Goal: Task Accomplishment & Management: Manage account settings

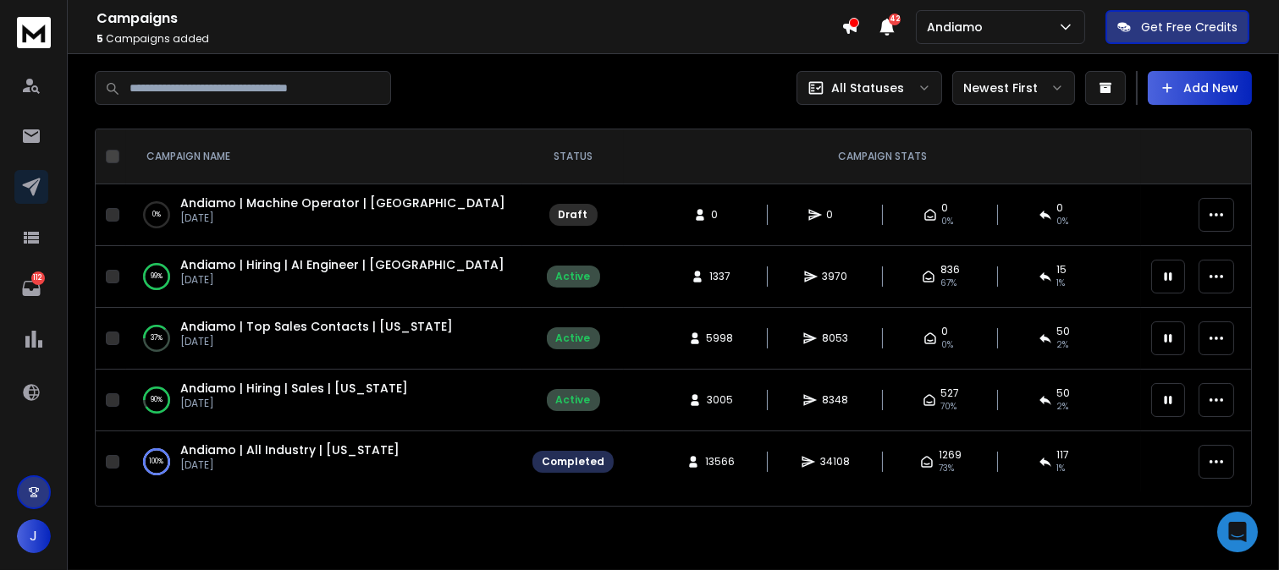
click at [286, 204] on span "Andiamo | Machine Operator | USA" at bounding box center [342, 203] width 325 height 17
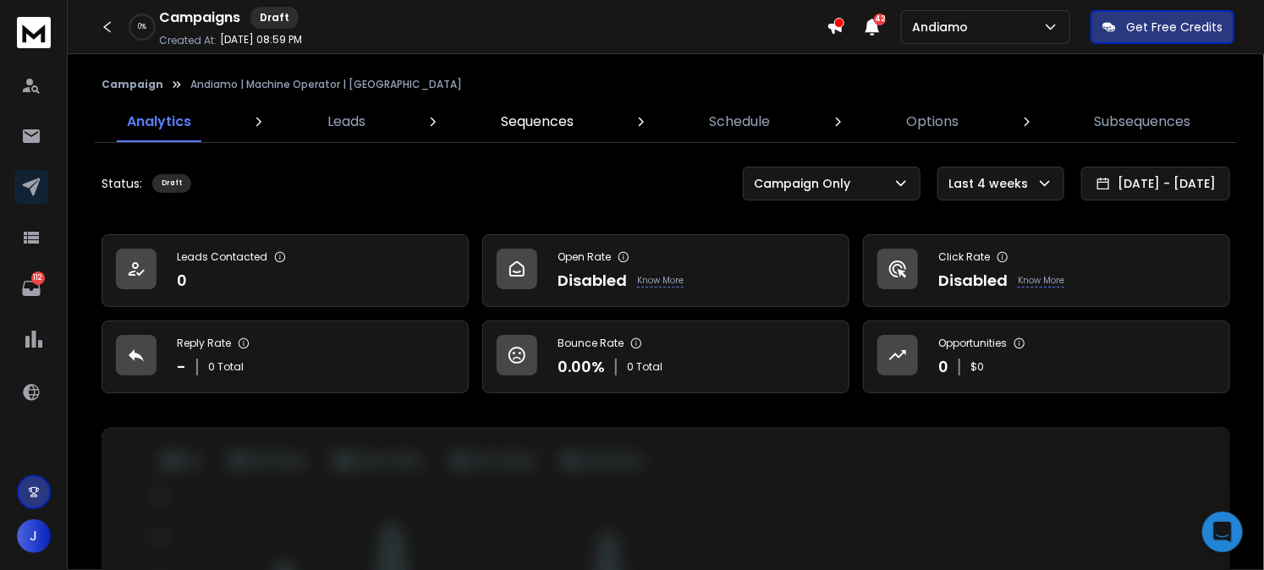
click at [565, 129] on p "Sequences" at bounding box center [537, 122] width 73 height 20
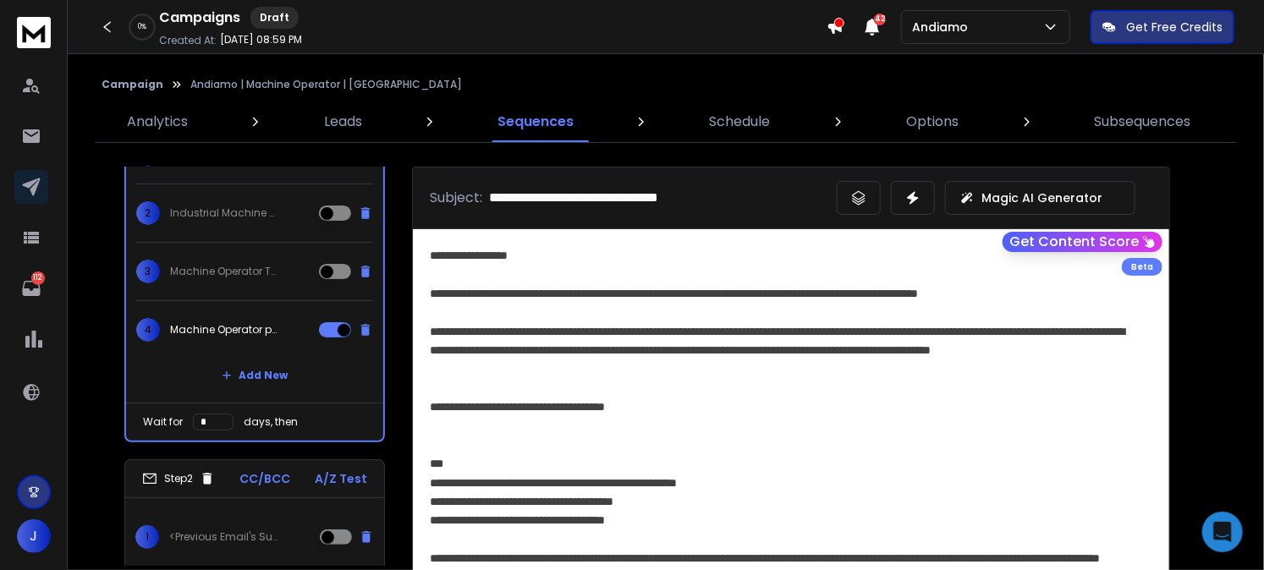
scroll to position [124, 0]
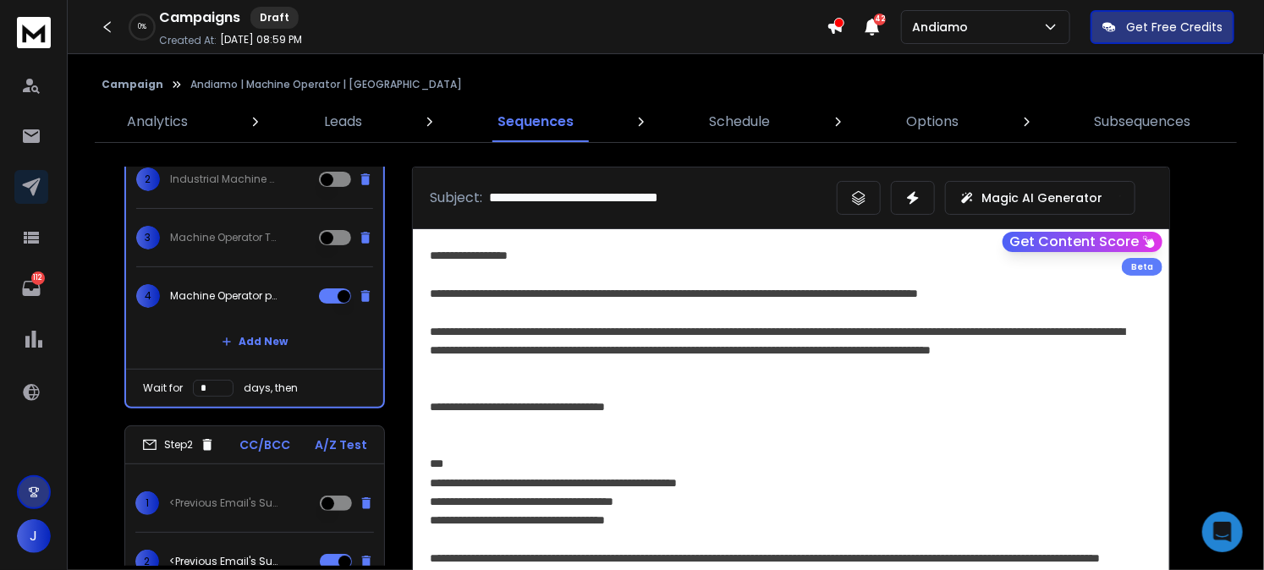
click at [254, 284] on div "4 Machine Operator position" at bounding box center [207, 296] width 142 height 24
type input "**********"
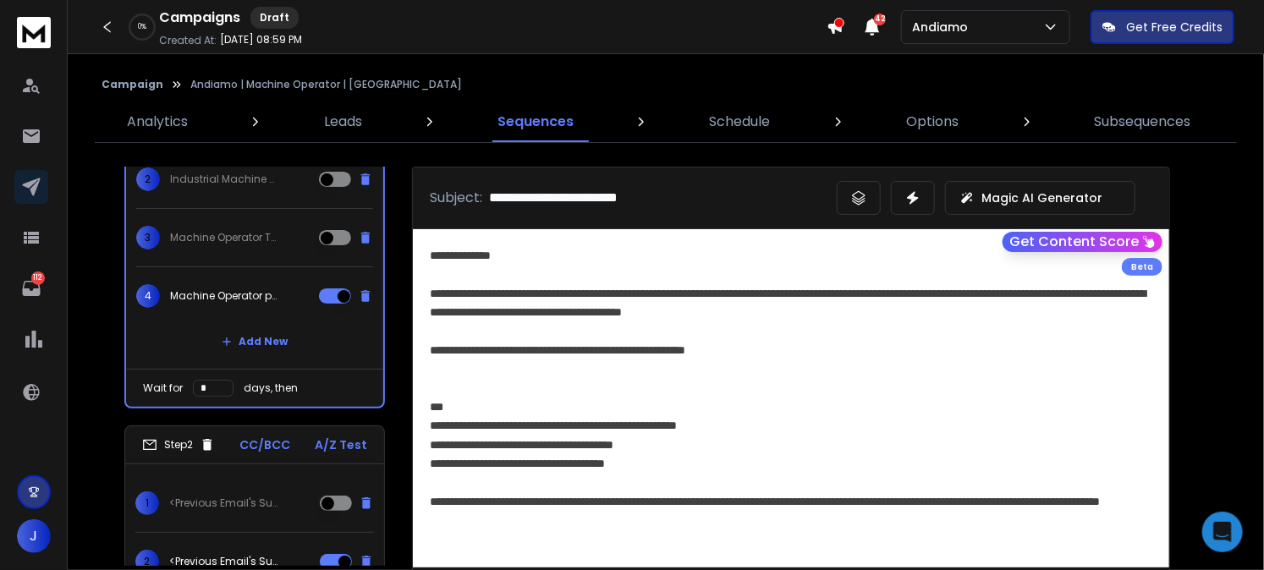
click at [230, 542] on div "2 <Previous Email's Subject>" at bounding box center [254, 562] width 239 height 58
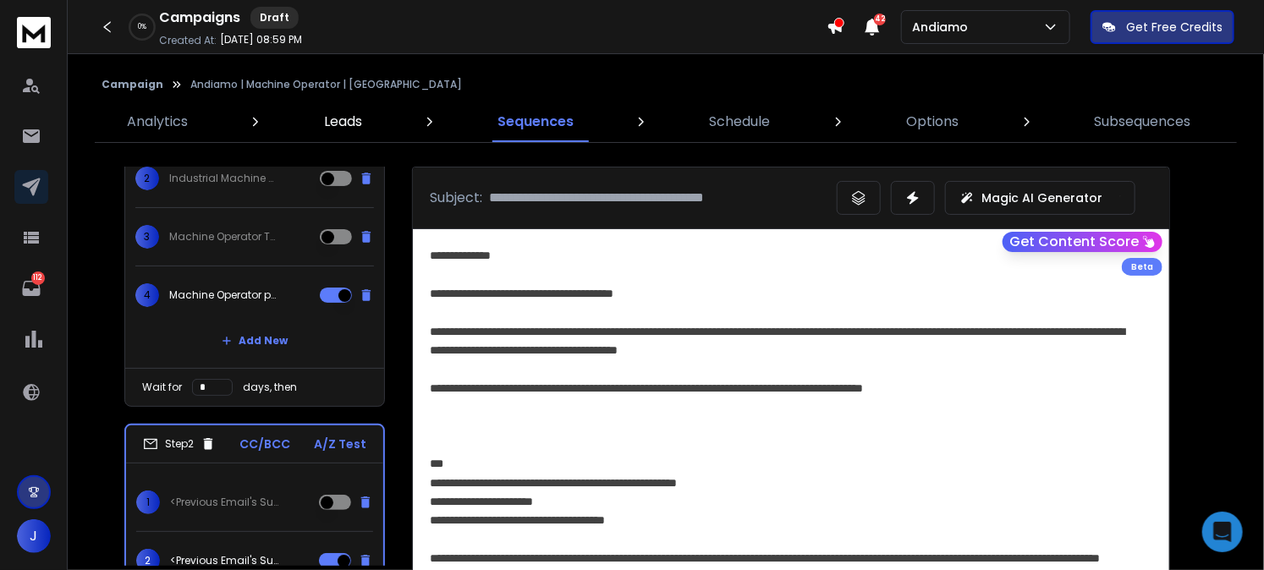
click at [349, 124] on p "Leads" at bounding box center [343, 122] width 38 height 20
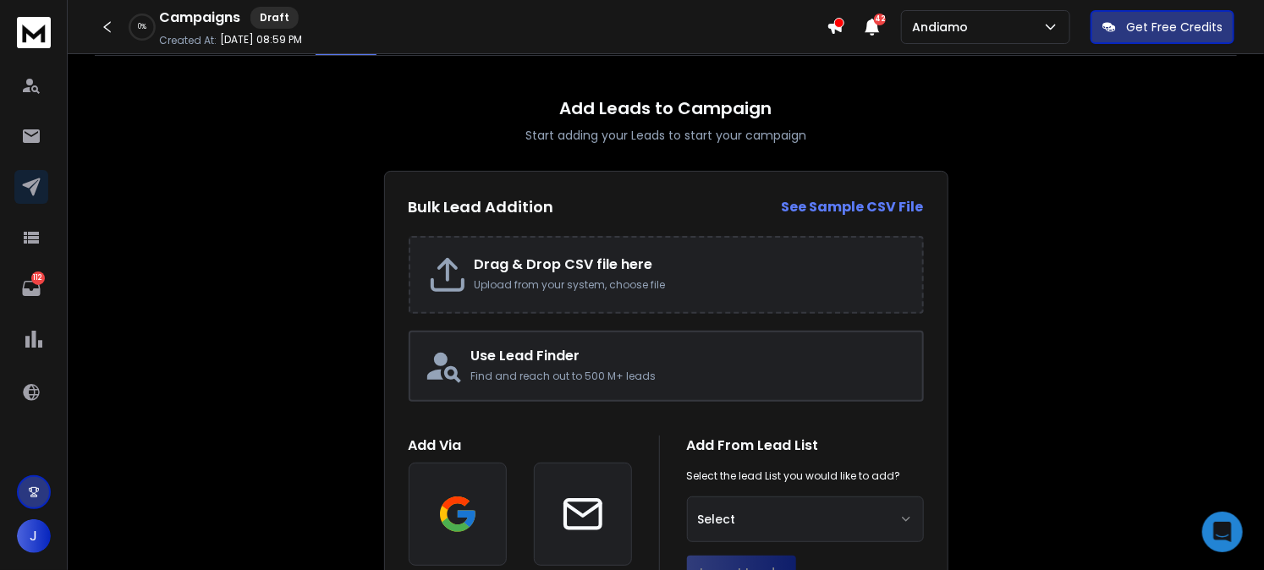
scroll to position [155, 0]
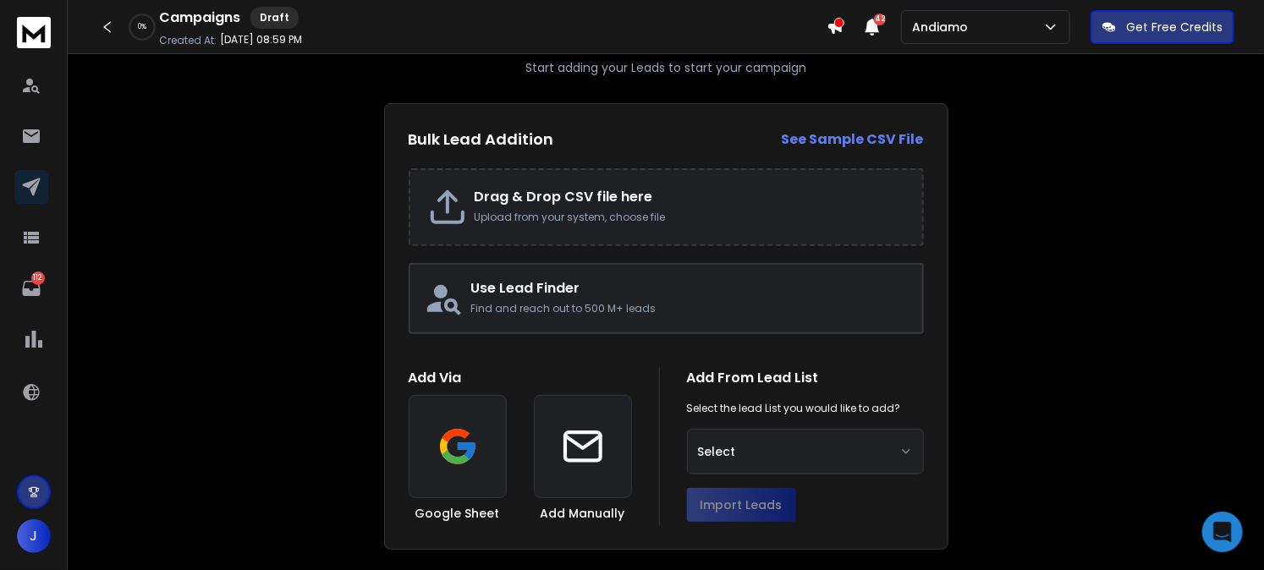
click at [569, 190] on h2 "Drag & Drop CSV file here" at bounding box center [690, 197] width 431 height 20
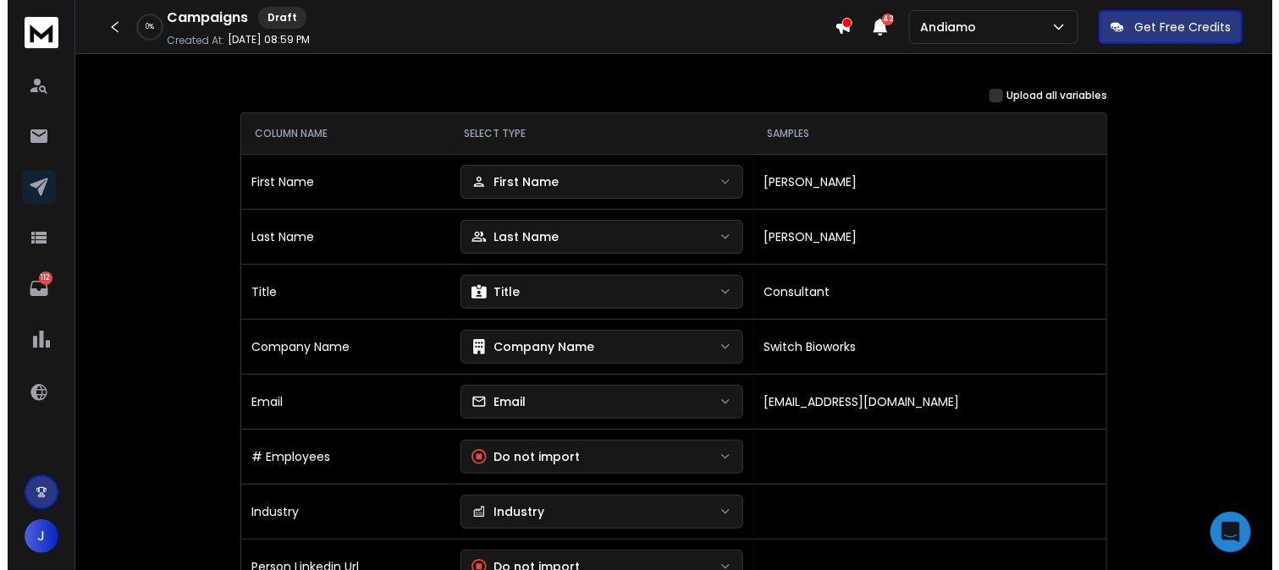
scroll to position [251, 0]
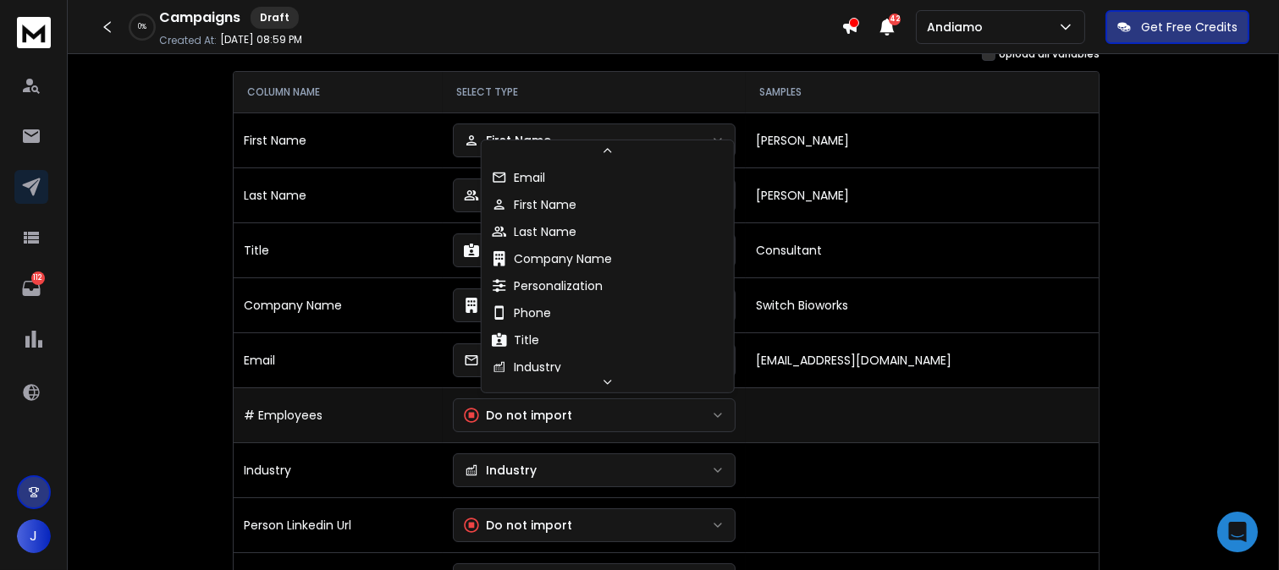
click at [572, 411] on div "Do not import" at bounding box center [518, 415] width 108 height 17
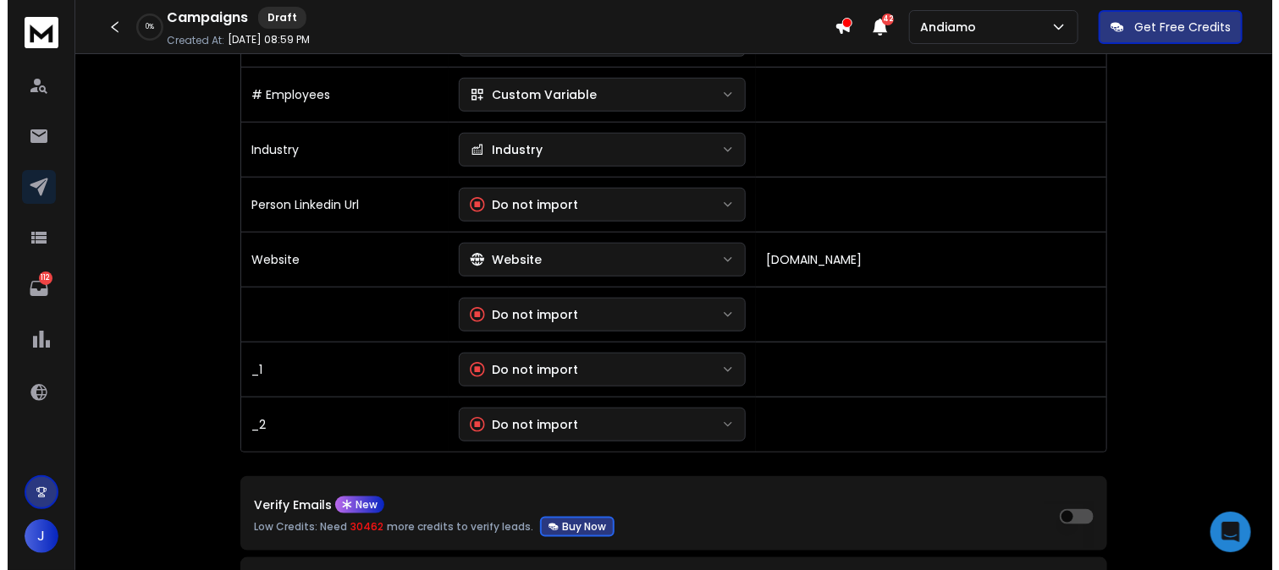
scroll to position [463, 0]
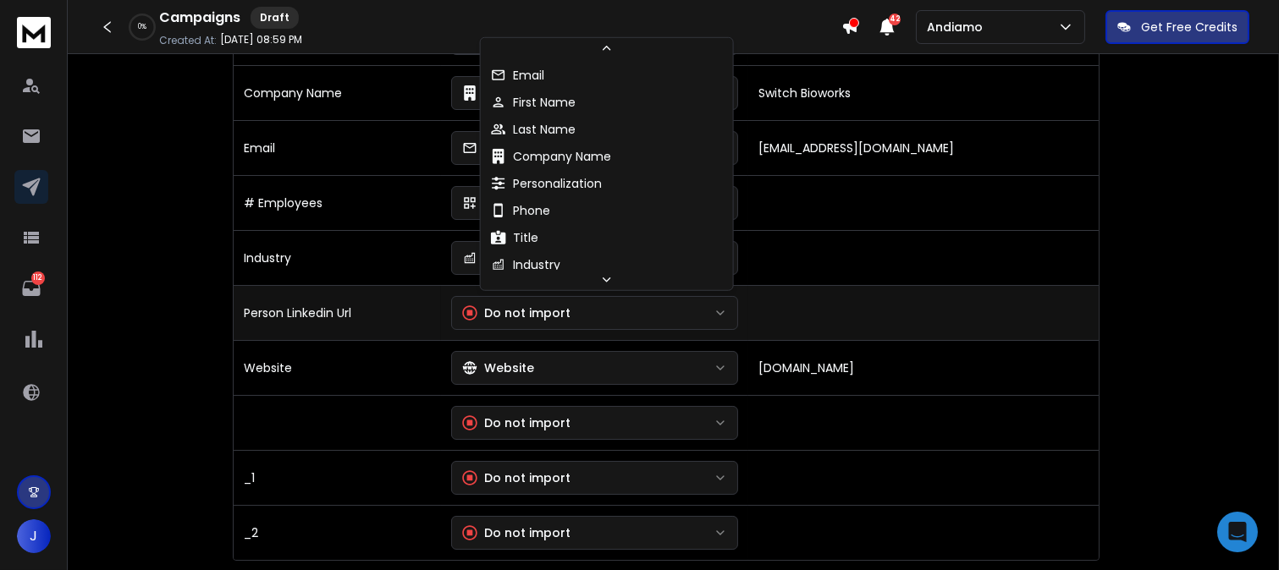
click at [570, 315] on div "Do not import" at bounding box center [516, 313] width 108 height 17
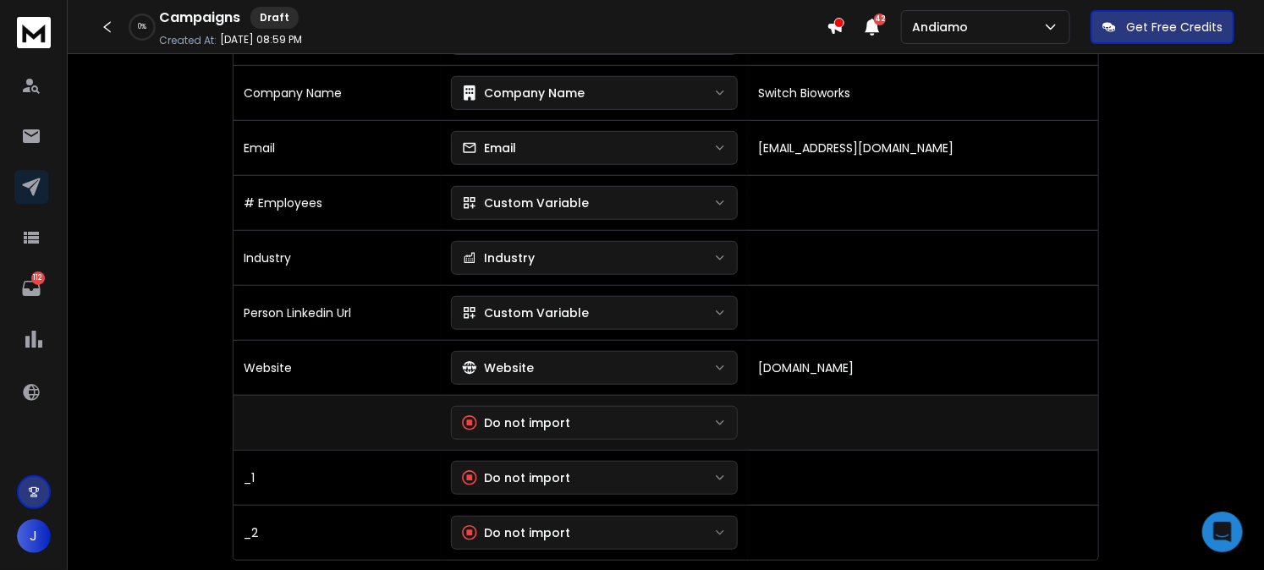
click at [525, 423] on div "Do not import" at bounding box center [516, 423] width 108 height 17
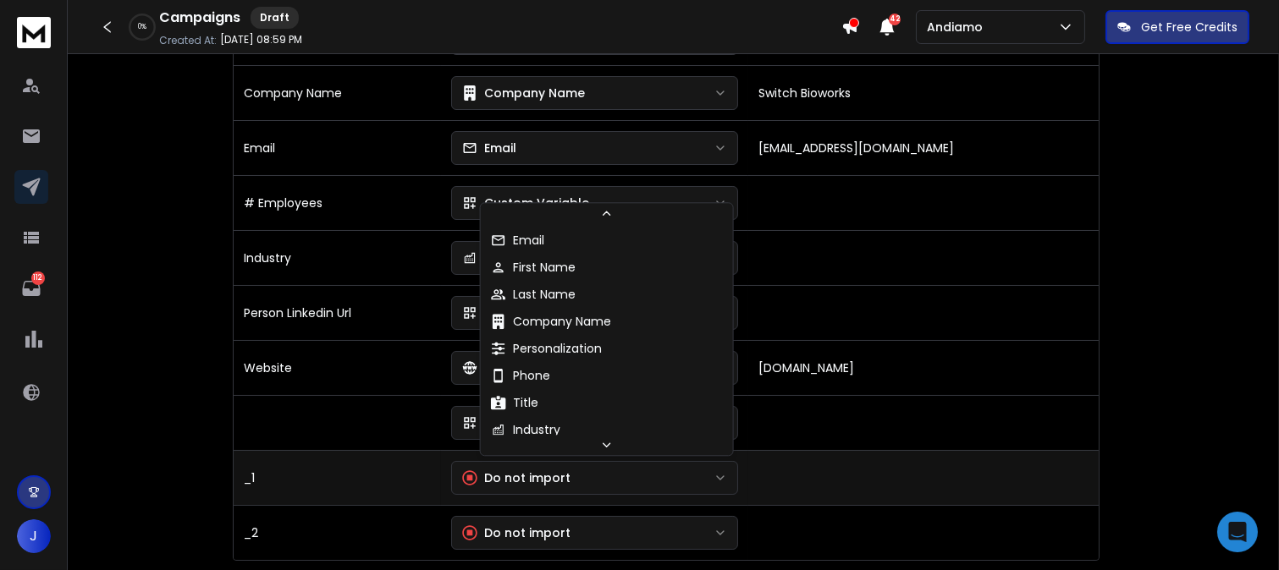
click at [557, 479] on div "Do not import" at bounding box center [516, 478] width 108 height 17
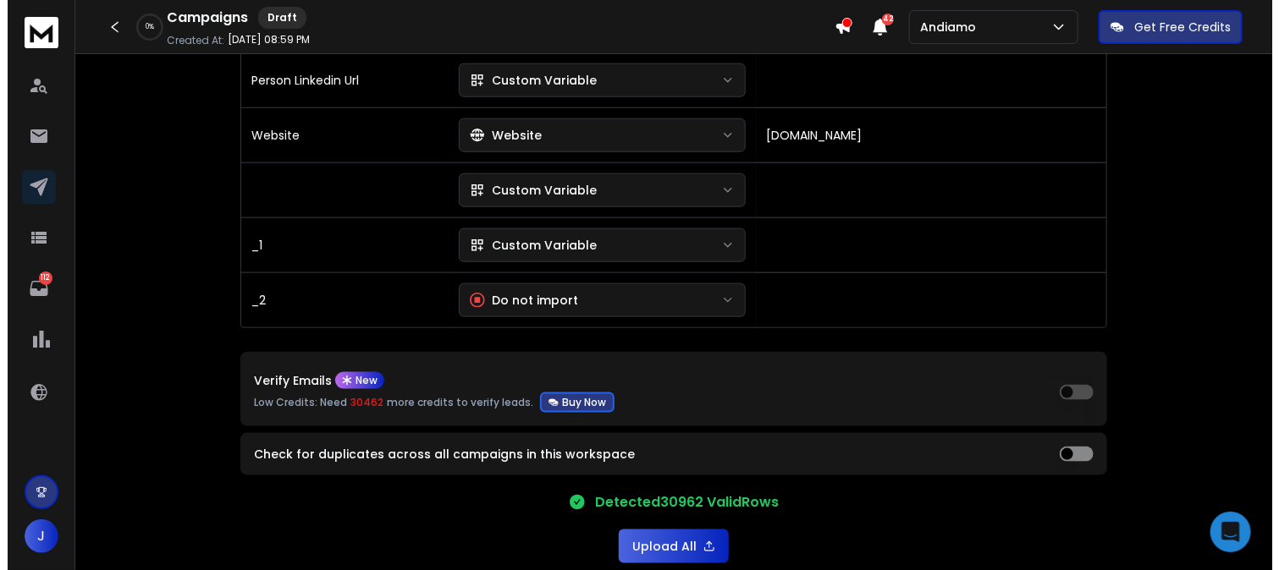
scroll to position [714, 0]
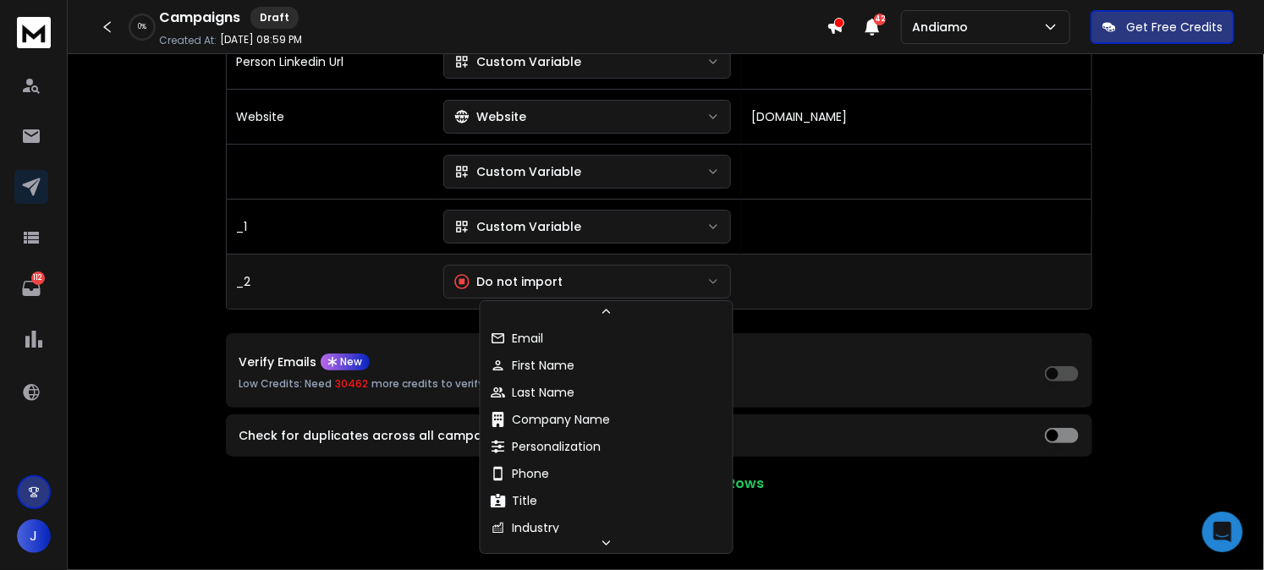
click at [561, 286] on div "Do not import" at bounding box center [508, 281] width 108 height 17
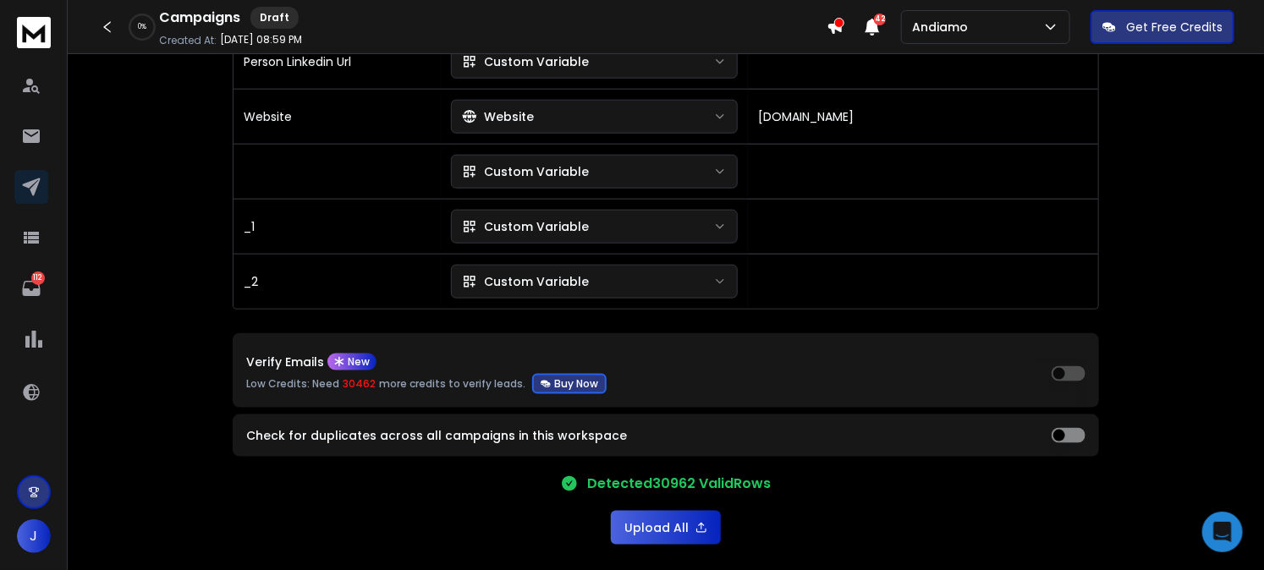
click at [652, 529] on button "Upload All" at bounding box center [666, 528] width 110 height 34
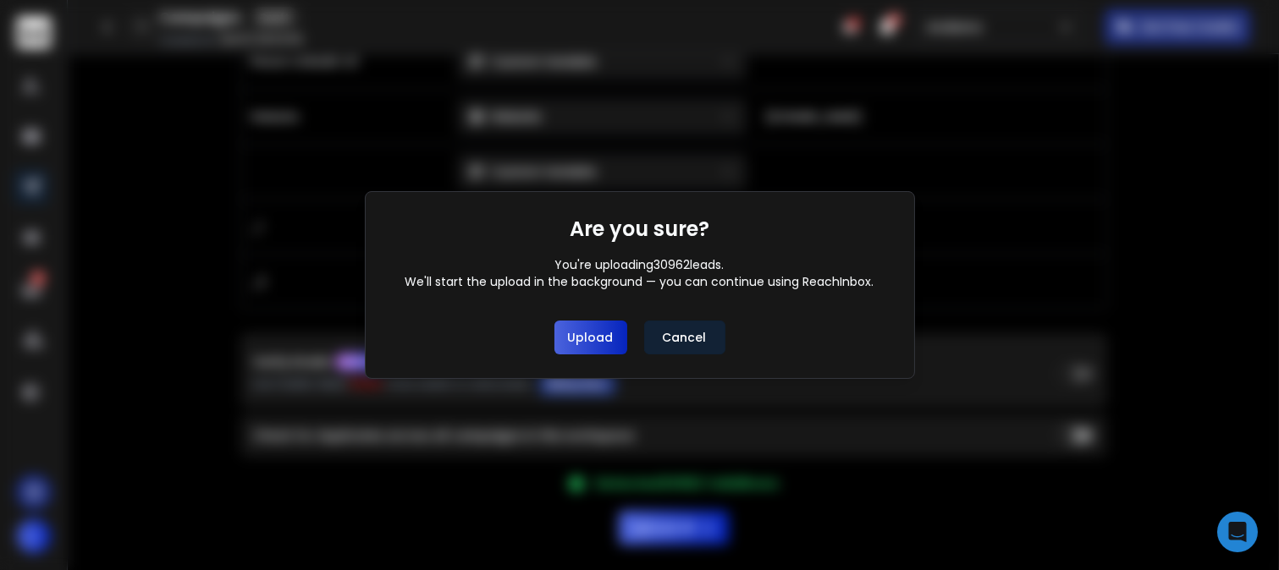
click at [578, 352] on button "Upload" at bounding box center [590, 338] width 73 height 34
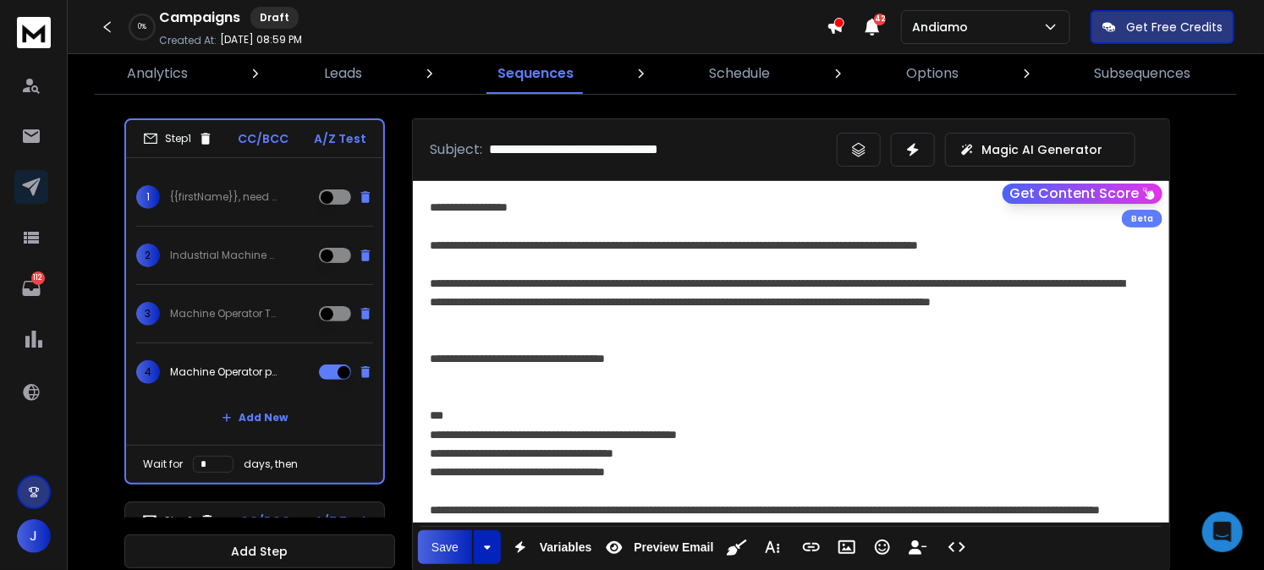
scroll to position [74, 0]
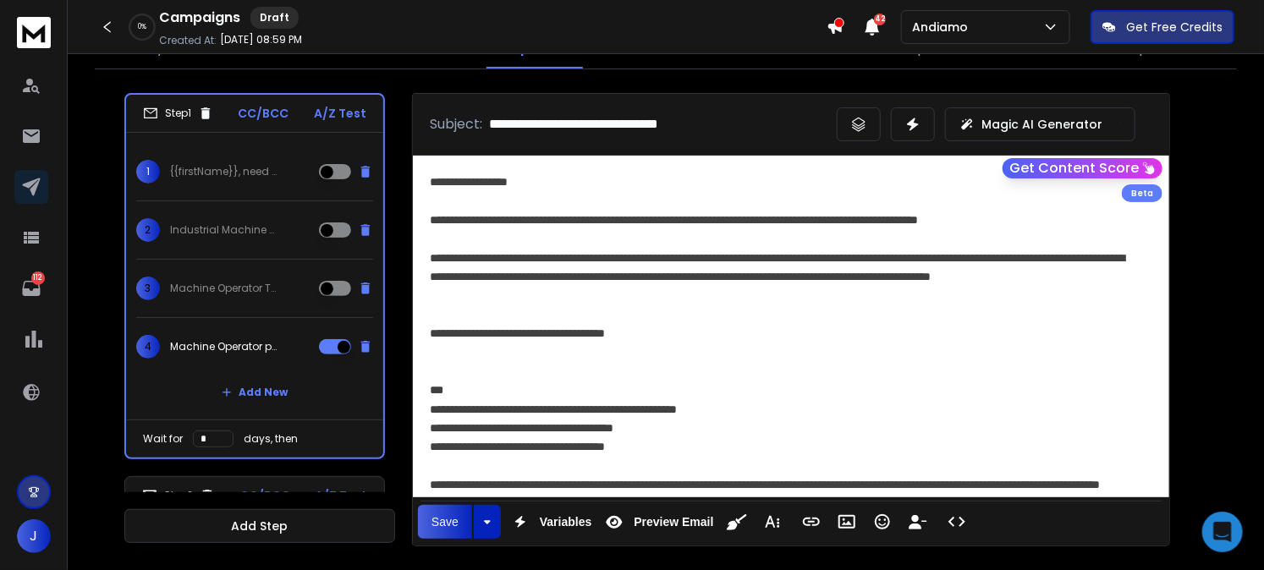
click at [256, 293] on p "Machine Operator Talent" at bounding box center [224, 289] width 108 height 14
type input "**********"
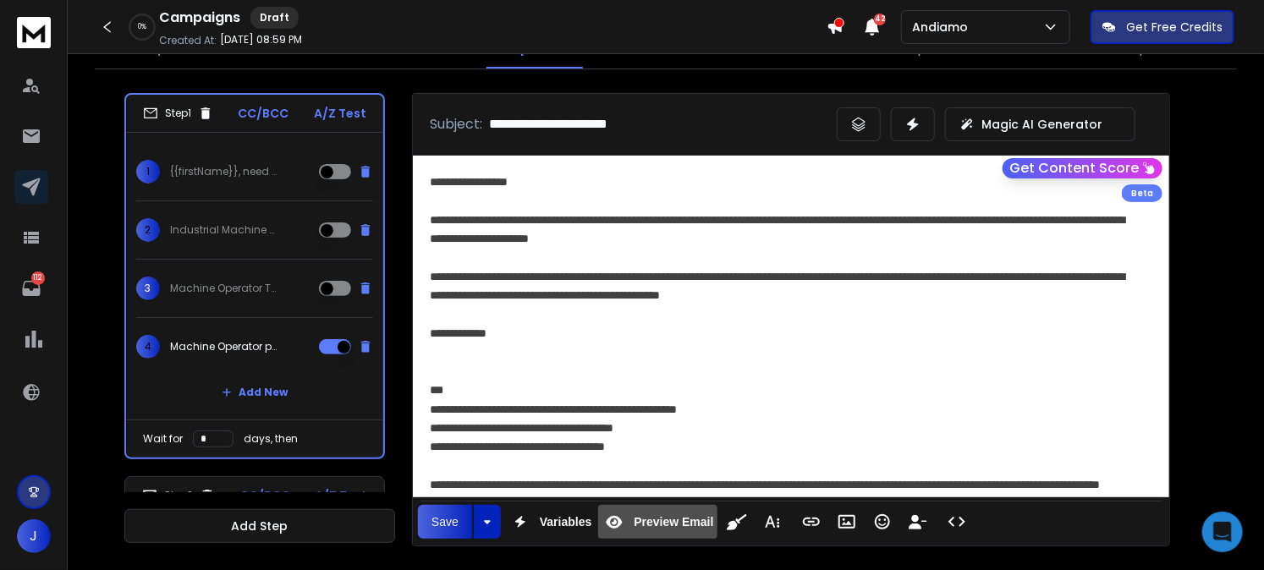
click at [638, 517] on span "Preview Email" at bounding box center [674, 522] width 86 height 14
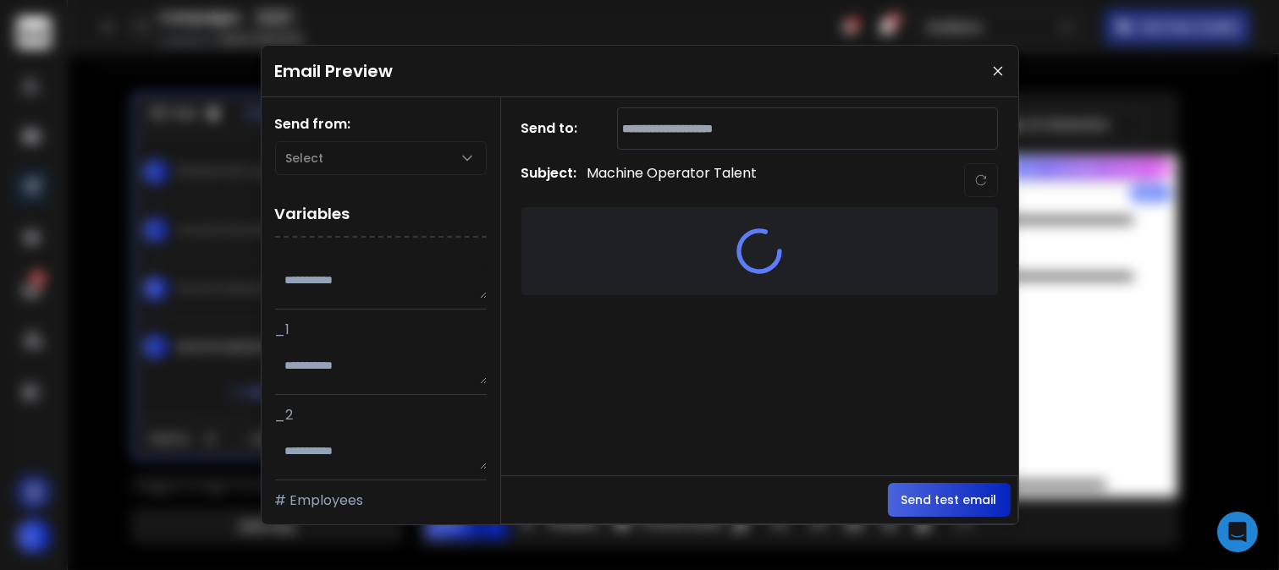
type textarea "*****"
type textarea "**********"
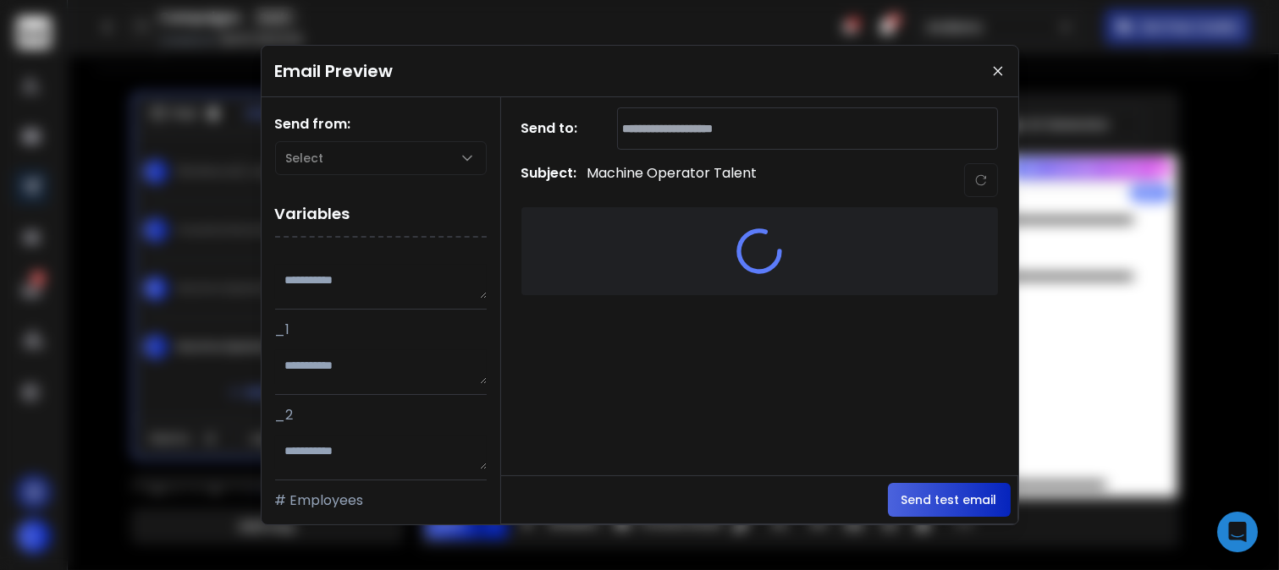
type textarea "*****"
type textarea "**********"
type textarea "*******"
type textarea "**********"
type textarea "*****"
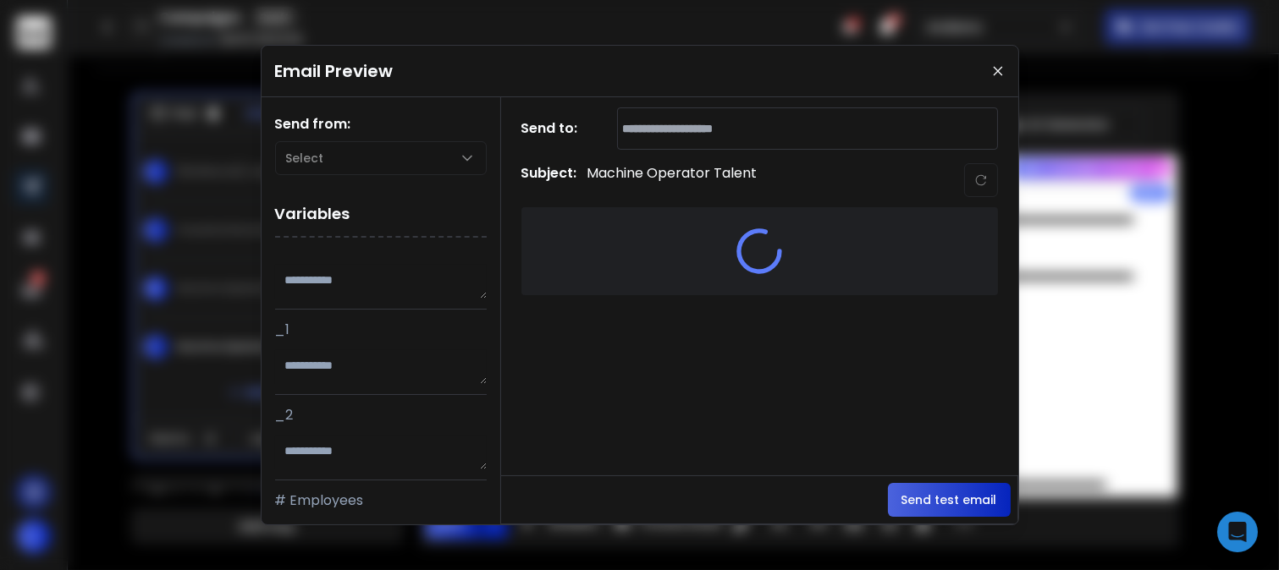
type textarea "**********"
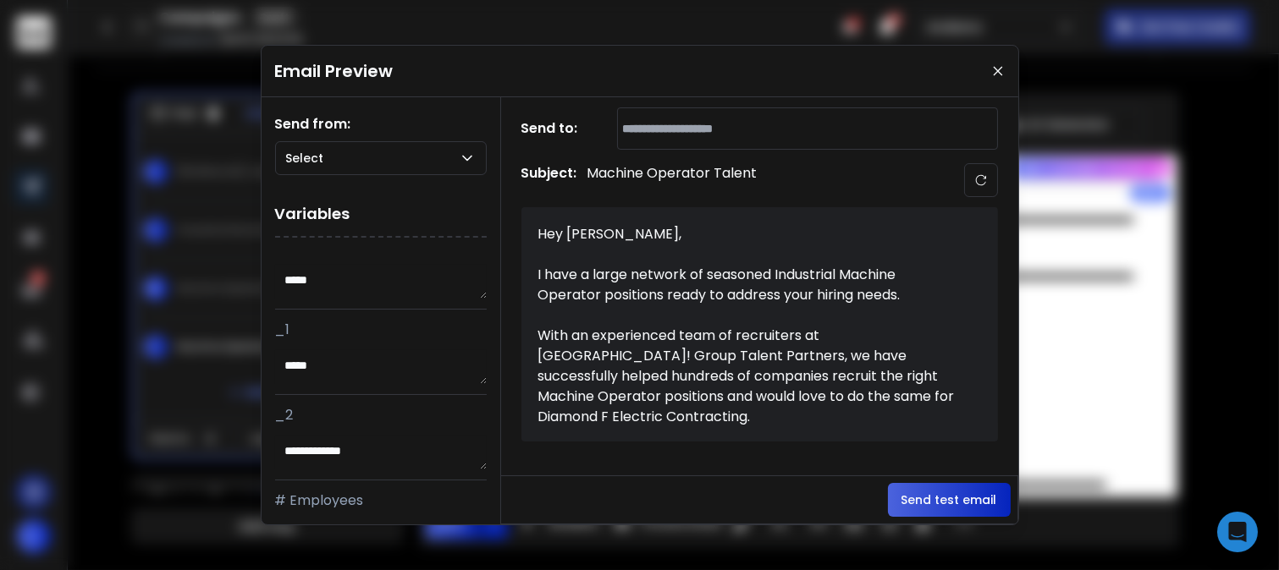
type textarea "****"
type textarea "**********"
type textarea "*********"
type textarea "****"
click at [992, 65] on icon at bounding box center [998, 71] width 14 height 14
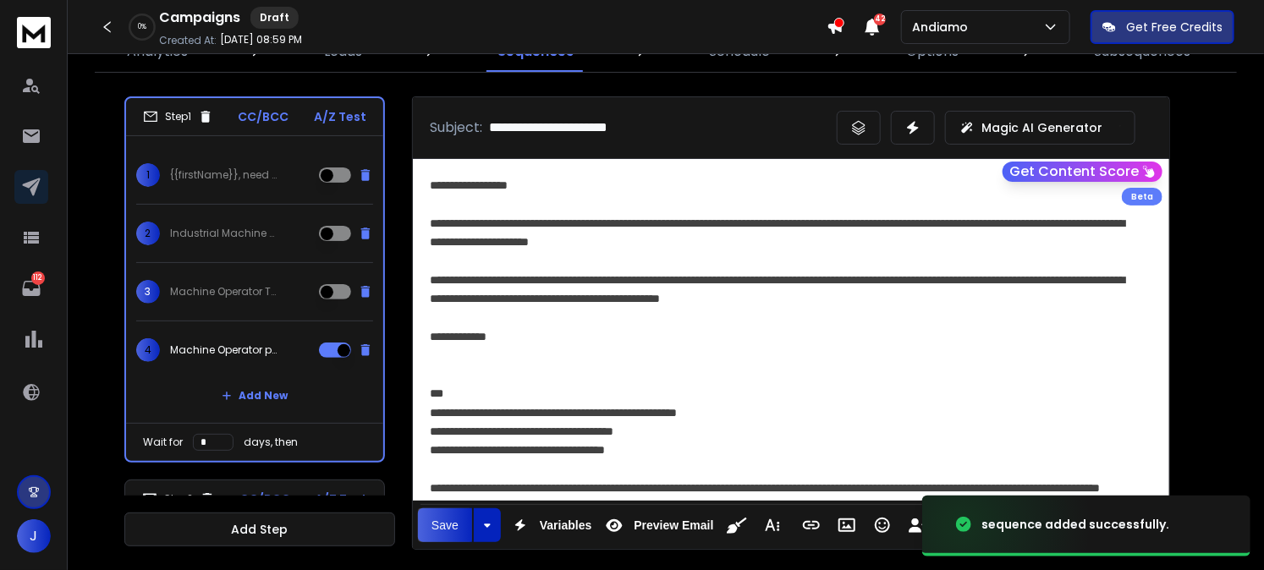
scroll to position [0, 0]
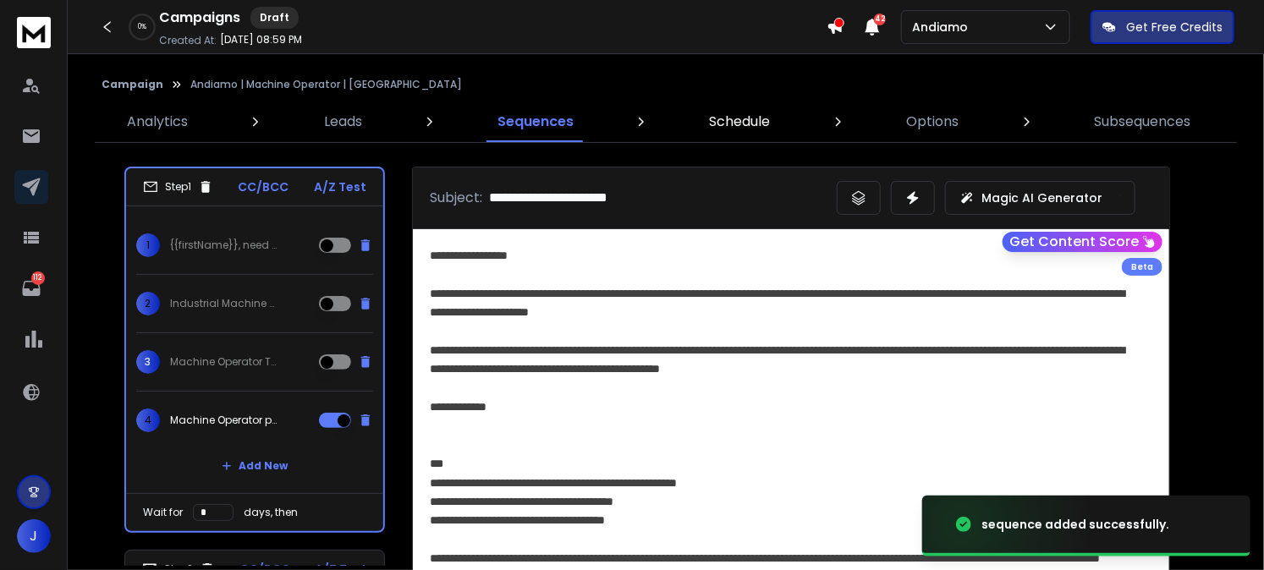
click at [752, 113] on p "Schedule" at bounding box center [740, 122] width 61 height 20
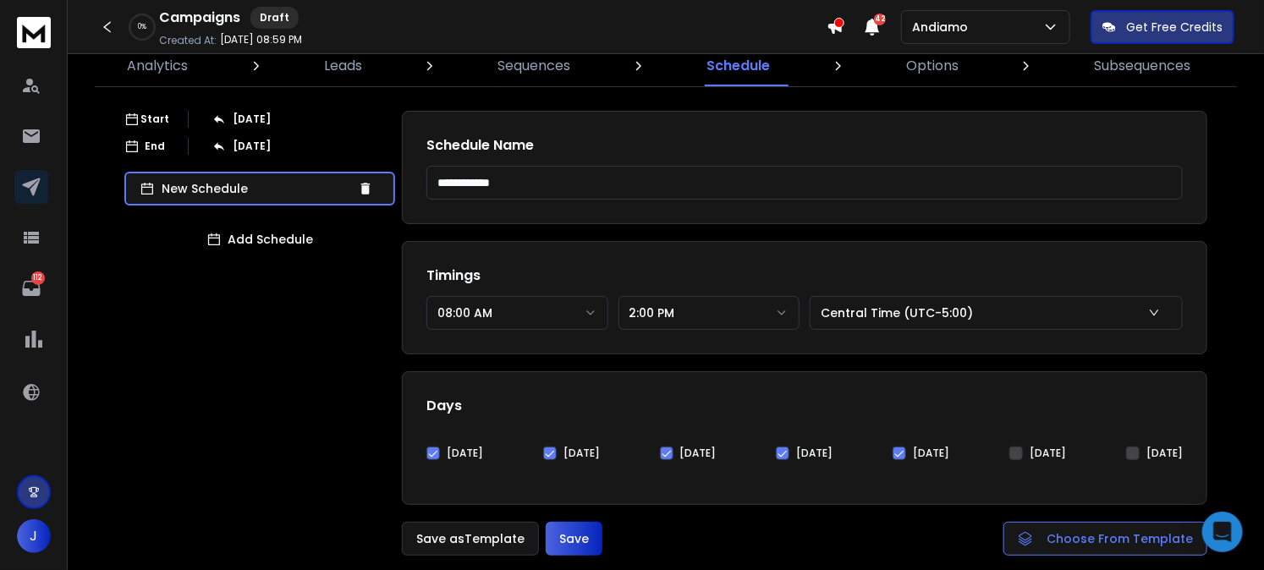
scroll to position [64, 0]
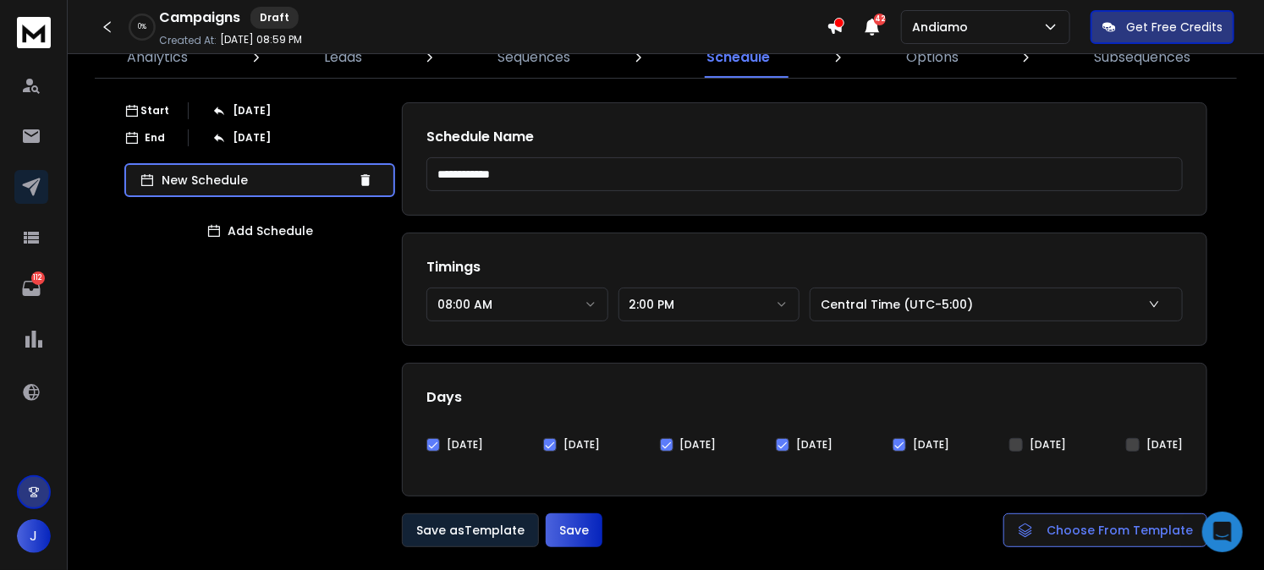
click at [494, 535] on button "Save as Template" at bounding box center [470, 531] width 137 height 34
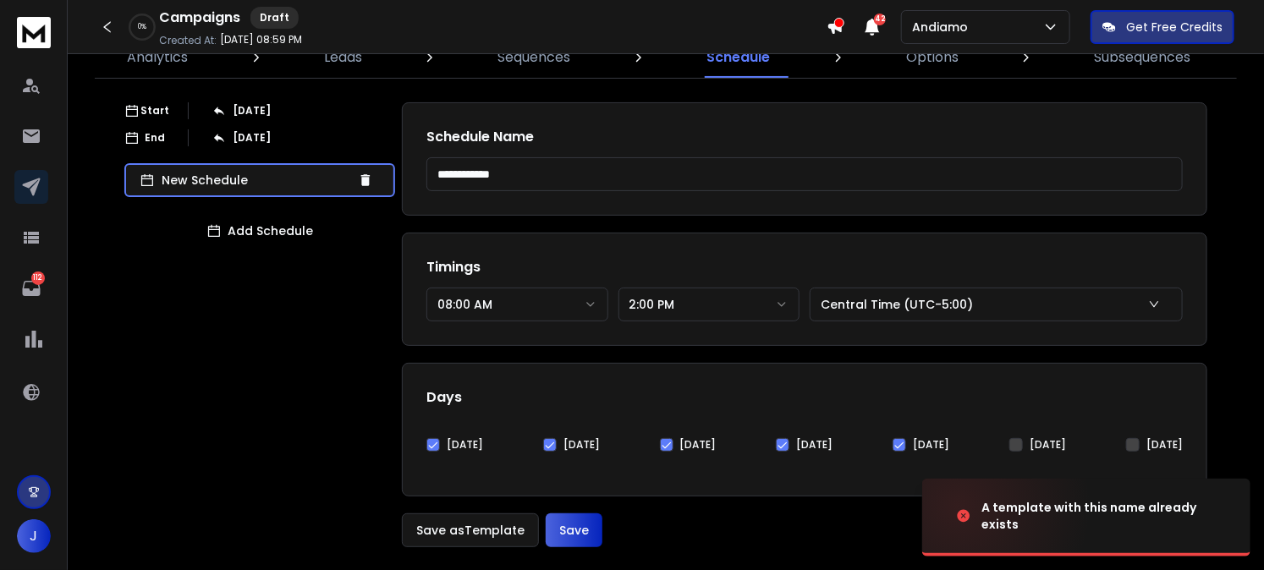
click at [580, 519] on button "Save" at bounding box center [574, 531] width 57 height 34
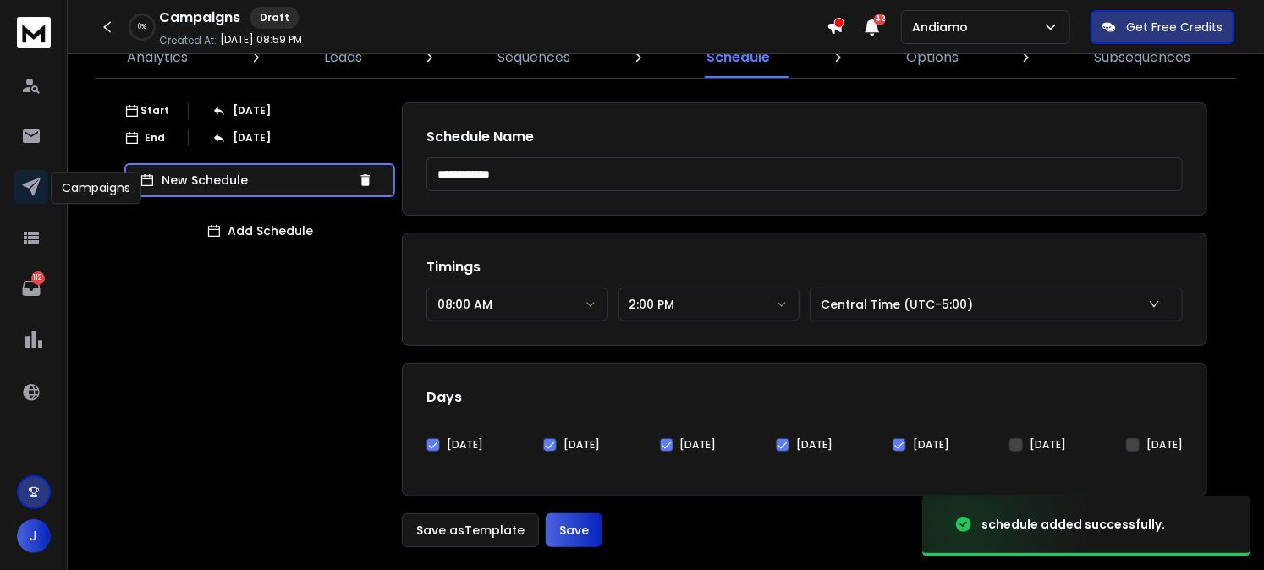
click at [37, 183] on icon at bounding box center [31, 187] width 18 height 18
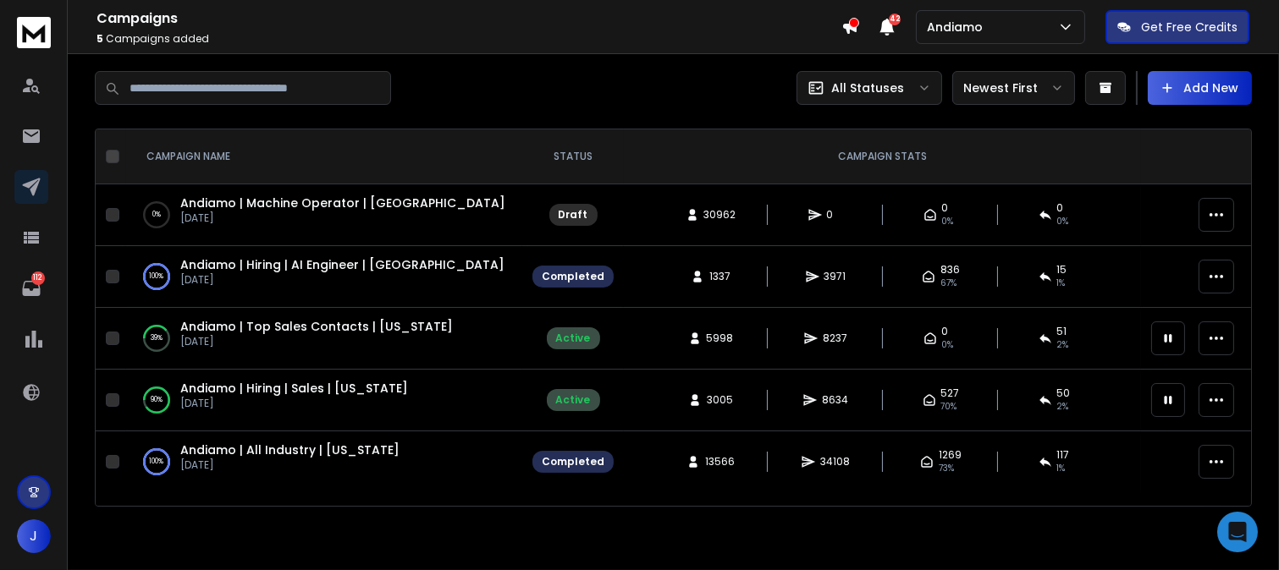
click at [314, 200] on span "Andiamo | Machine Operator | USA" at bounding box center [342, 203] width 325 height 17
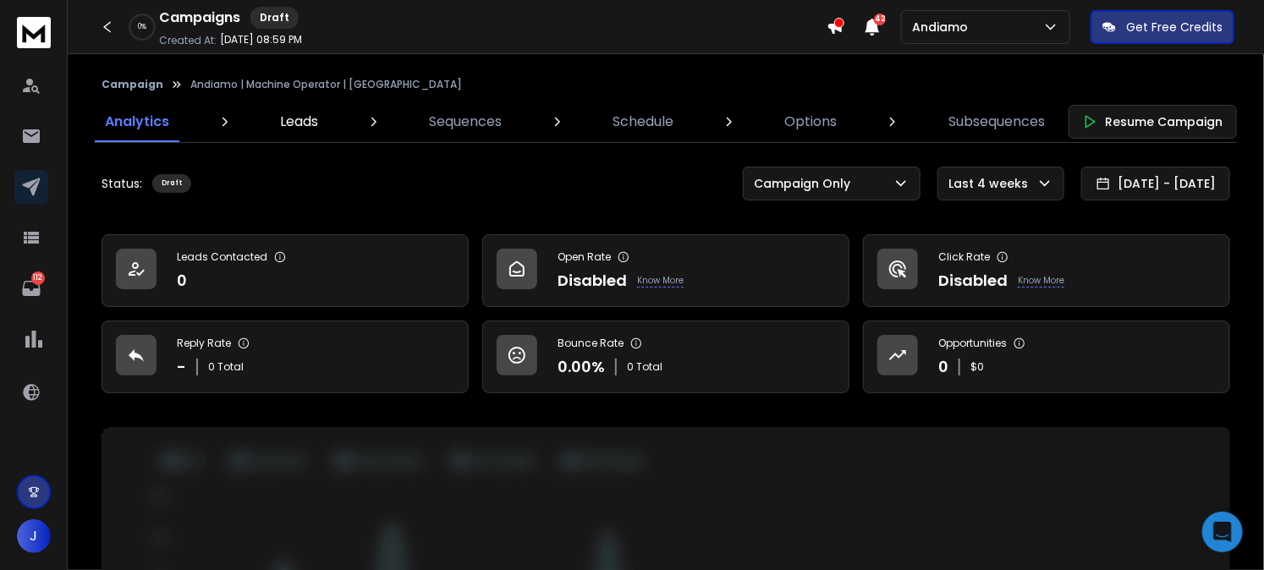
click at [311, 122] on p "Leads" at bounding box center [299, 122] width 38 height 20
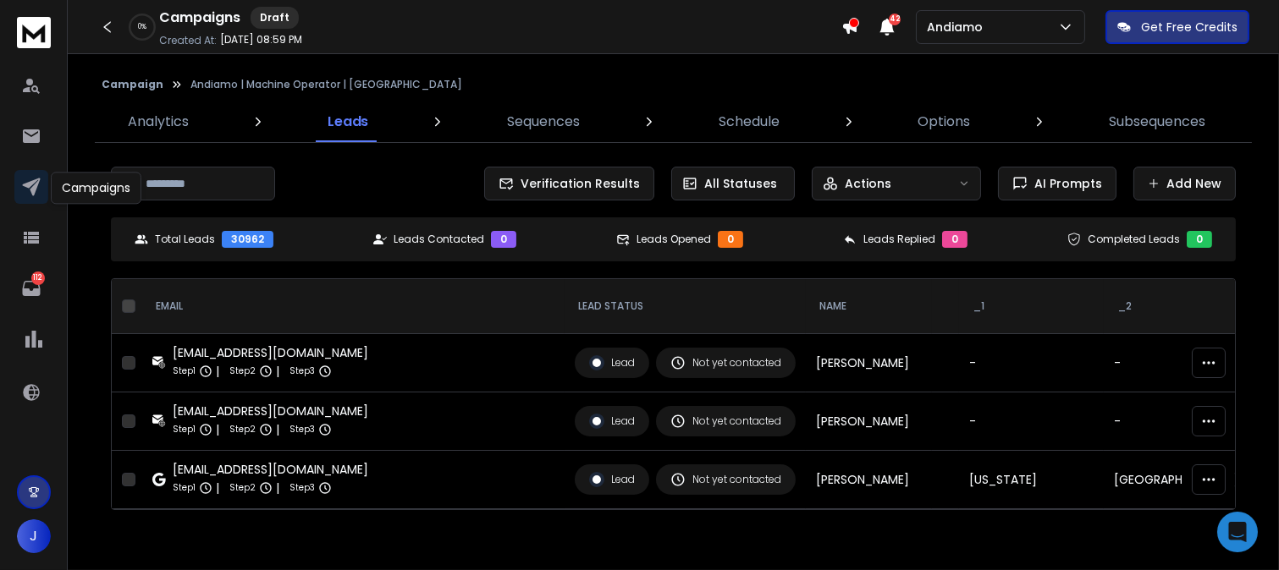
click at [44, 189] on link at bounding box center [31, 187] width 34 height 34
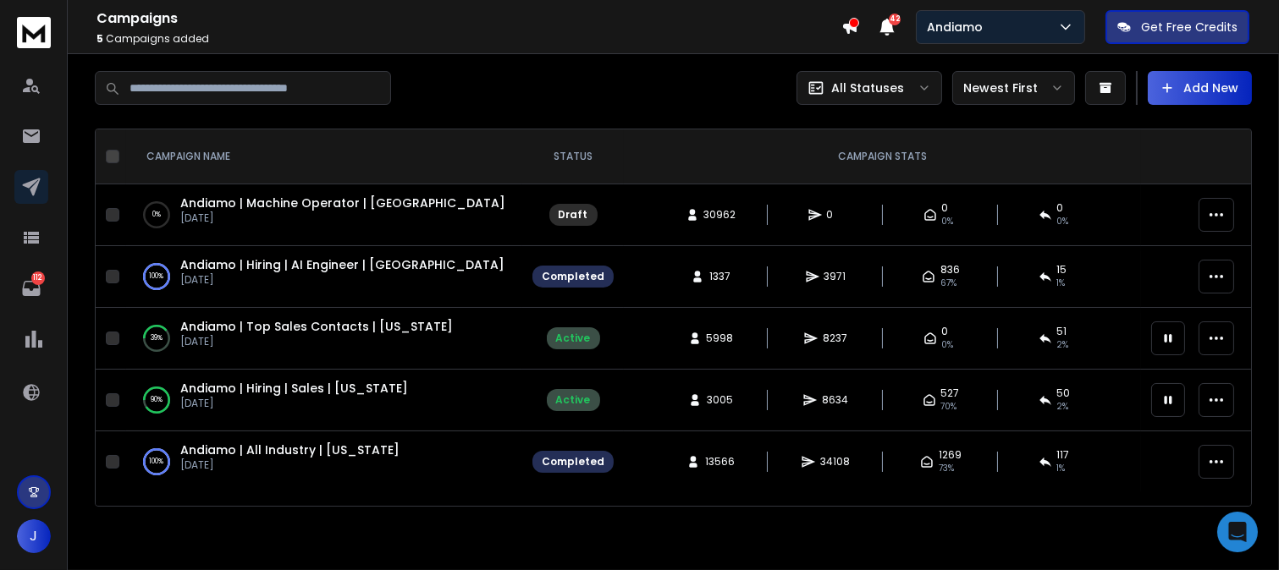
click at [1011, 14] on button "Andiamo" at bounding box center [1000, 27] width 169 height 34
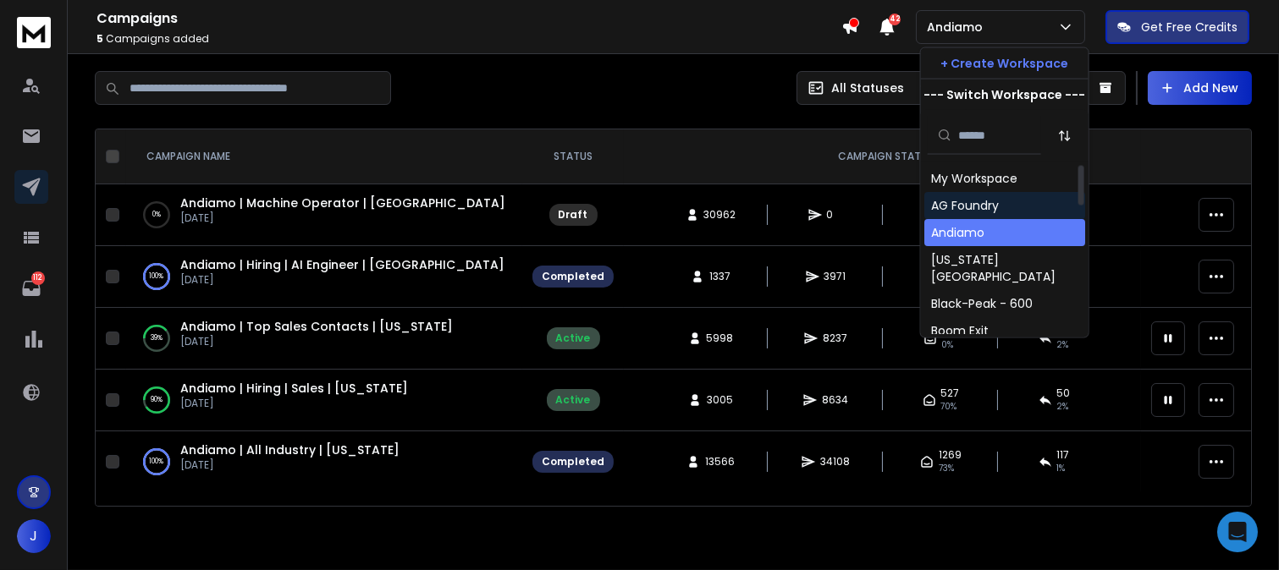
click at [983, 204] on div "AG Foundry" at bounding box center [965, 205] width 68 height 17
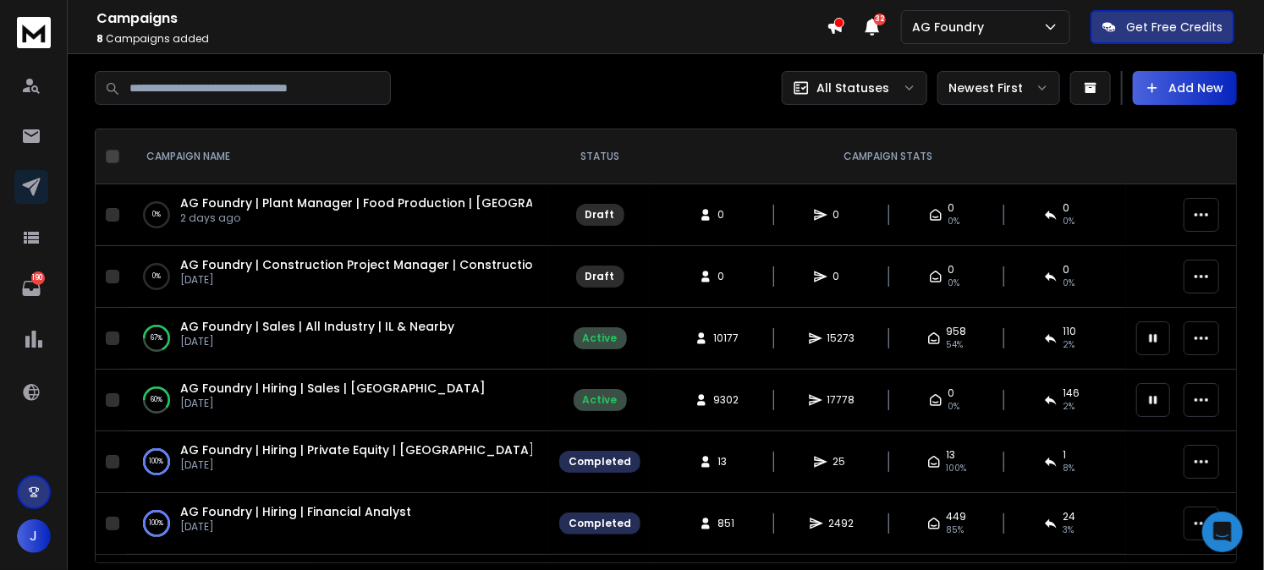
click at [387, 201] on span "AG Foundry | Plant Manager | Food Production | [GEOGRAPHIC_DATA]" at bounding box center [395, 203] width 431 height 17
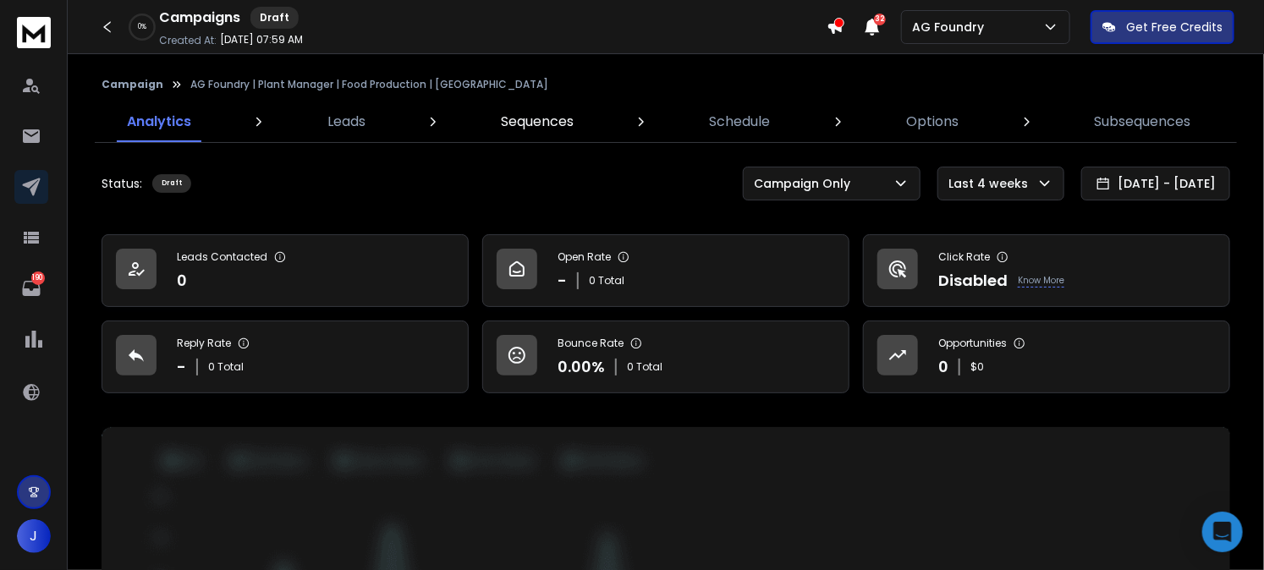
click at [527, 127] on p "Sequences" at bounding box center [537, 122] width 73 height 20
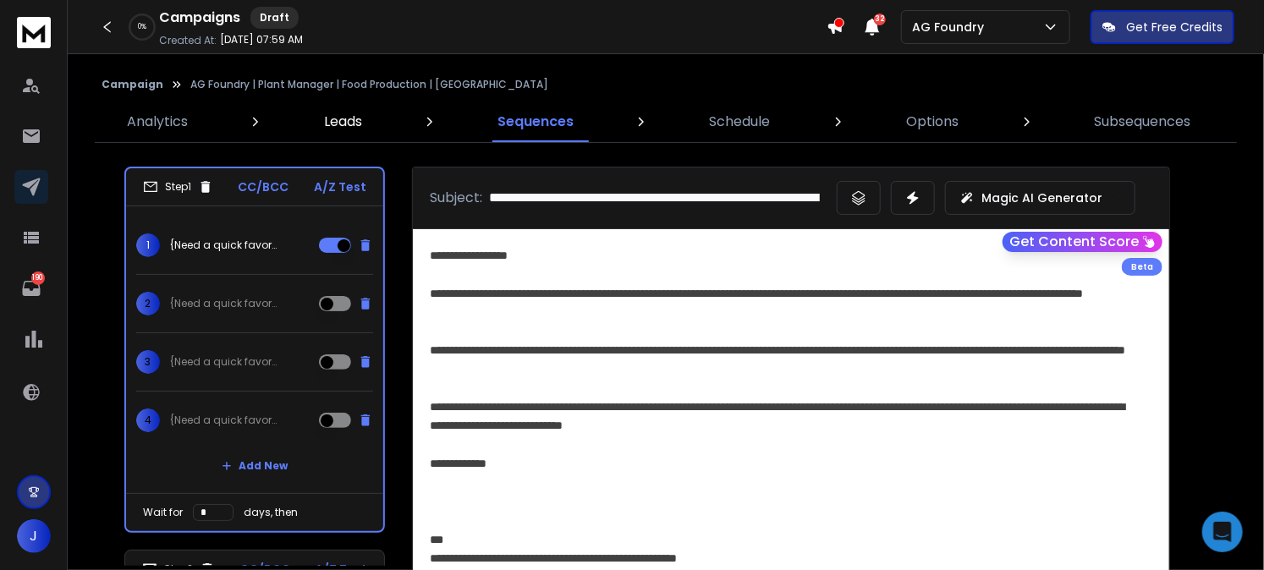
click at [349, 119] on p "Leads" at bounding box center [343, 122] width 38 height 20
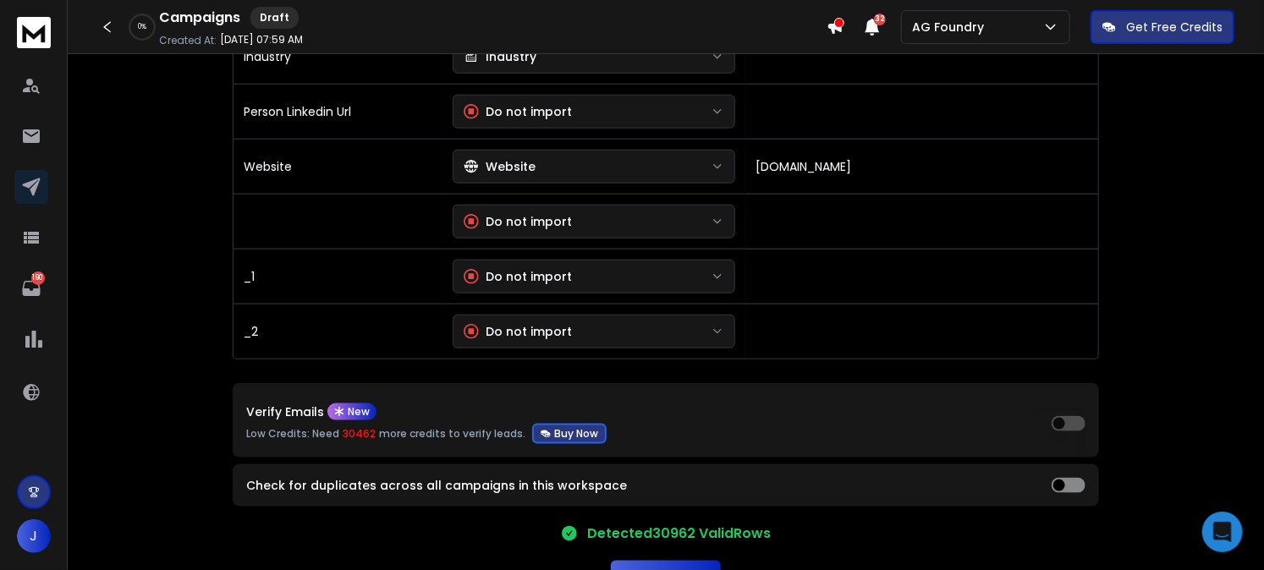
scroll to position [714, 0]
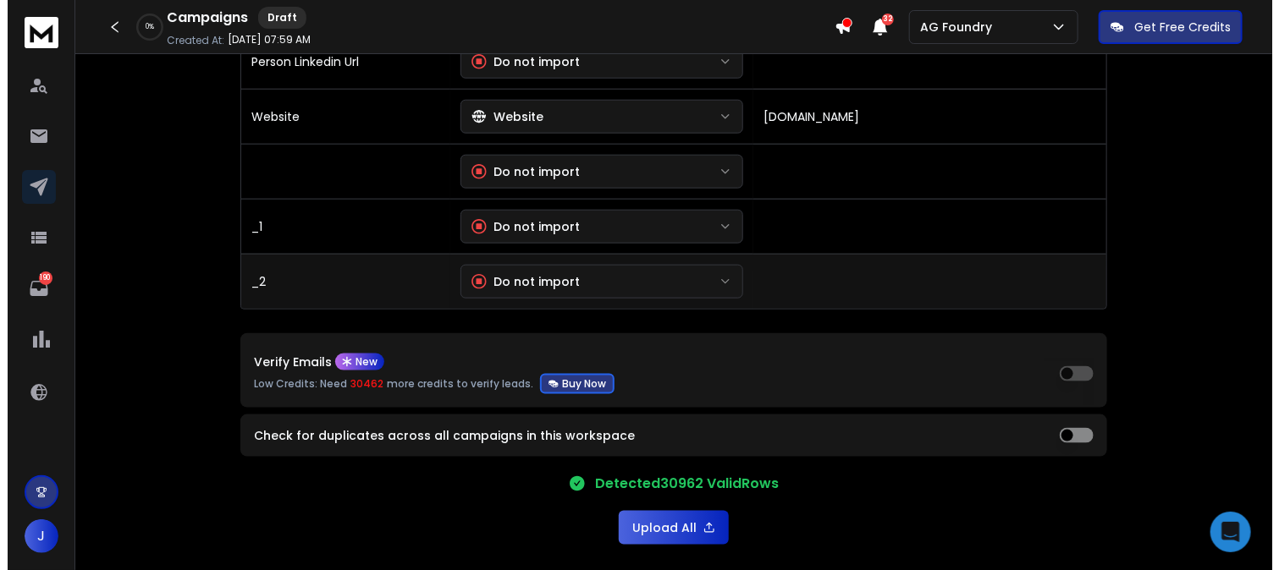
scroll to position [463, 0]
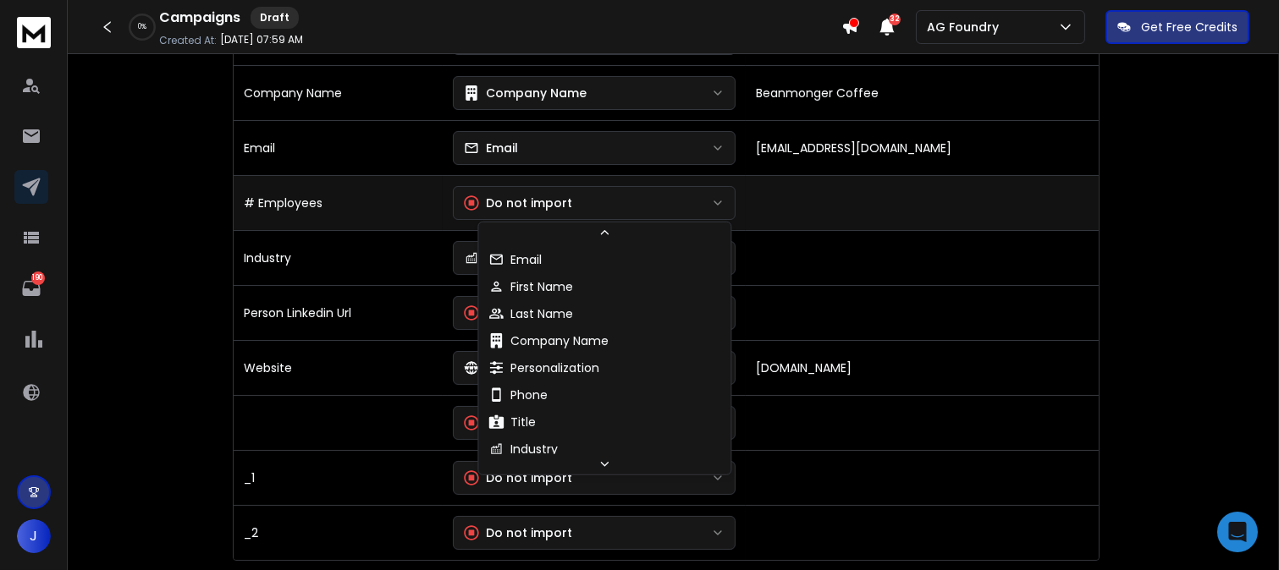
click at [735, 203] on button "Do not import" at bounding box center [594, 203] width 283 height 34
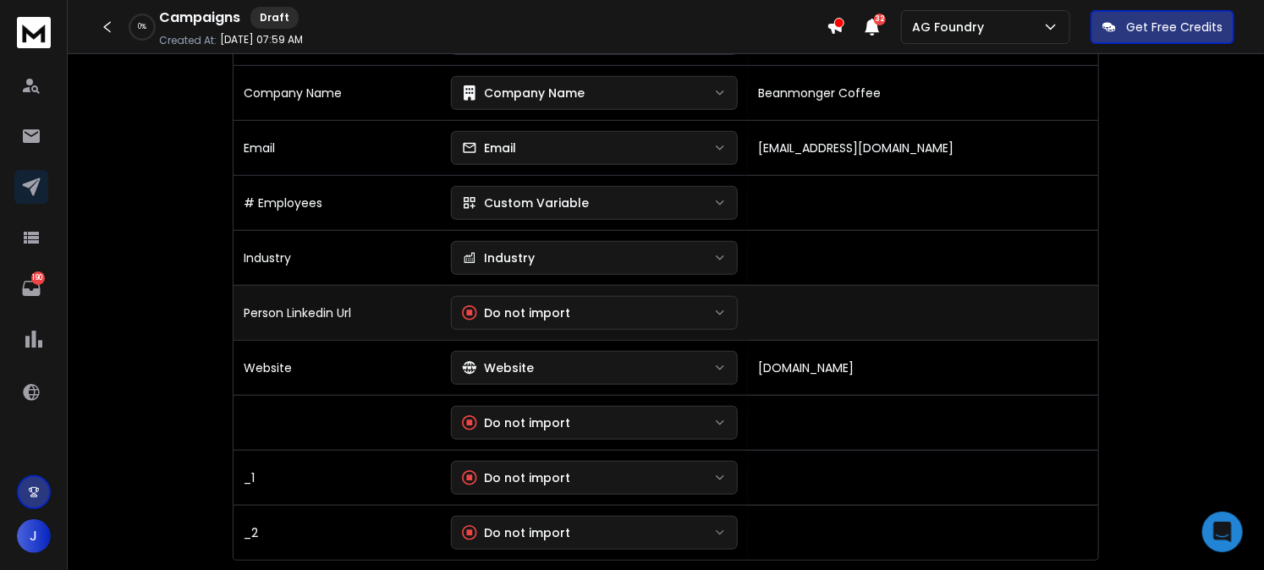
click at [606, 311] on button "Do not import" at bounding box center [594, 313] width 287 height 34
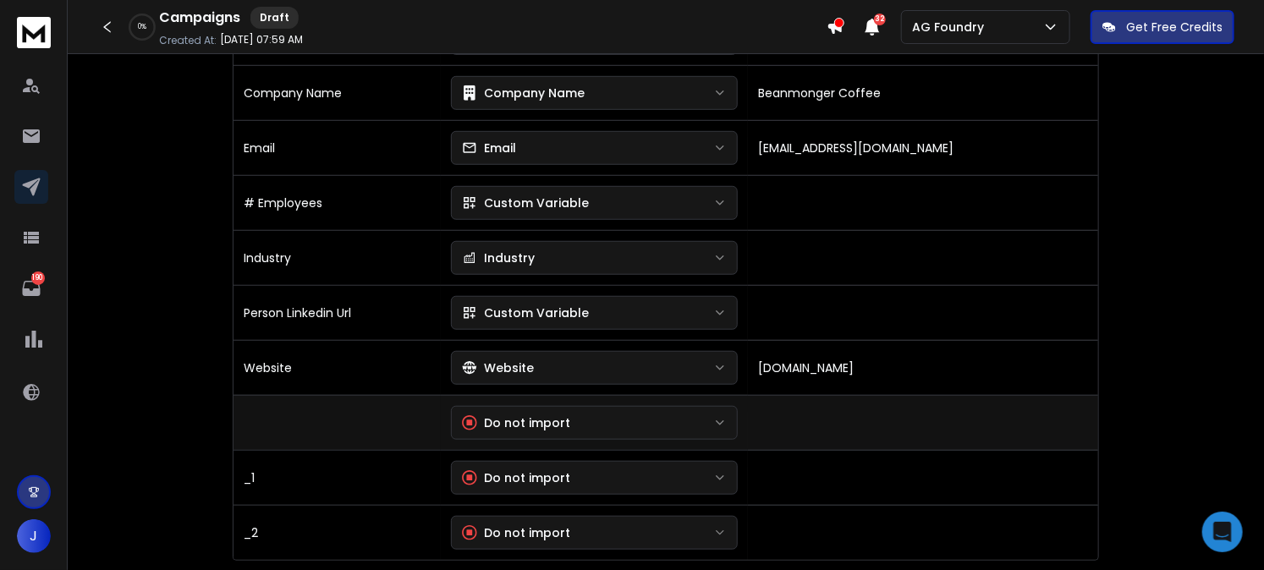
click at [551, 420] on div "Do not import" at bounding box center [516, 423] width 108 height 17
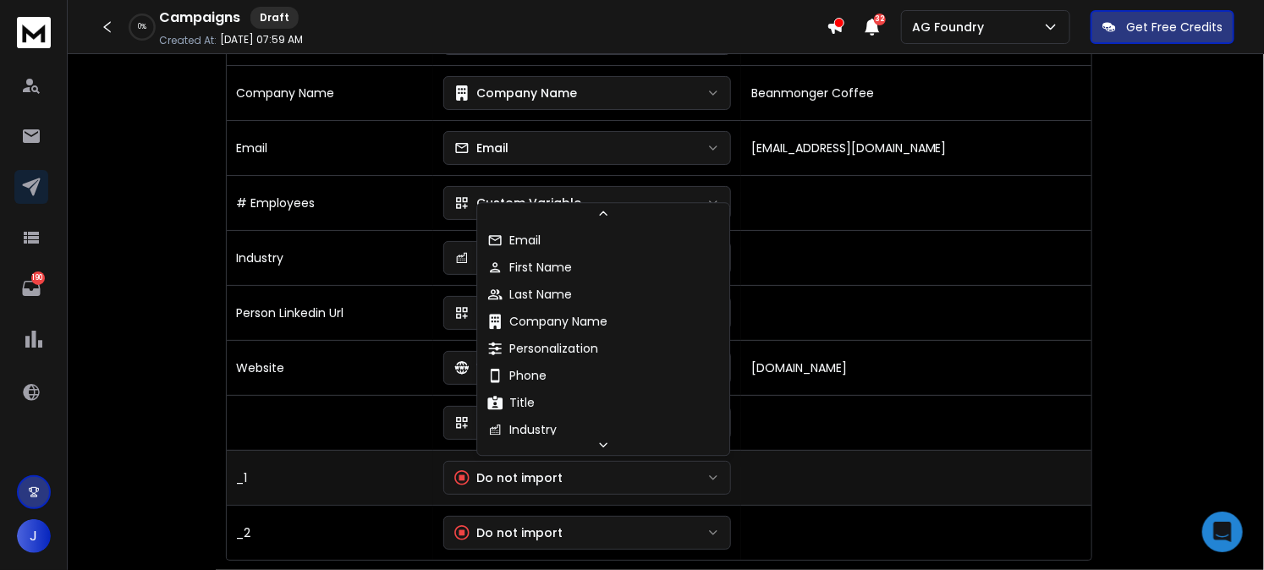
click at [551, 477] on div "Do not import" at bounding box center [508, 478] width 108 height 17
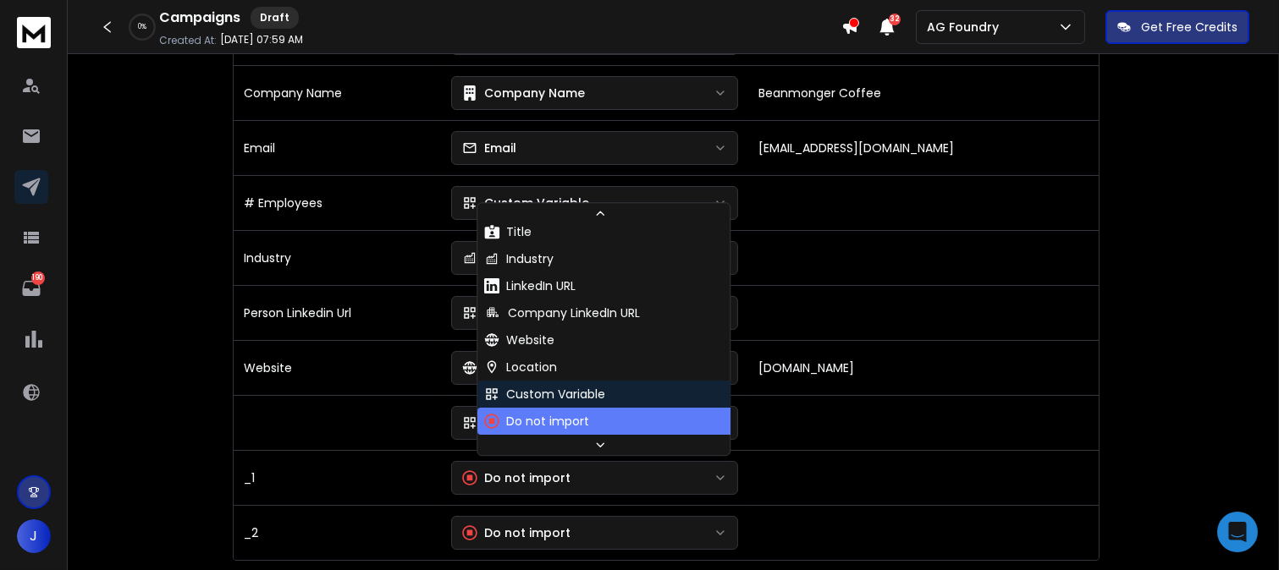
scroll to position [154, 0]
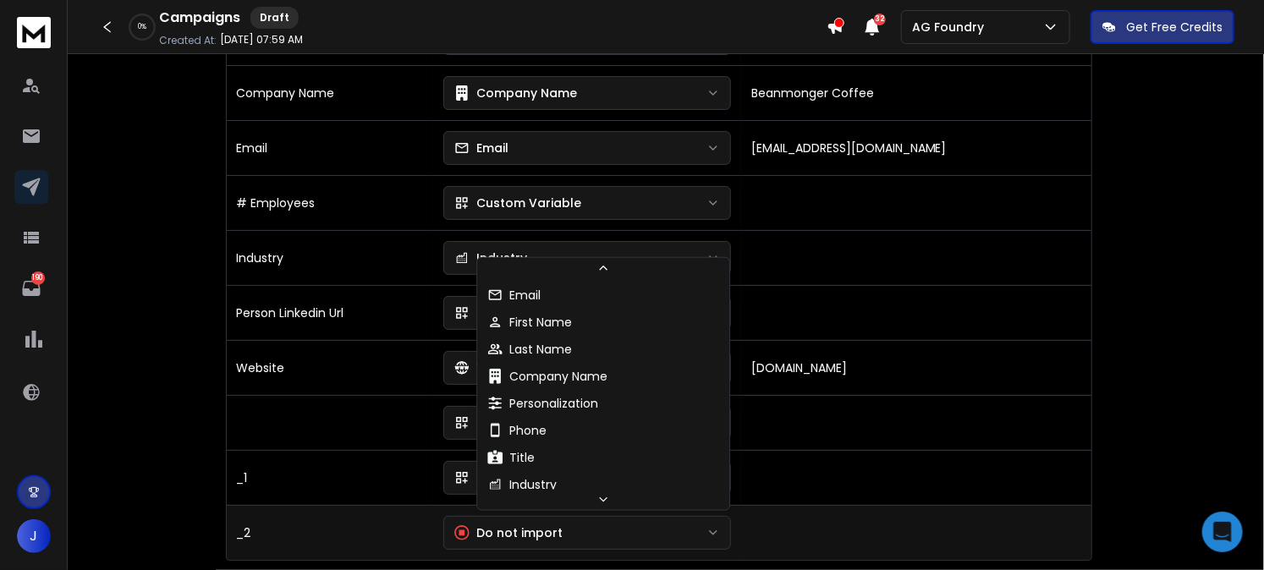
click at [587, 542] on button "Do not import" at bounding box center [586, 533] width 287 height 34
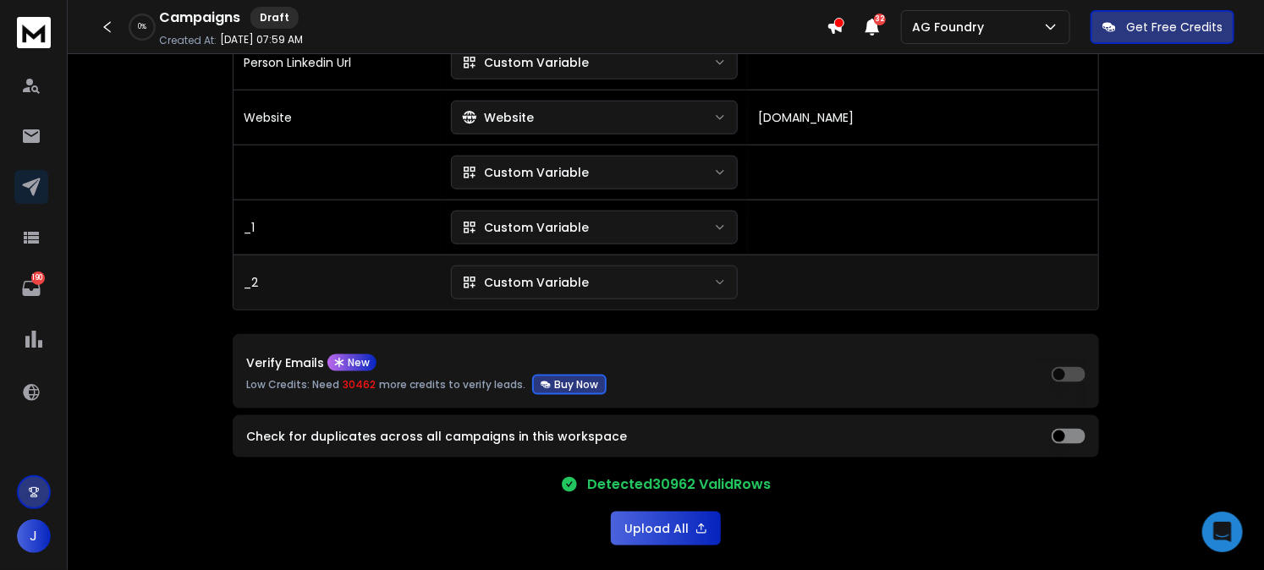
scroll to position [714, 0]
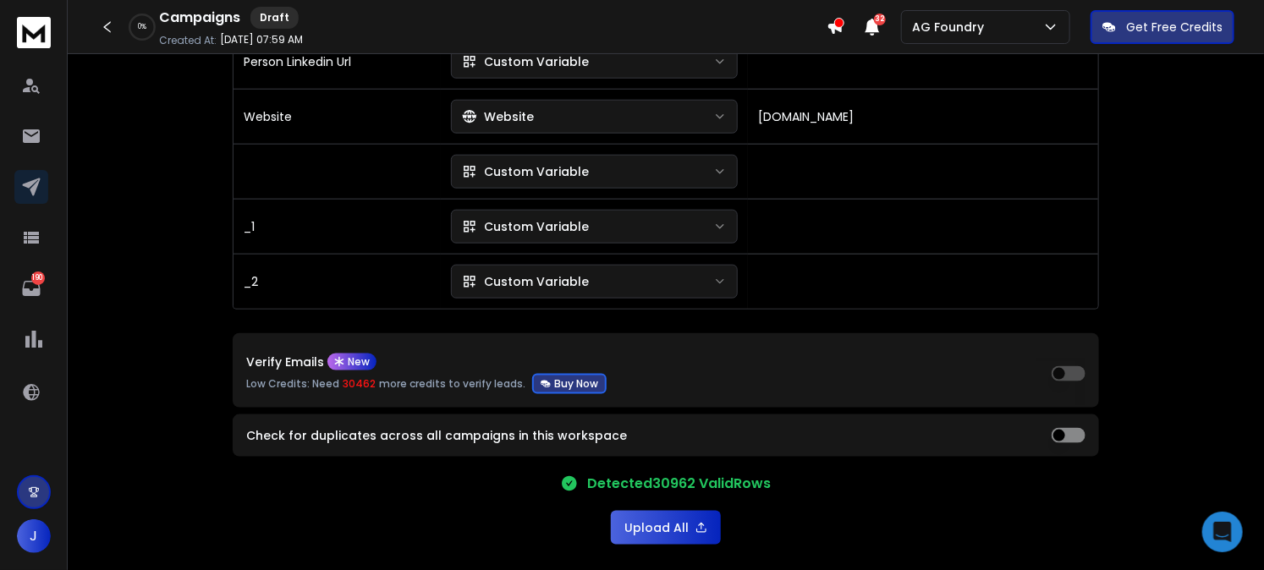
click at [667, 525] on button "Upload All" at bounding box center [666, 528] width 110 height 34
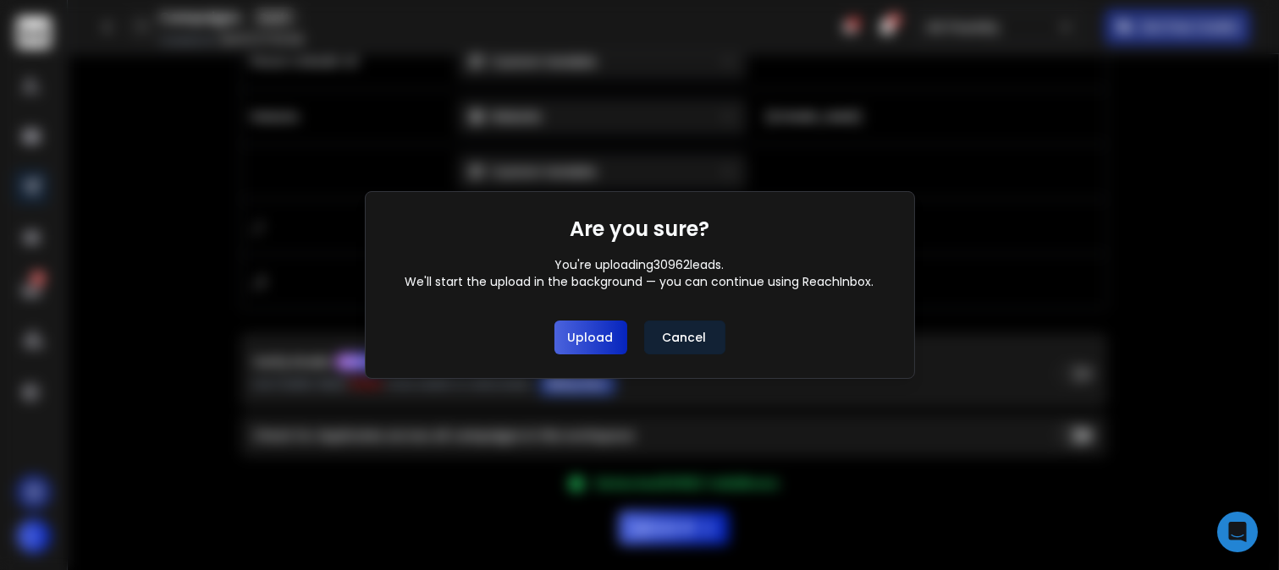
click at [594, 336] on button "Upload" at bounding box center [590, 338] width 73 height 34
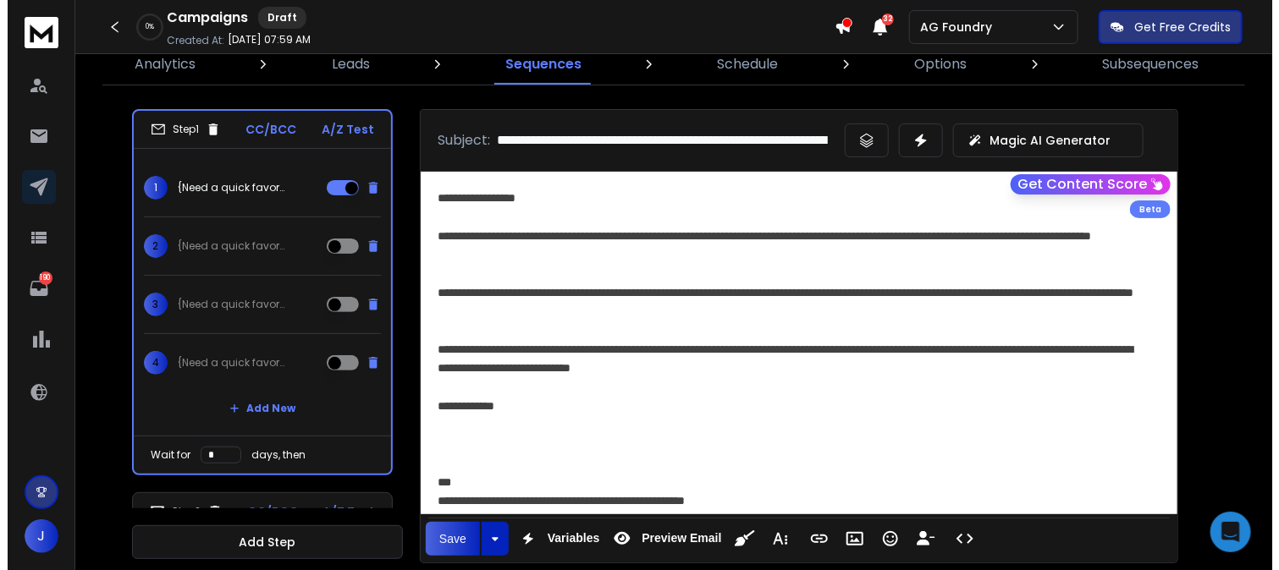
scroll to position [74, 0]
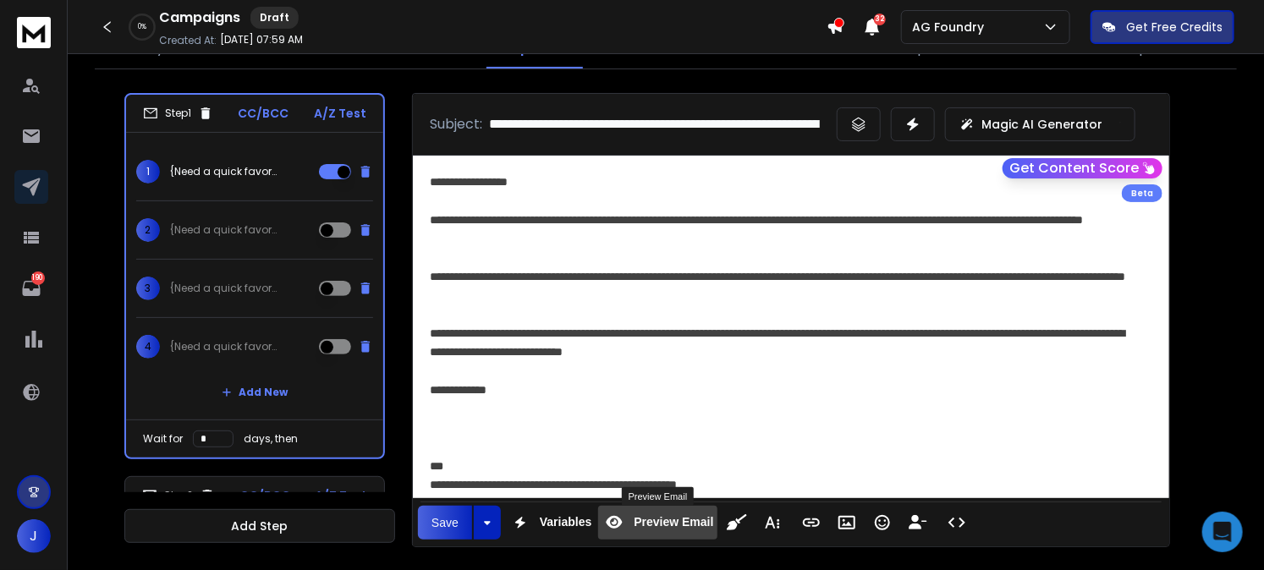
click at [664, 516] on span "Preview Email" at bounding box center [674, 522] width 86 height 14
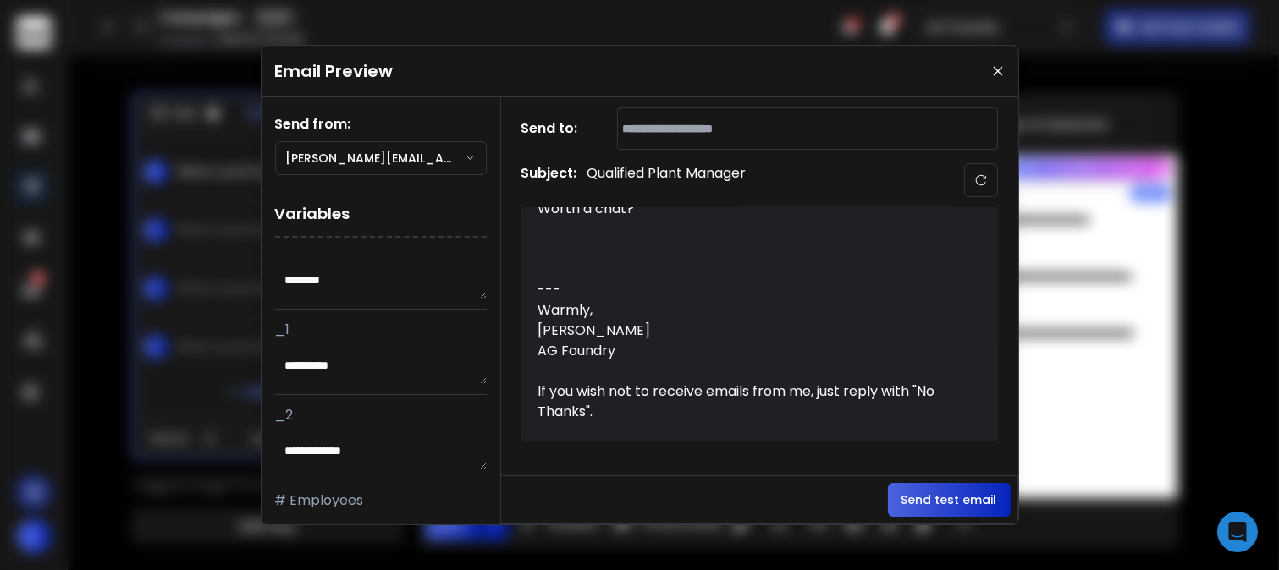
scroll to position [165, 0]
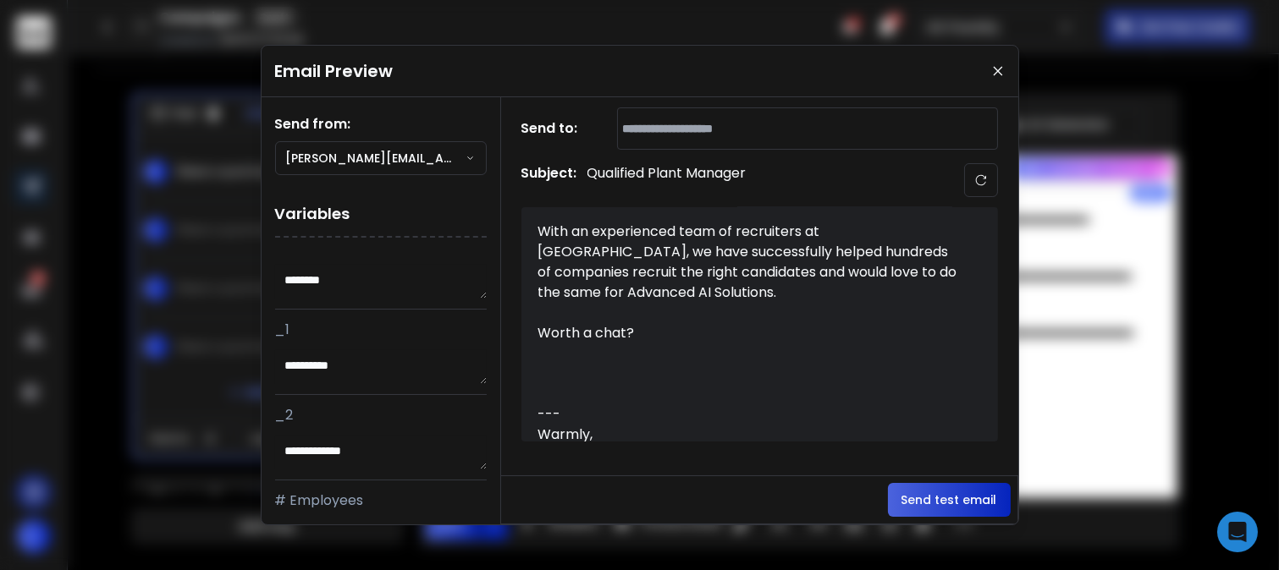
click at [993, 66] on icon at bounding box center [998, 71] width 14 height 14
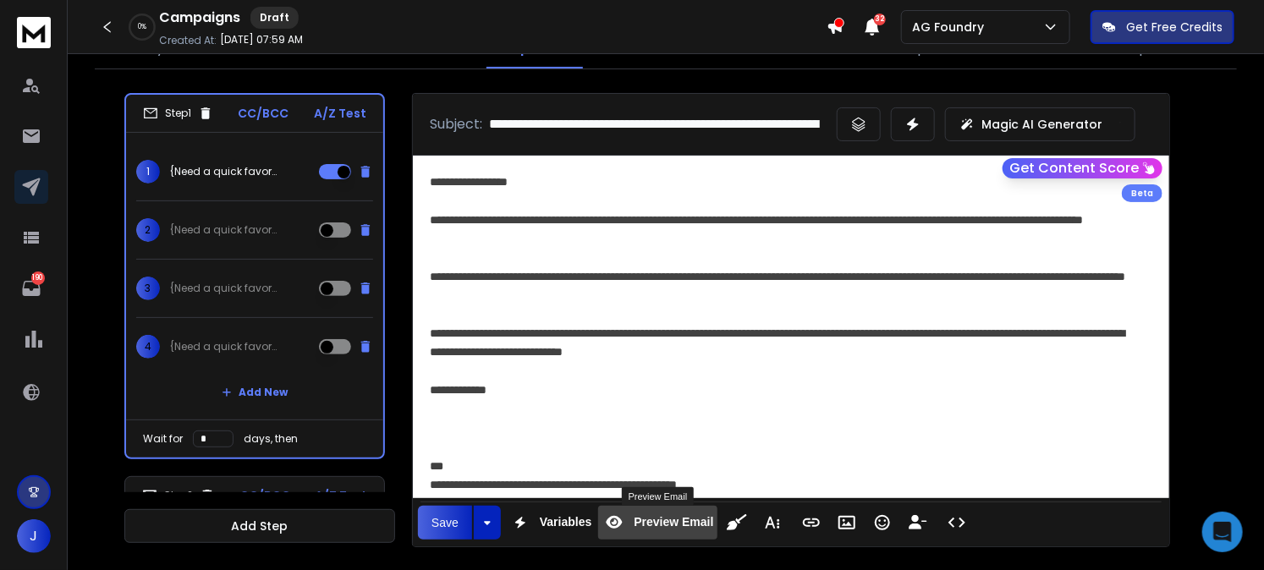
click at [688, 529] on span "Preview Email" at bounding box center [674, 522] width 86 height 14
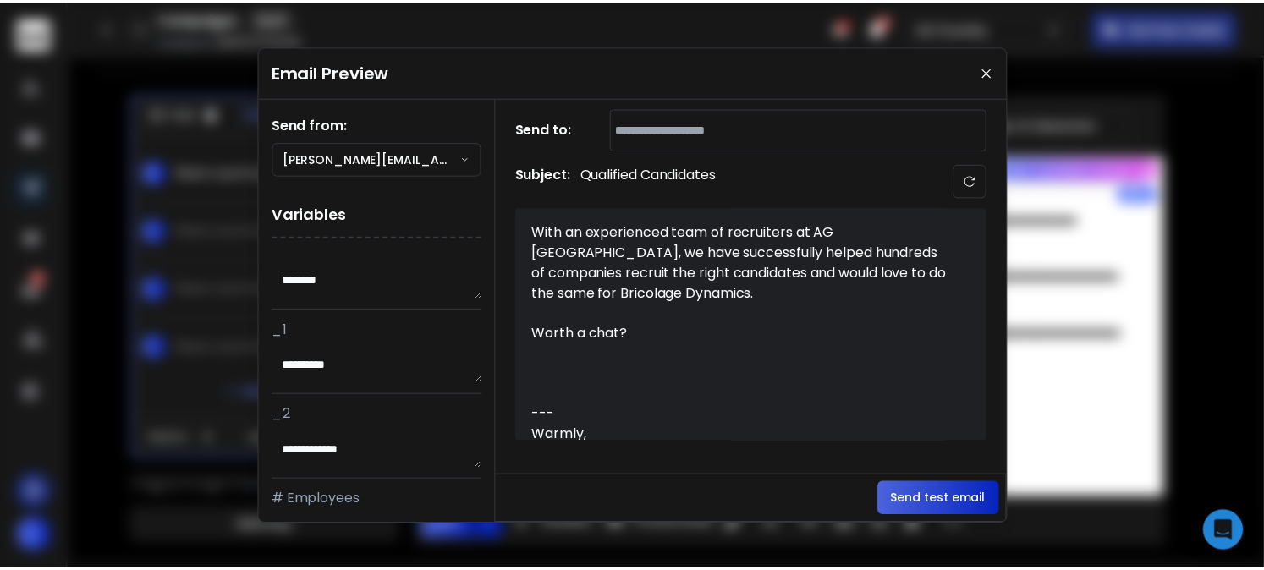
scroll to position [164, 0]
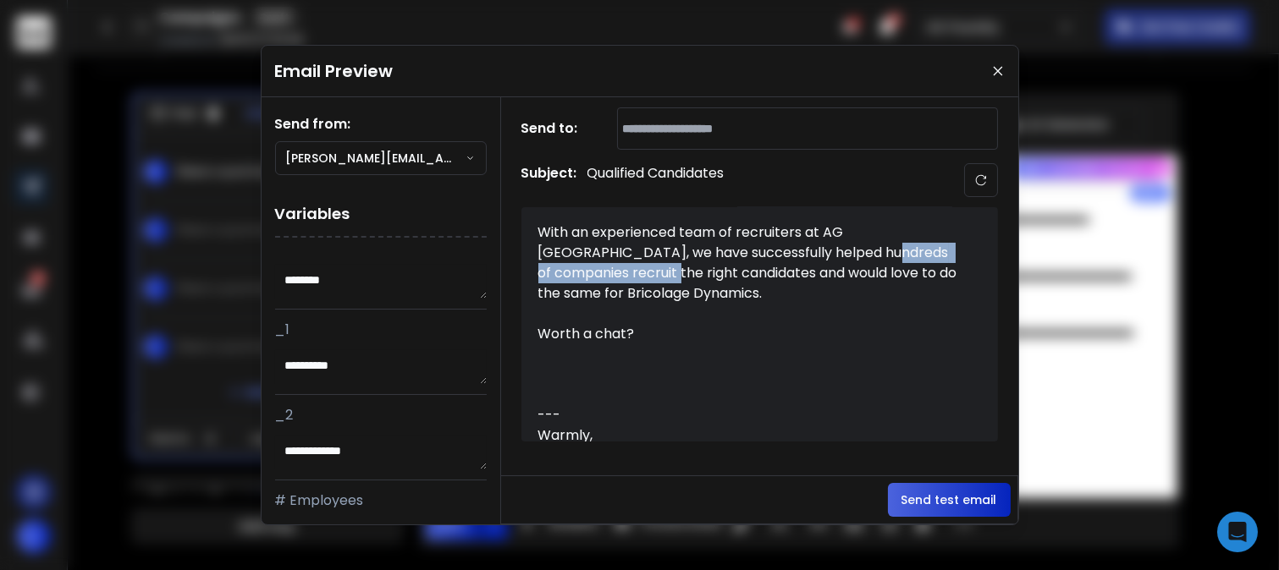
drag, startPoint x: 801, startPoint y: 249, endPoint x: 578, endPoint y: 271, distance: 223.7
click at [578, 271] on div "With an experienced team of recruiters at AG Foundry, we have successfully help…" at bounding box center [749, 263] width 423 height 81
click at [997, 72] on icon at bounding box center [997, 71] width 9 height 9
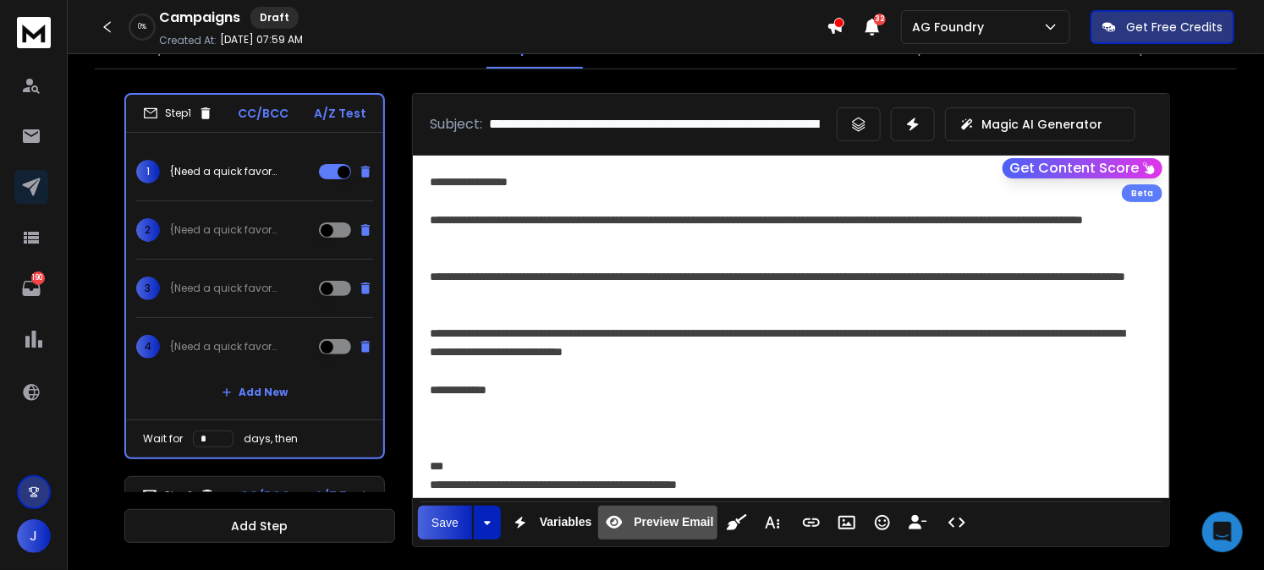
click at [665, 513] on div "Preview Email" at bounding box center [657, 523] width 118 height 28
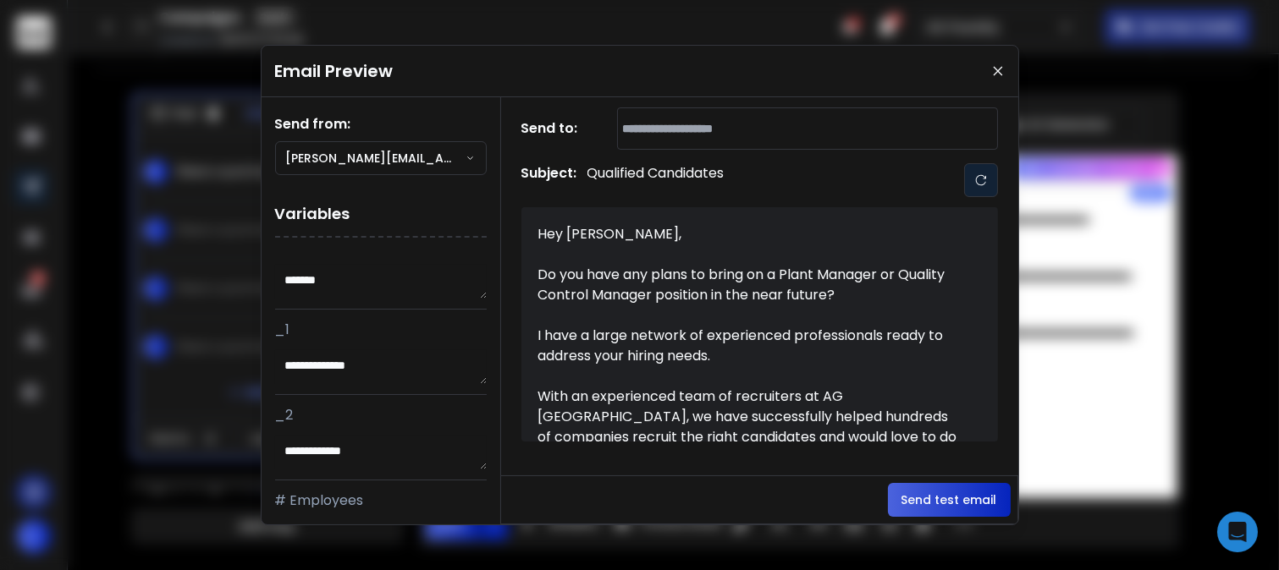
click at [972, 173] on button at bounding box center [981, 180] width 34 height 34
click at [973, 190] on button at bounding box center [981, 180] width 34 height 34
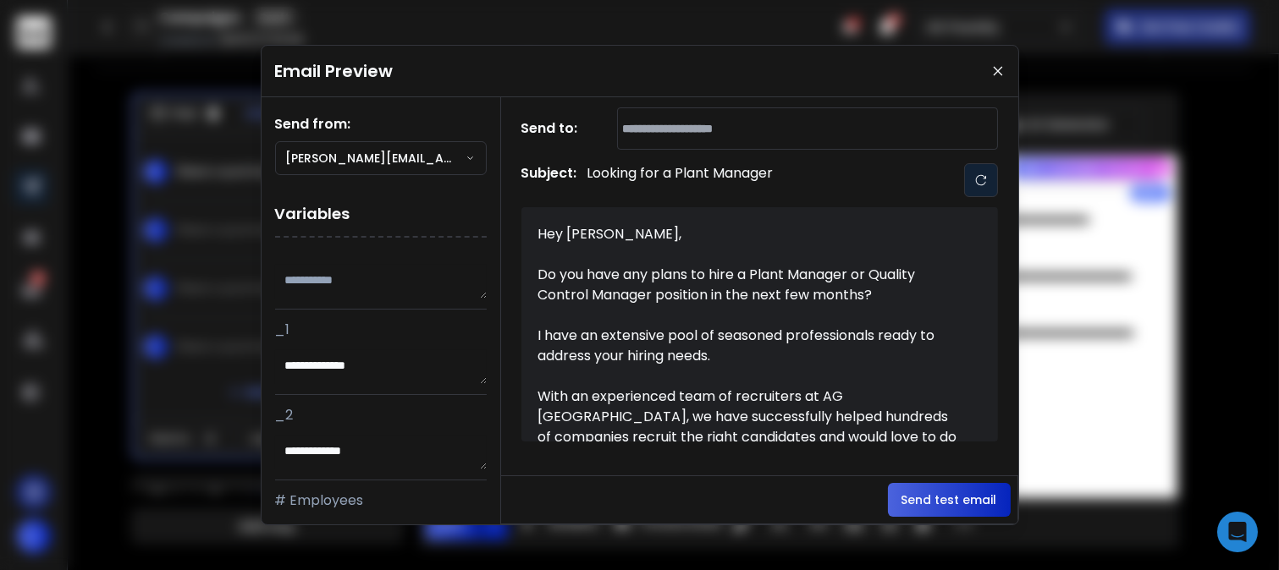
click at [973, 190] on button at bounding box center [981, 180] width 34 height 34
click at [994, 65] on icon at bounding box center [998, 71] width 14 height 14
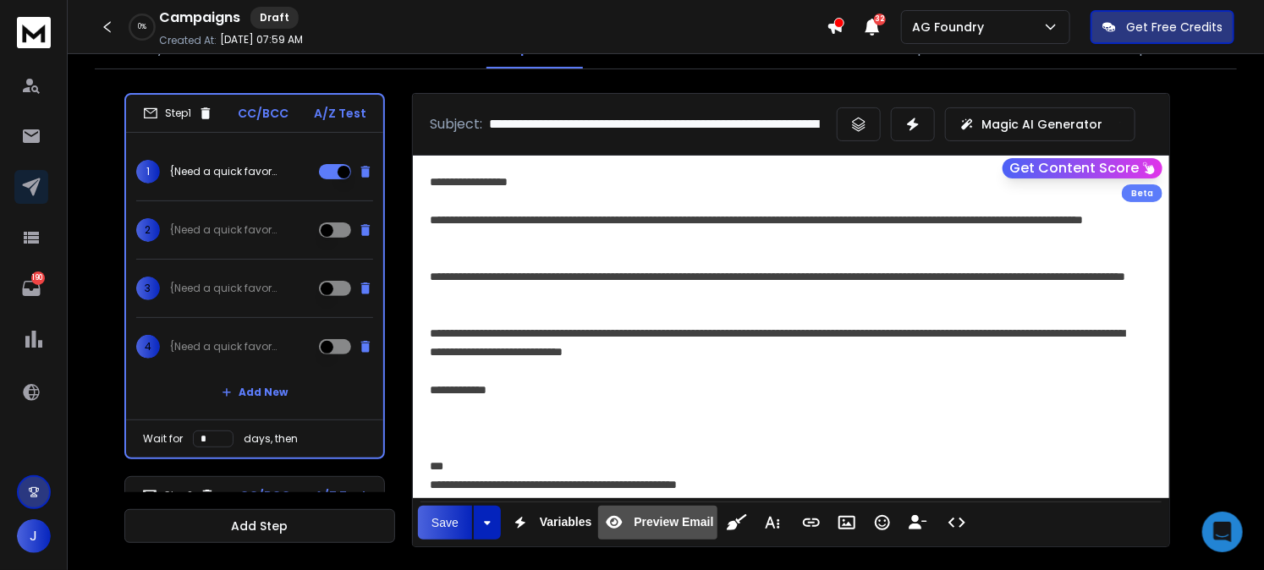
click at [680, 515] on span "Preview Email" at bounding box center [674, 522] width 86 height 14
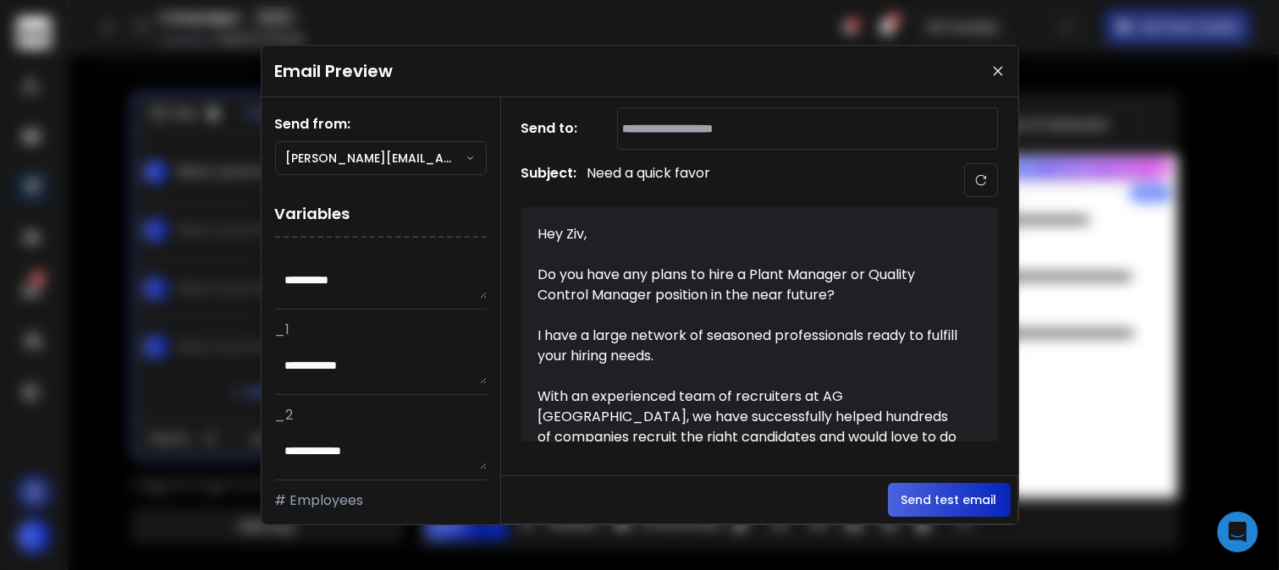
click at [992, 69] on icon at bounding box center [998, 71] width 14 height 14
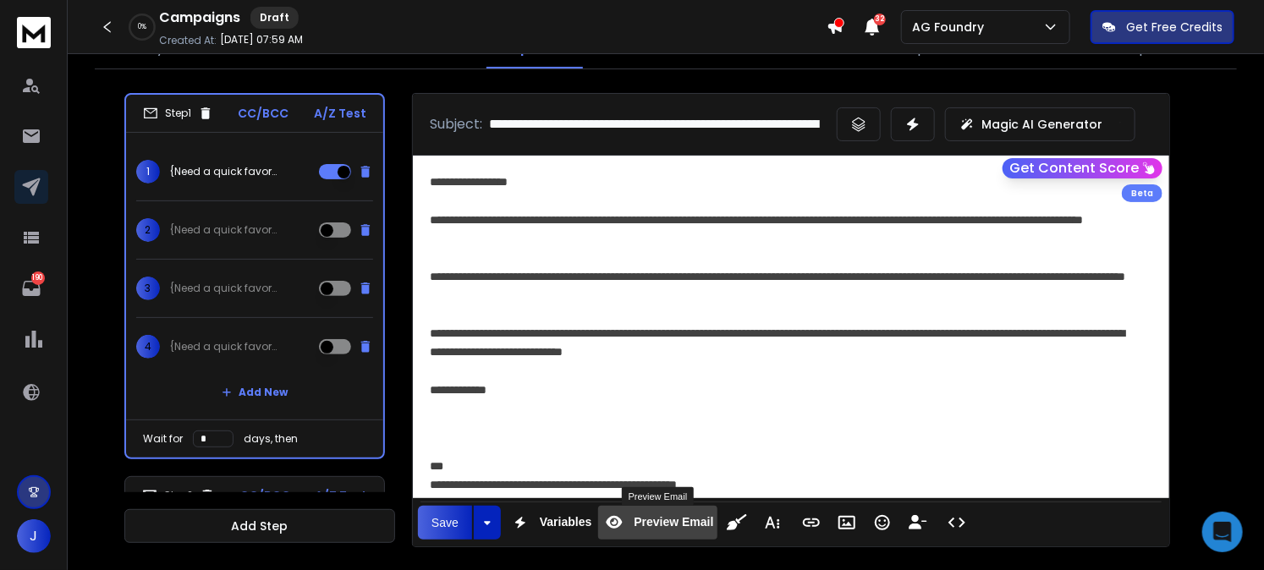
click at [664, 528] on span "Preview Email" at bounding box center [674, 522] width 86 height 14
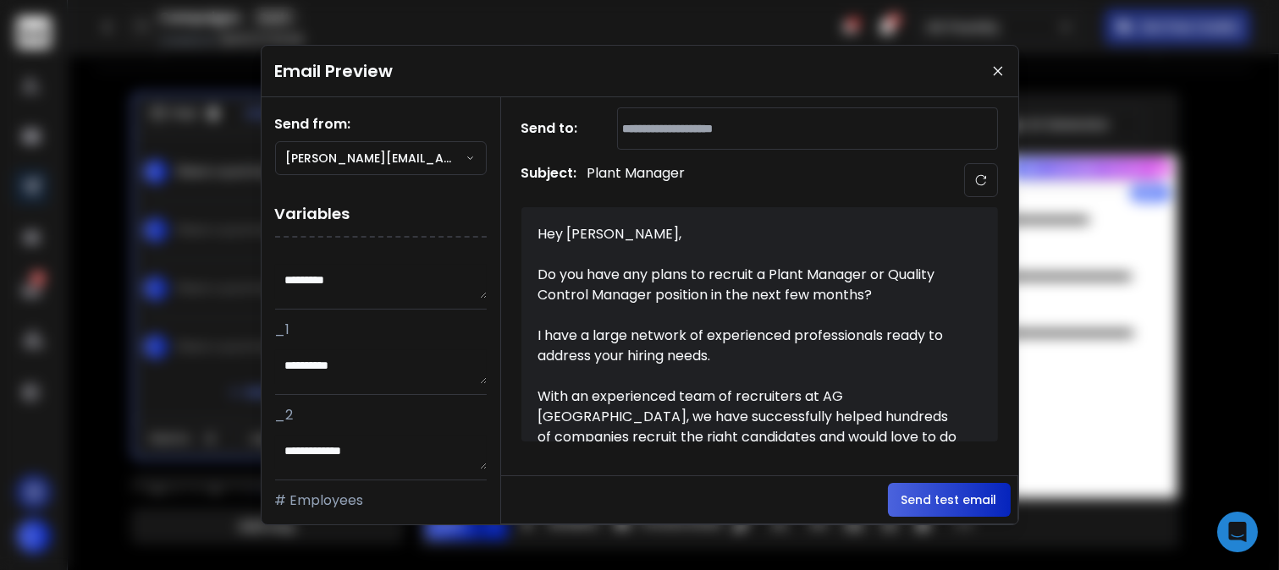
click at [994, 74] on icon at bounding box center [998, 71] width 14 height 14
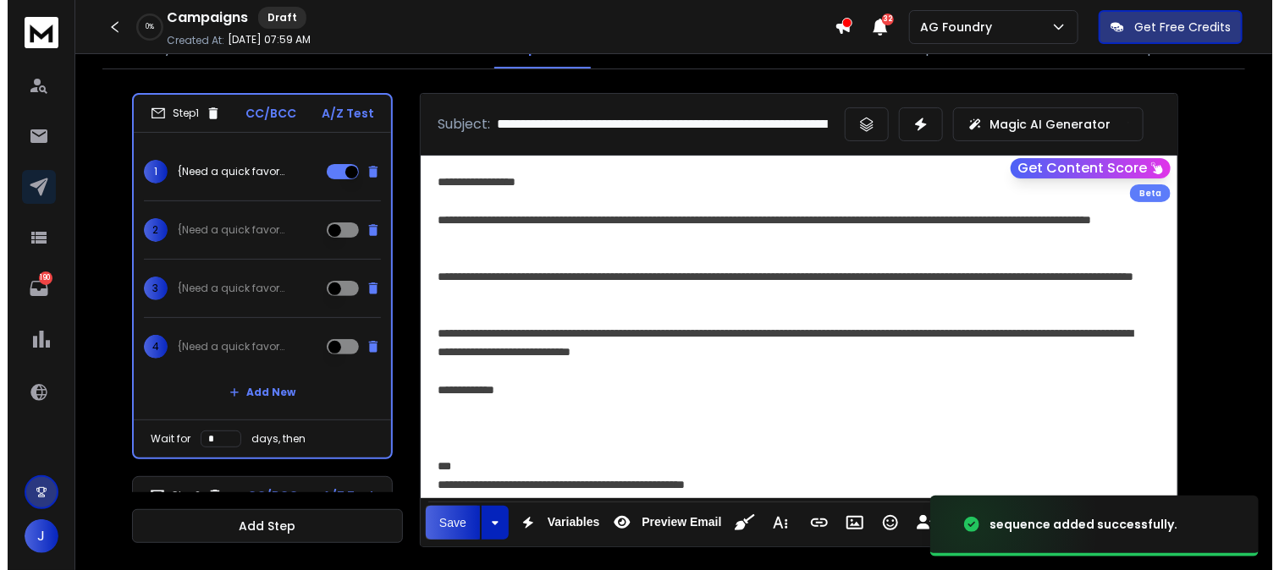
scroll to position [0, 0]
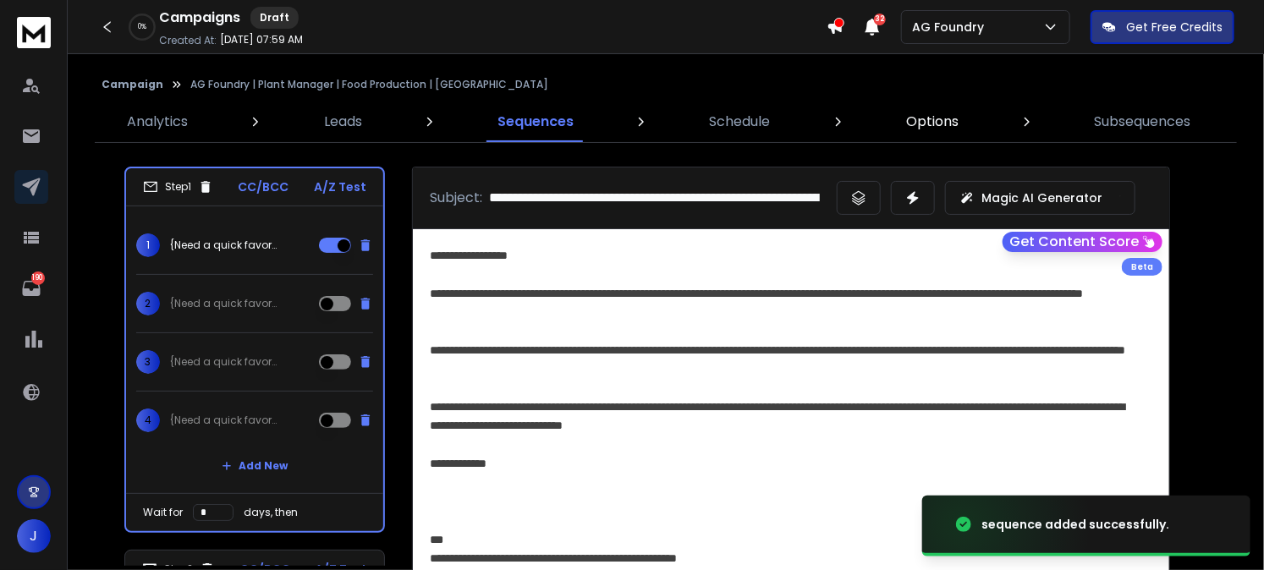
click at [938, 123] on p "Options" at bounding box center [932, 122] width 52 height 20
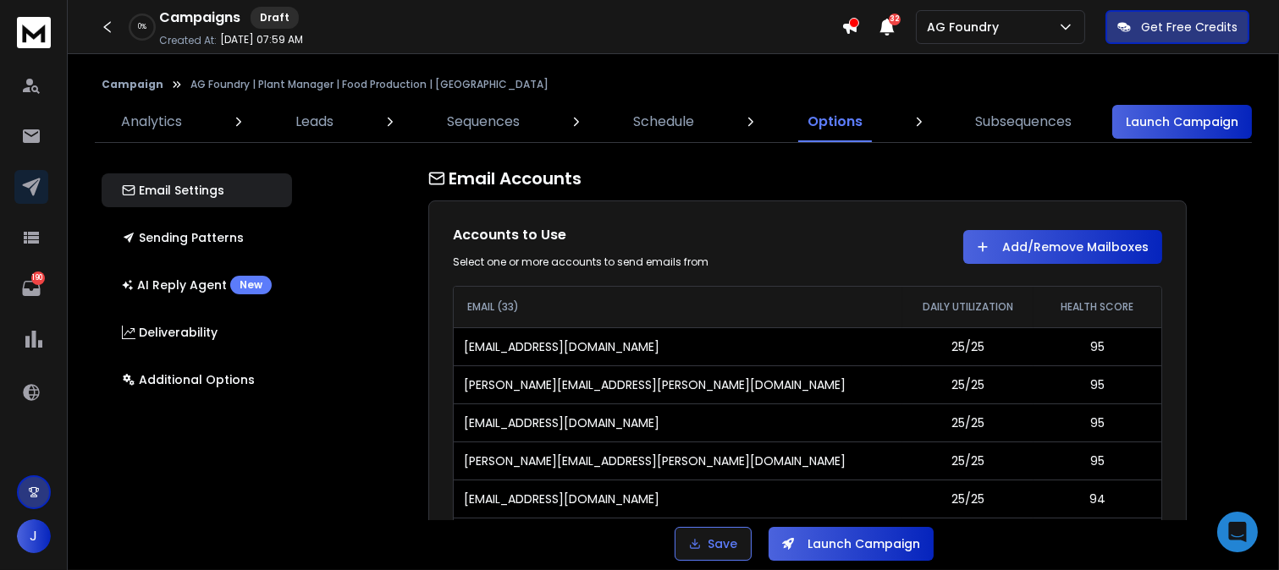
click at [1000, 247] on button "Add/Remove Mailboxes" at bounding box center [1062, 247] width 199 height 34
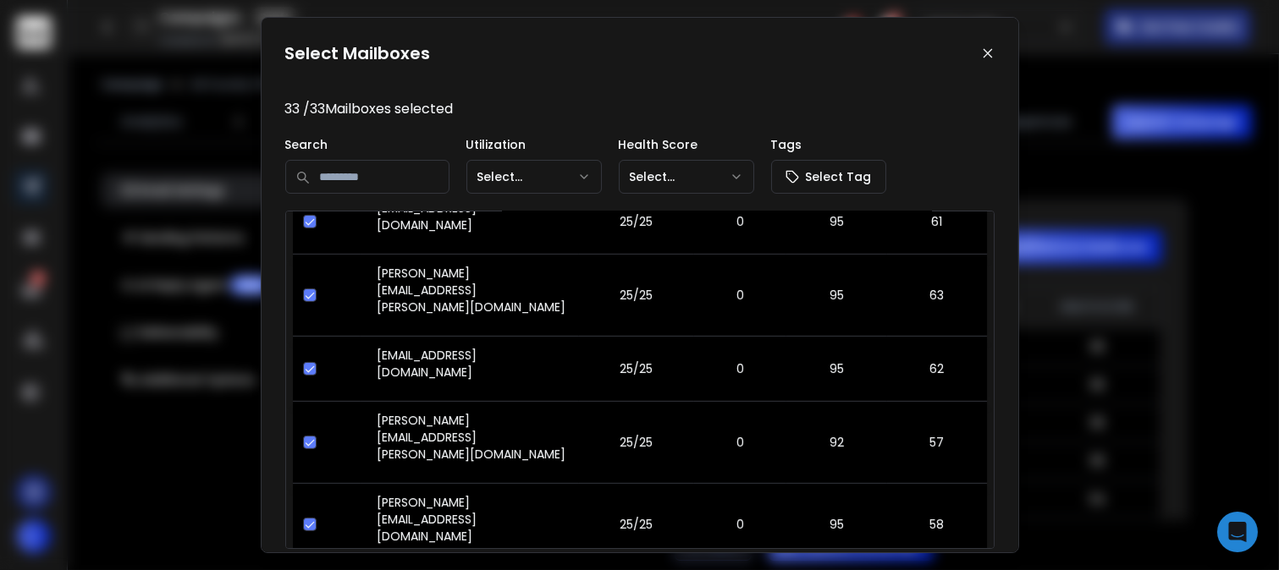
scroll to position [1534, 0]
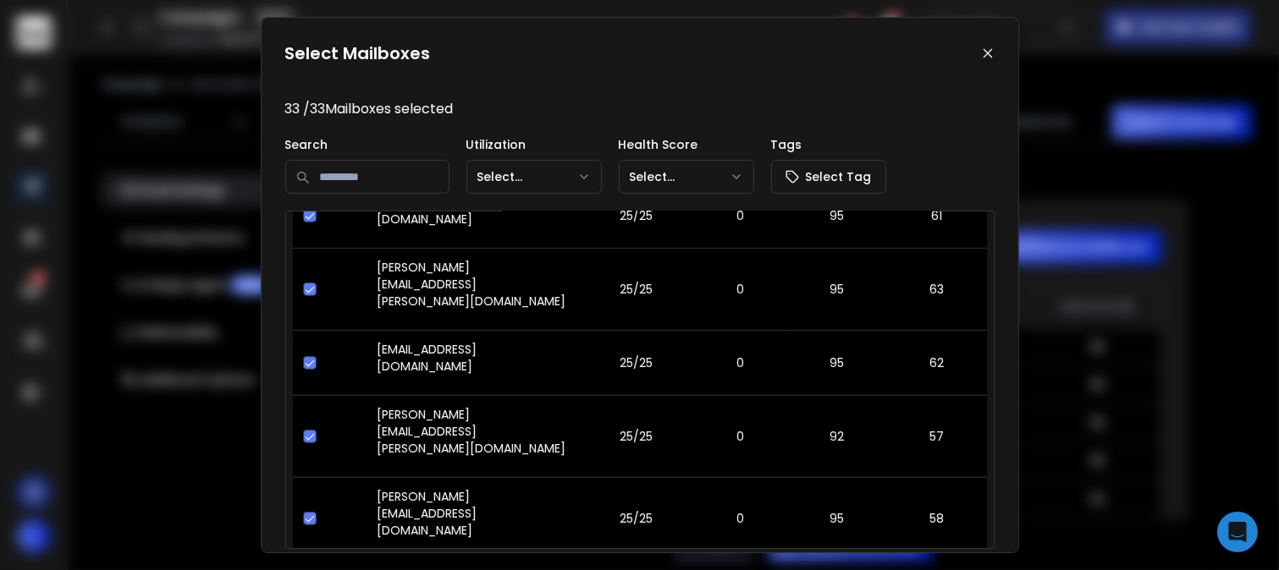
click at [990, 53] on icon at bounding box center [988, 54] width 14 height 14
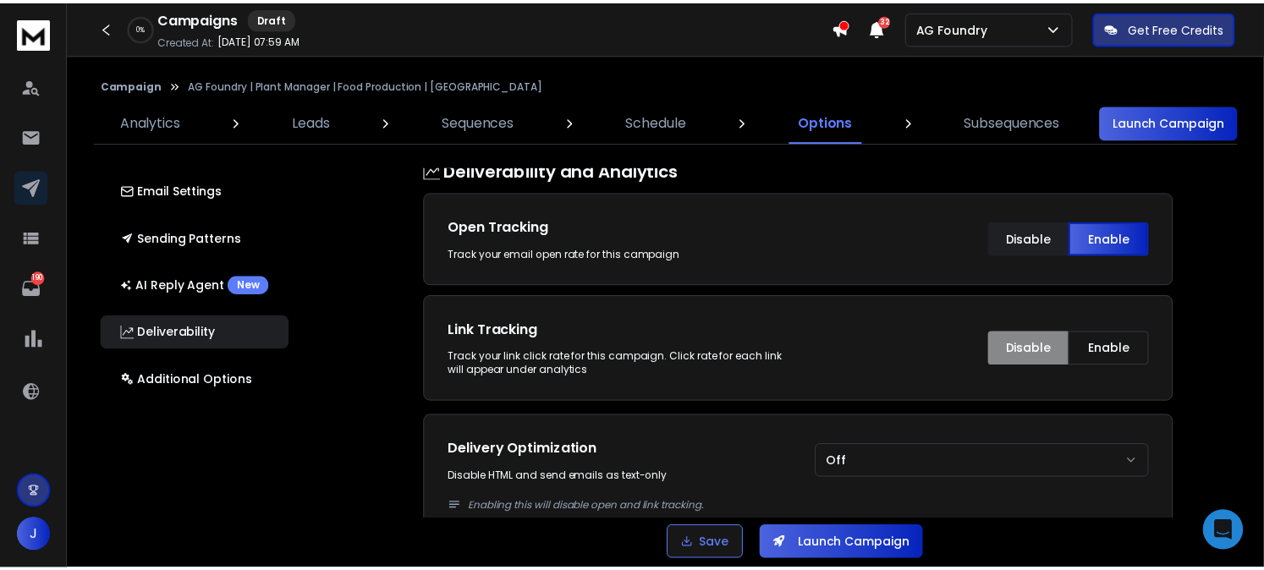
scroll to position [2508, 0]
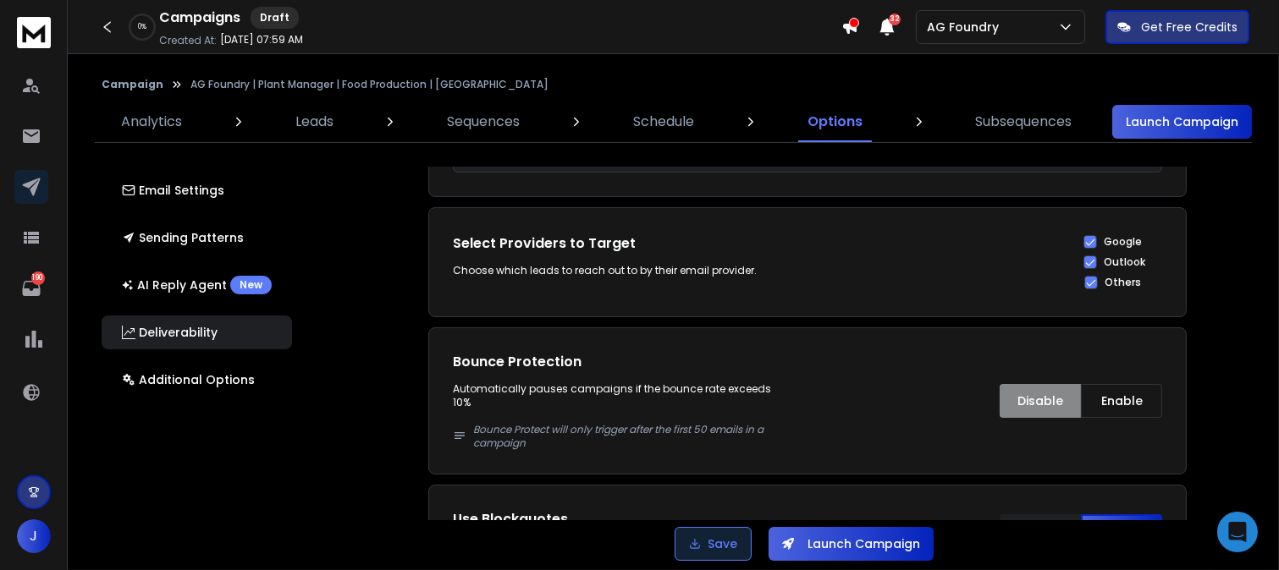
click at [733, 557] on button "Save" at bounding box center [713, 544] width 77 height 34
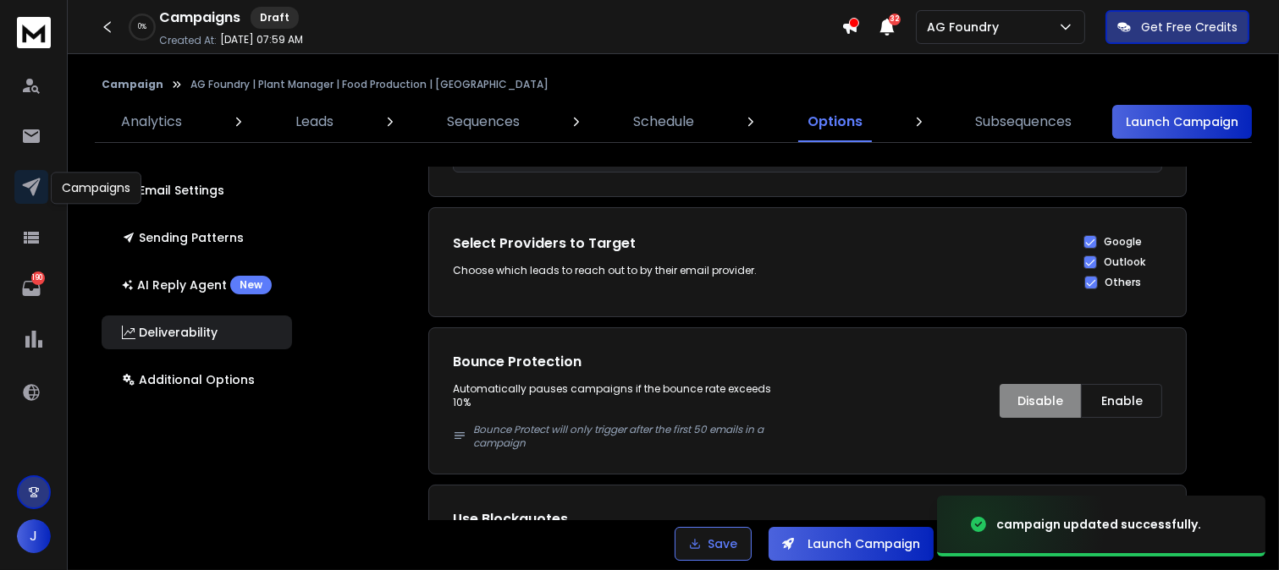
click at [28, 188] on icon at bounding box center [31, 187] width 18 height 18
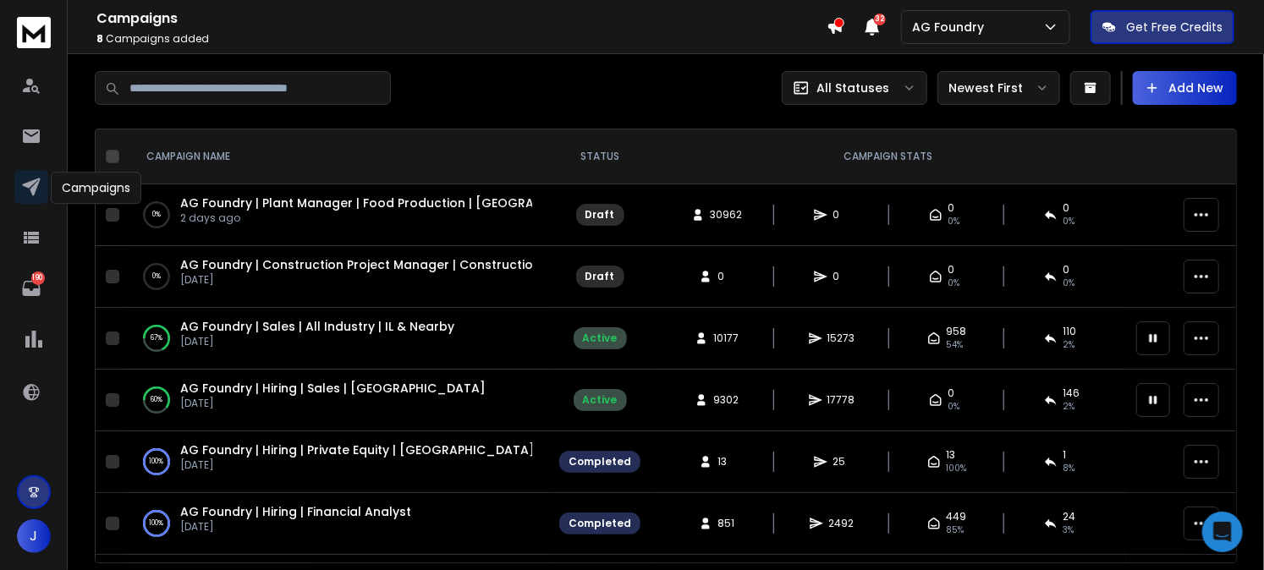
click at [331, 383] on span "AG Foundry | Hiring | Sales | [GEOGRAPHIC_DATA]" at bounding box center [333, 388] width 306 height 17
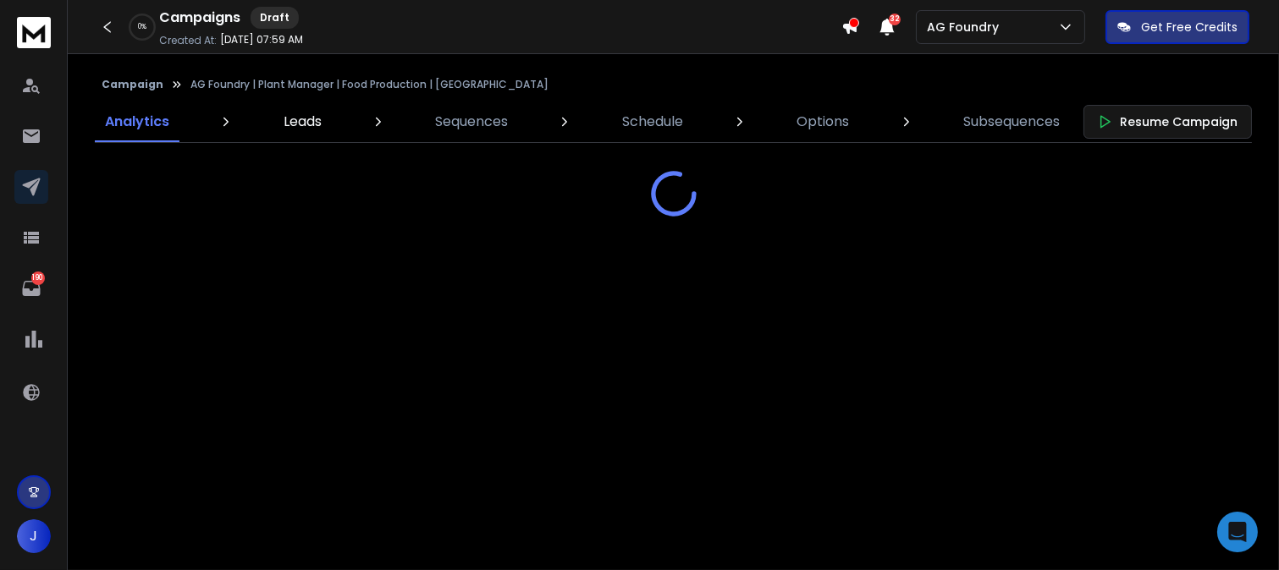
click at [296, 118] on p "Leads" at bounding box center [303, 122] width 38 height 20
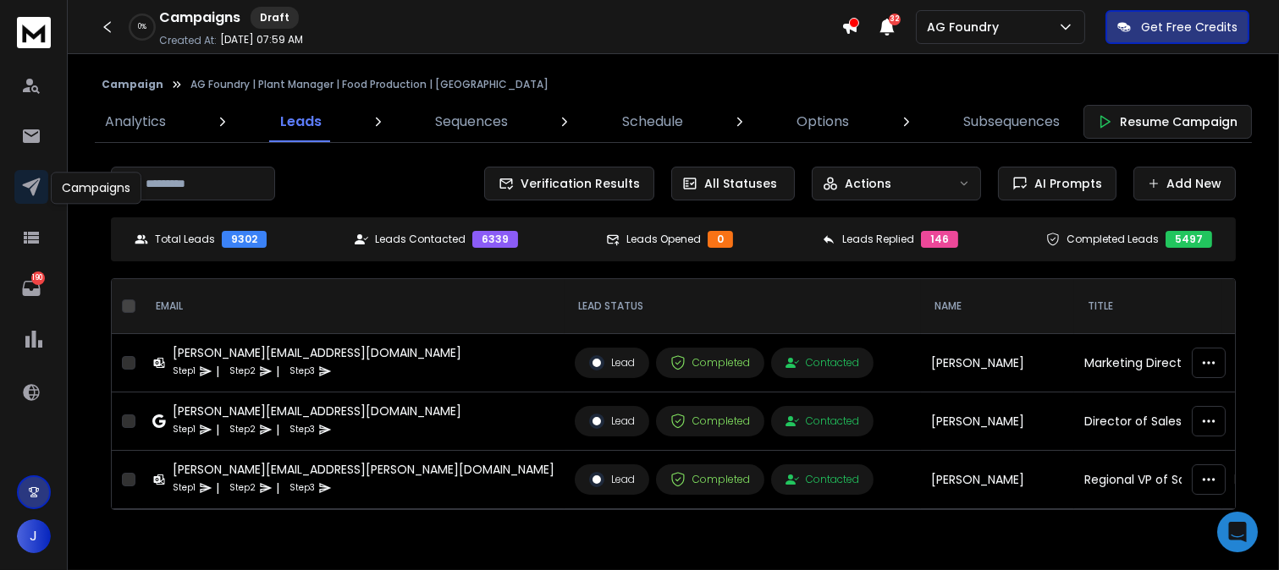
click at [36, 187] on icon at bounding box center [31, 187] width 18 height 18
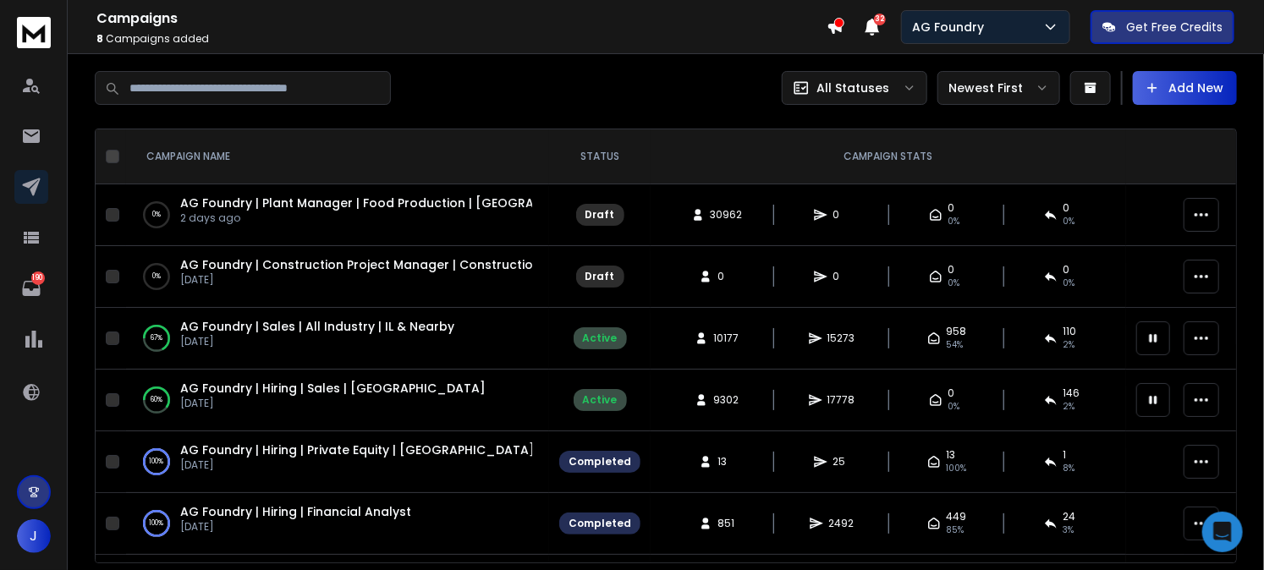
click at [931, 27] on p "AG Foundry" at bounding box center [951, 27] width 79 height 17
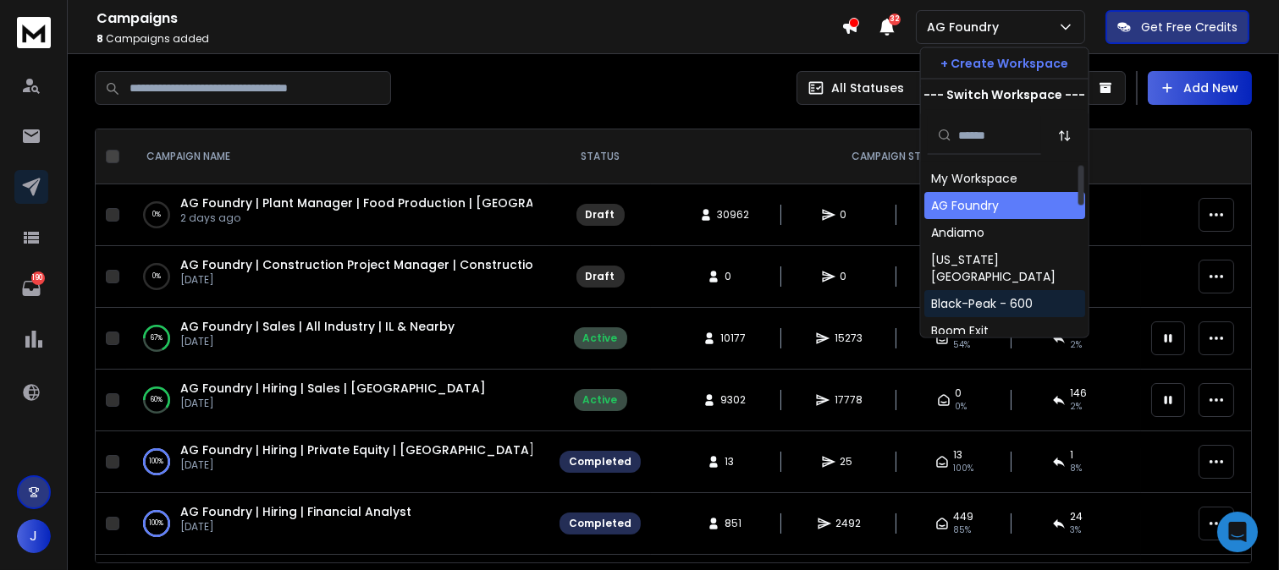
click at [973, 295] on div "Black-Peak - 600" at bounding box center [982, 303] width 102 height 17
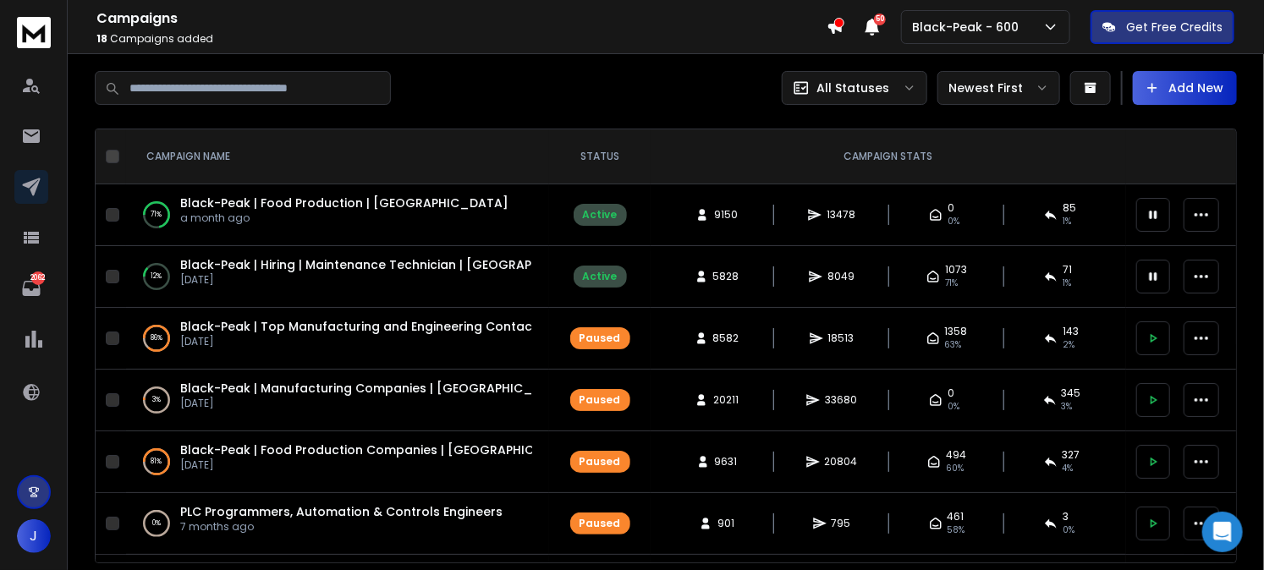
click at [343, 257] on span "Black-Peak | Hiring | Maintenance Technician | [GEOGRAPHIC_DATA]" at bounding box center [390, 264] width 421 height 17
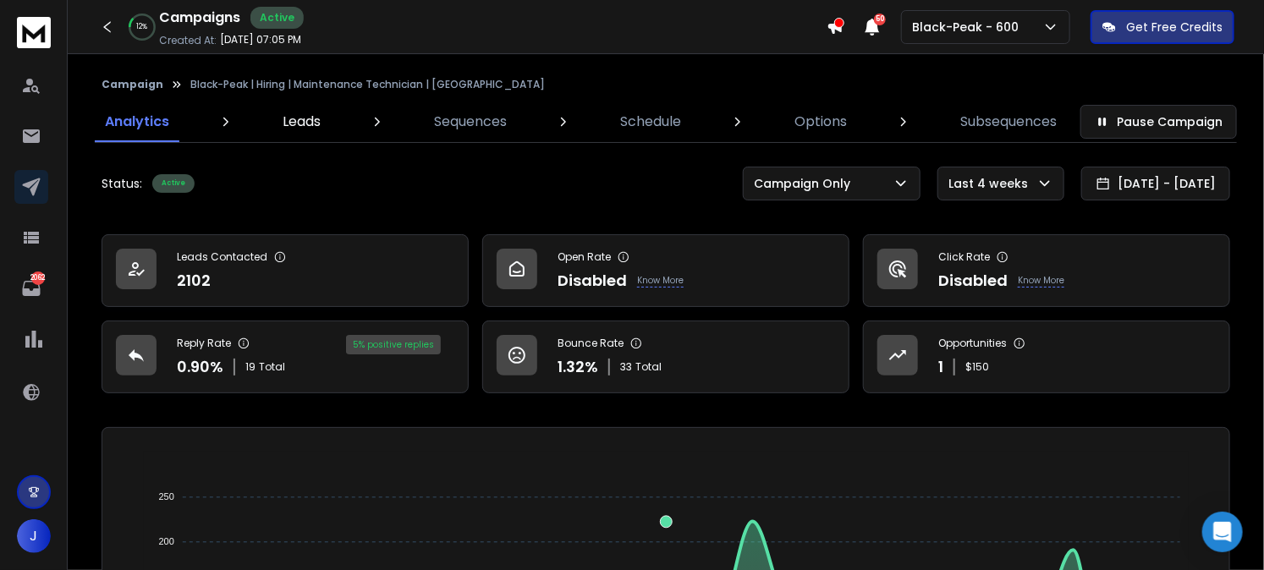
click at [274, 129] on link "Leads" at bounding box center [302, 122] width 58 height 41
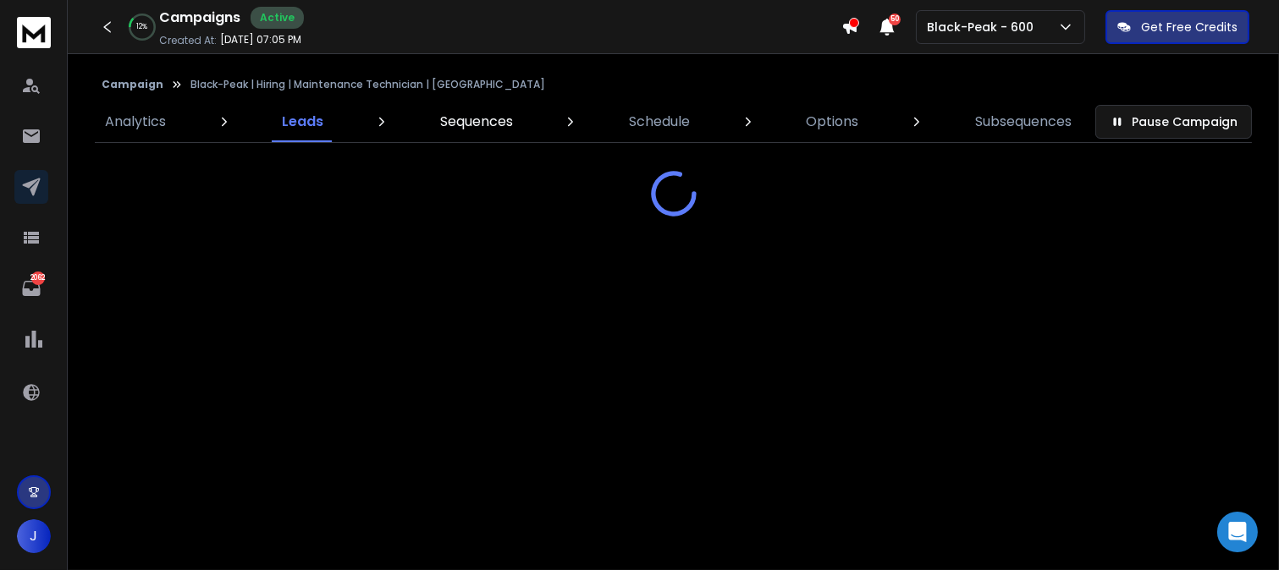
click at [487, 113] on p "Sequences" at bounding box center [476, 122] width 73 height 20
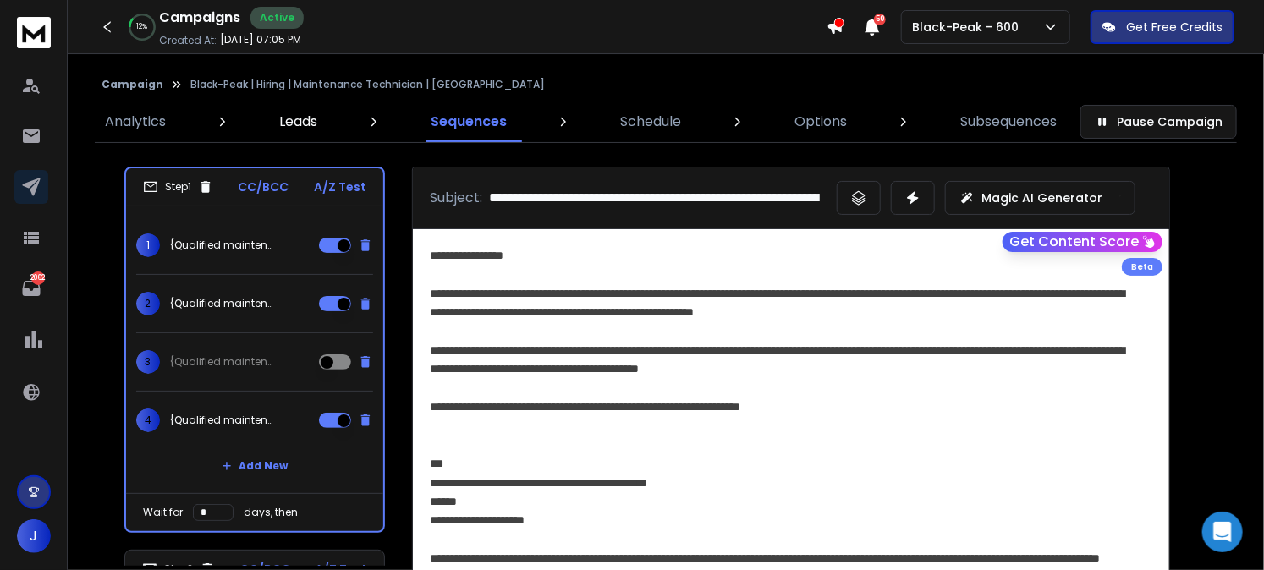
click at [308, 123] on p "Leads" at bounding box center [298, 122] width 38 height 20
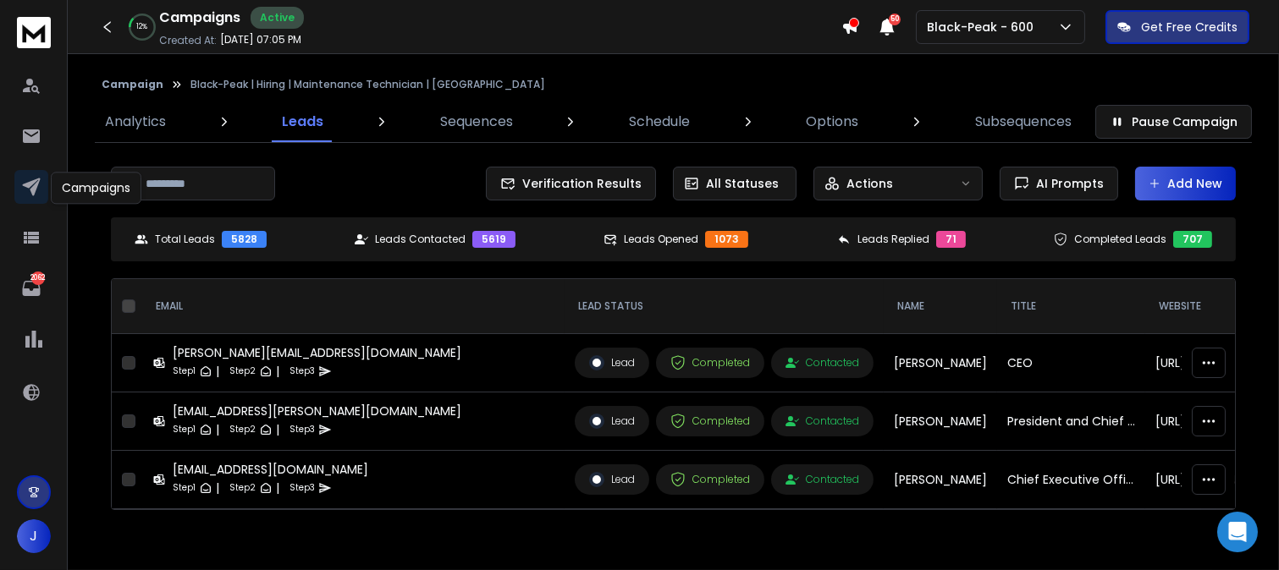
click at [19, 184] on link at bounding box center [31, 187] width 34 height 34
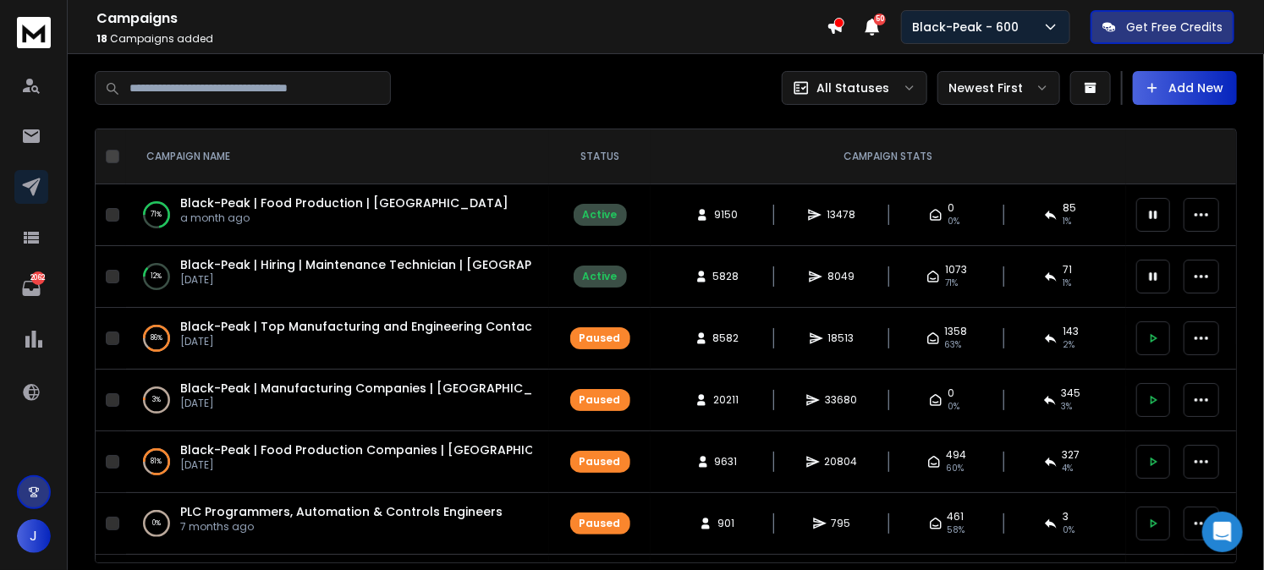
click at [1033, 19] on div "Black-Peak - 600" at bounding box center [985, 27] width 147 height 17
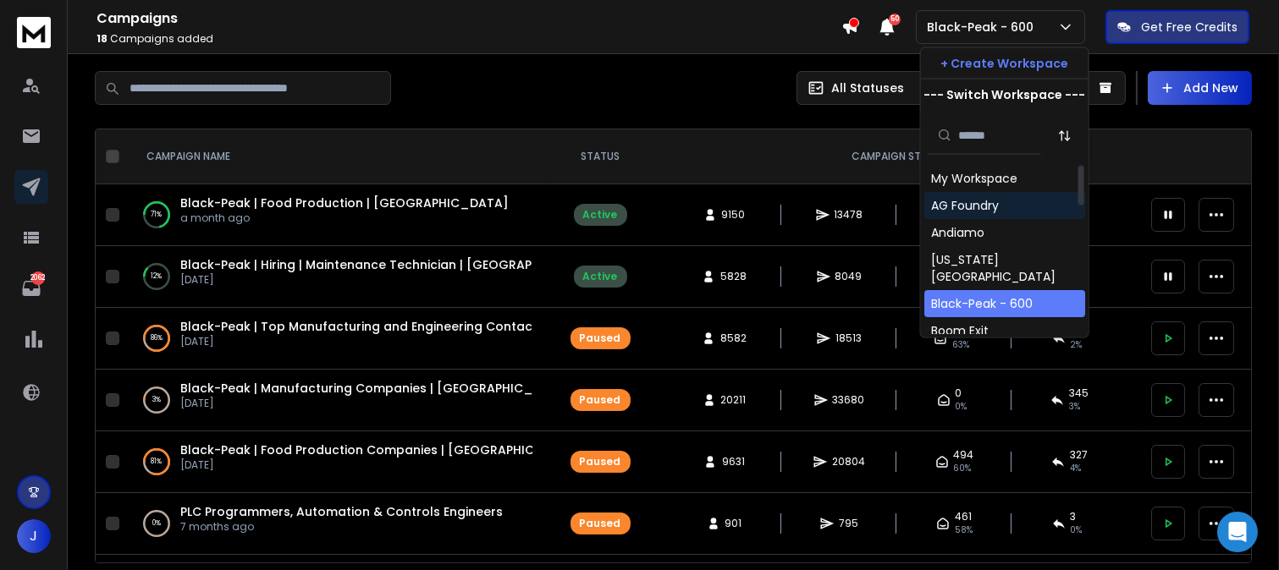
click at [990, 210] on div "AG Foundry" at bounding box center [965, 205] width 68 height 17
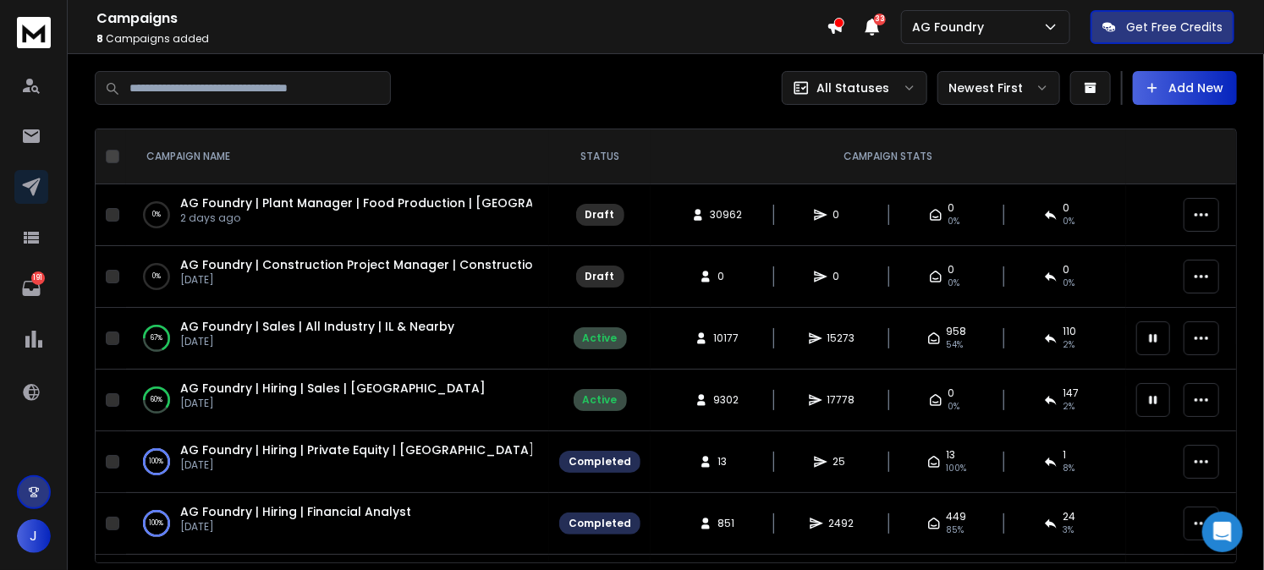
click at [360, 267] on span "AG Foundry | Construction Project Manager | Construction | USA" at bounding box center [433, 264] width 506 height 17
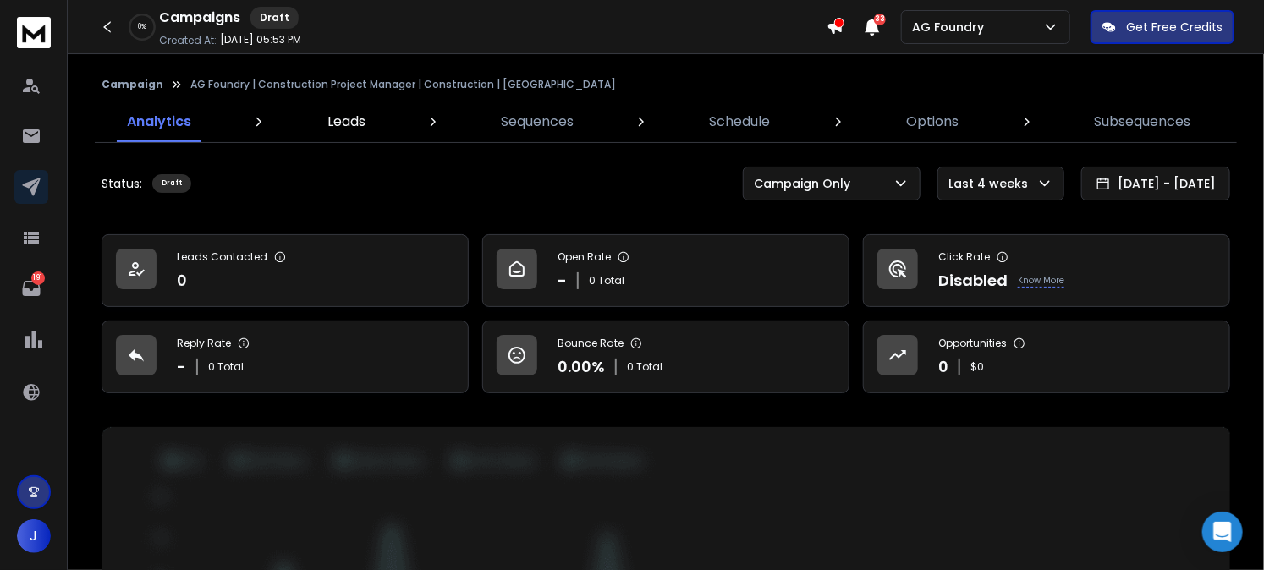
click at [369, 129] on link "Leads" at bounding box center [346, 122] width 58 height 41
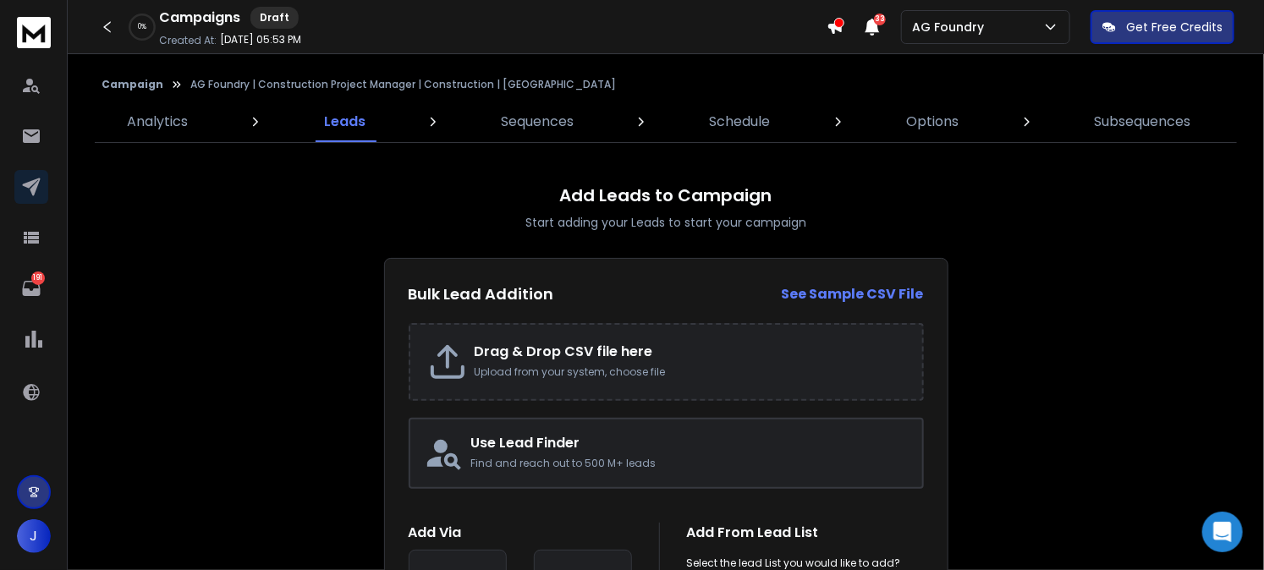
click at [560, 369] on p "Upload from your system, choose file" at bounding box center [690, 373] width 431 height 14
type input "**********"
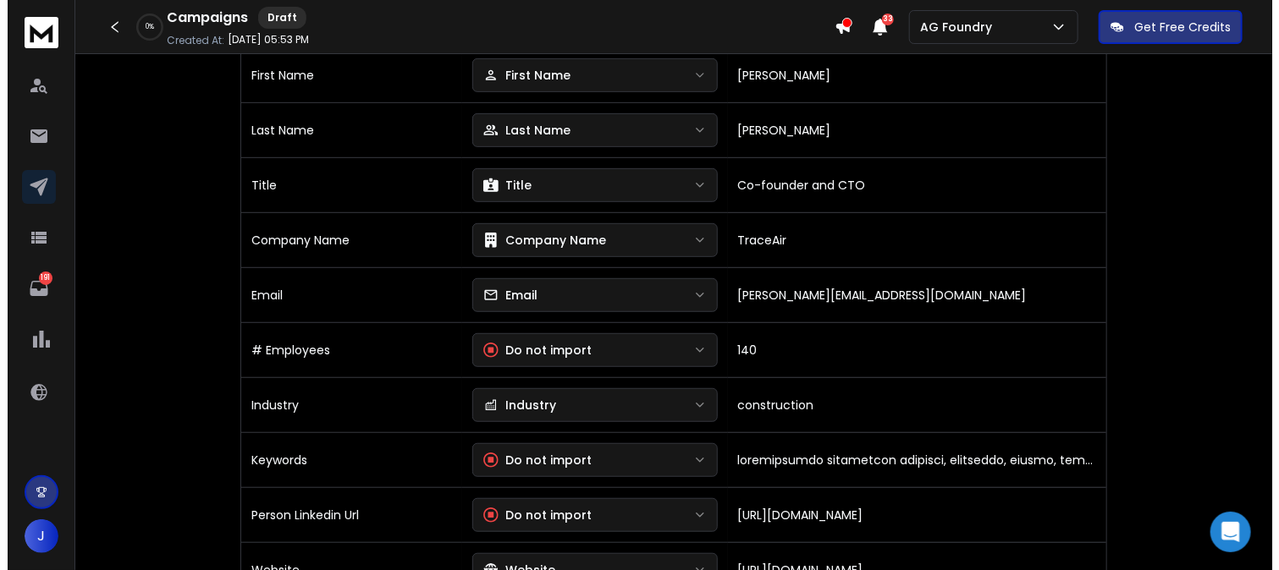
scroll to position [376, 0]
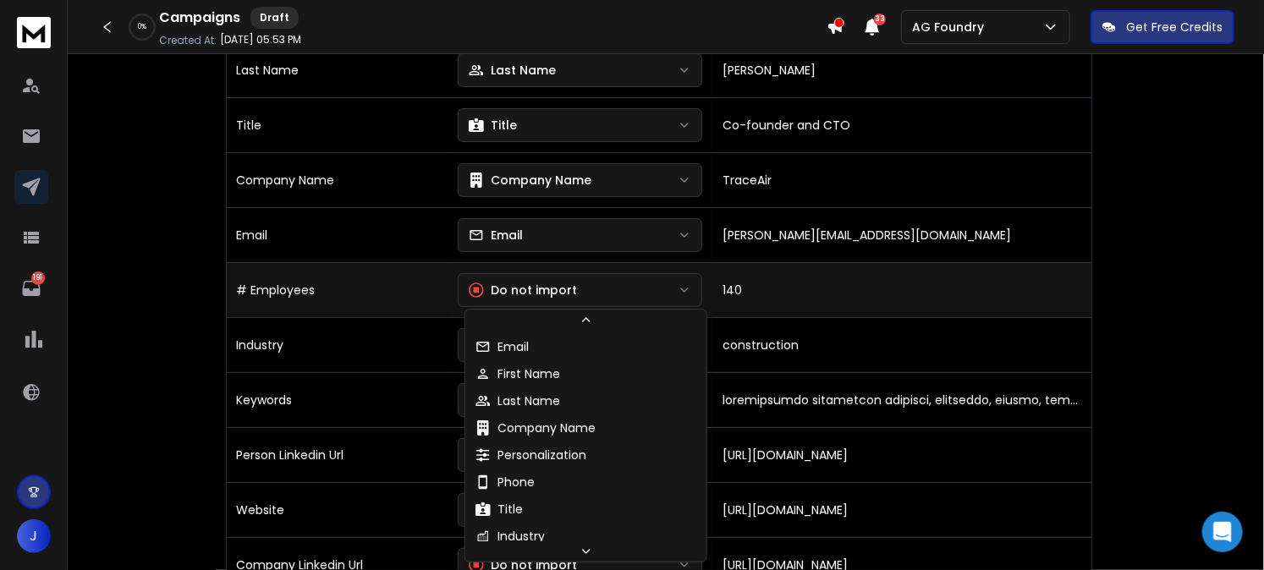
click at [536, 282] on div "Do not import" at bounding box center [523, 290] width 108 height 17
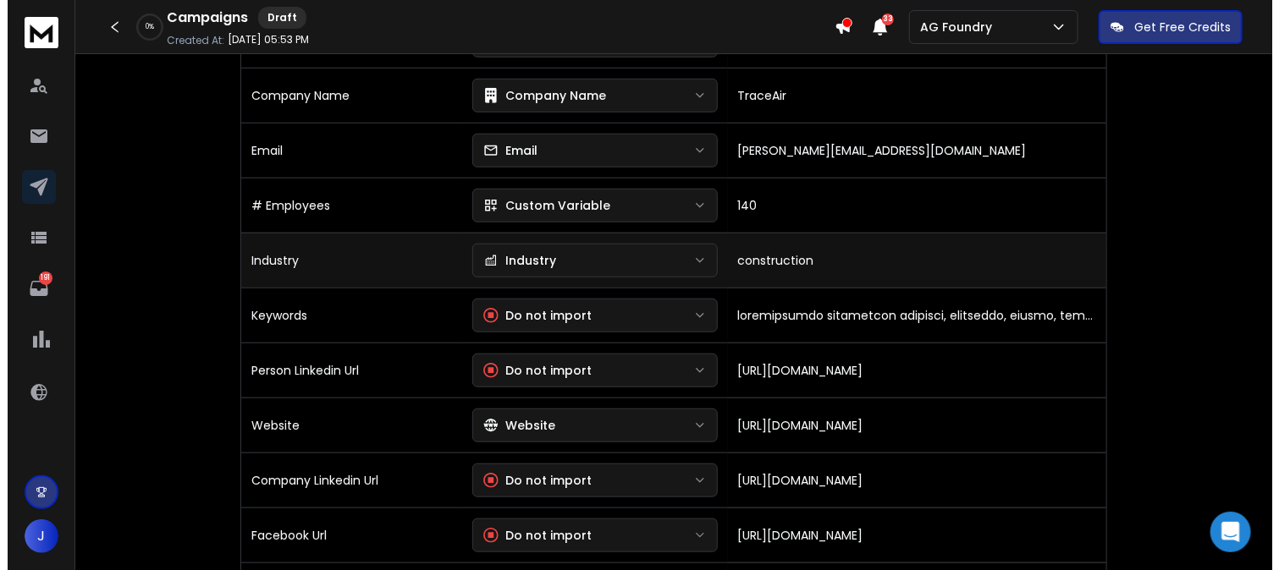
scroll to position [501, 0]
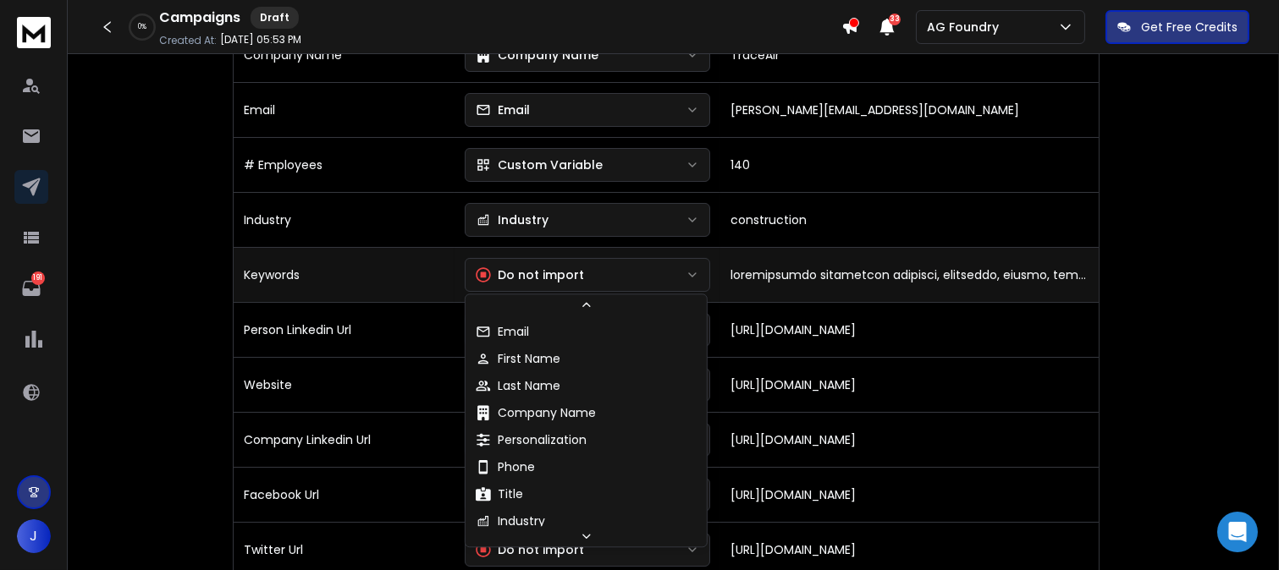
click at [496, 274] on div "Do not import" at bounding box center [530, 275] width 108 height 17
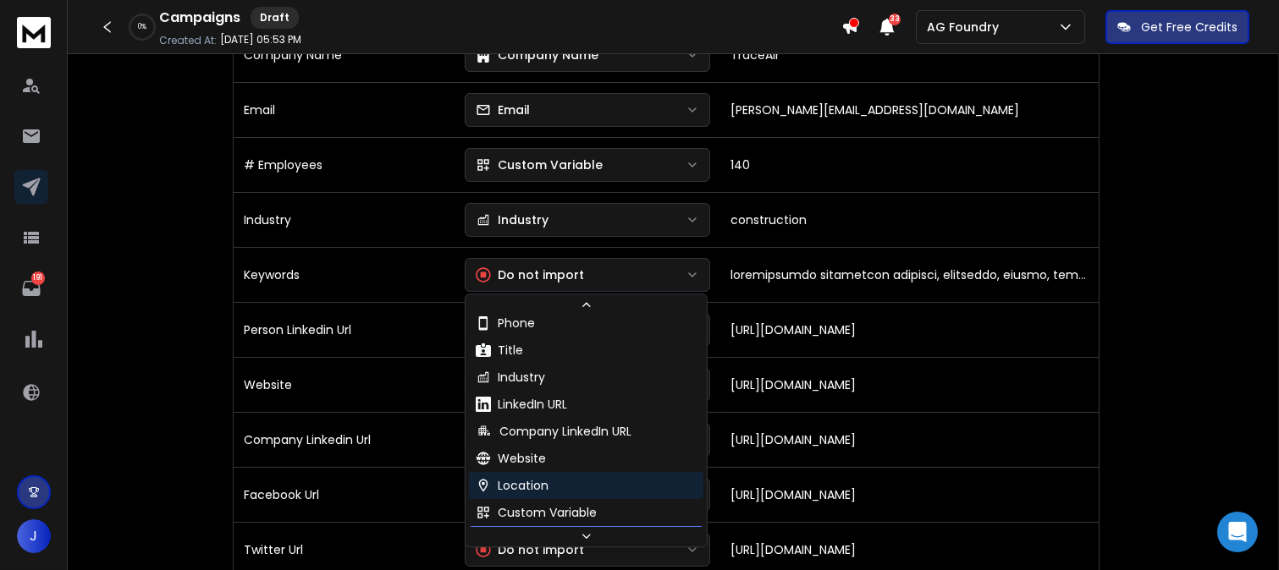
scroll to position [154, 0]
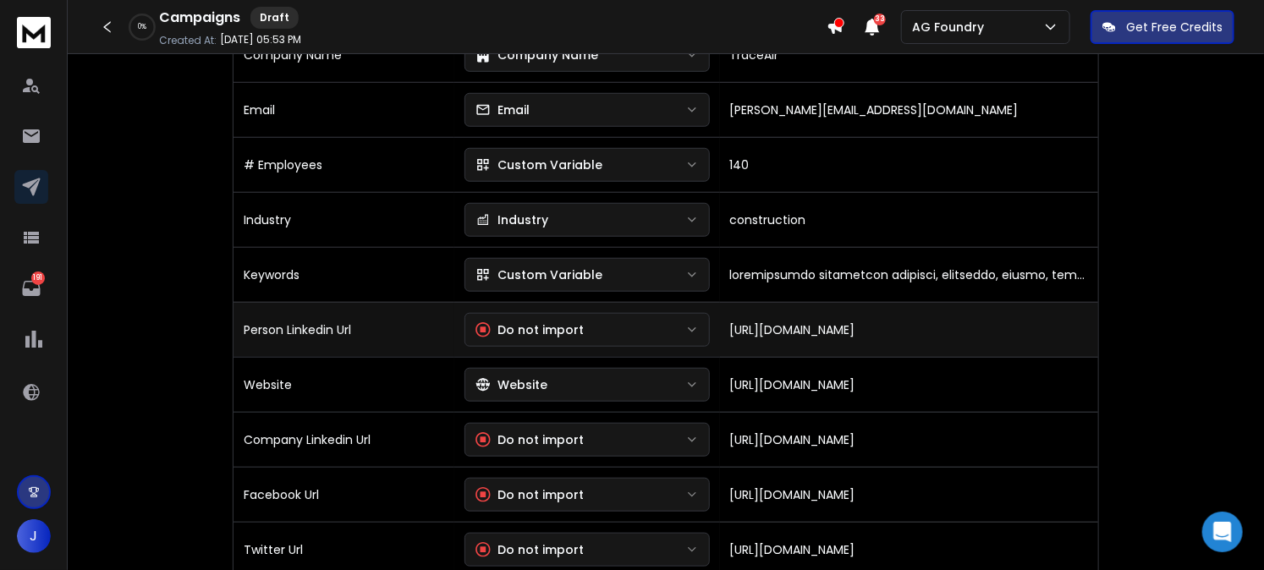
click at [511, 322] on div "Do not import" at bounding box center [530, 330] width 108 height 17
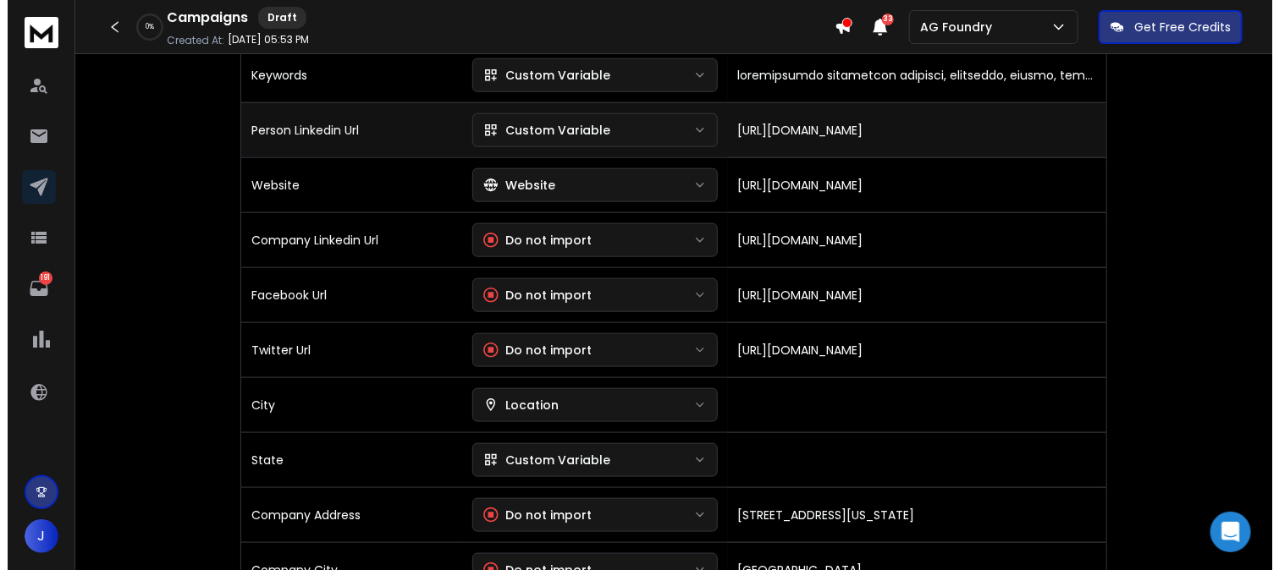
scroll to position [752, 0]
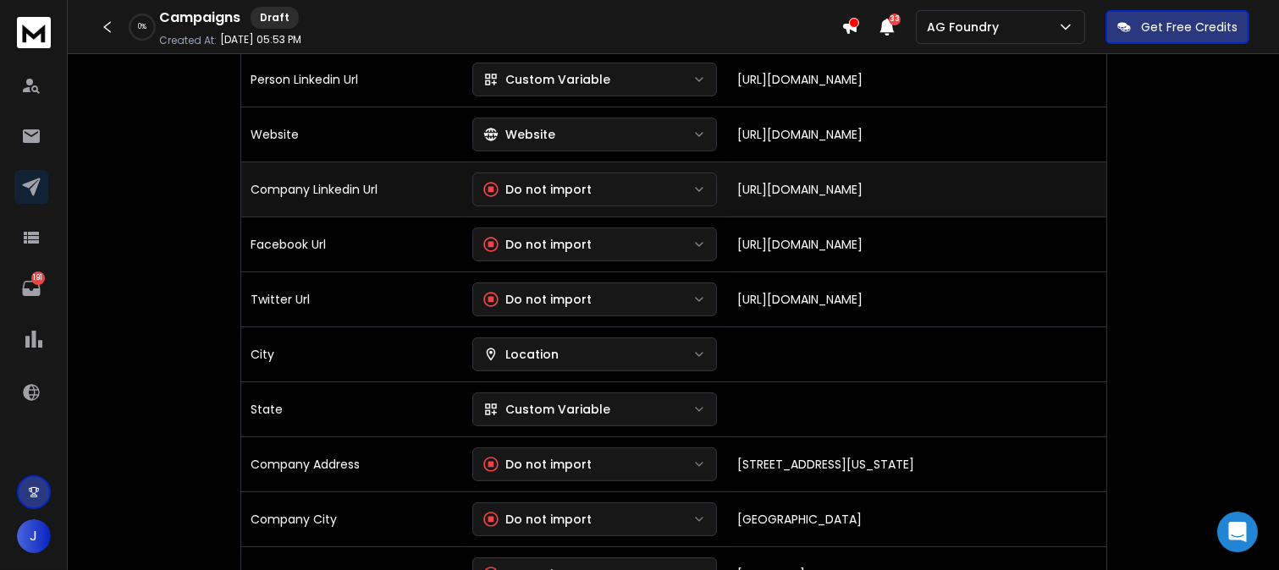
click at [493, 195] on div "Do not import" at bounding box center [537, 189] width 108 height 17
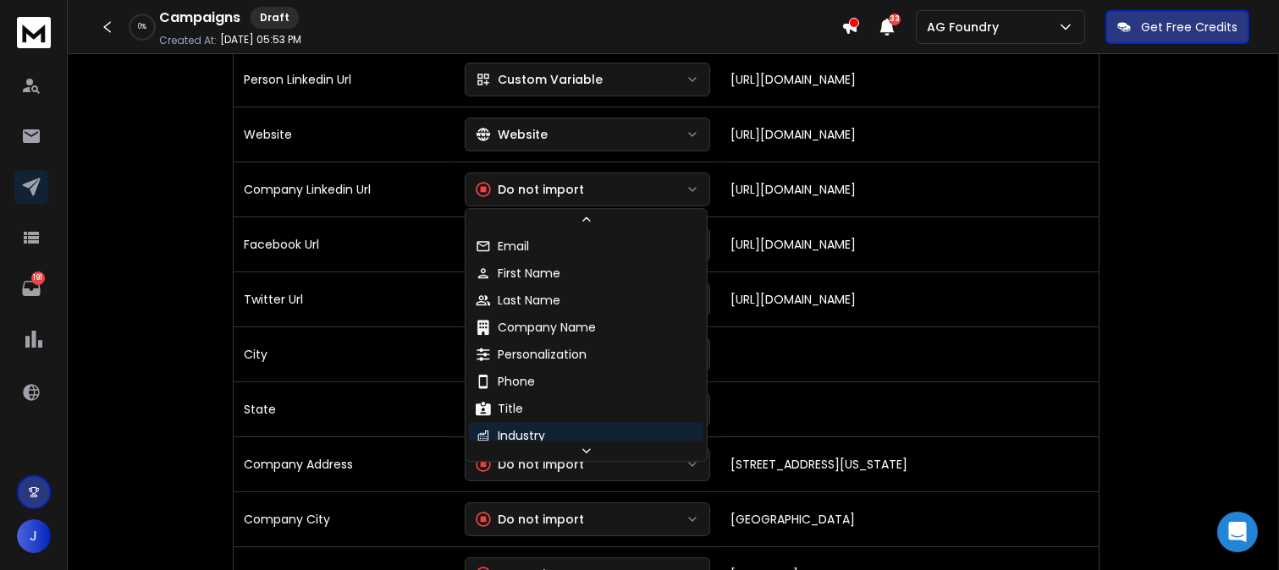
scroll to position [171, 0]
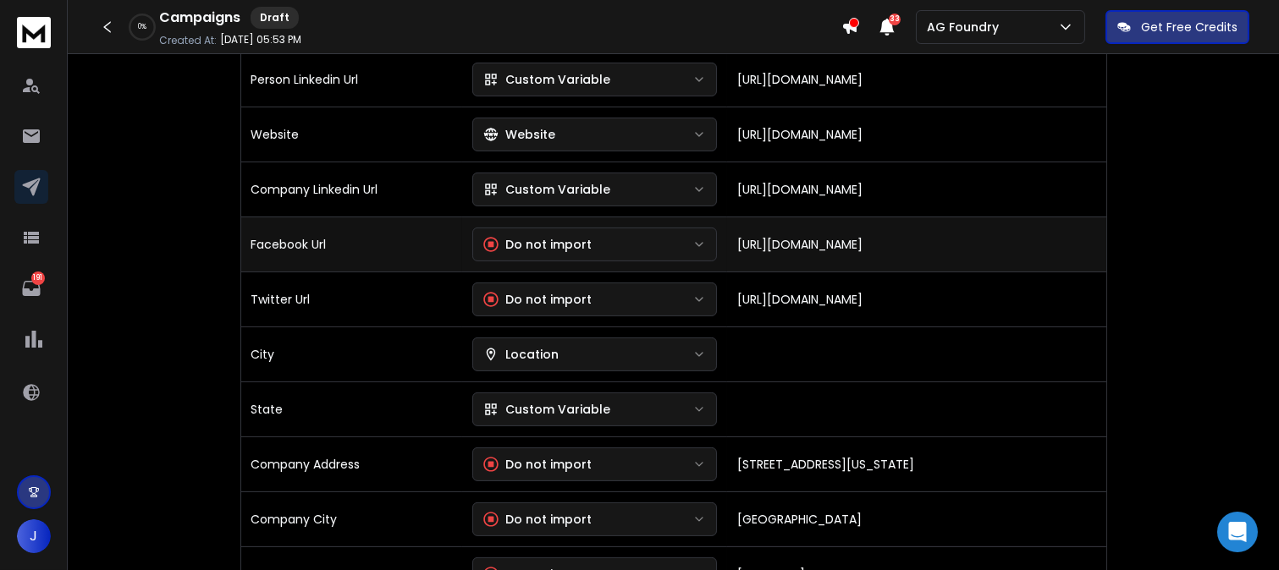
click at [504, 240] on div "Do not import" at bounding box center [537, 244] width 108 height 17
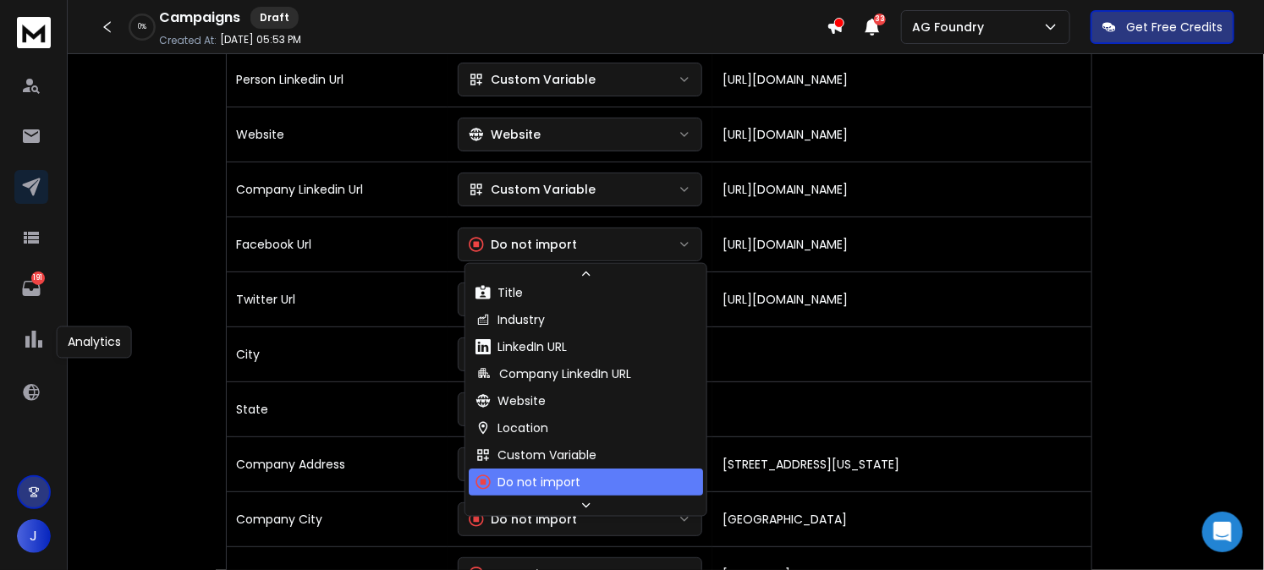
click at [85, 328] on div "Analytics" at bounding box center [94, 343] width 75 height 32
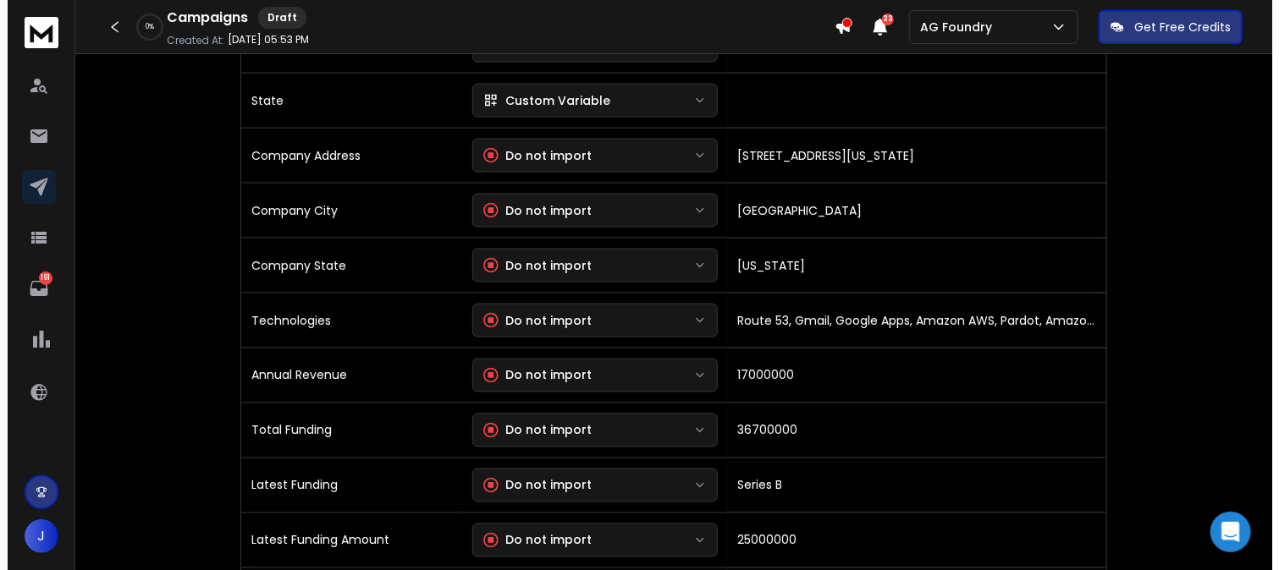
scroll to position [1003, 0]
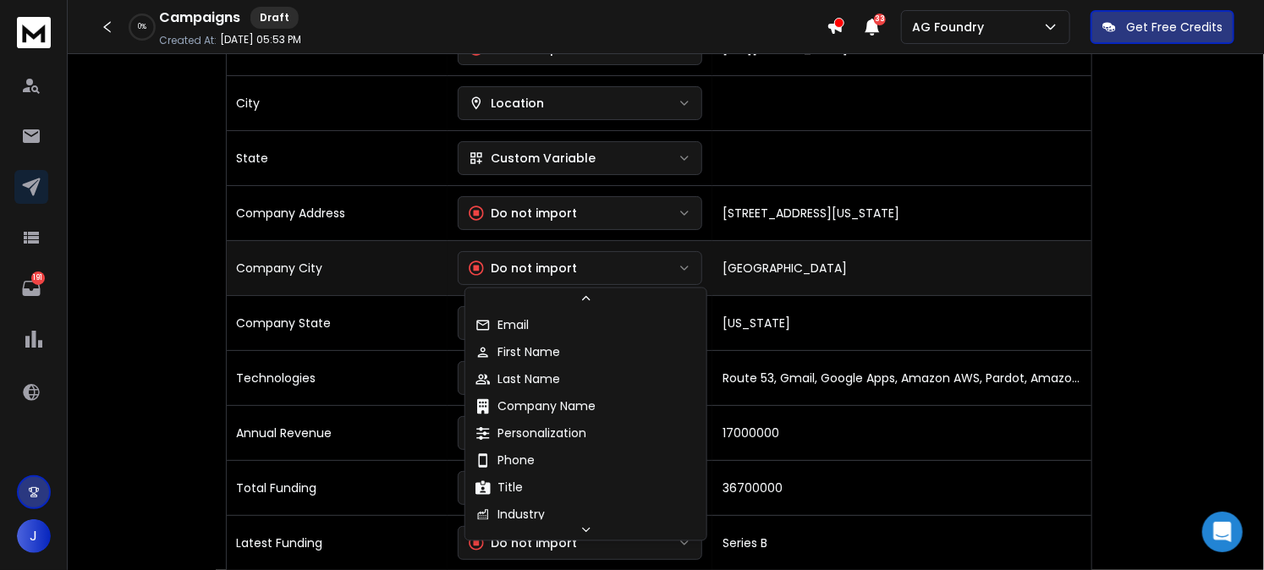
click at [564, 264] on div "Do not import" at bounding box center [523, 268] width 108 height 17
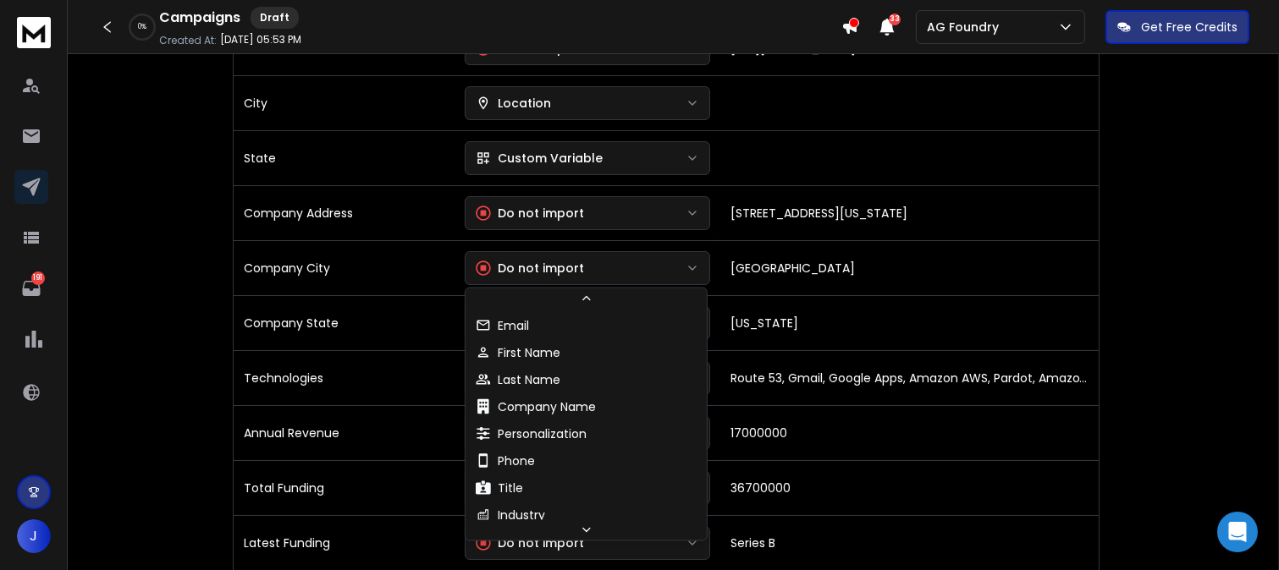
scroll to position [171, 0]
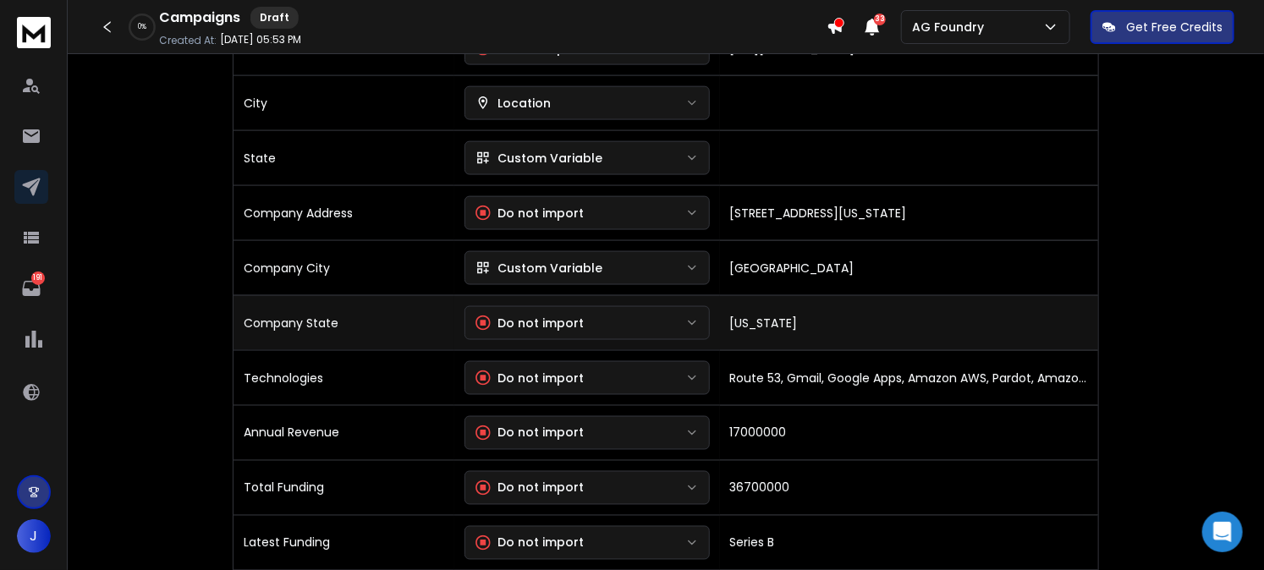
click at [520, 322] on div "Do not import" at bounding box center [530, 323] width 108 height 17
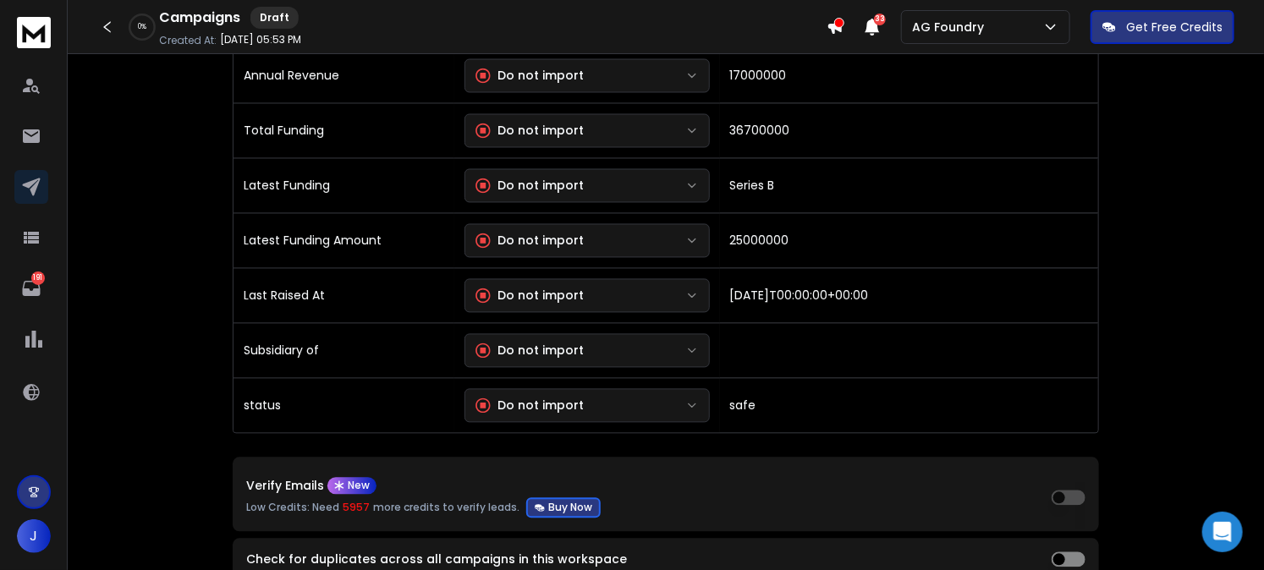
scroll to position [1485, 0]
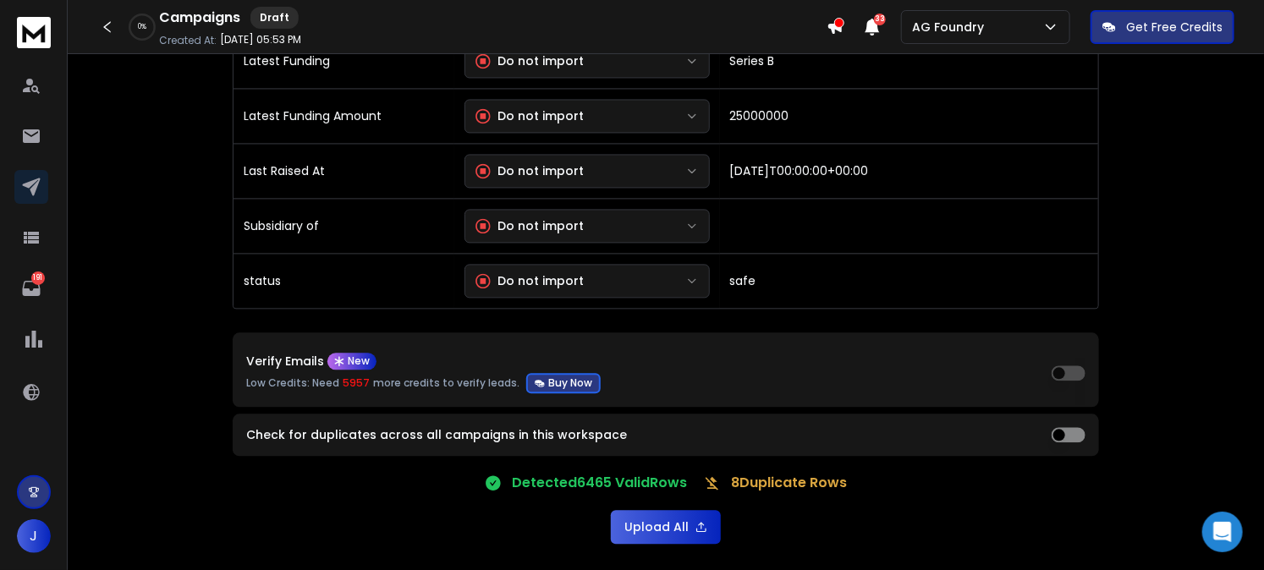
click at [686, 522] on button "Upload All" at bounding box center [666, 527] width 110 height 34
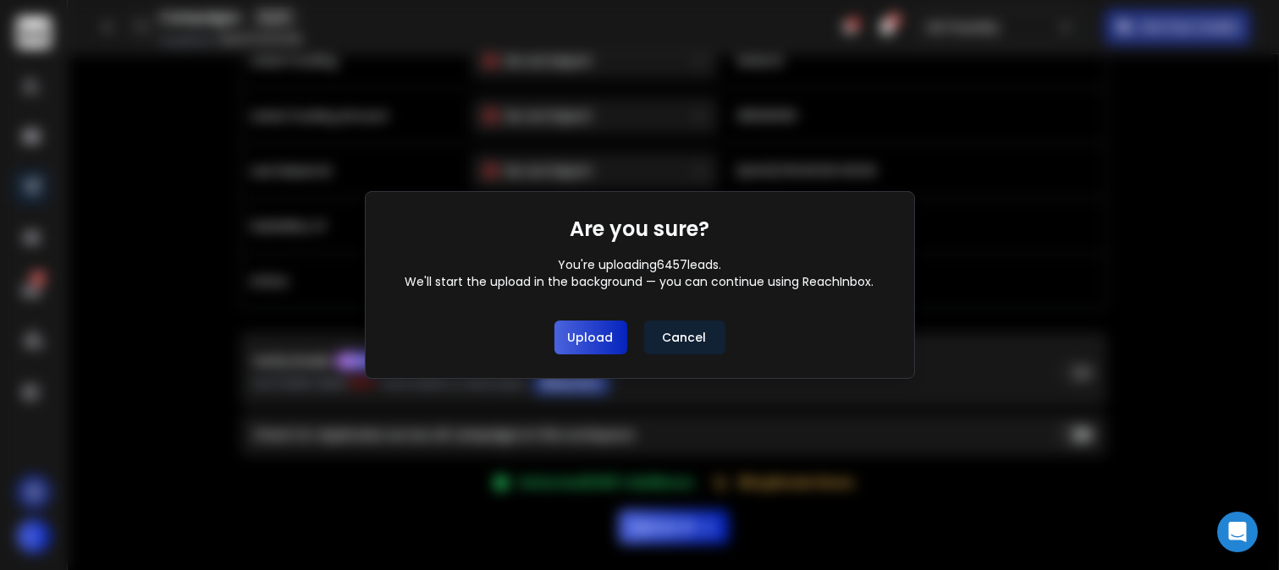
click at [574, 335] on button "Upload" at bounding box center [590, 338] width 73 height 34
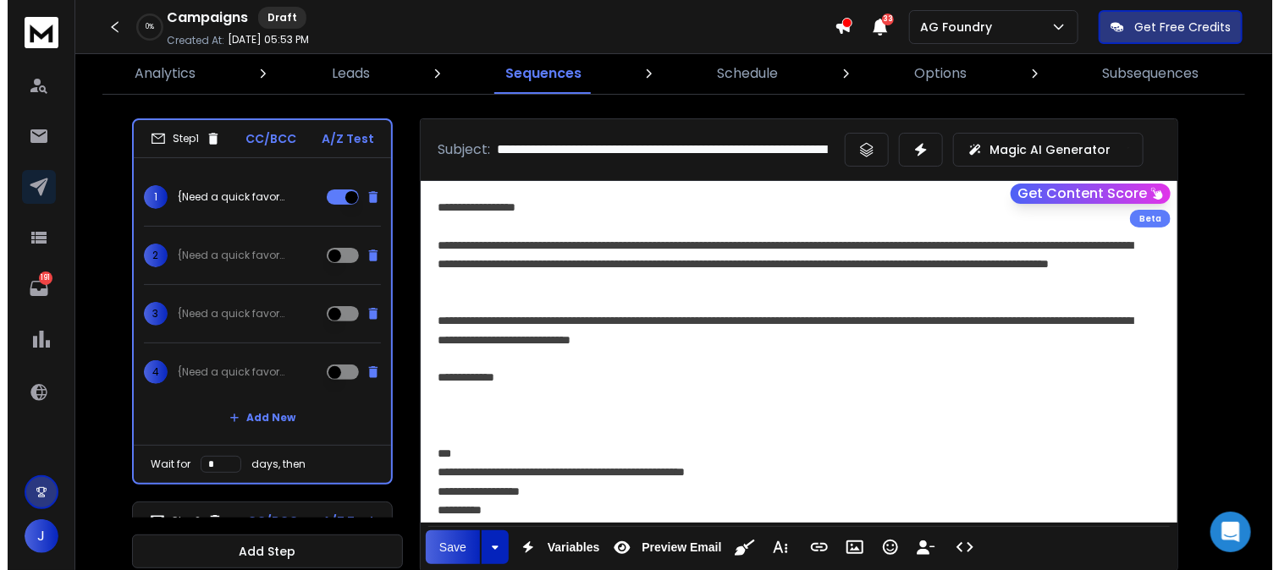
scroll to position [74, 0]
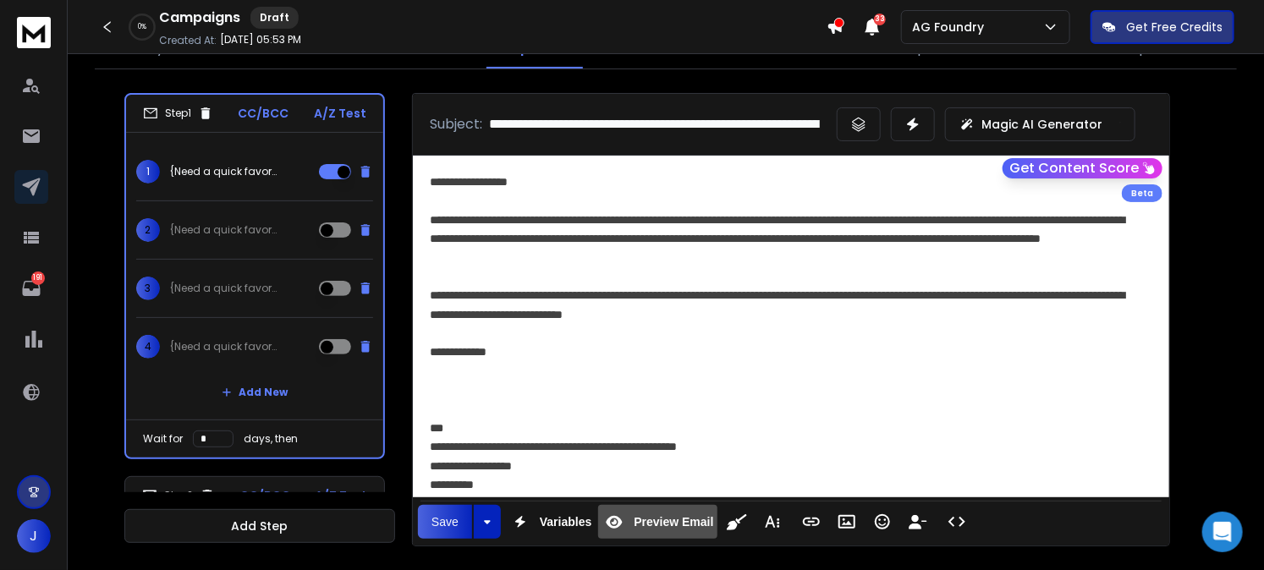
click at [674, 528] on span "Preview Email" at bounding box center [674, 522] width 86 height 14
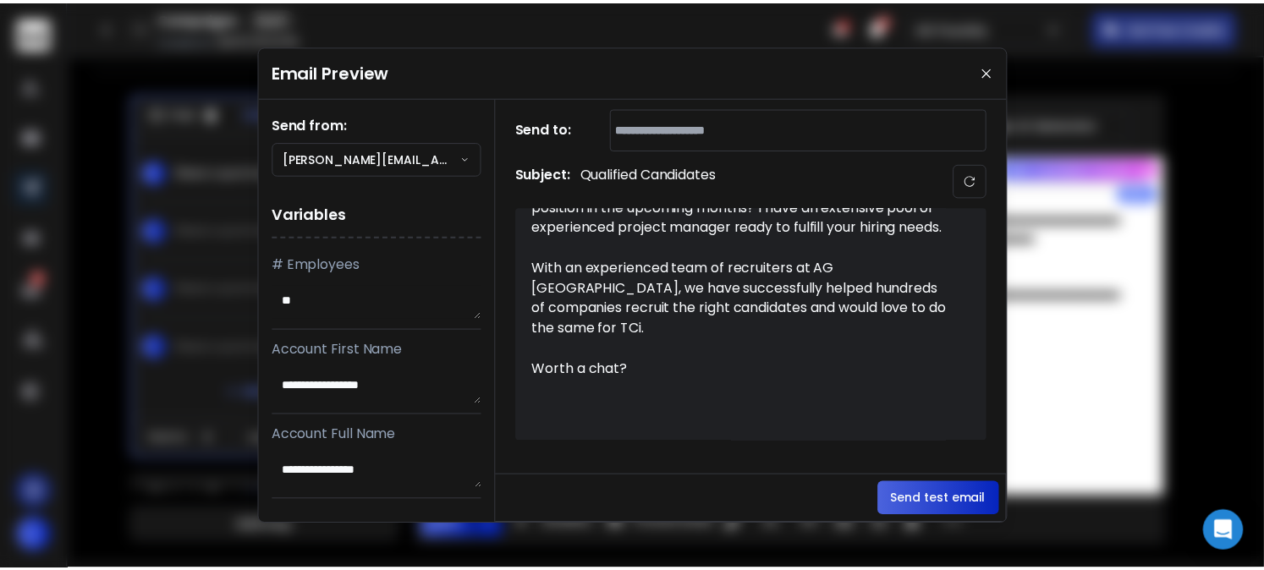
scroll to position [124, 0]
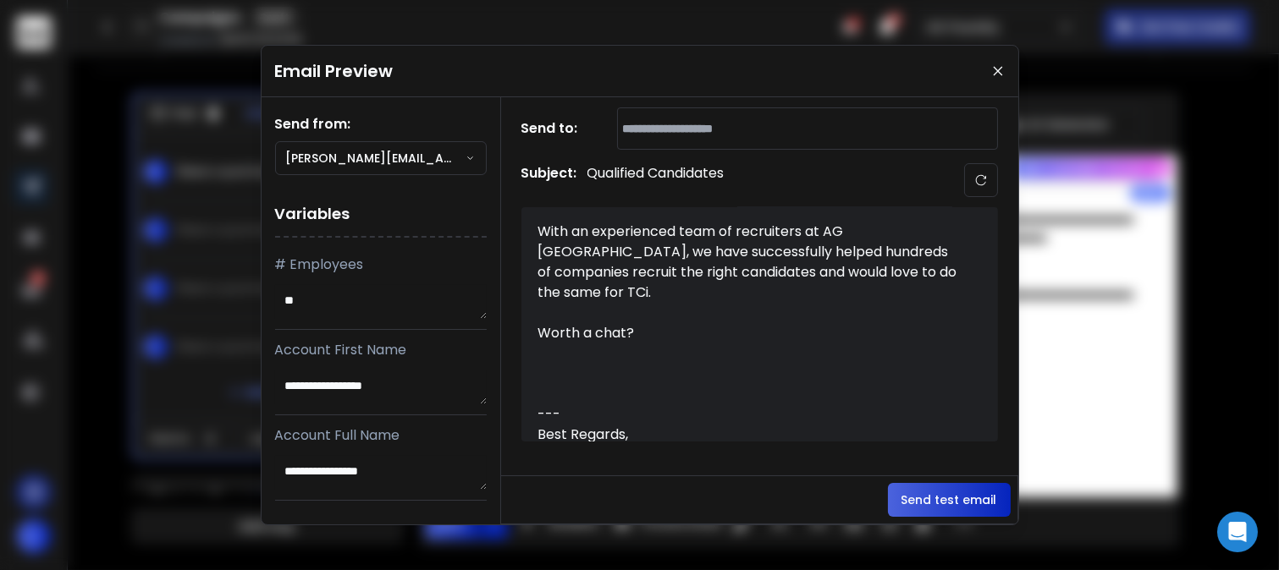
click at [994, 71] on icon at bounding box center [998, 71] width 14 height 14
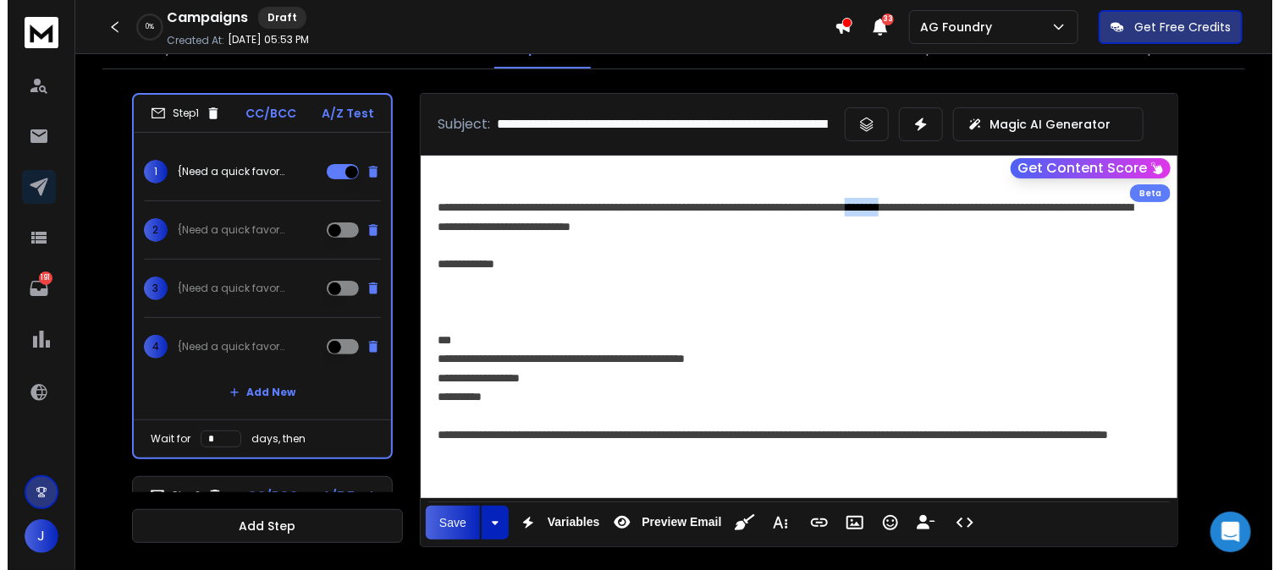
scroll to position [89, 0]
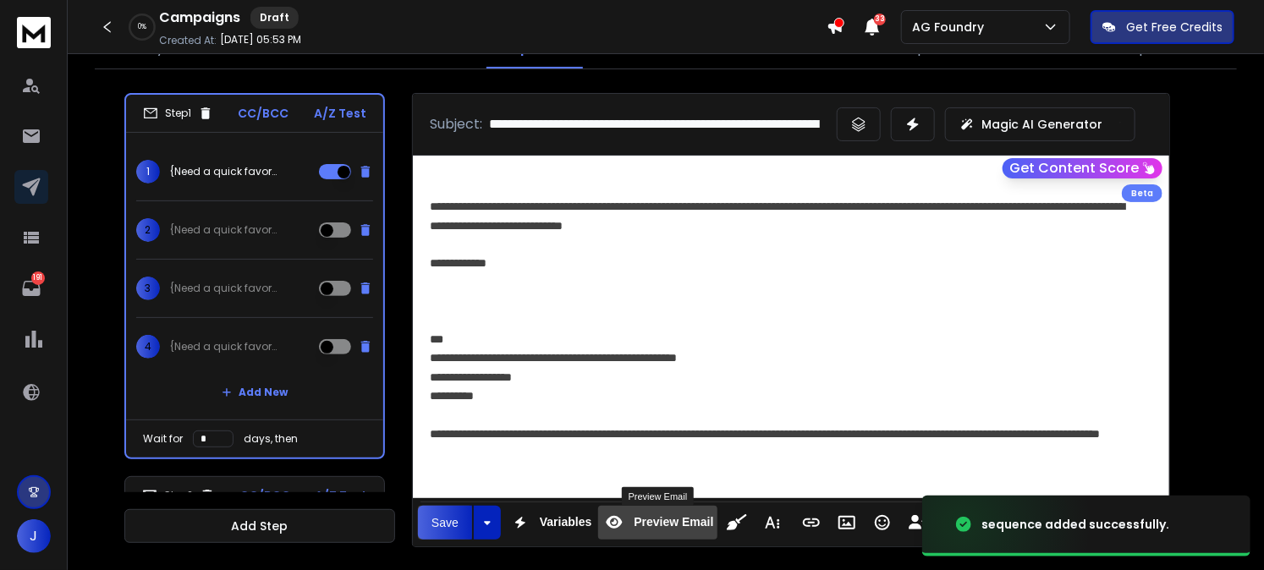
click at [673, 525] on span "Preview Email" at bounding box center [674, 522] width 86 height 14
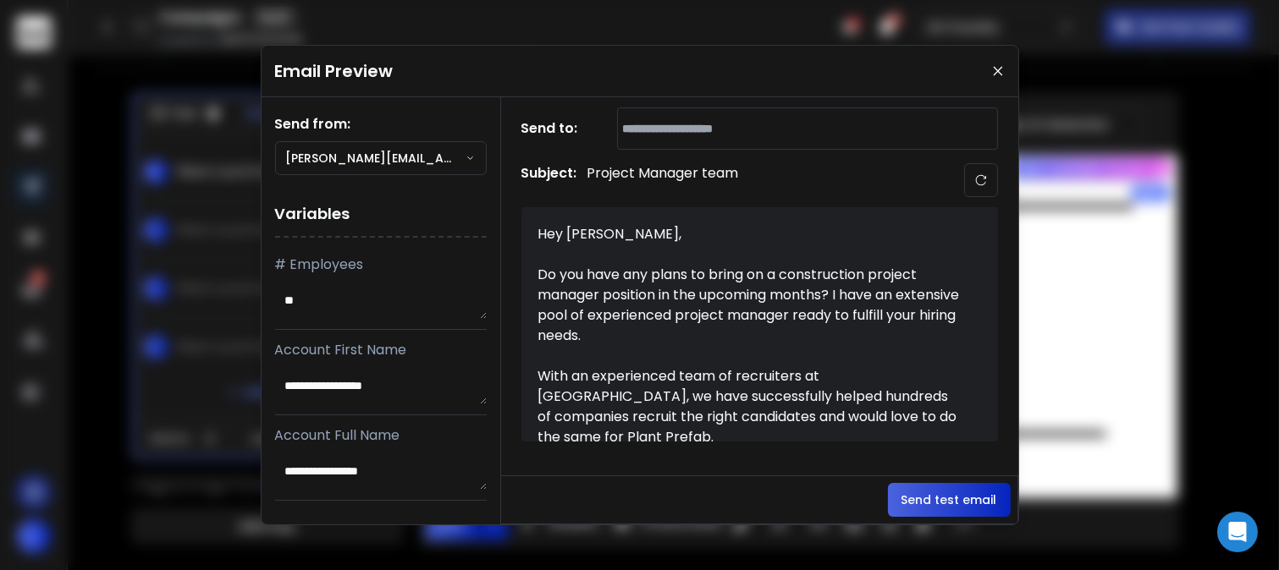
click at [996, 74] on icon at bounding box center [998, 71] width 14 height 14
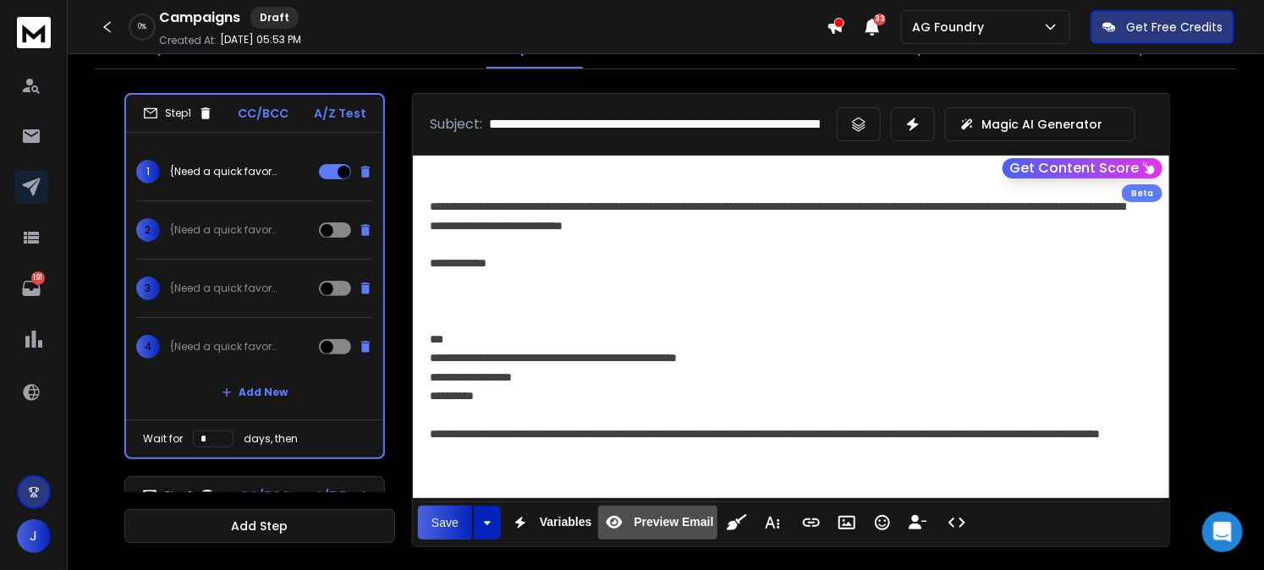
click at [671, 521] on span "Preview Email" at bounding box center [674, 522] width 86 height 14
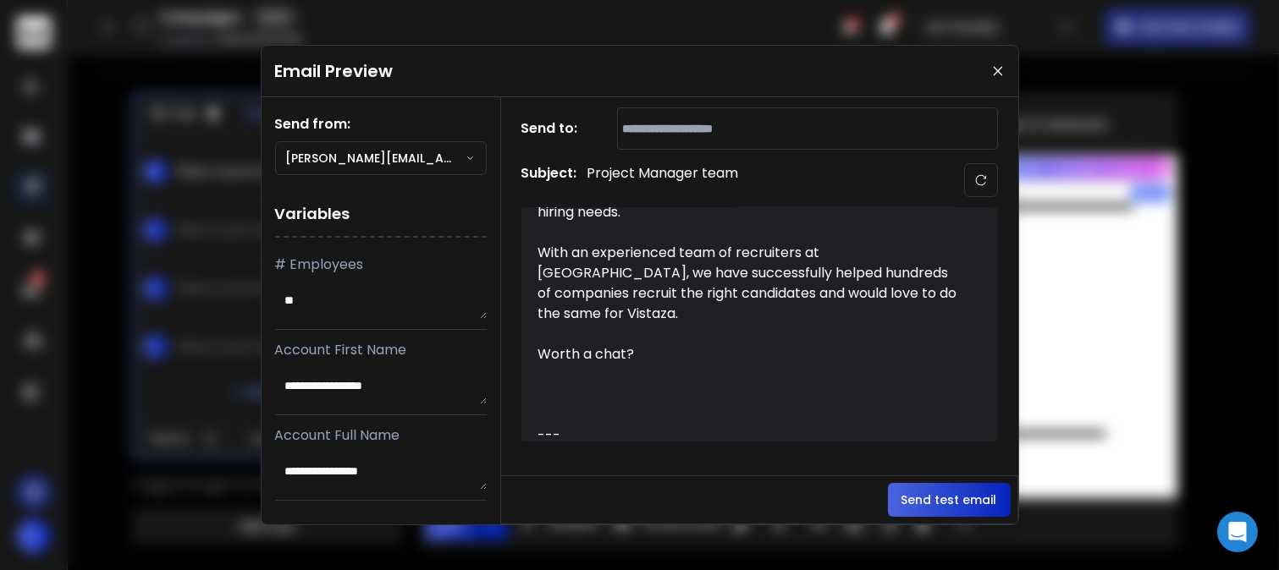
scroll to position [124, 0]
click at [996, 69] on icon at bounding box center [998, 71] width 14 height 14
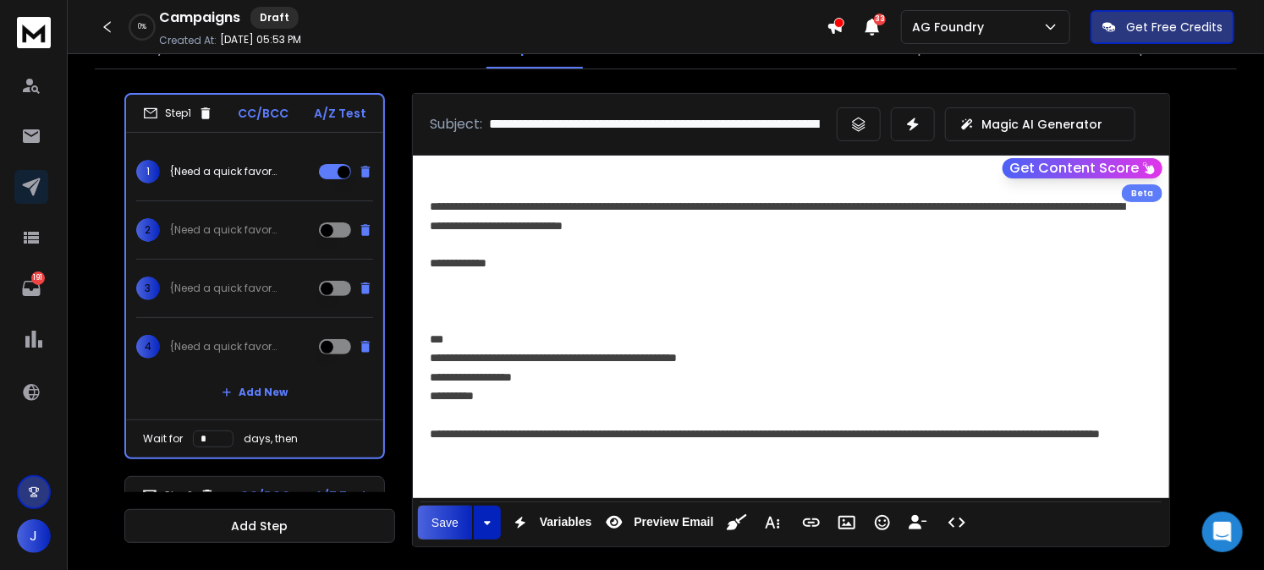
click at [994, 201] on div "**********" at bounding box center [784, 216] width 708 height 38
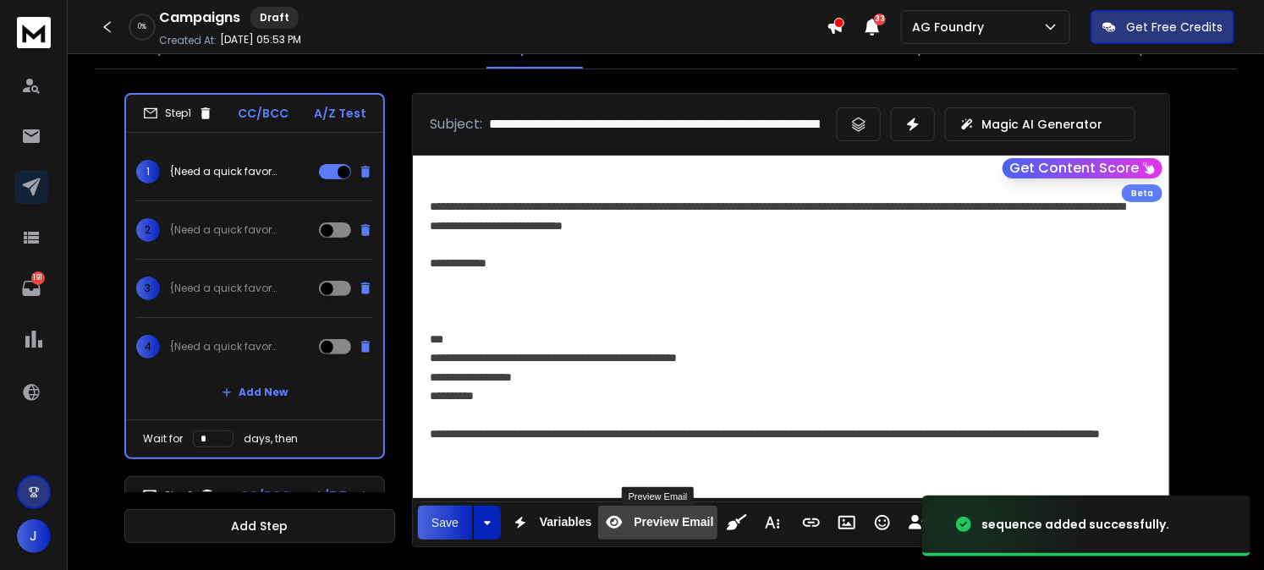
click at [681, 522] on span "Preview Email" at bounding box center [674, 522] width 86 height 14
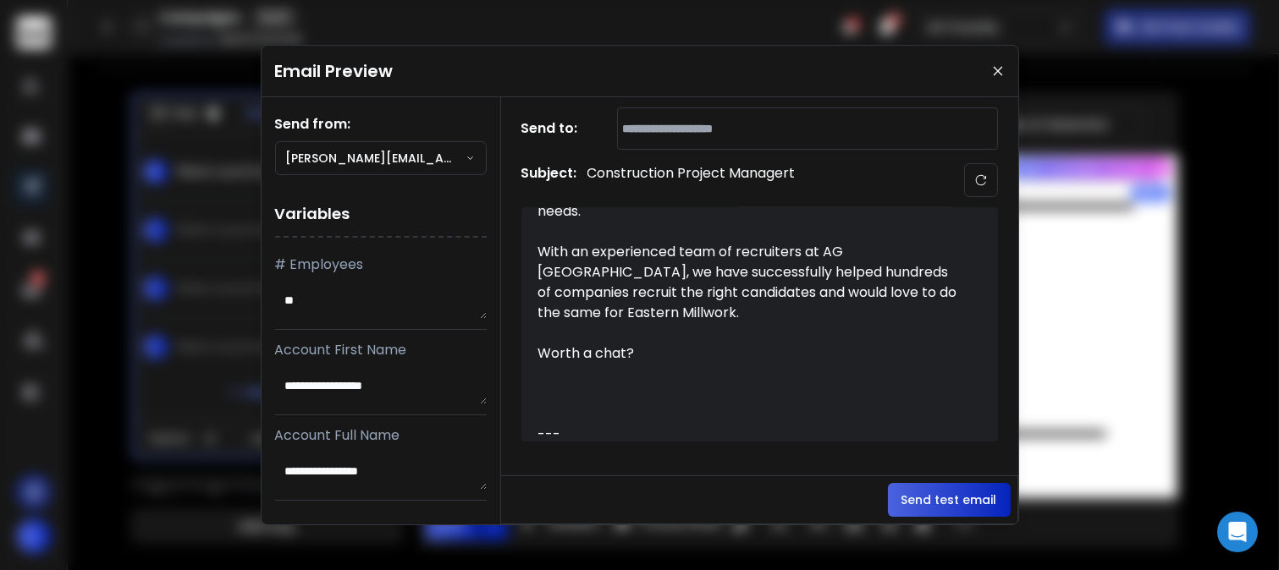
click at [996, 72] on icon at bounding box center [997, 71] width 9 height 9
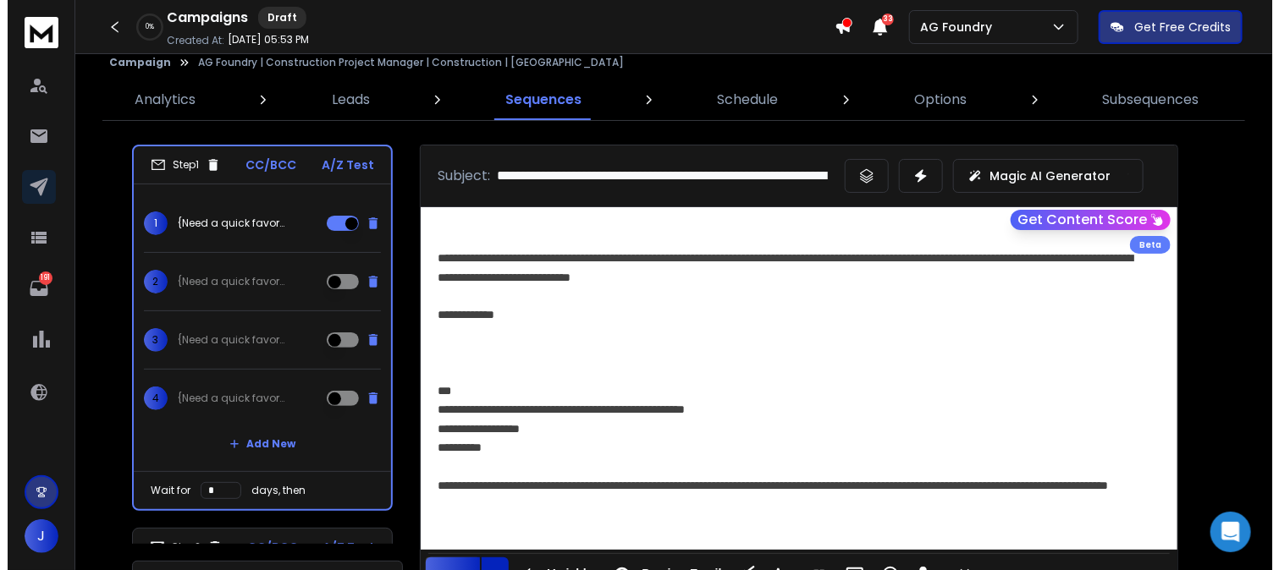
scroll to position [0, 0]
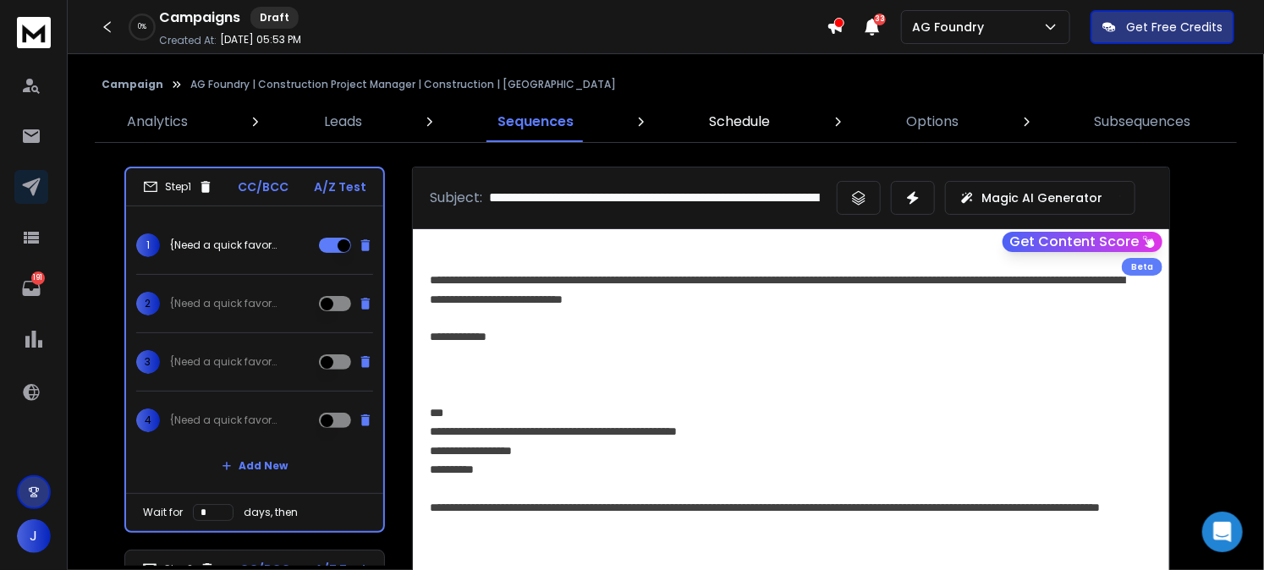
click at [710, 120] on p "Schedule" at bounding box center [740, 122] width 61 height 20
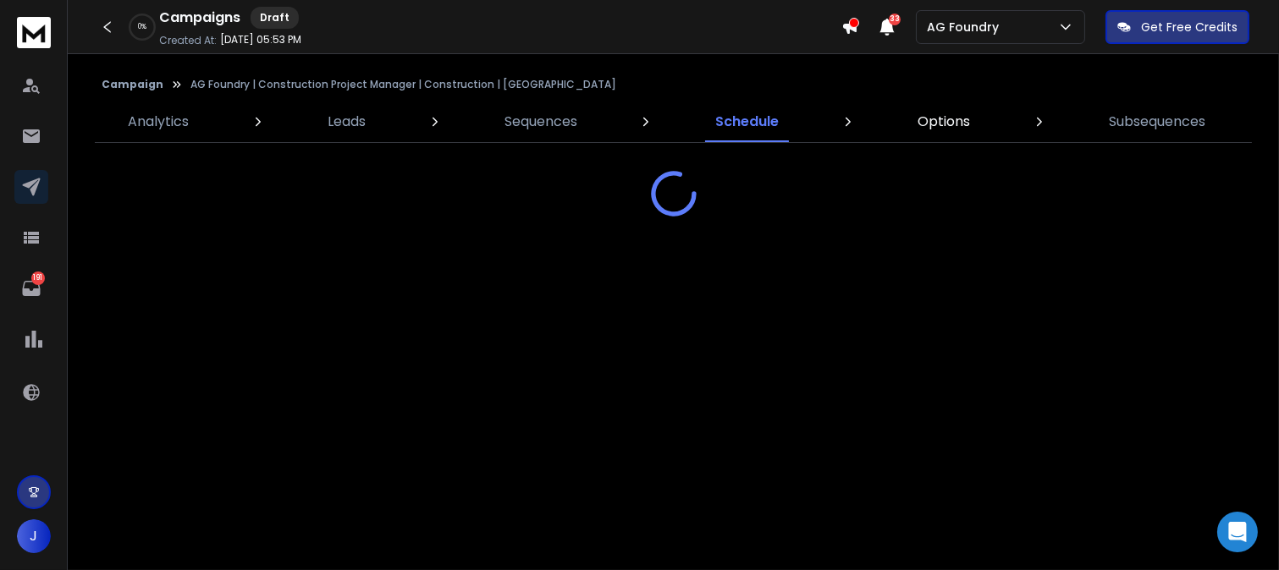
click at [917, 116] on p "Options" at bounding box center [943, 122] width 52 height 20
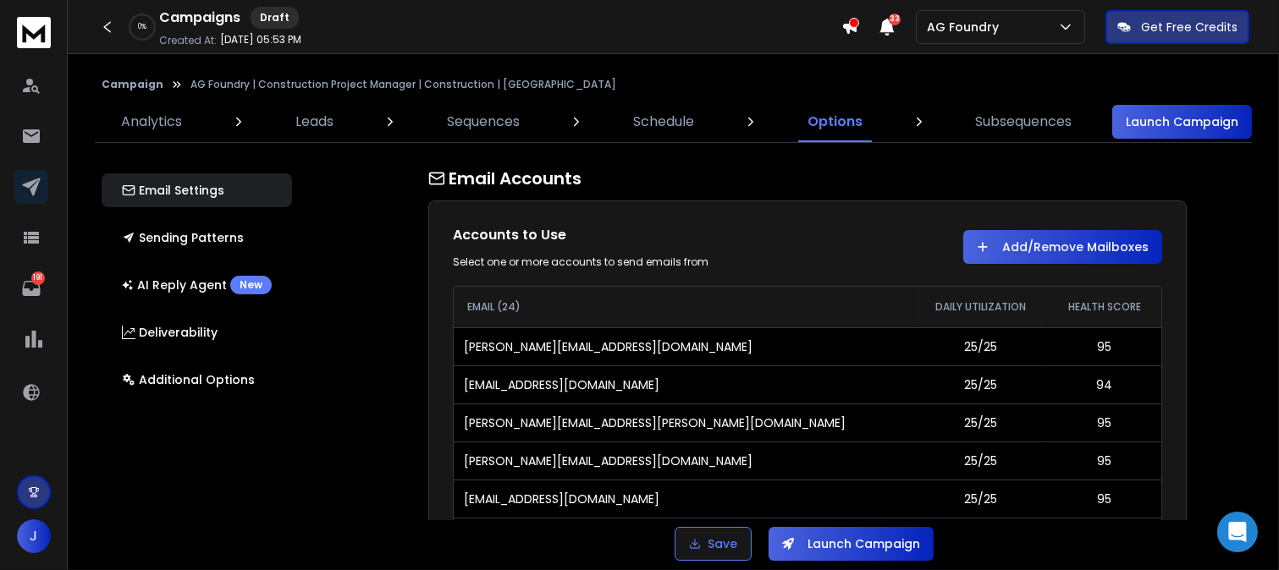
click at [1043, 233] on button "Add/Remove Mailboxes" at bounding box center [1062, 247] width 199 height 34
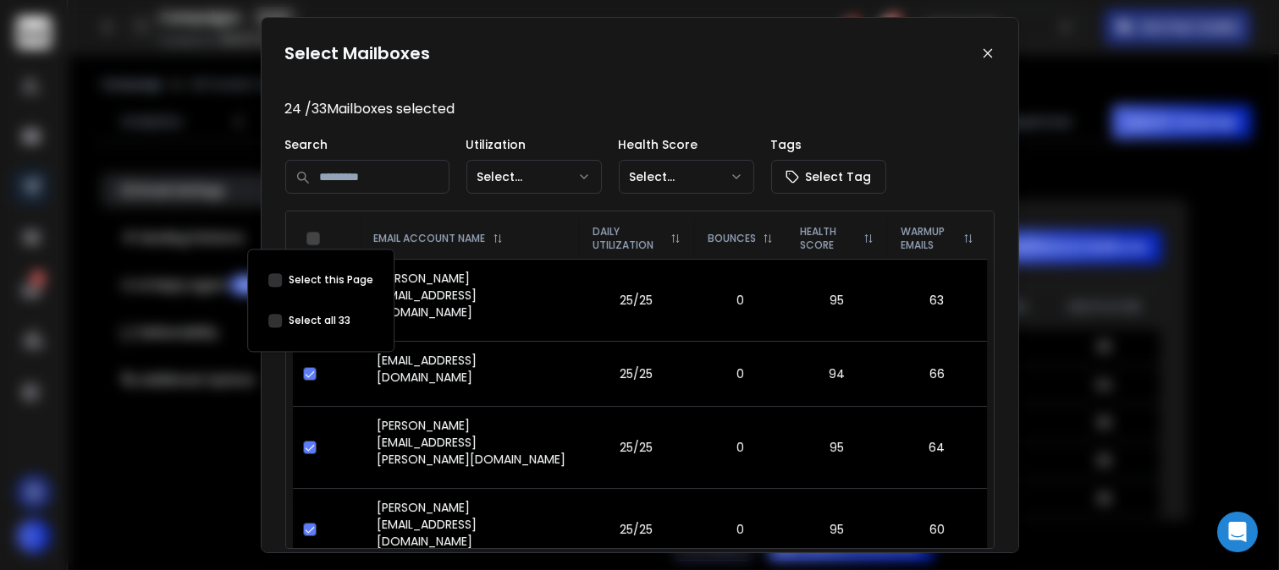
click at [308, 241] on button "Select this Page" at bounding box center [313, 239] width 14 height 14
click at [273, 318] on button "Select this Page" at bounding box center [275, 321] width 14 height 14
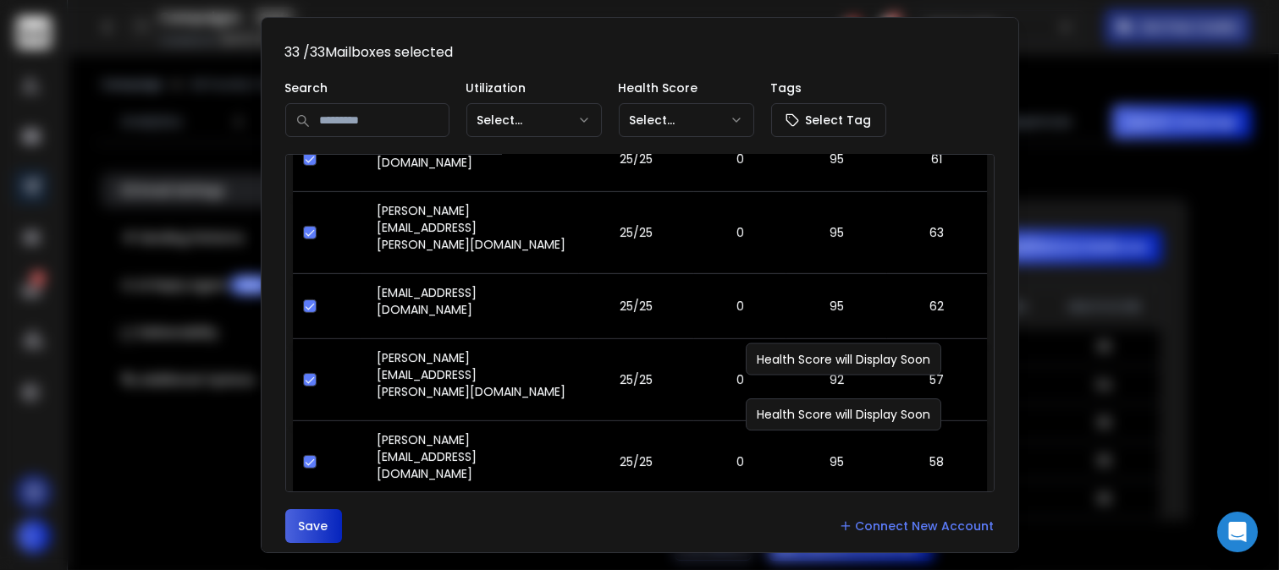
scroll to position [70, 0]
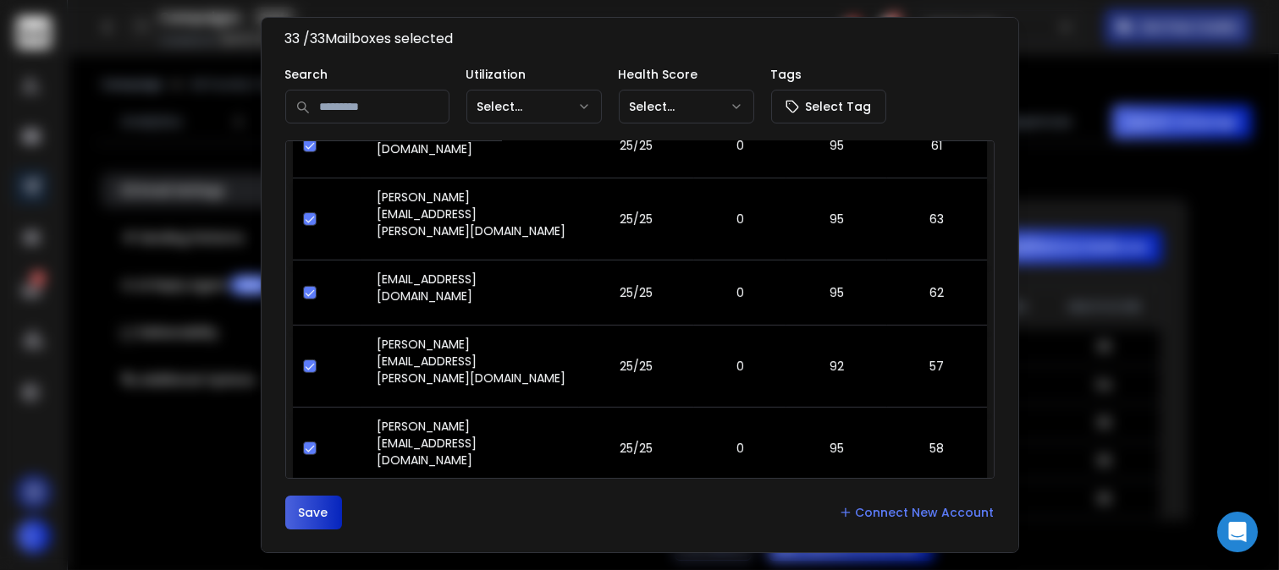
click at [286, 515] on button "Save" at bounding box center [313, 513] width 57 height 34
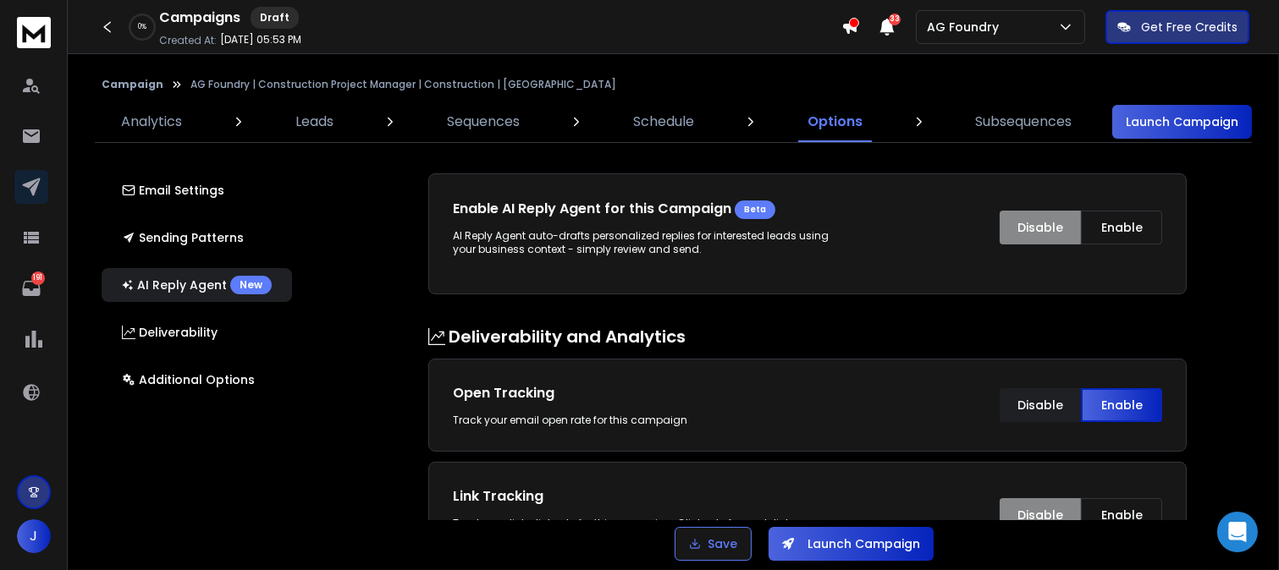
scroll to position [1881, 0]
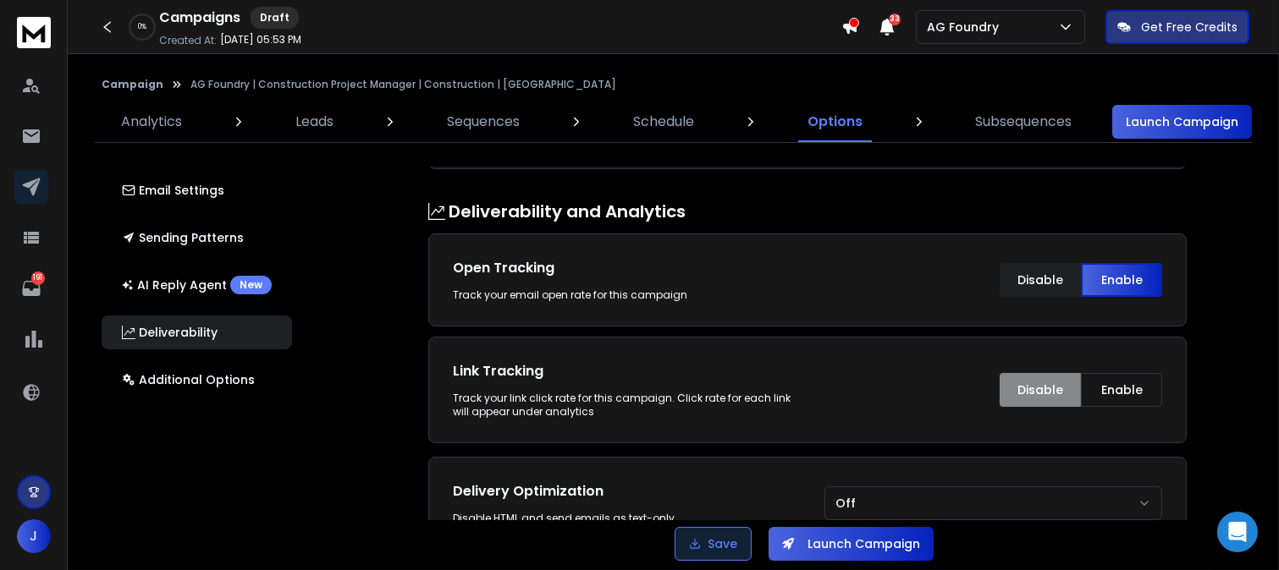
click at [724, 548] on button "Save" at bounding box center [713, 544] width 77 height 34
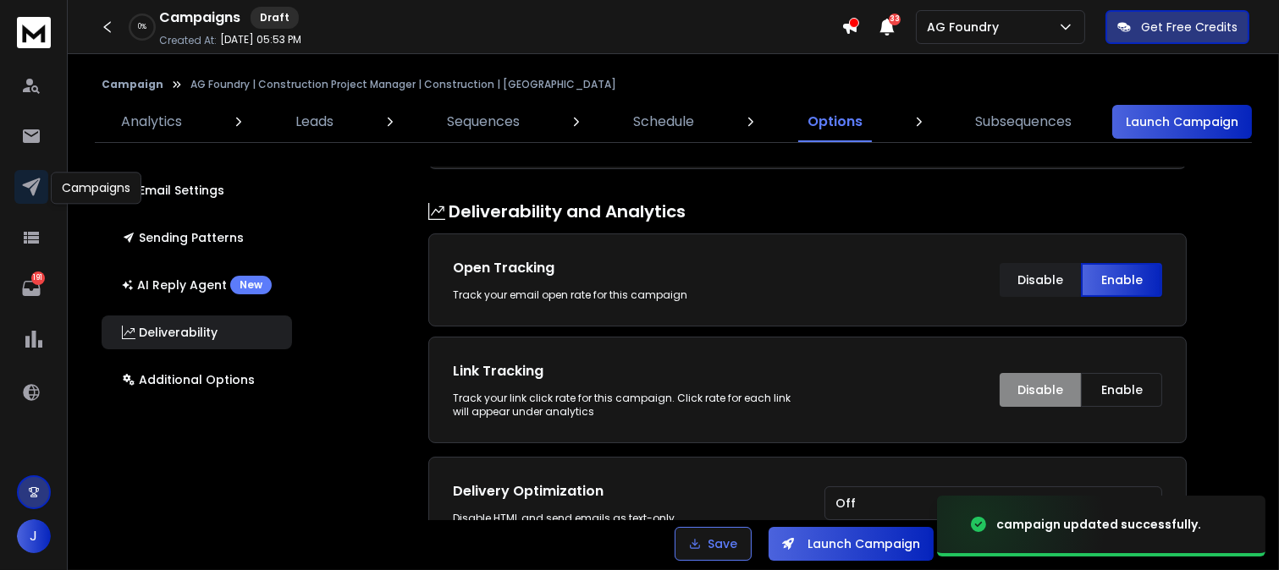
click at [32, 181] on icon at bounding box center [31, 187] width 18 height 18
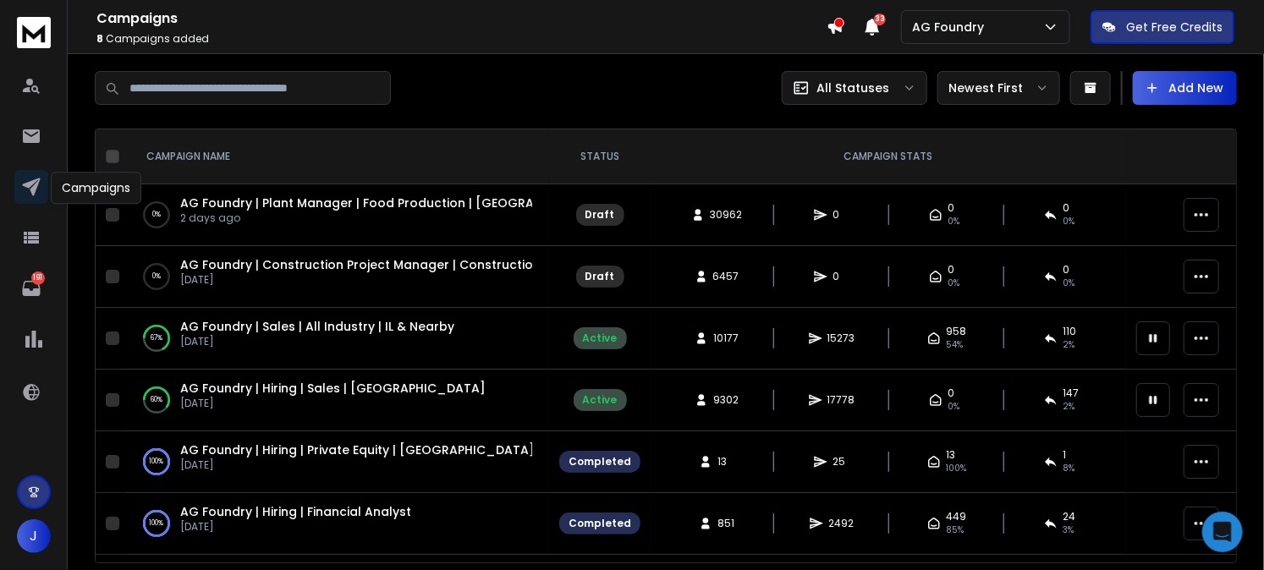
click at [30, 182] on icon at bounding box center [31, 187] width 18 height 18
click at [41, 139] on link at bounding box center [31, 136] width 34 height 34
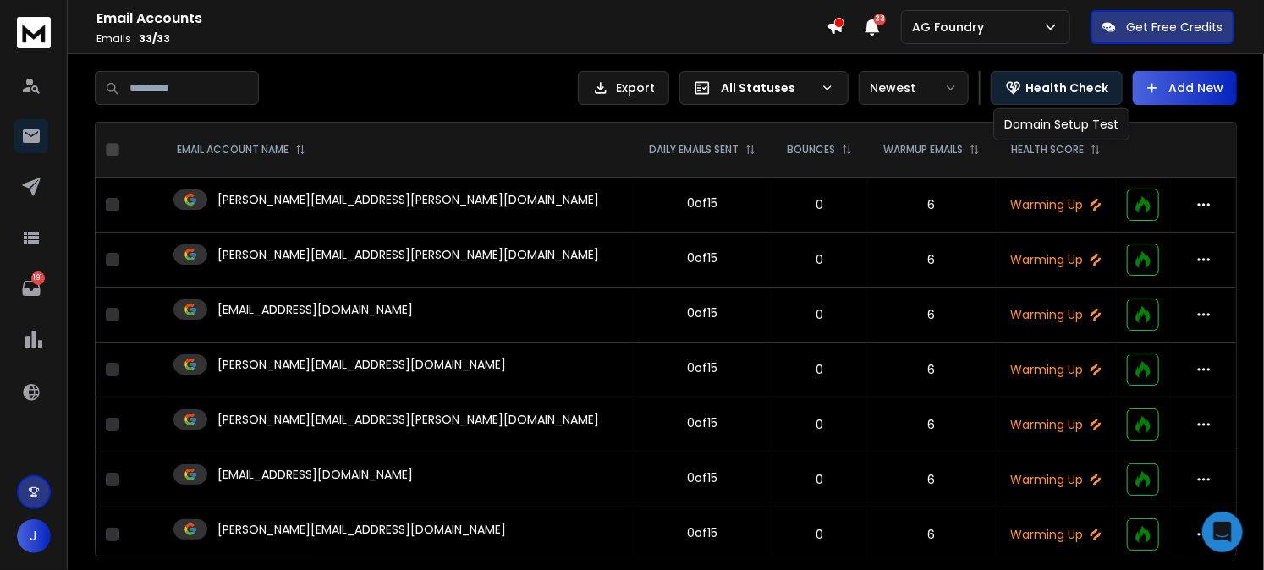
click at [1061, 88] on p "Health Check" at bounding box center [1067, 88] width 83 height 17
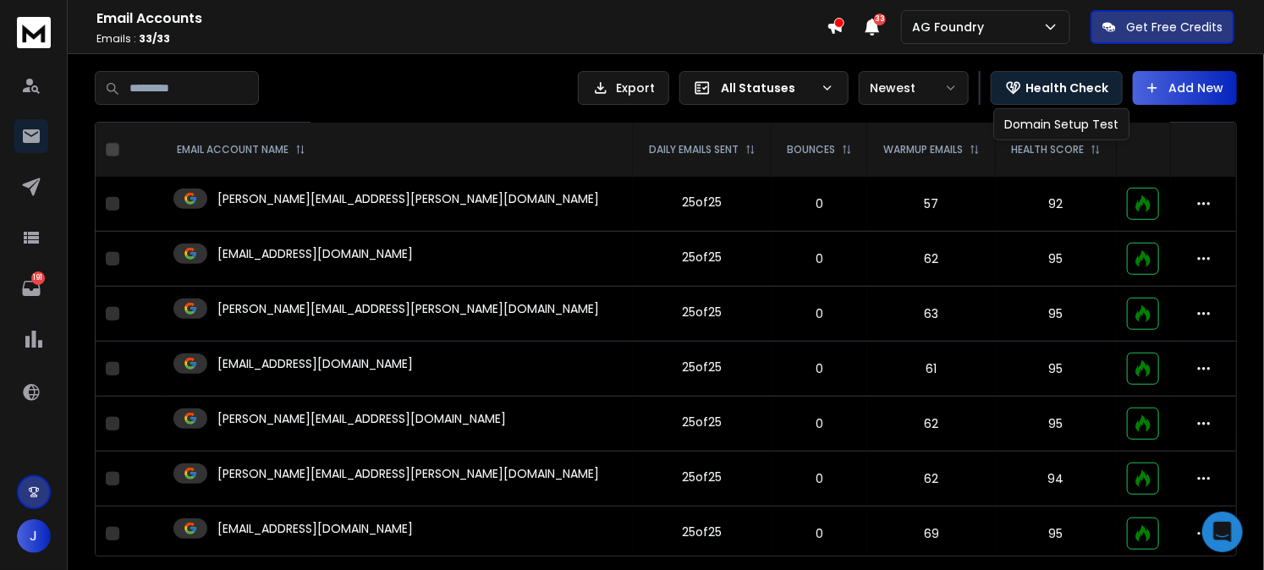
scroll to position [323, 0]
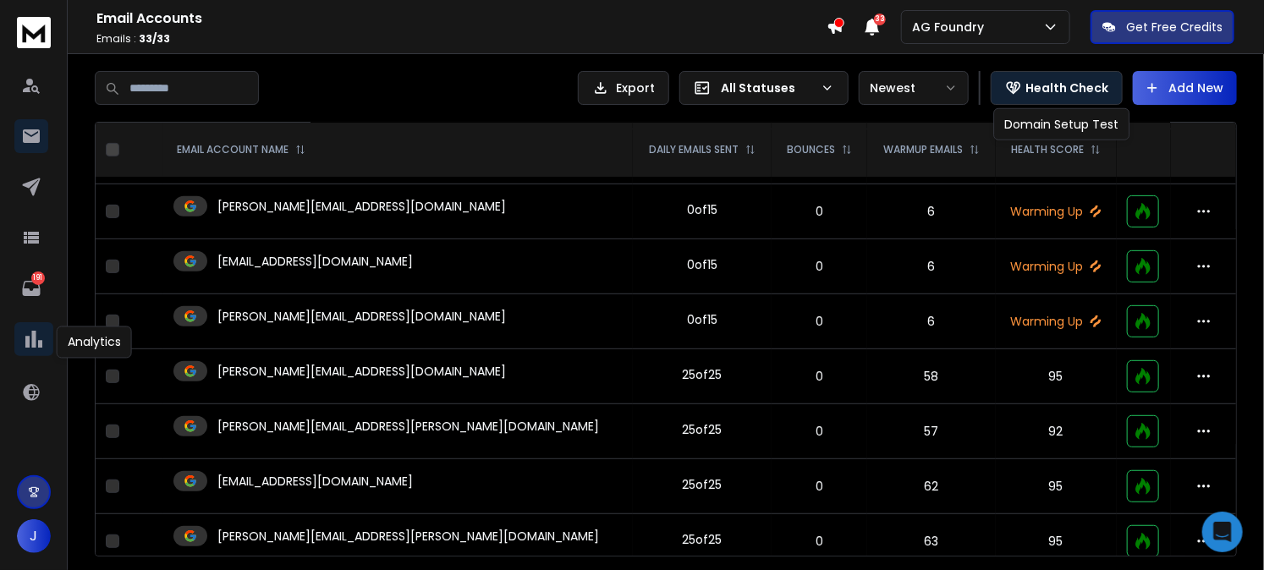
click at [31, 342] on icon at bounding box center [33, 339] width 17 height 17
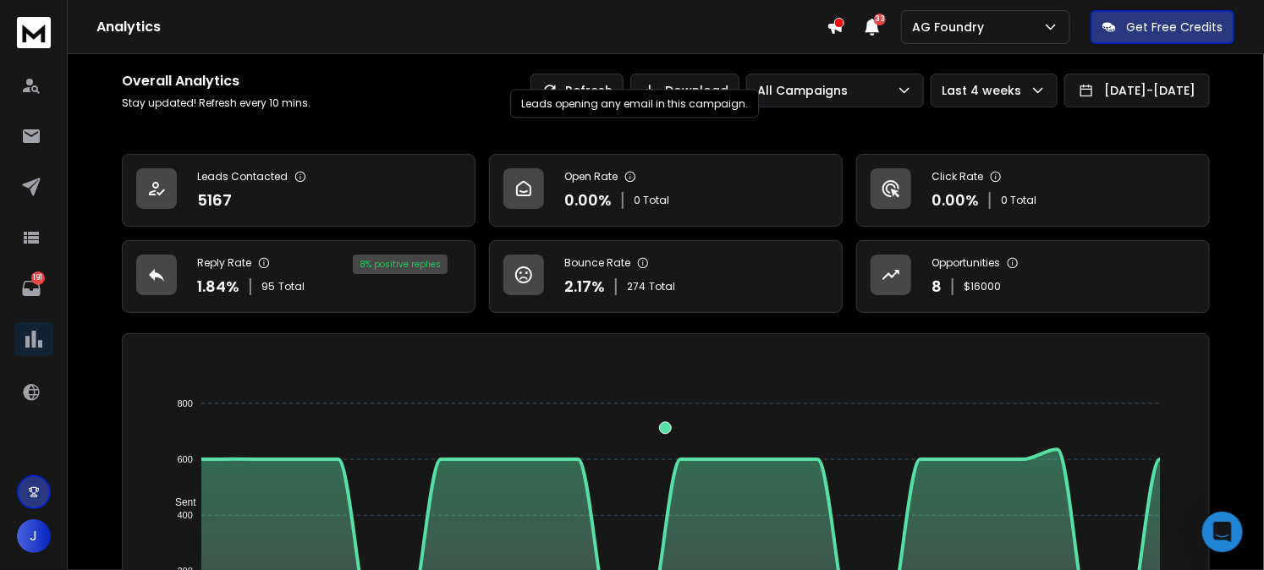
scroll to position [124, 0]
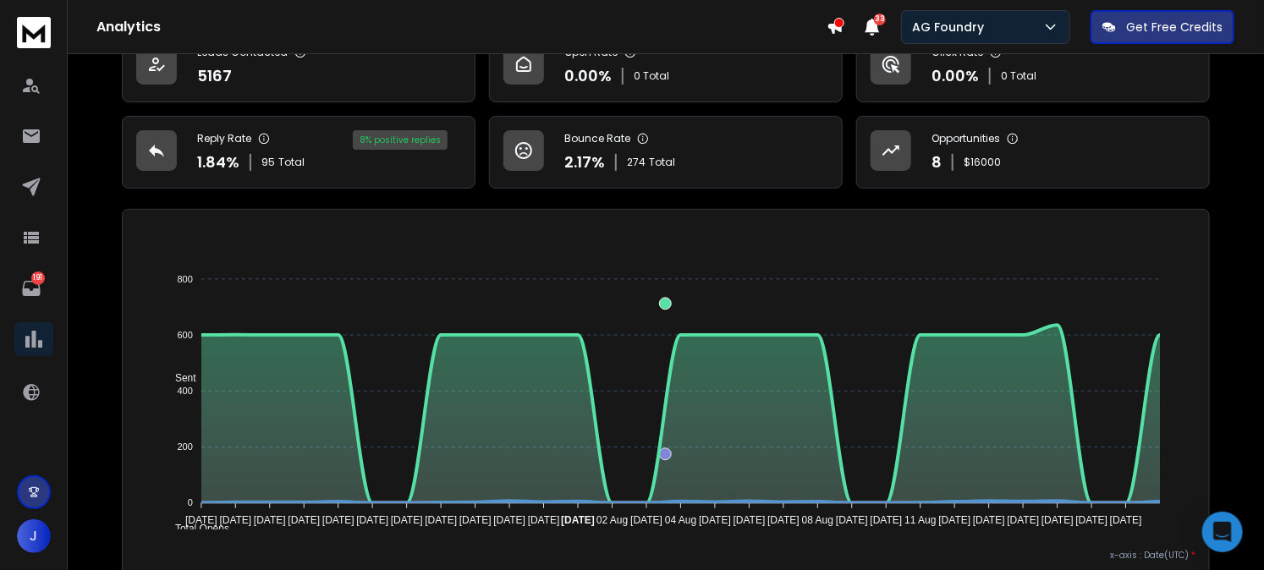
click at [977, 24] on p "AG Foundry" at bounding box center [951, 27] width 79 height 17
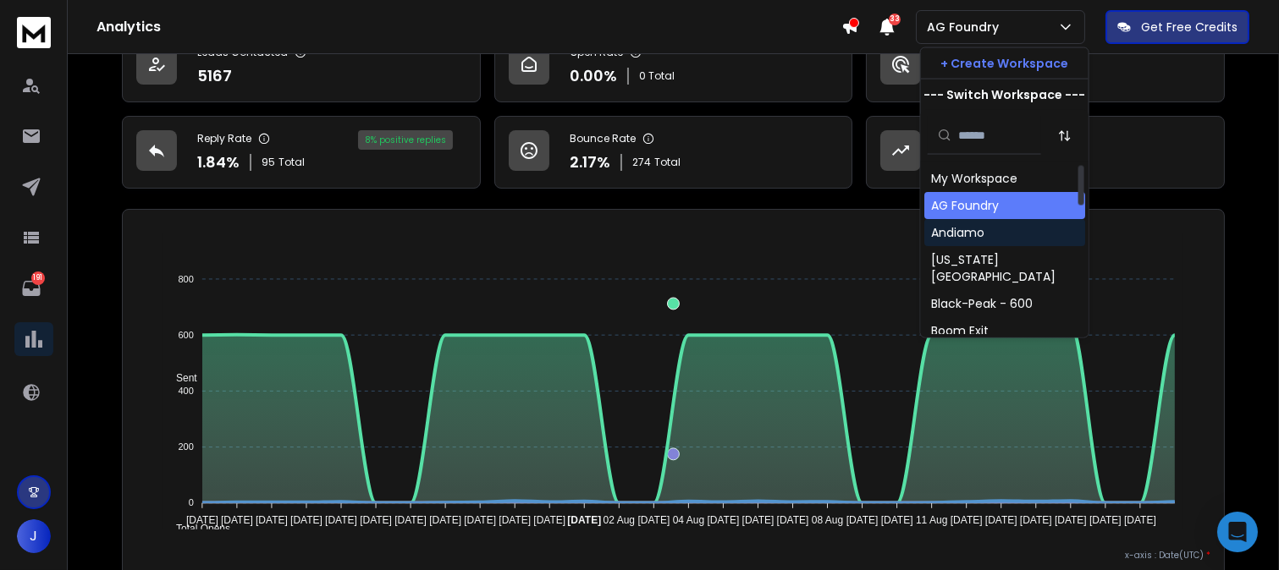
click at [956, 240] on div "Andiamo" at bounding box center [957, 232] width 53 height 17
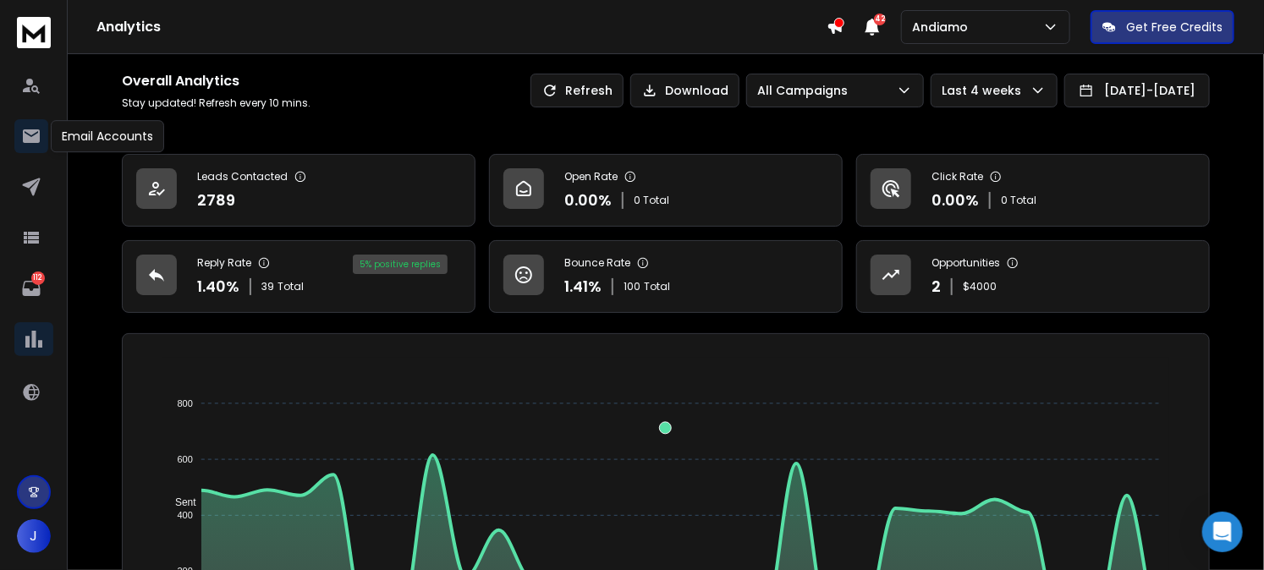
click at [39, 146] on icon at bounding box center [31, 136] width 20 height 20
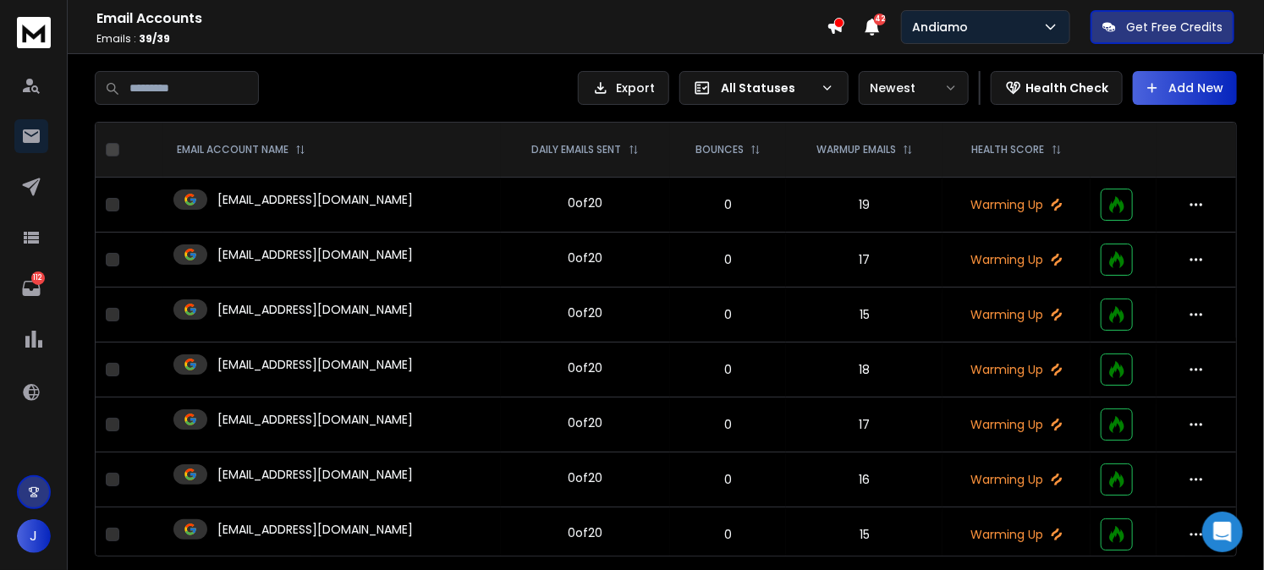
click at [966, 30] on p "Andiamo" at bounding box center [943, 27] width 63 height 17
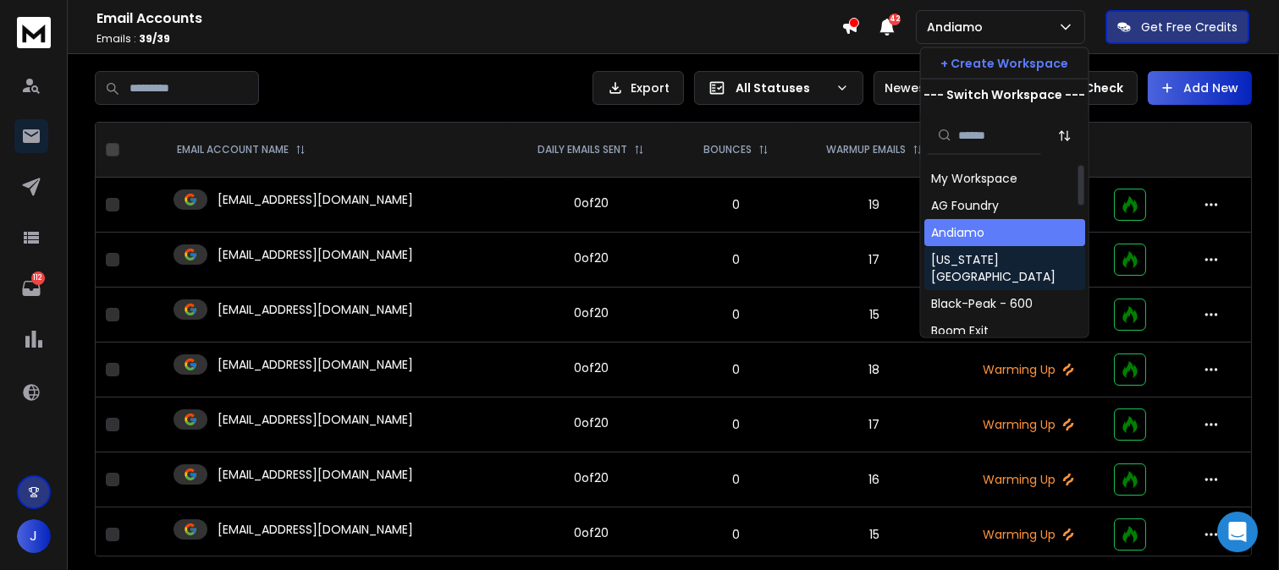
click at [957, 263] on div "[US_STATE][GEOGRAPHIC_DATA]" at bounding box center [1004, 268] width 147 height 34
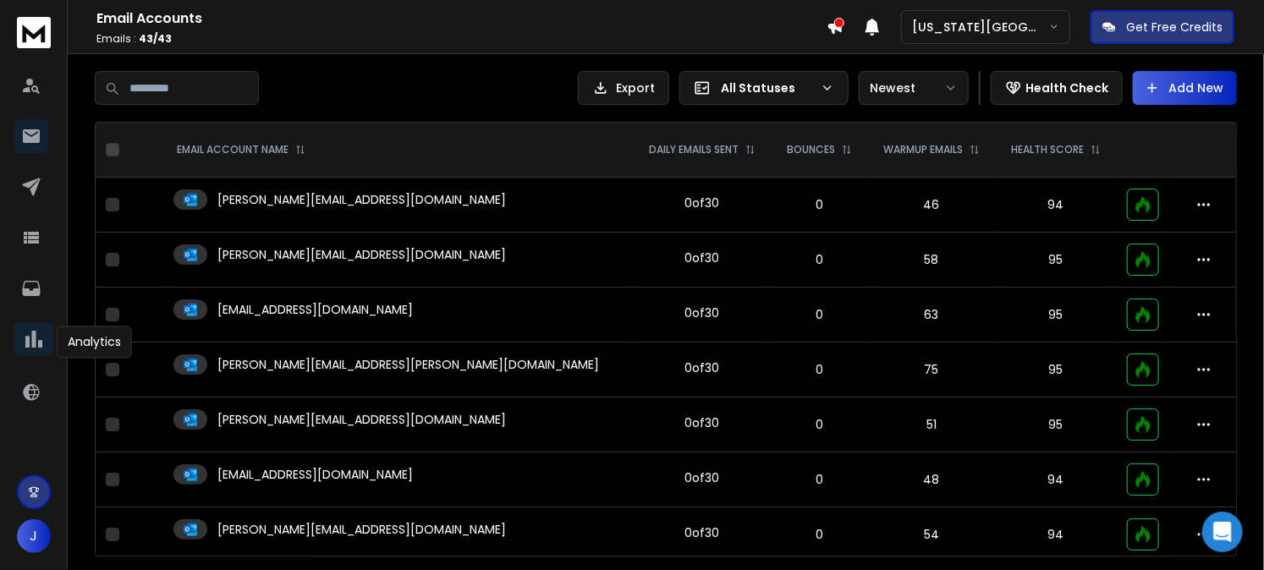
click at [30, 336] on icon at bounding box center [33, 339] width 25 height 25
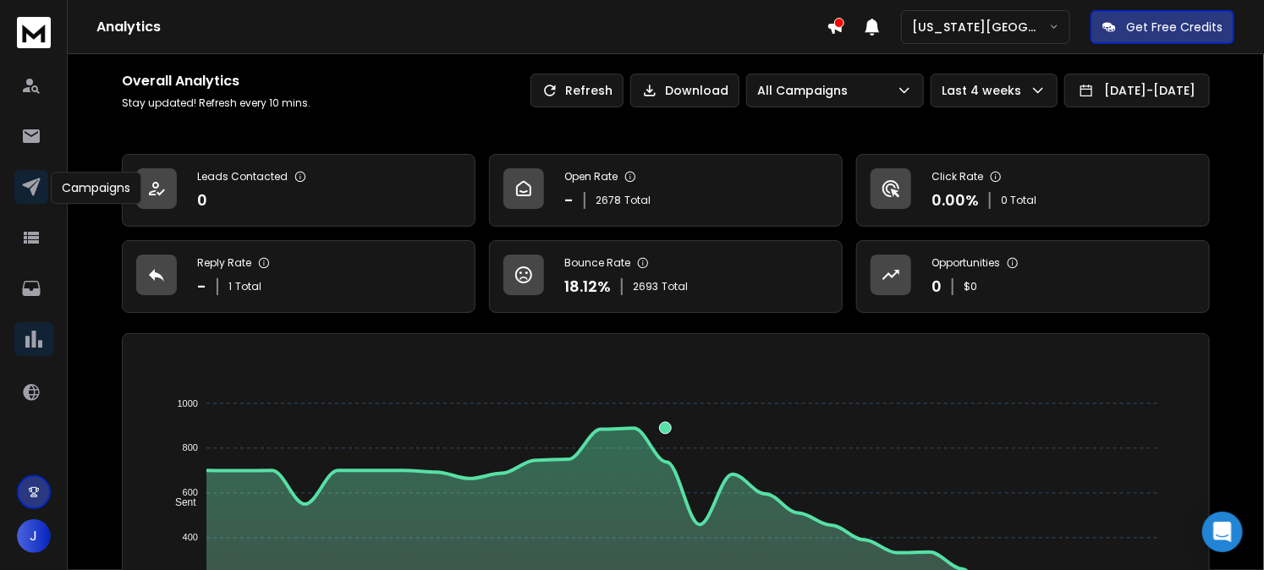
click at [19, 193] on link at bounding box center [31, 187] width 34 height 34
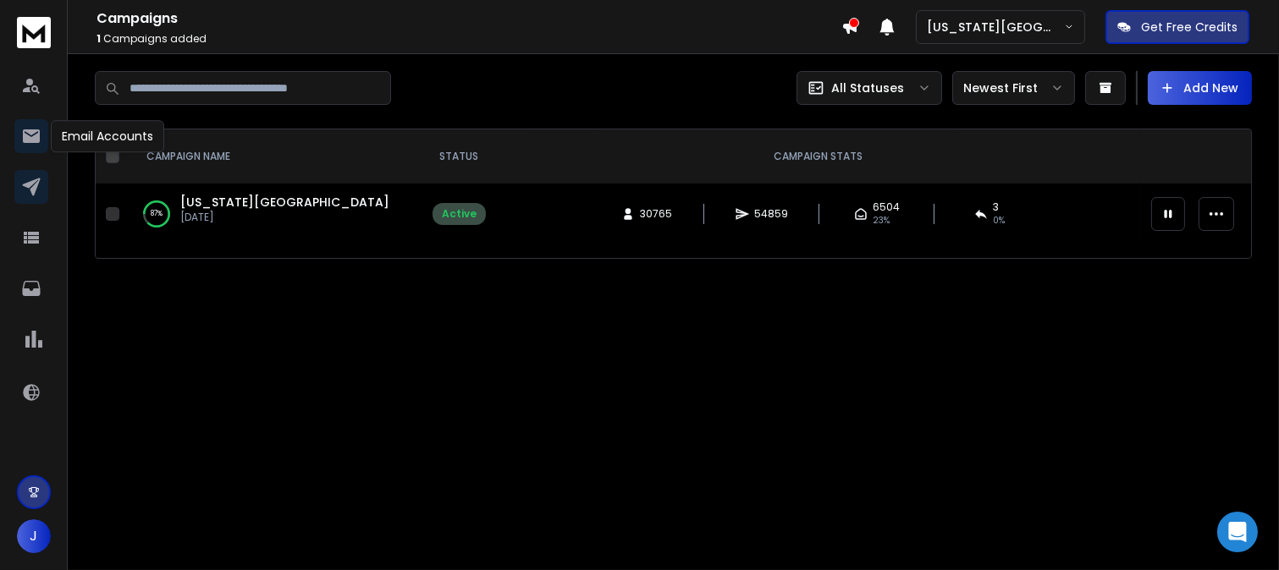
click at [36, 133] on icon at bounding box center [31, 136] width 20 height 20
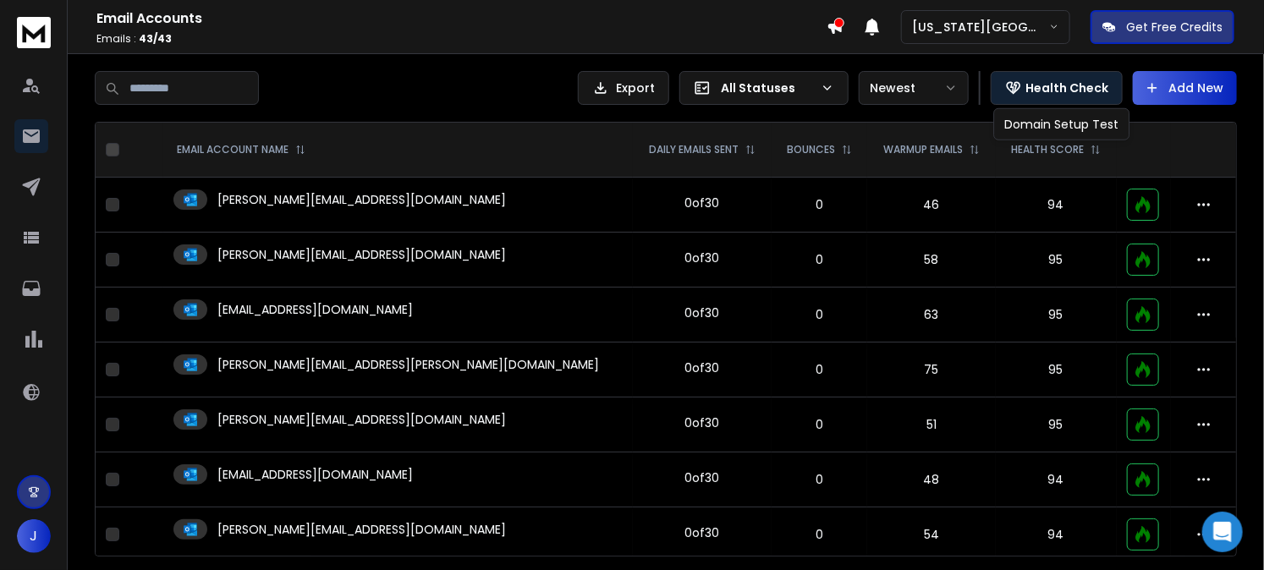
click at [1068, 85] on p "Health Check" at bounding box center [1067, 88] width 83 height 17
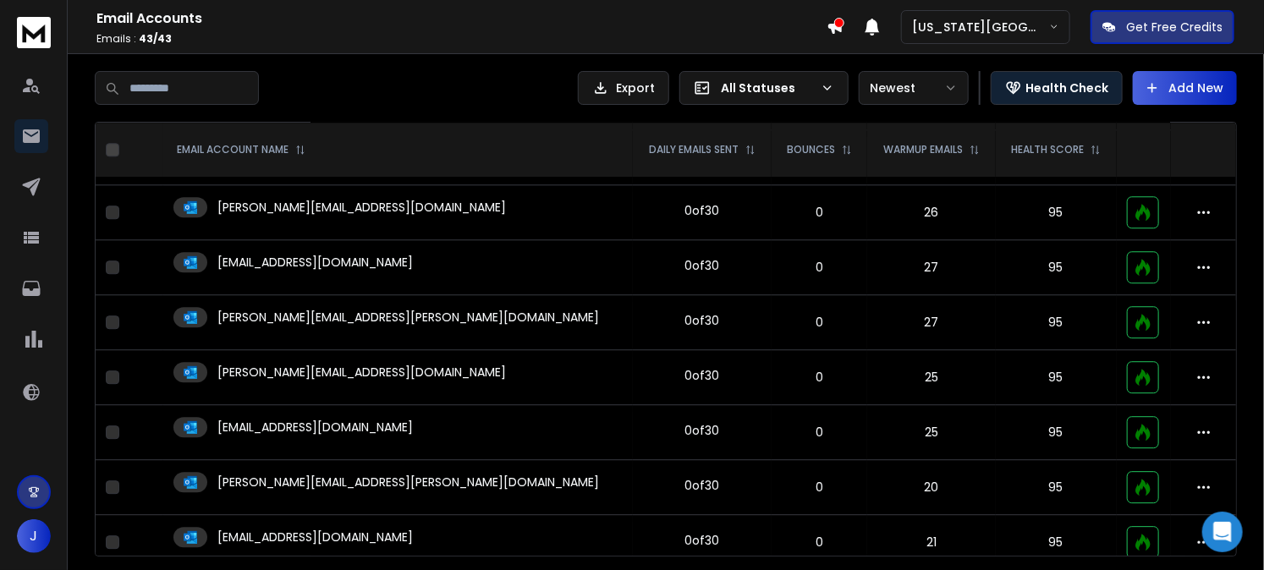
scroll to position [2002, 0]
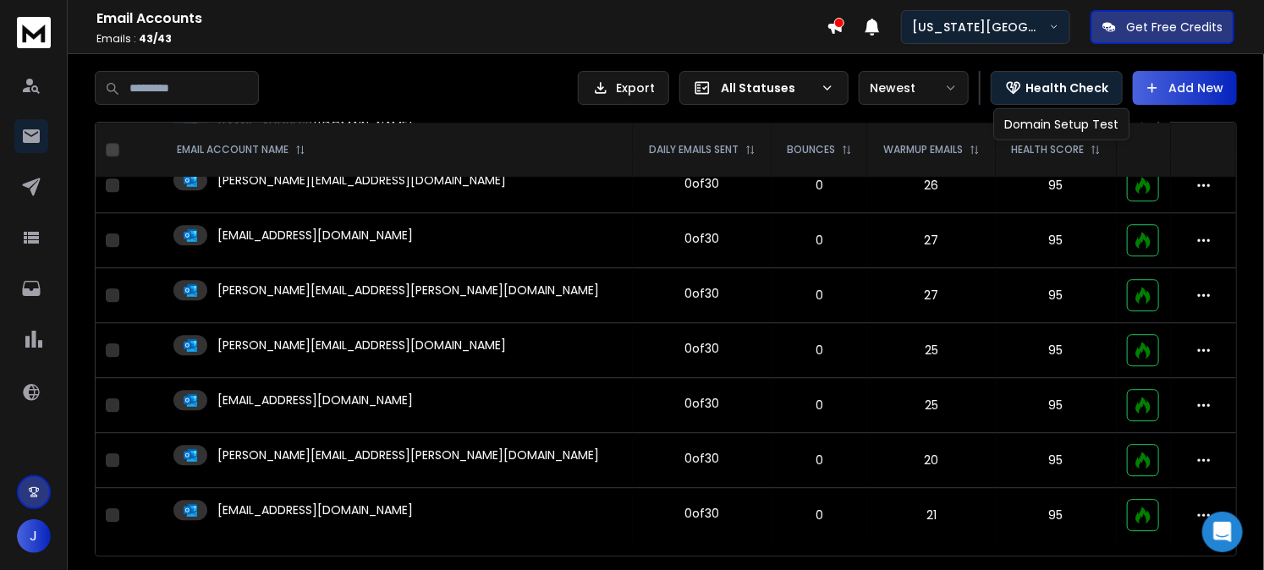
click at [1033, 30] on div "[US_STATE][GEOGRAPHIC_DATA]" at bounding box center [985, 27] width 147 height 17
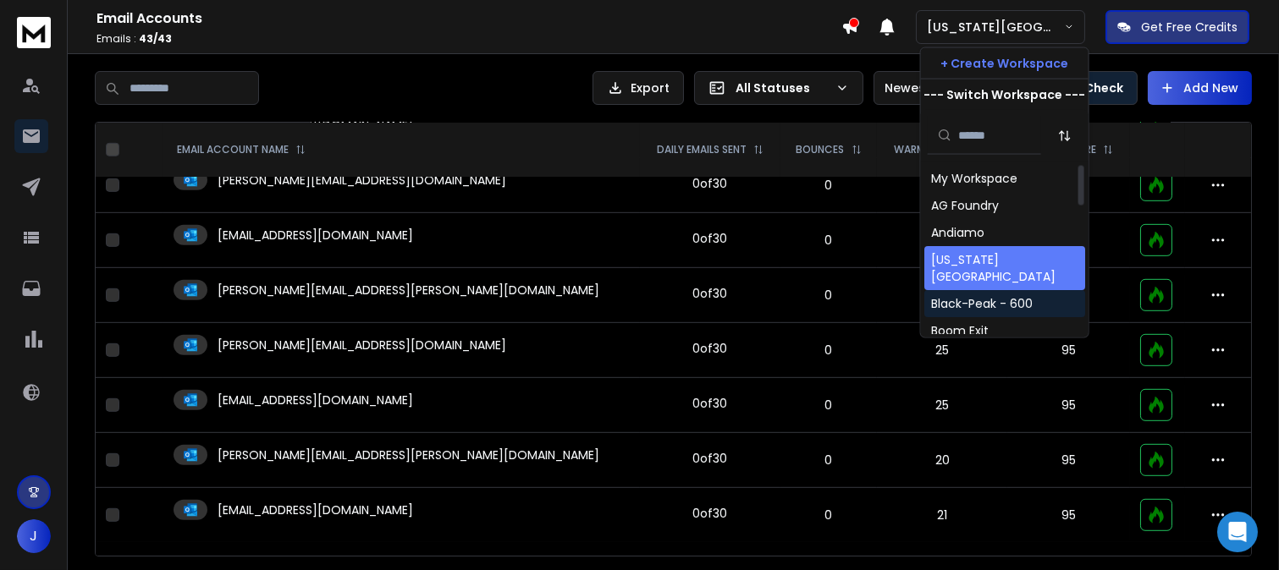
click at [1011, 295] on div "Black-Peak - 600" at bounding box center [982, 303] width 102 height 17
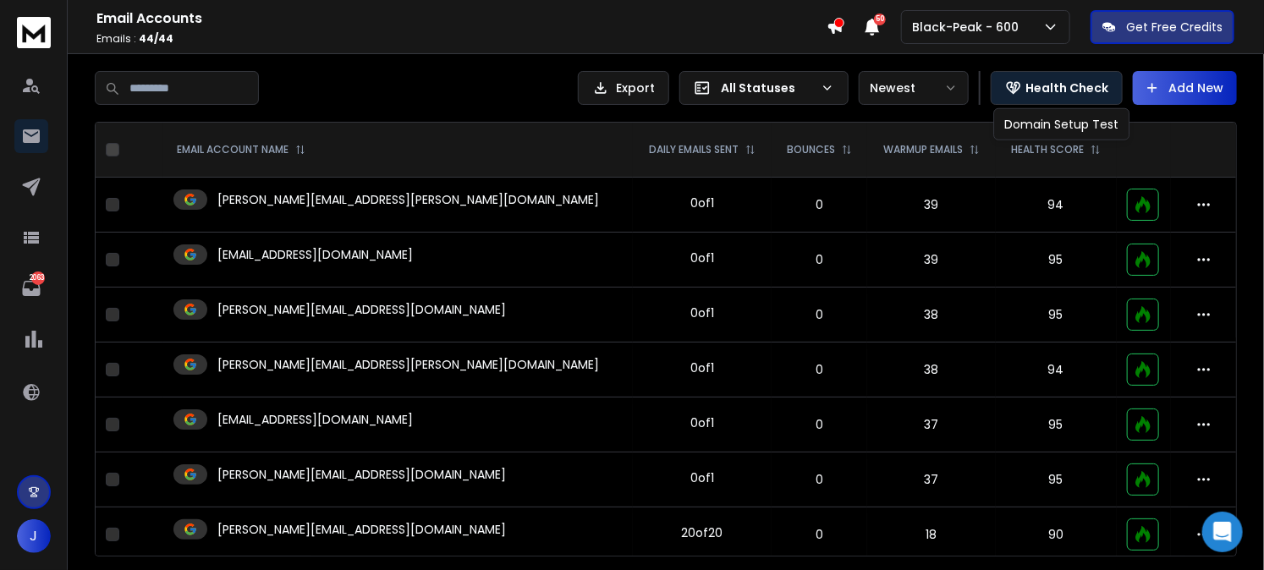
click at [1031, 81] on p "Health Check" at bounding box center [1067, 88] width 83 height 17
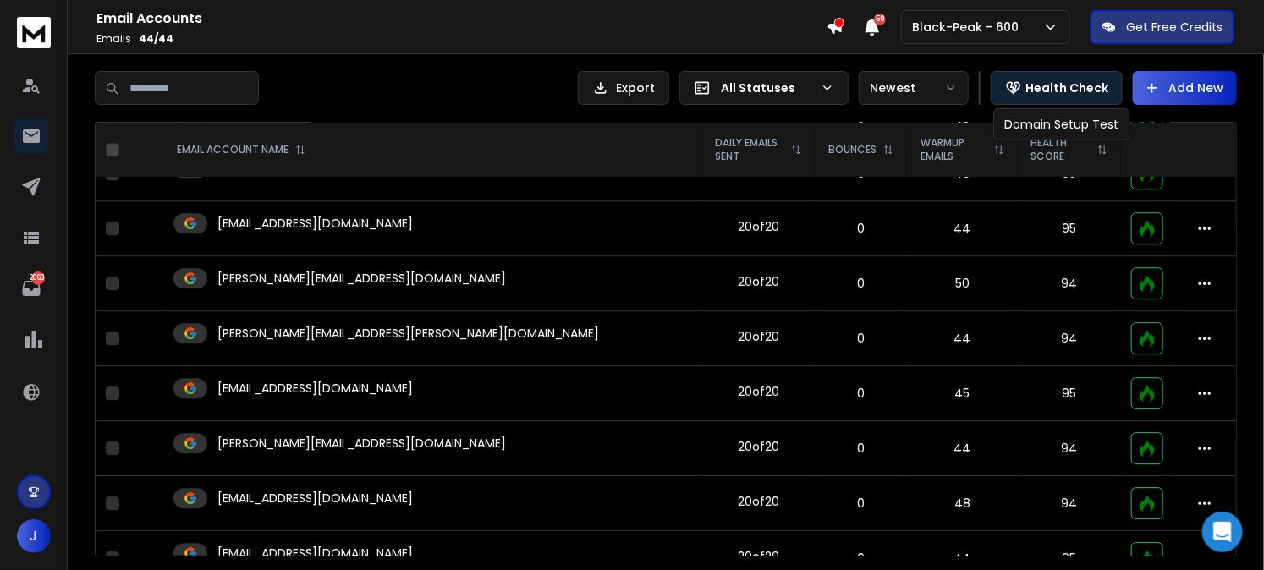
scroll to position [2068, 0]
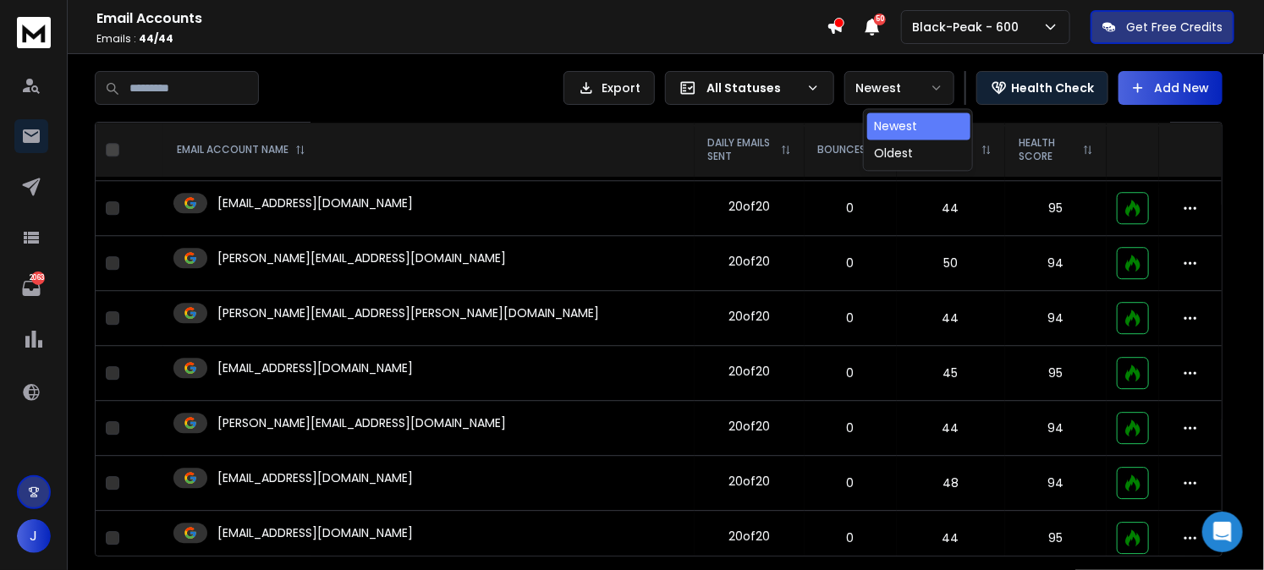
click at [943, 89] on button "Newest" at bounding box center [900, 88] width 110 height 34
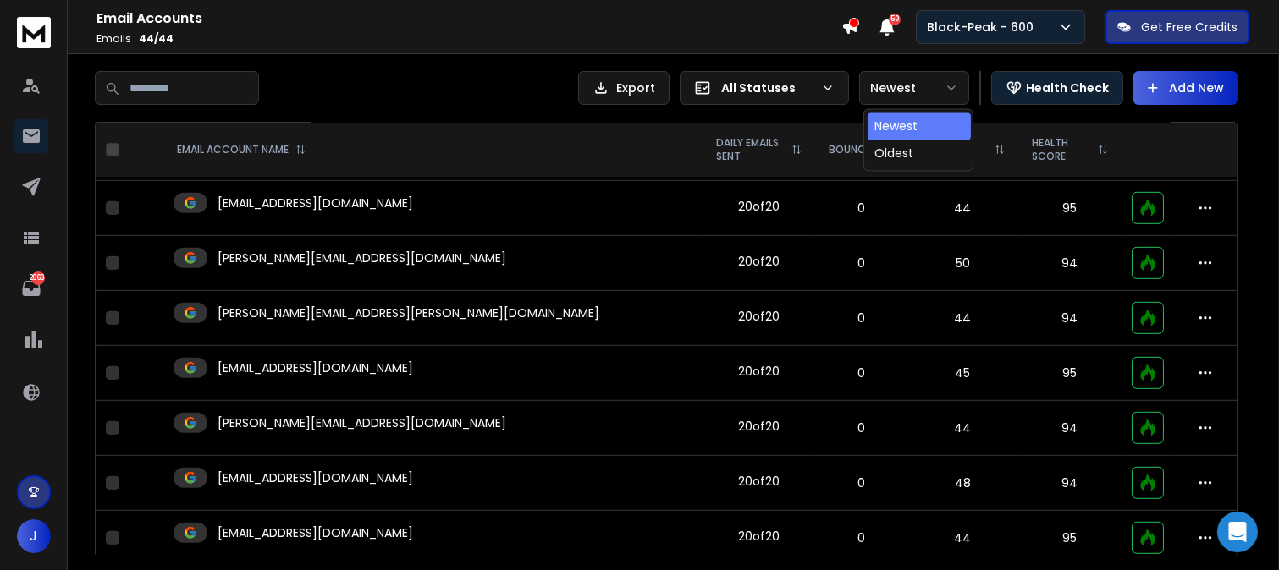
click at [1025, 36] on button "Black-Peak - 600" at bounding box center [1000, 27] width 169 height 34
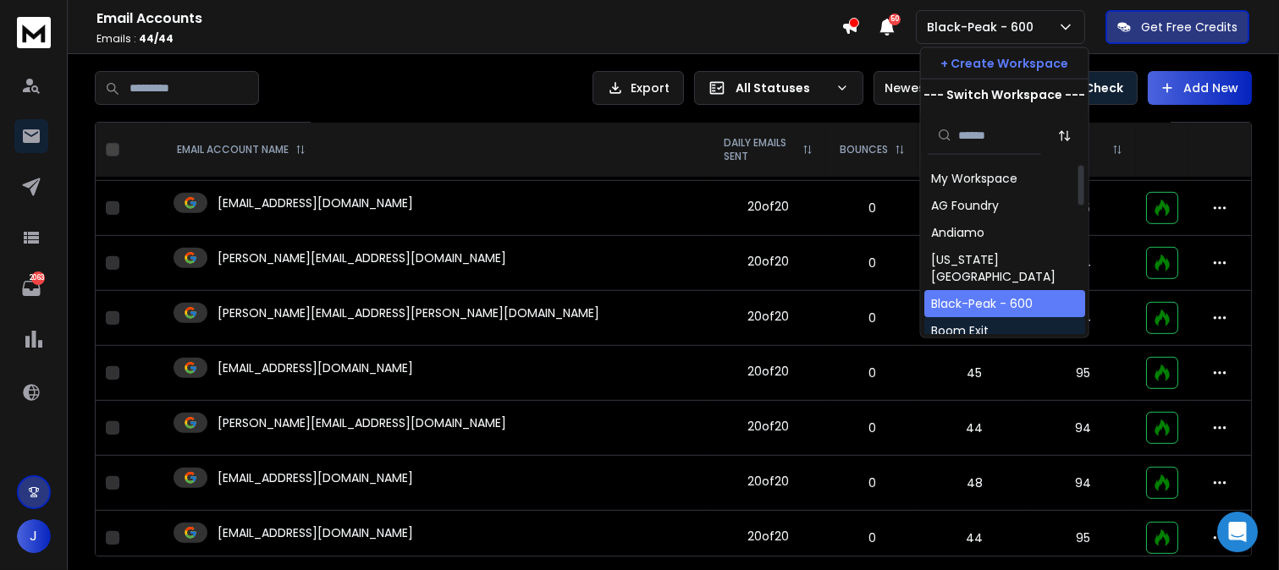
click at [946, 322] on div "Boom Exit" at bounding box center [960, 330] width 58 height 17
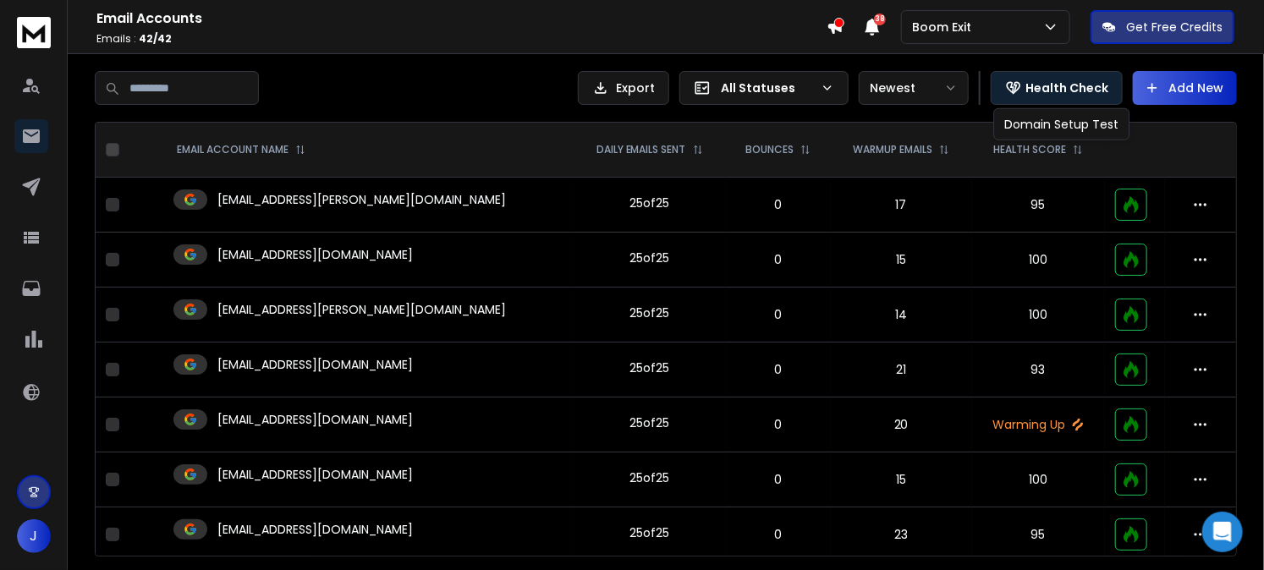
click at [1036, 88] on p "Health Check" at bounding box center [1067, 88] width 83 height 17
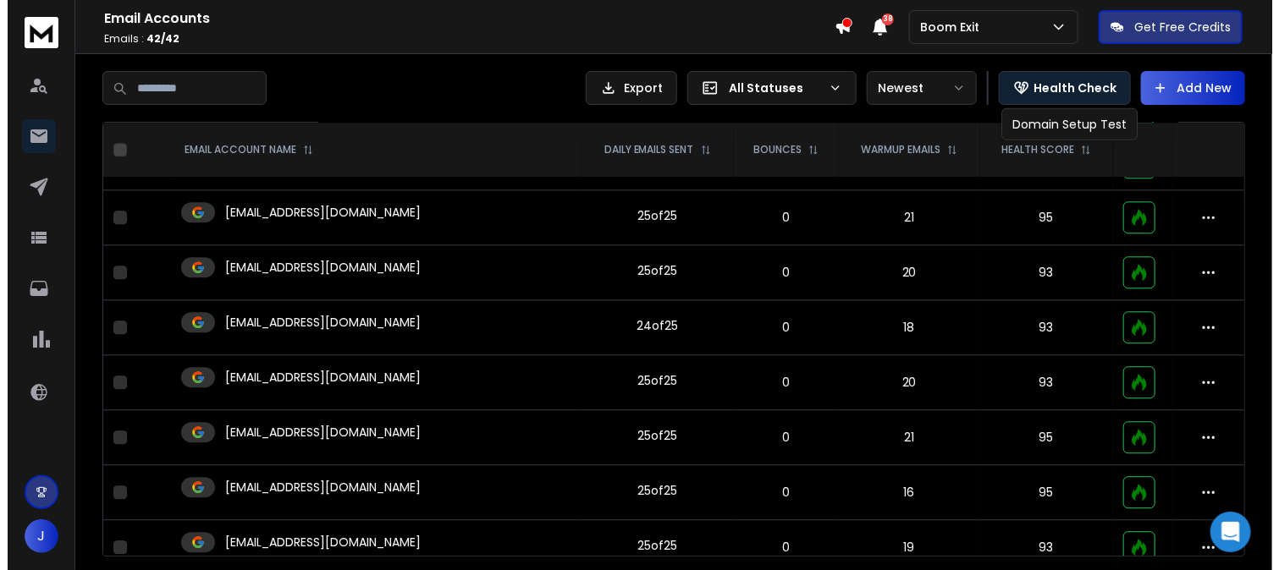
scroll to position [1822, 0]
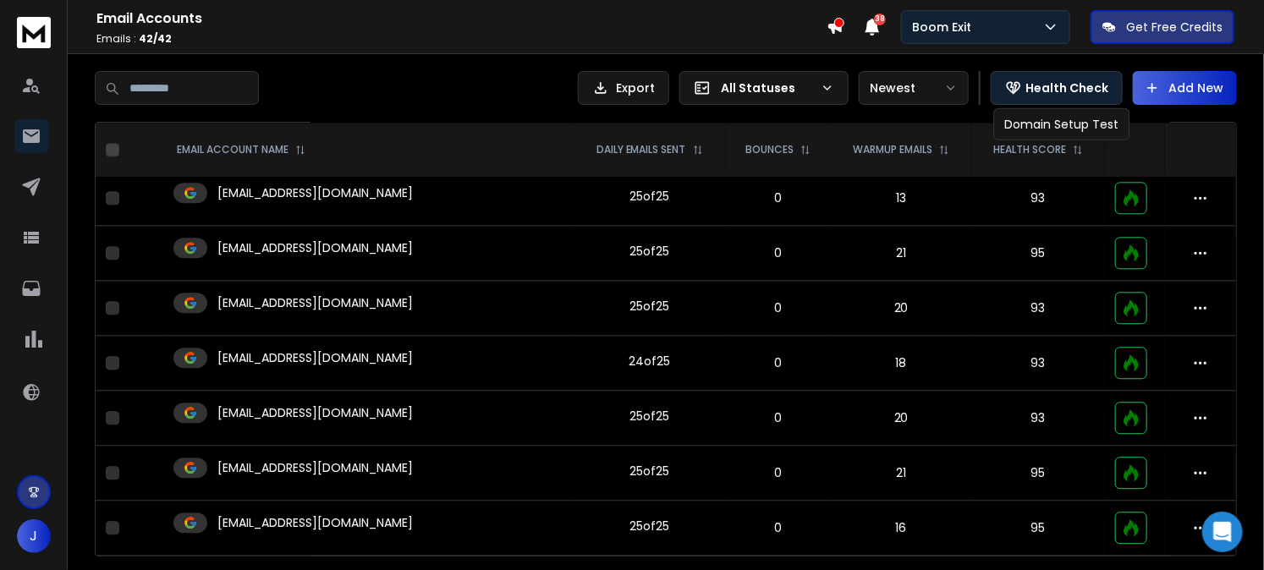
click at [990, 35] on div "Boom Exit" at bounding box center [985, 27] width 147 height 17
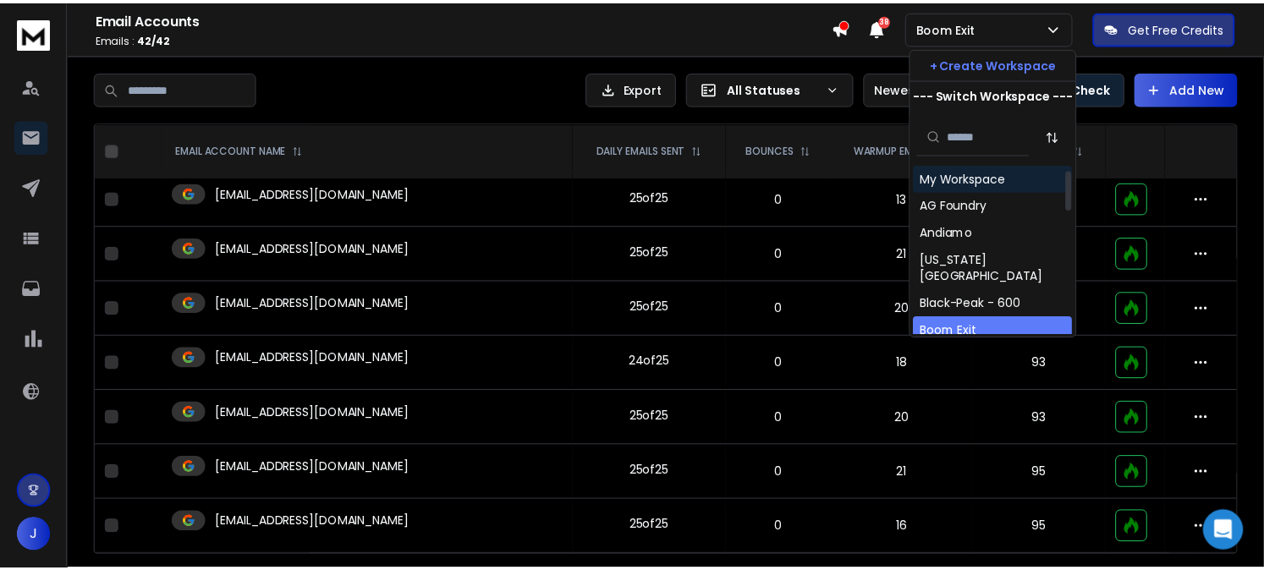
scroll to position [124, 0]
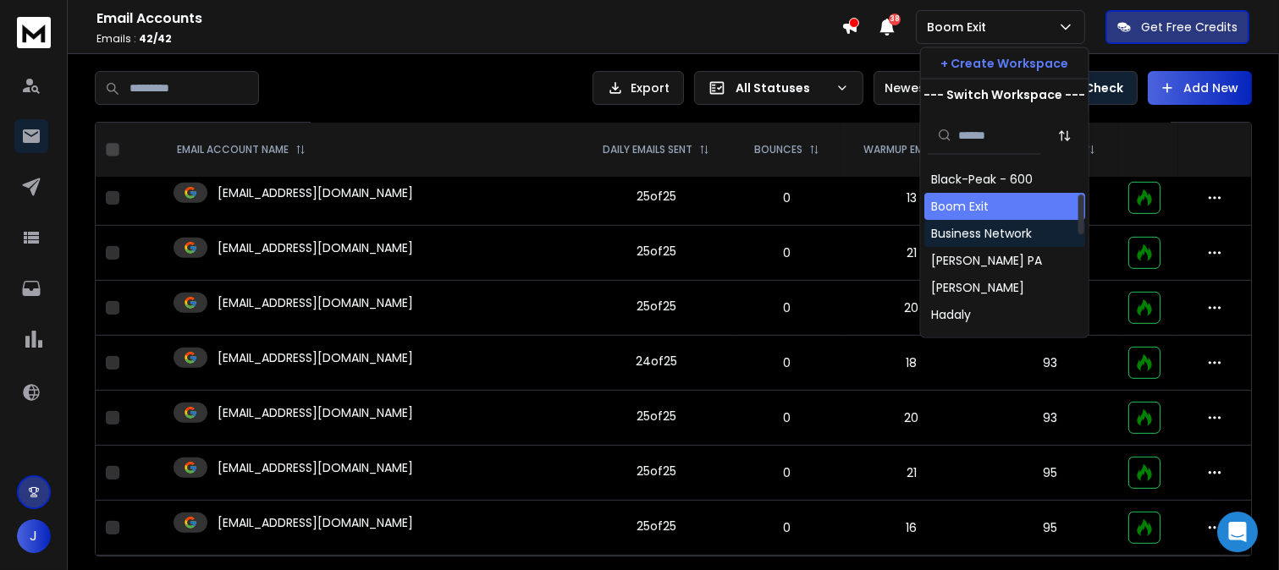
click at [988, 225] on div "Business Network" at bounding box center [981, 233] width 101 height 17
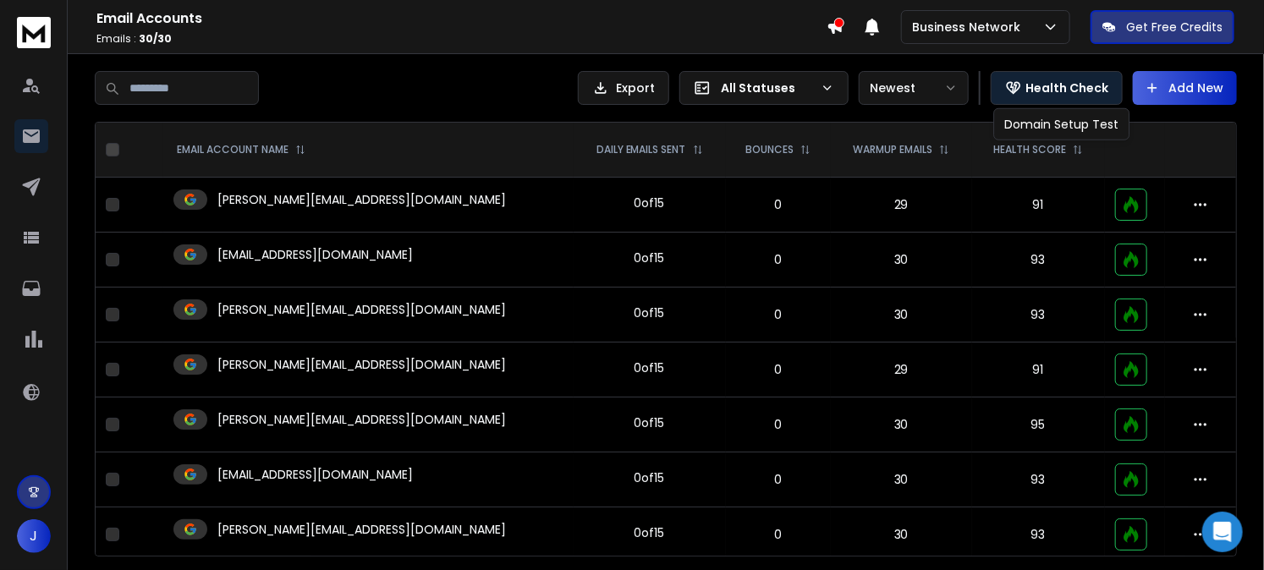
click at [1066, 96] on p "Health Check" at bounding box center [1067, 88] width 83 height 17
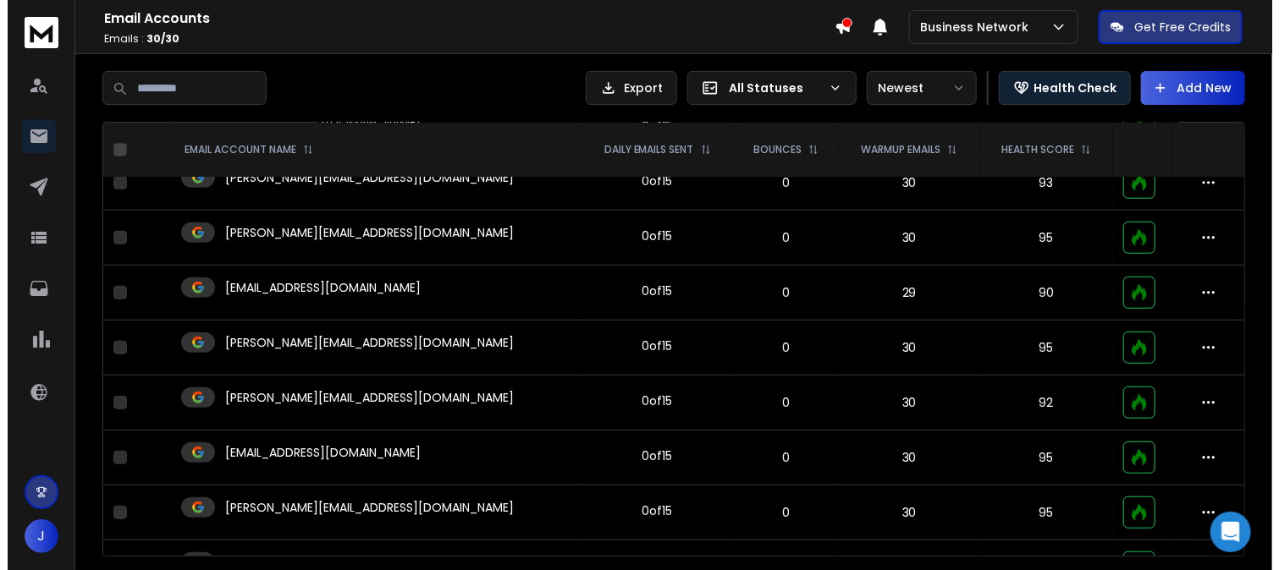
scroll to position [283, 0]
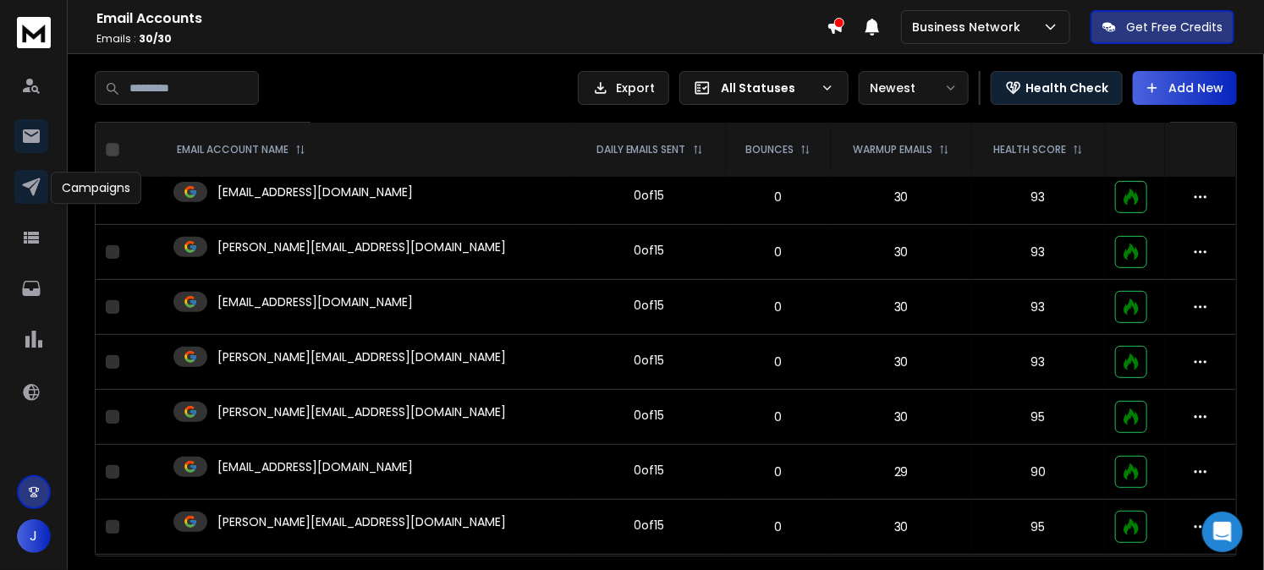
click at [30, 181] on icon at bounding box center [31, 187] width 20 height 20
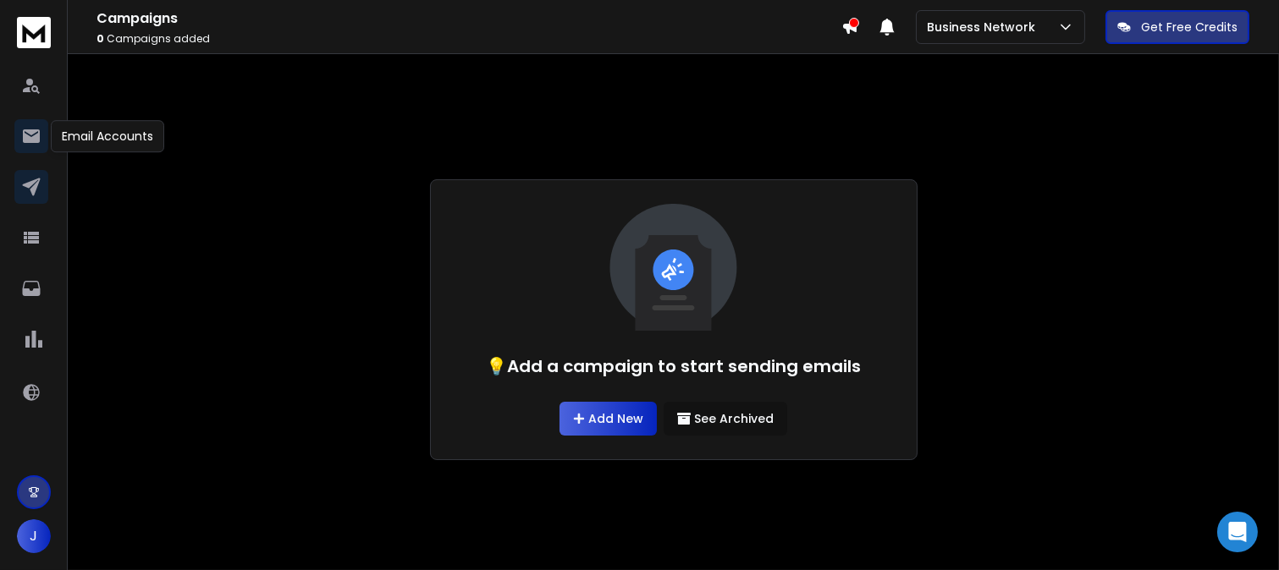
click at [30, 136] on icon at bounding box center [31, 136] width 20 height 20
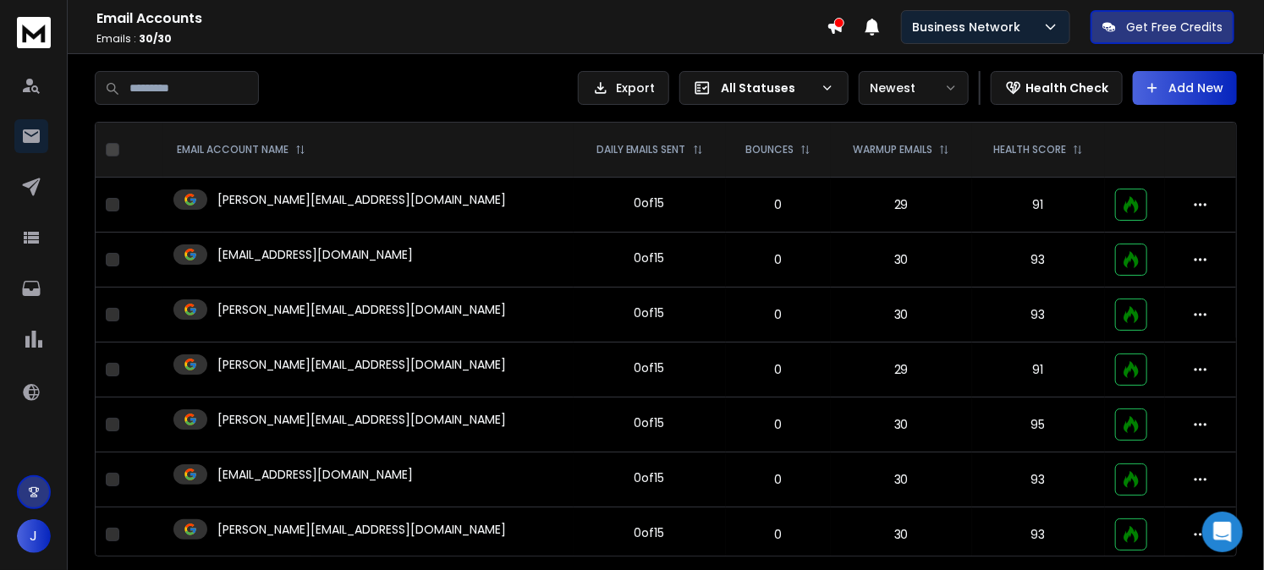
click at [989, 23] on p "Business Network" at bounding box center [969, 27] width 115 height 17
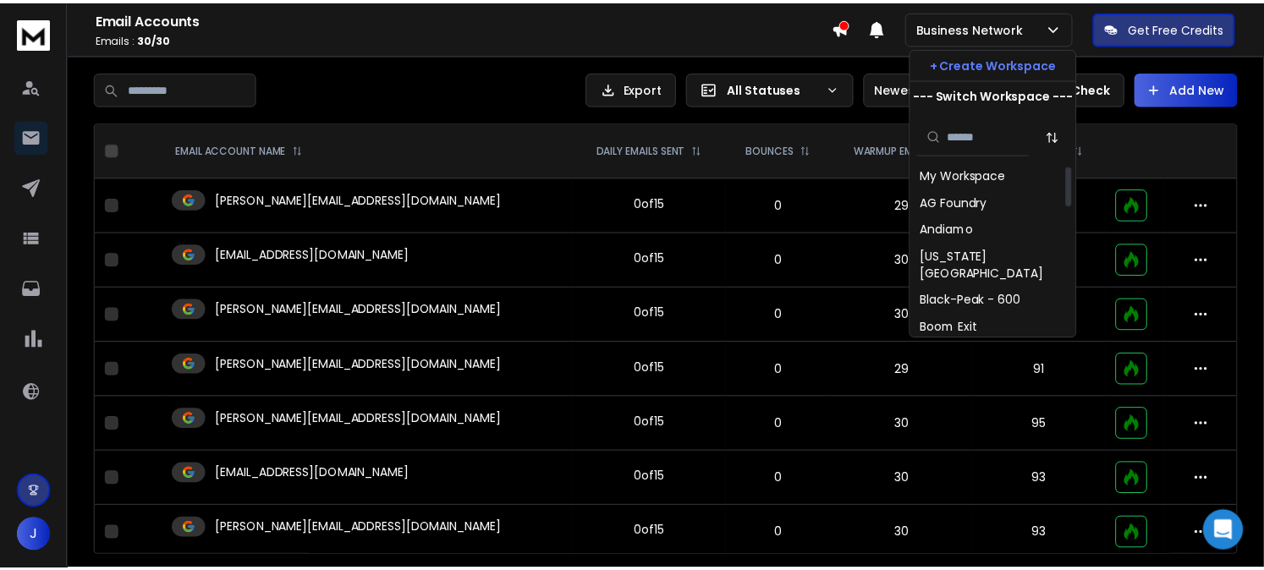
scroll to position [124, 0]
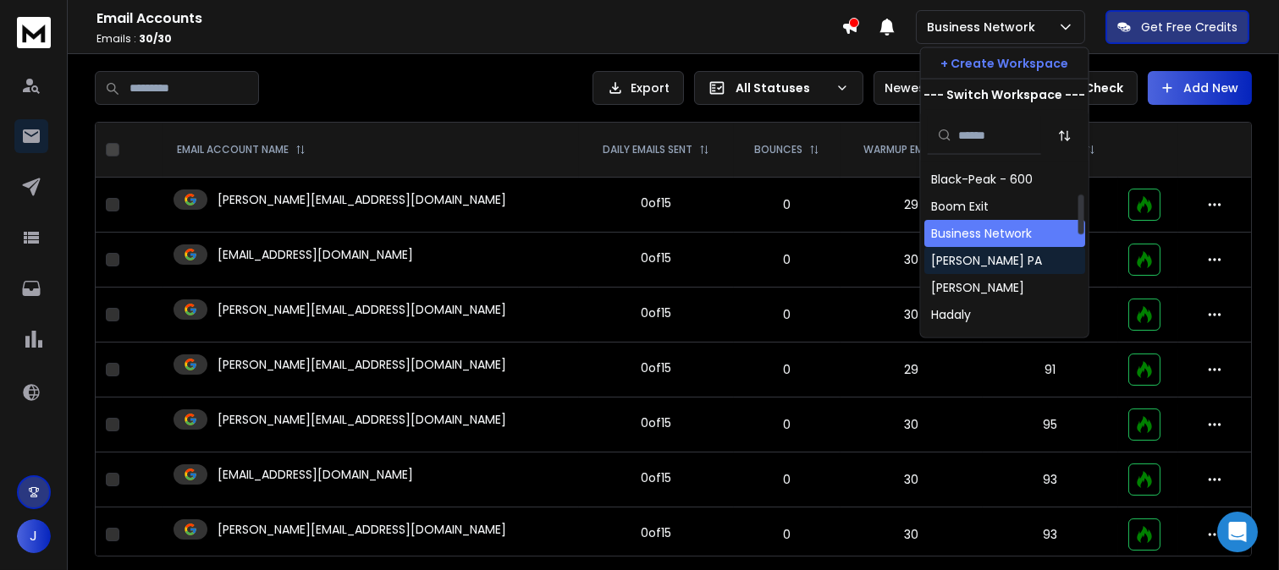
click at [972, 252] on div "[PERSON_NAME] PA" at bounding box center [986, 260] width 111 height 17
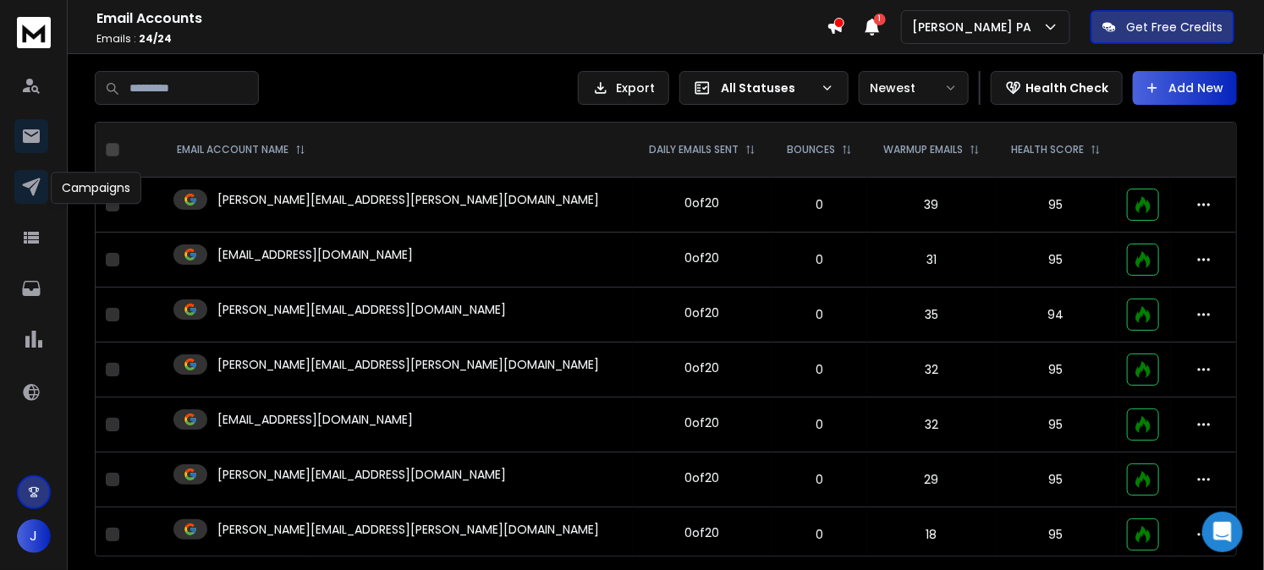
click at [23, 193] on icon at bounding box center [31, 187] width 20 height 20
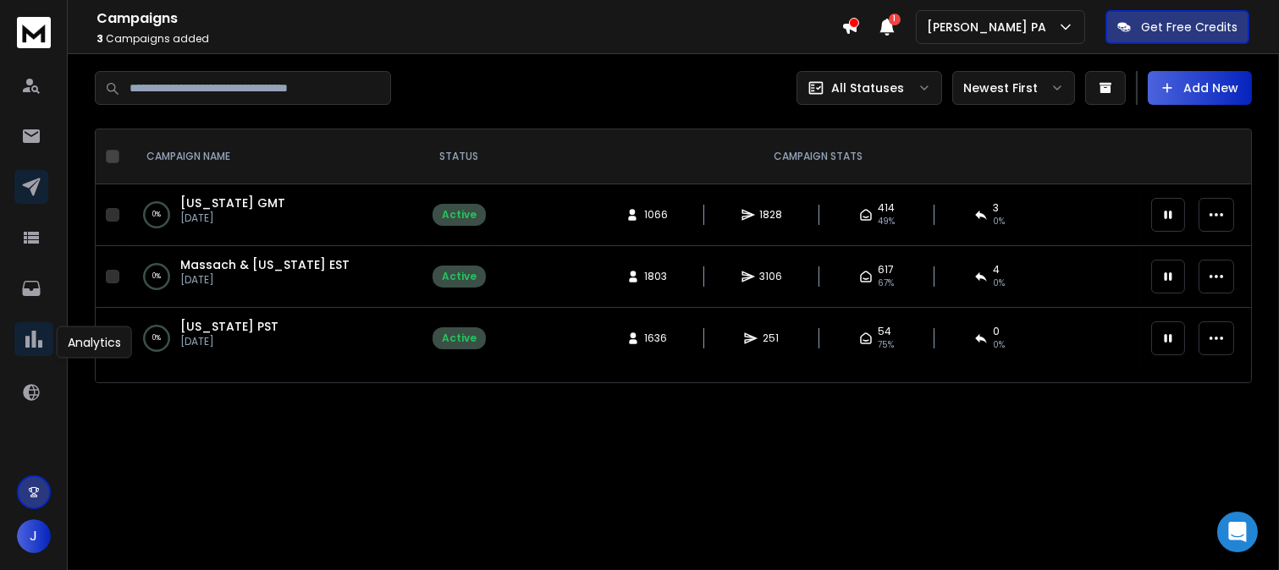
click at [26, 335] on icon at bounding box center [33, 339] width 25 height 25
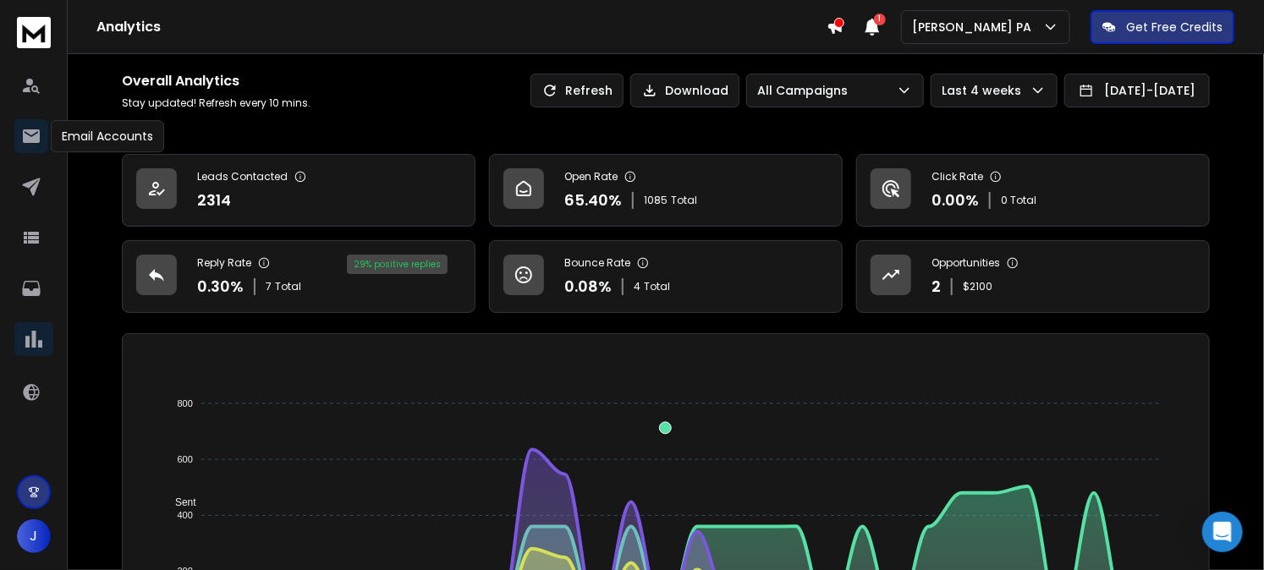
click at [19, 137] on link at bounding box center [31, 136] width 34 height 34
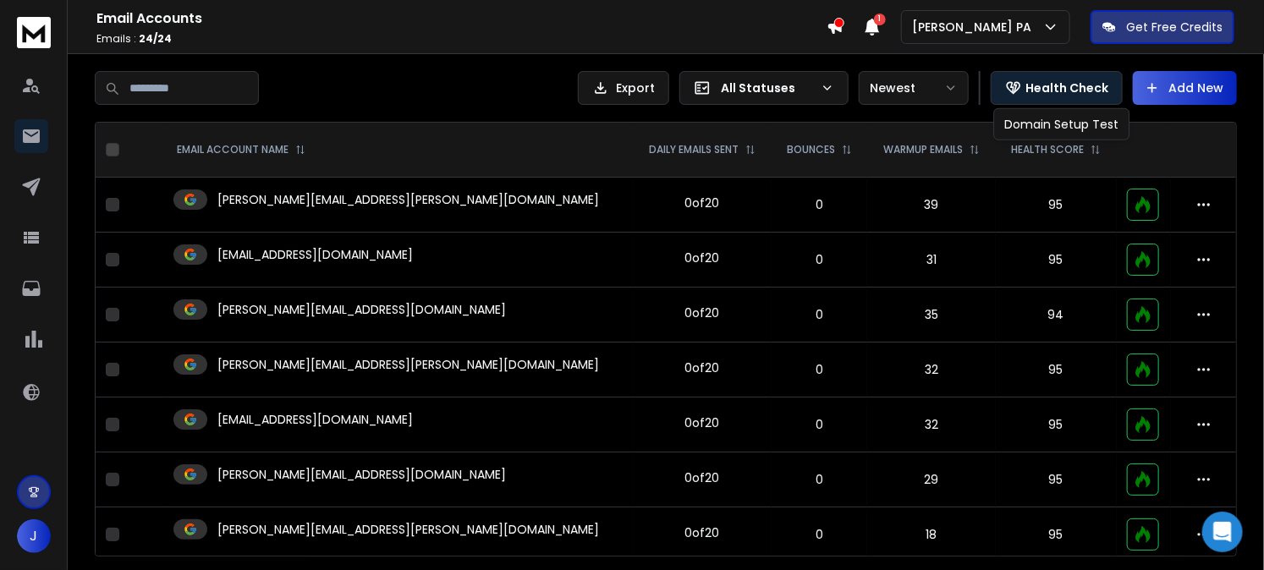
click at [1085, 85] on p "Health Check" at bounding box center [1067, 88] width 83 height 17
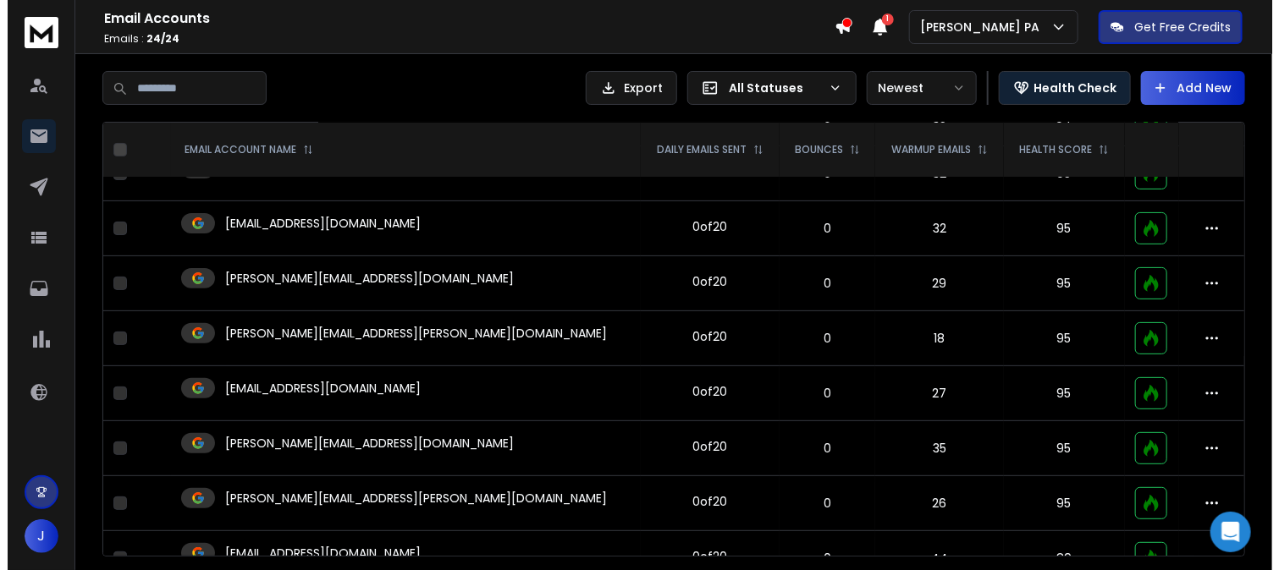
scroll to position [955, 0]
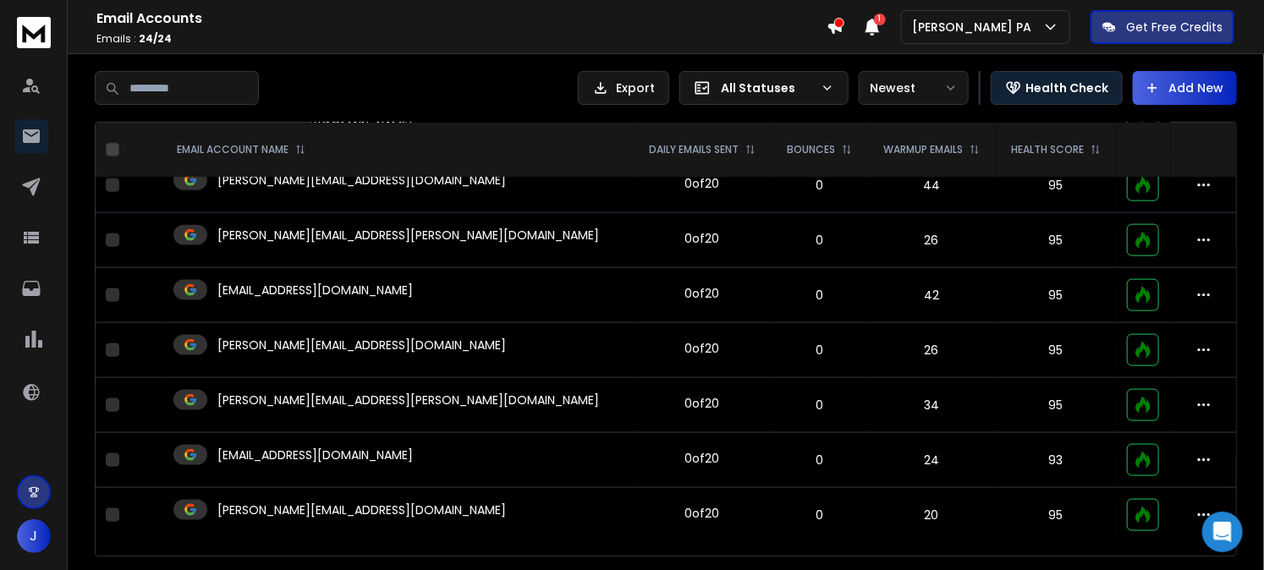
click at [1028, 44] on div "Email Accounts Emails : 24 / 24 1 Claudia Herrera PA Get Free Credits" at bounding box center [632, 27] width 1264 height 54
click at [1028, 30] on p "[PERSON_NAME] PA" at bounding box center [975, 27] width 126 height 17
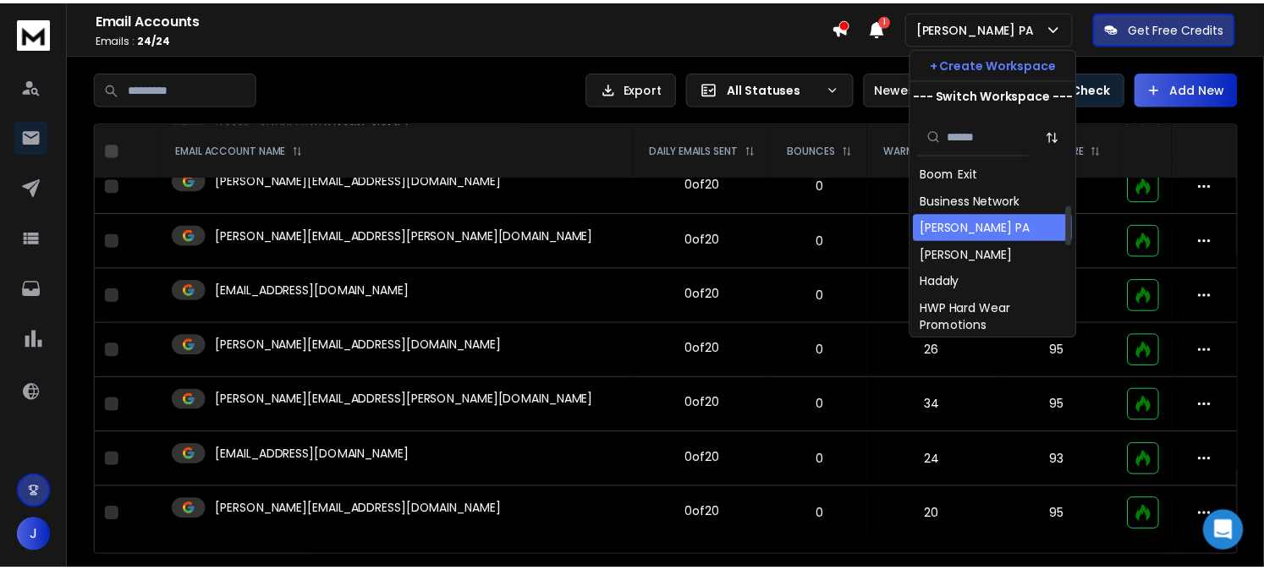
scroll to position [146, 0]
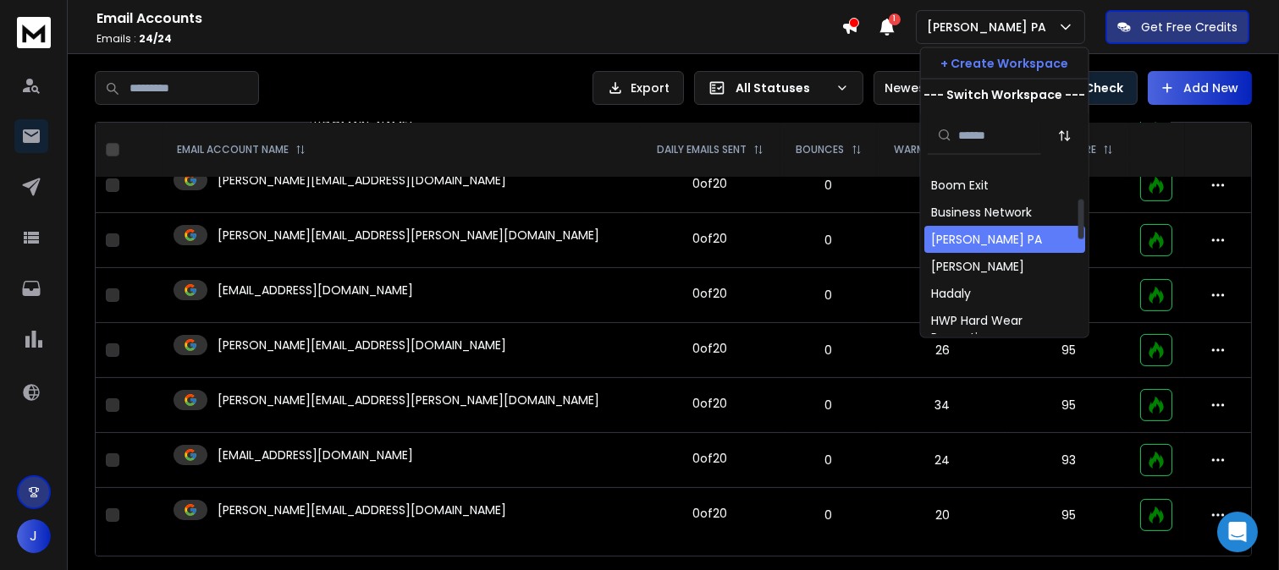
drag, startPoint x: 1081, startPoint y: 271, endPoint x: 1081, endPoint y: 217, distance: 54.2
click at [1081, 217] on div at bounding box center [1081, 220] width 6 height 40
click at [971, 258] on div "[PERSON_NAME]" at bounding box center [977, 266] width 93 height 17
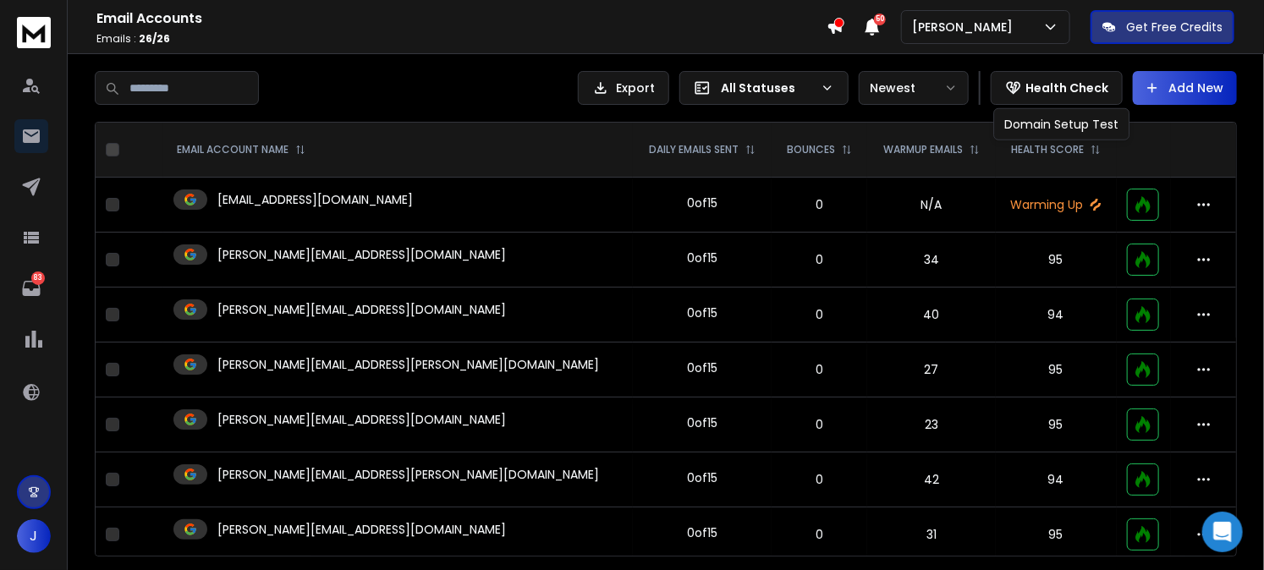
click at [1045, 111] on div "Domain Setup Test" at bounding box center [1062, 124] width 136 height 32
click at [1045, 83] on p "Health Check" at bounding box center [1067, 88] width 83 height 17
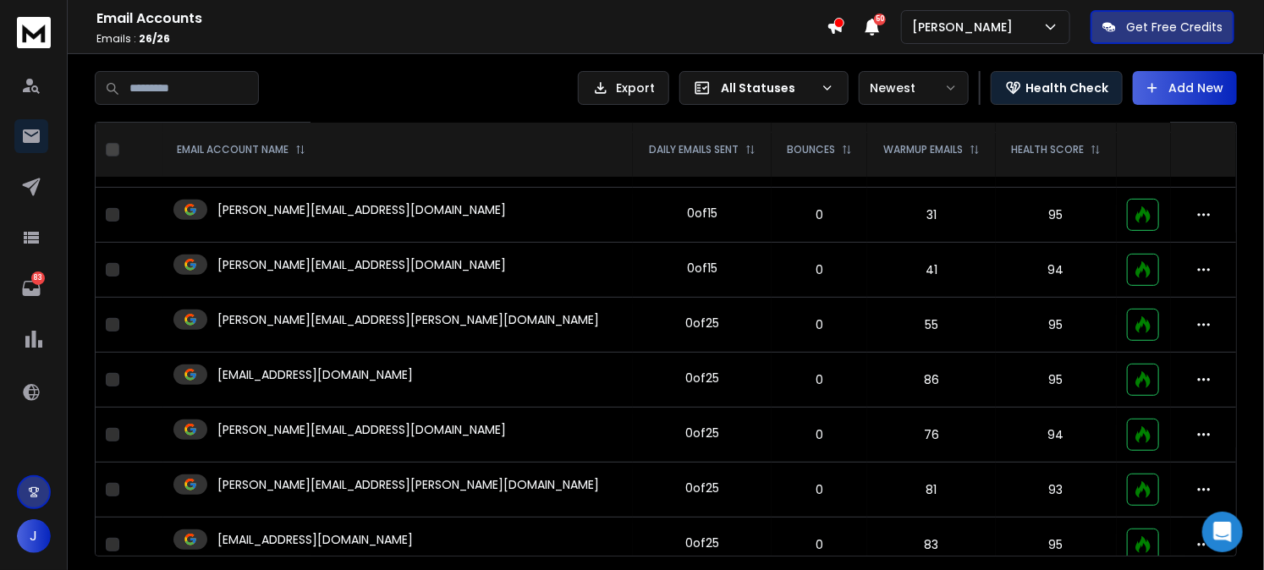
scroll to position [877, 0]
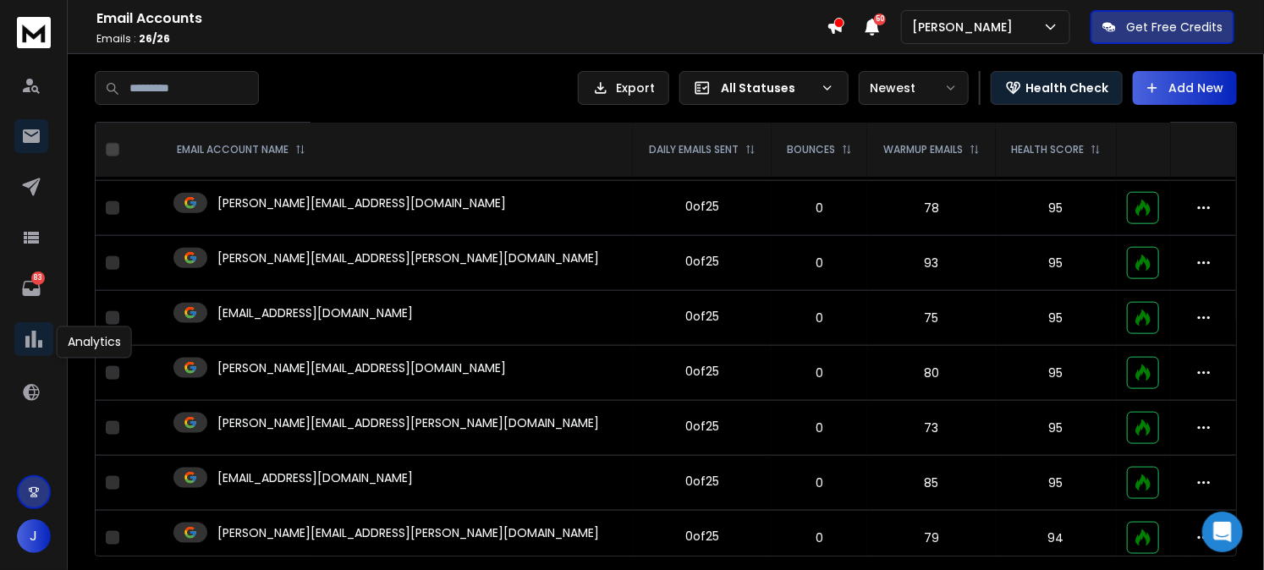
click at [31, 341] on icon at bounding box center [33, 339] width 17 height 17
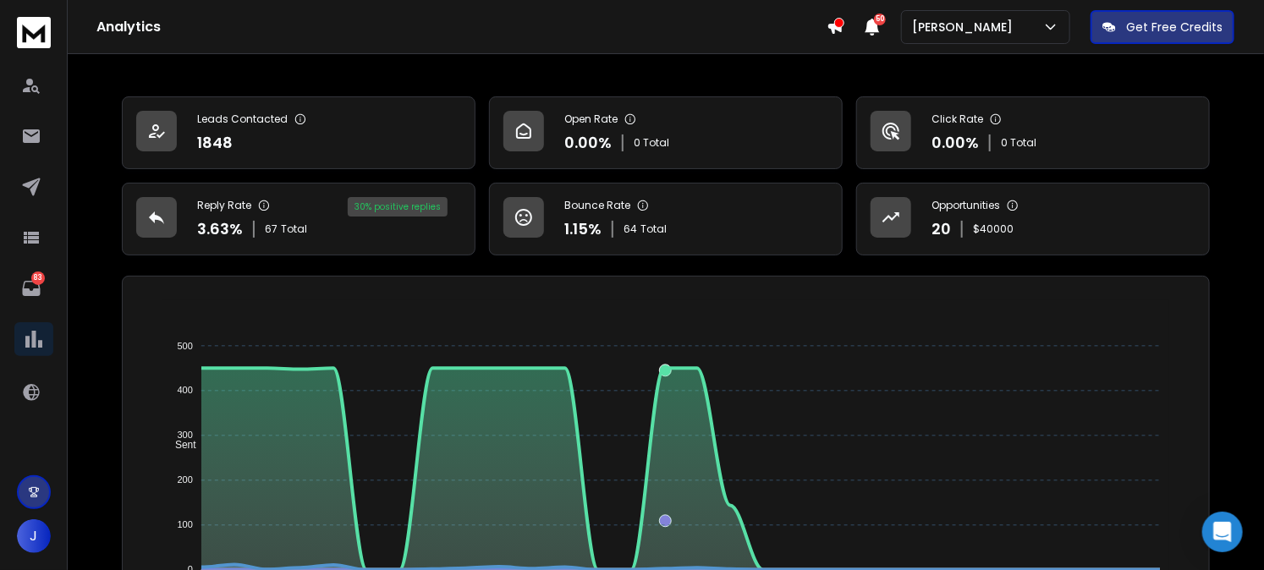
scroll to position [124, 0]
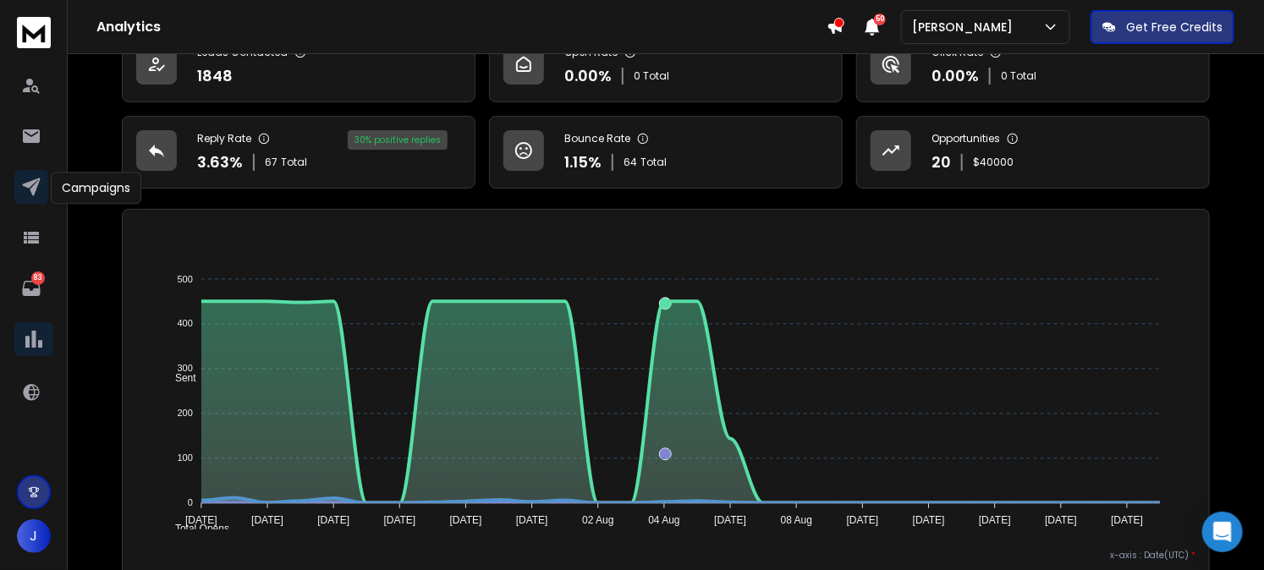
click at [21, 179] on icon at bounding box center [31, 187] width 20 height 20
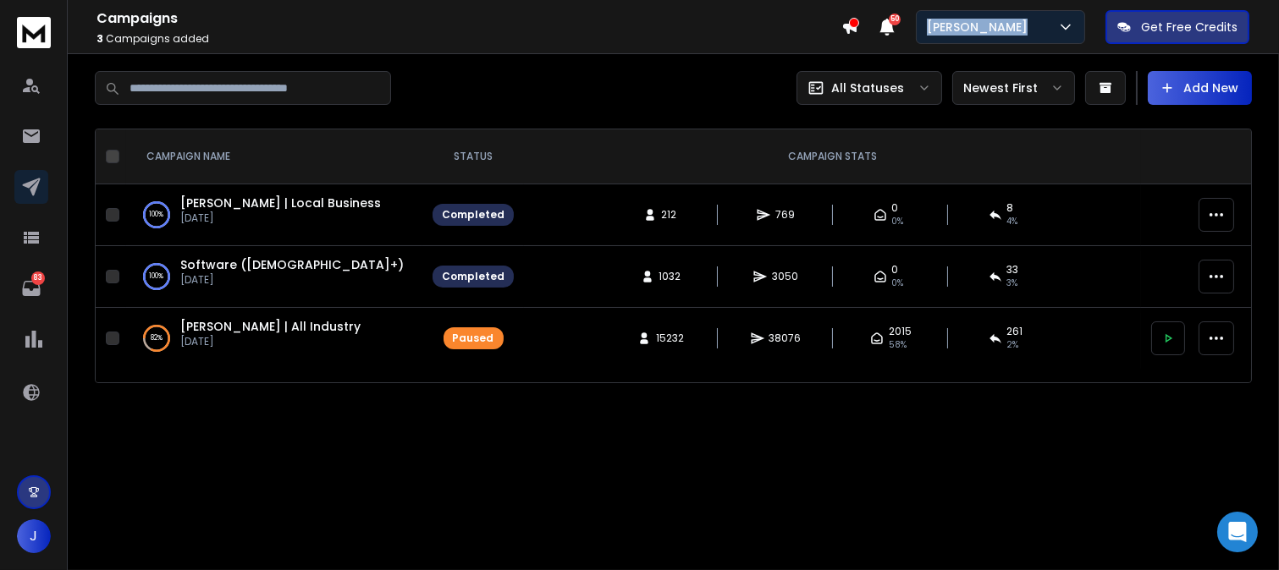
drag, startPoint x: 909, startPoint y: 23, endPoint x: 1073, endPoint y: 25, distance: 164.2
click at [1073, 25] on div "50 [PERSON_NAME] Get Free Credits" at bounding box center [1045, 27] width 408 height 34
copy p "[PERSON_NAME]"
click at [1073, 22] on icon "button" at bounding box center [1065, 27] width 17 height 17
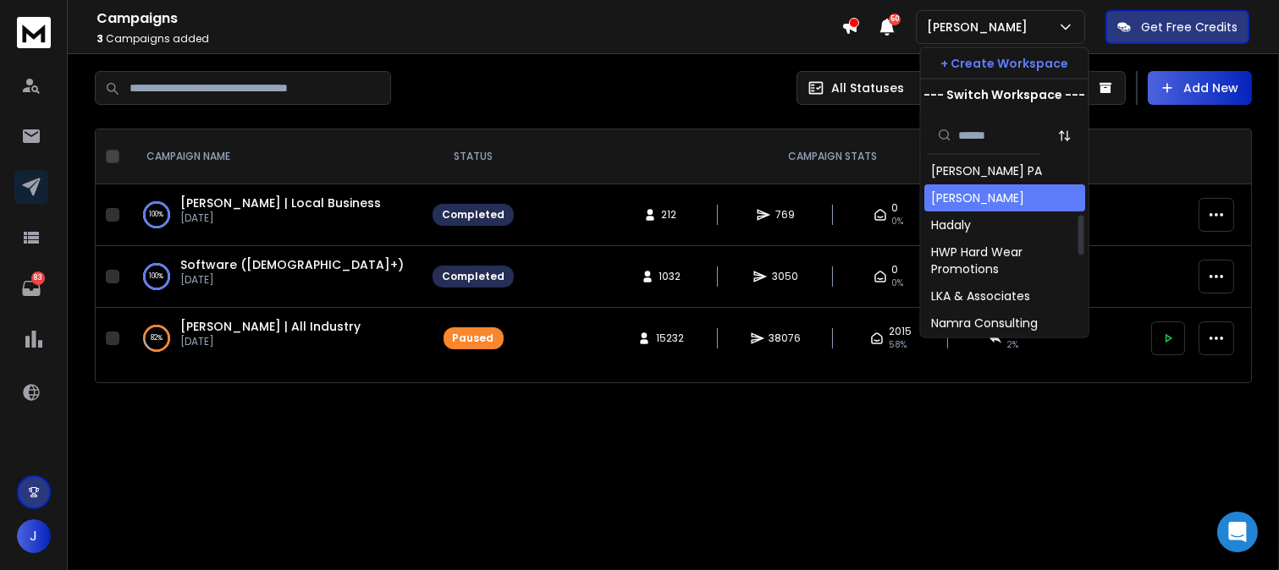
scroll to position [218, 0]
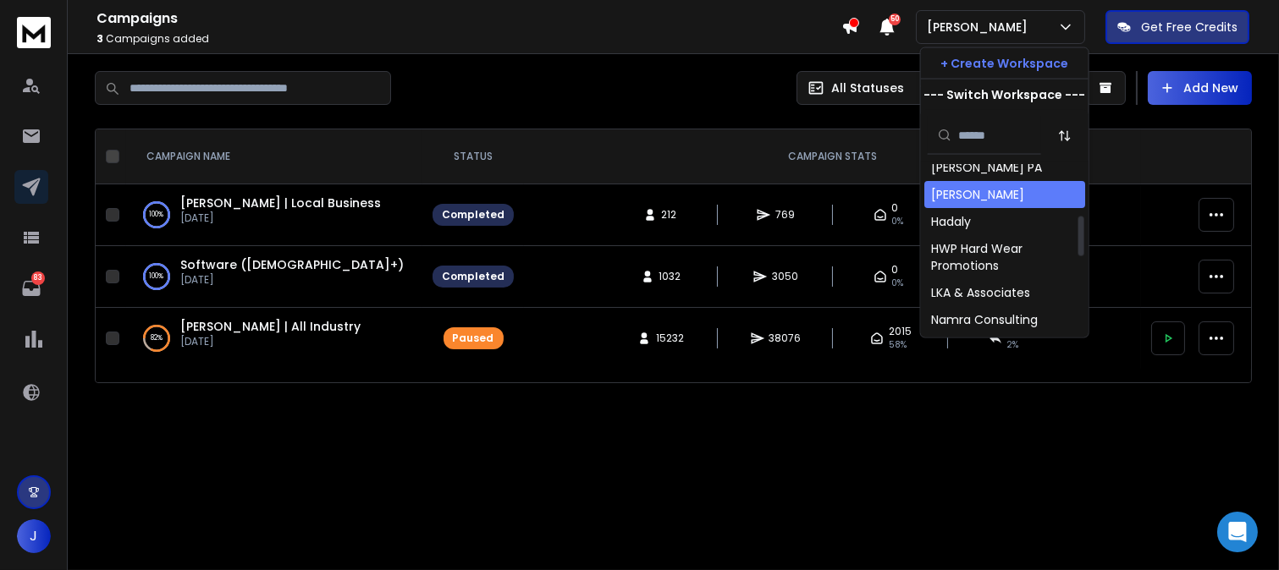
drag, startPoint x: 1082, startPoint y: 187, endPoint x: 1086, endPoint y: 238, distance: 51.0
click at [1084, 238] on div at bounding box center [1081, 237] width 6 height 40
click at [938, 213] on div "Hadaly" at bounding box center [951, 221] width 40 height 17
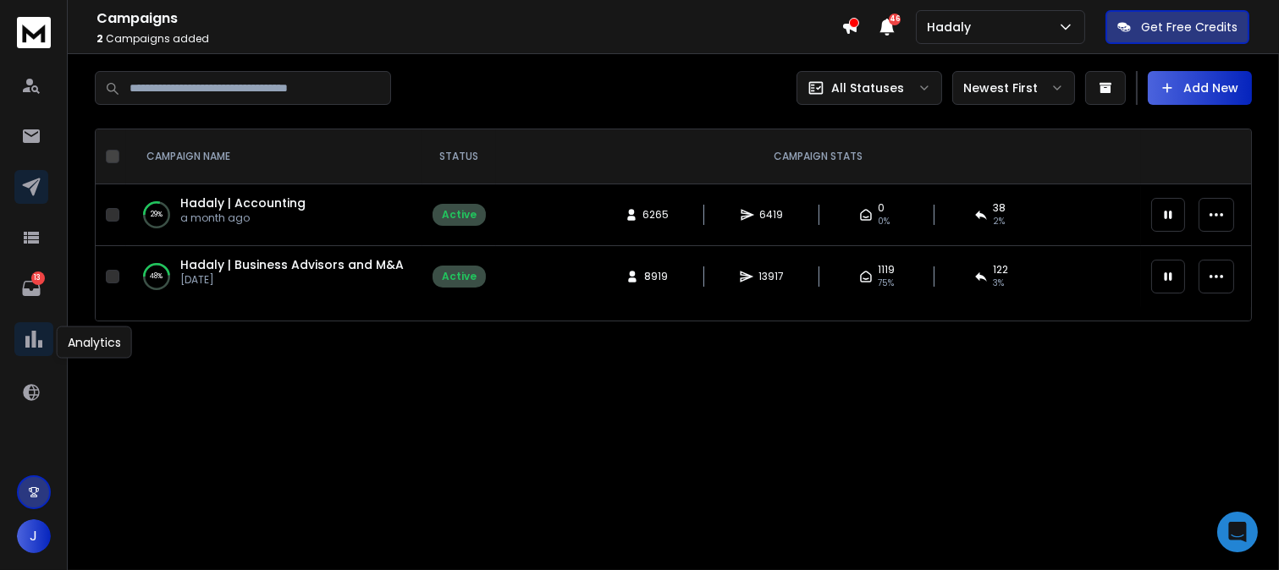
click at [30, 344] on icon at bounding box center [33, 339] width 25 height 25
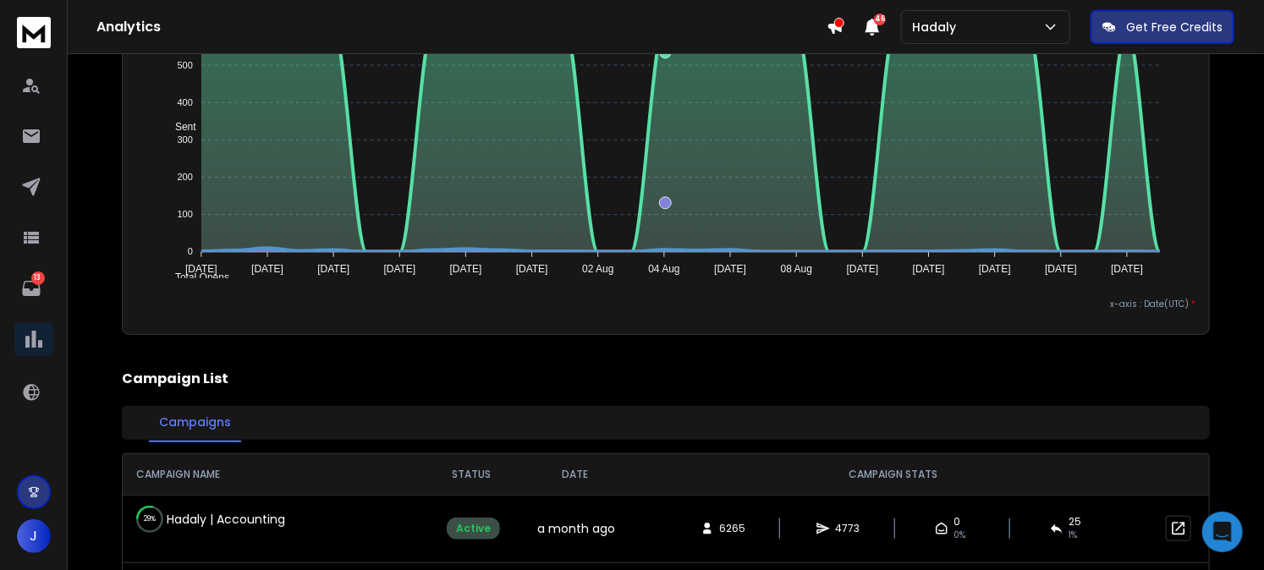
scroll to position [251, 0]
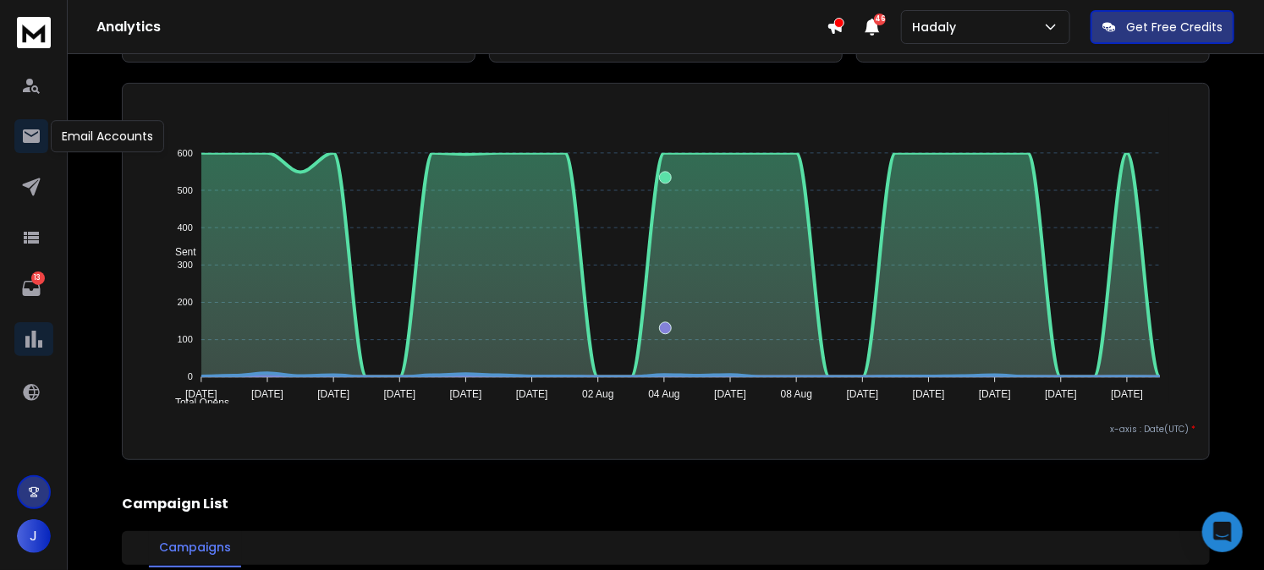
click at [23, 138] on icon at bounding box center [31, 136] width 17 height 14
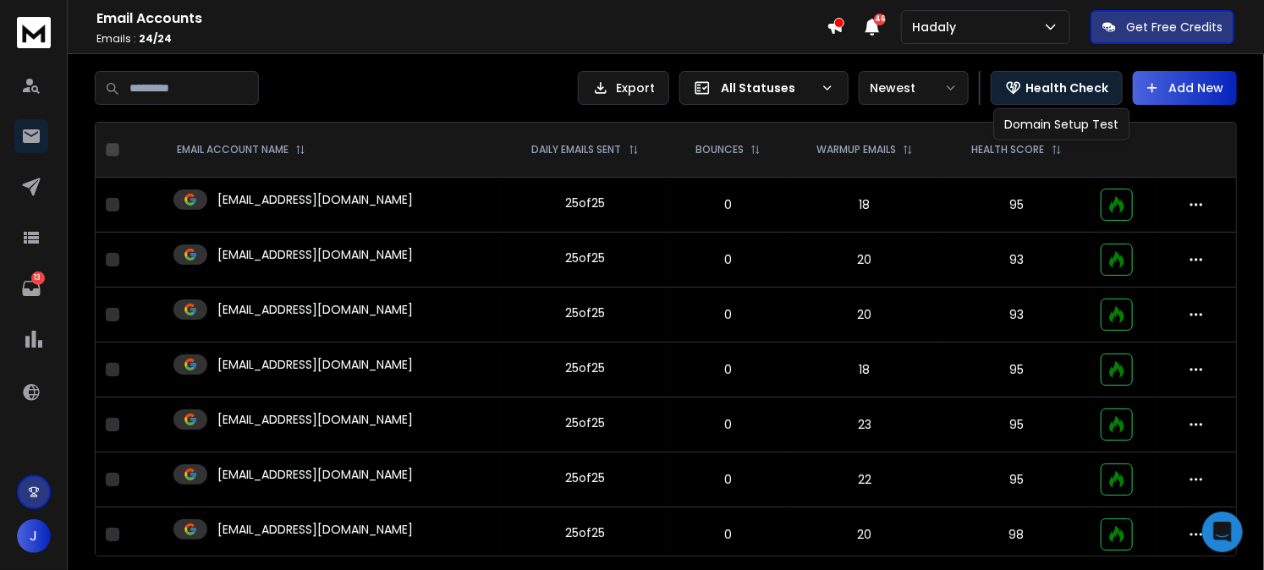
click at [1080, 95] on p "Health Check" at bounding box center [1067, 88] width 83 height 17
click at [926, 88] on button "Newest" at bounding box center [914, 88] width 110 height 34
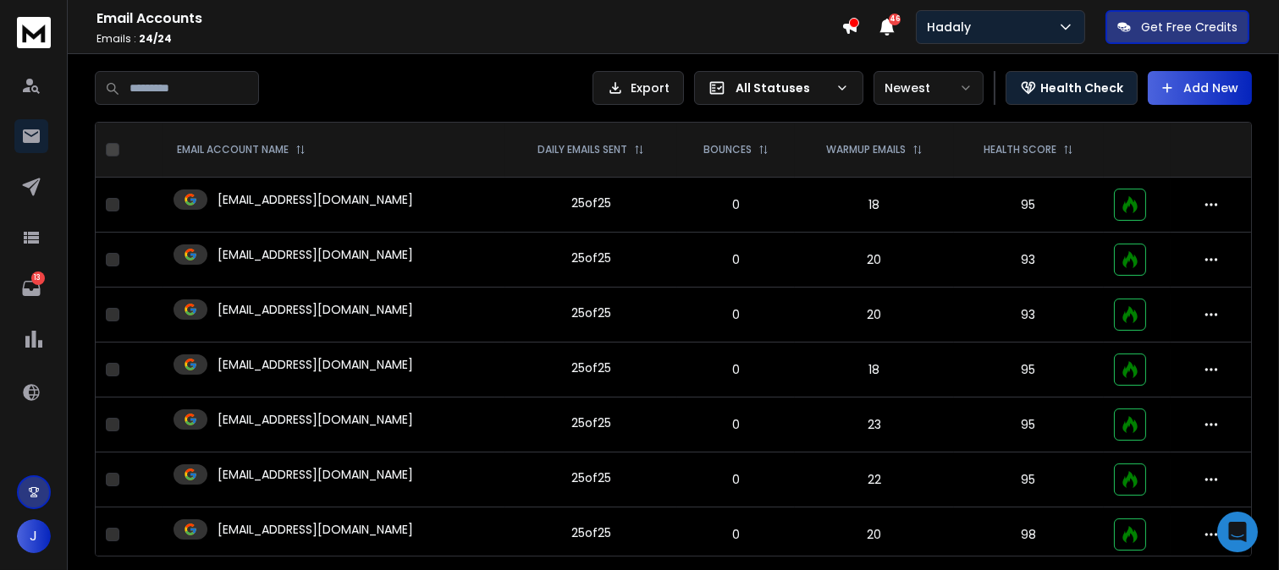
click at [1008, 25] on div "Hadaly" at bounding box center [1000, 27] width 147 height 17
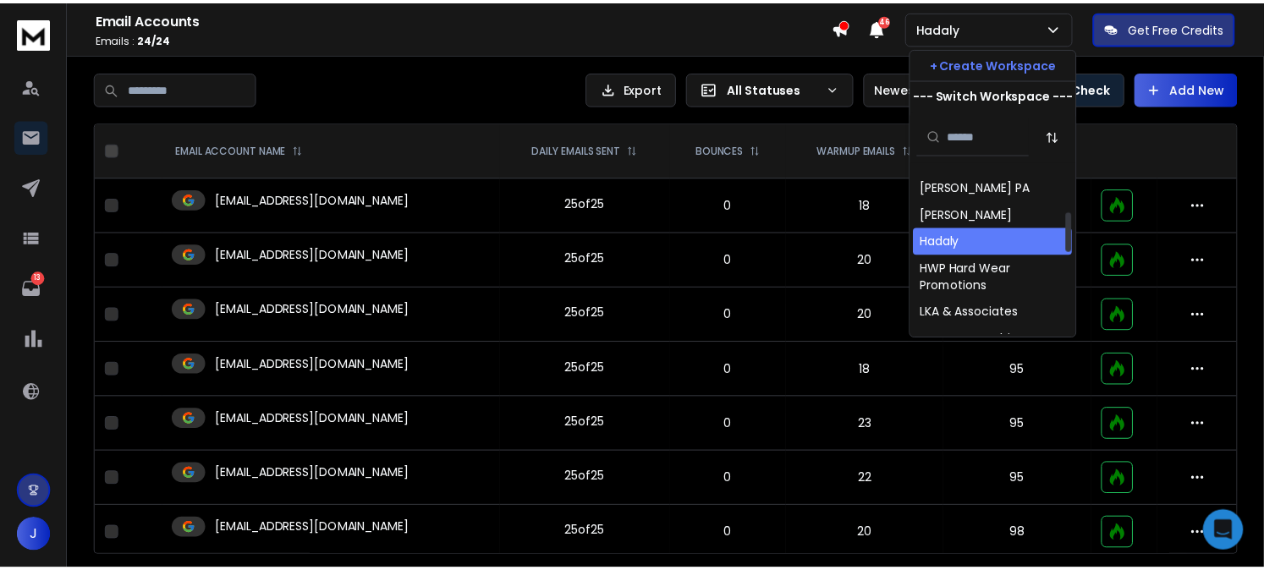
scroll to position [209, 0]
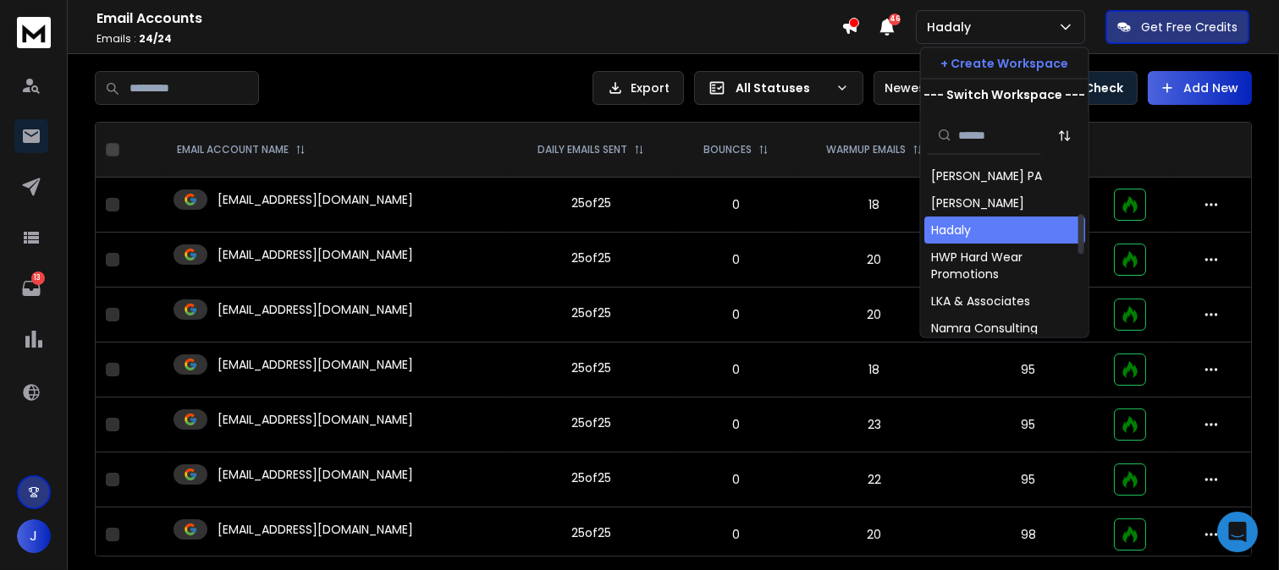
drag, startPoint x: 1080, startPoint y: 205, endPoint x: 1077, endPoint y: 239, distance: 34.0
click at [1078, 239] on div at bounding box center [1081, 234] width 6 height 40
click at [1009, 293] on div "LKA & Associates" at bounding box center [980, 301] width 99 height 17
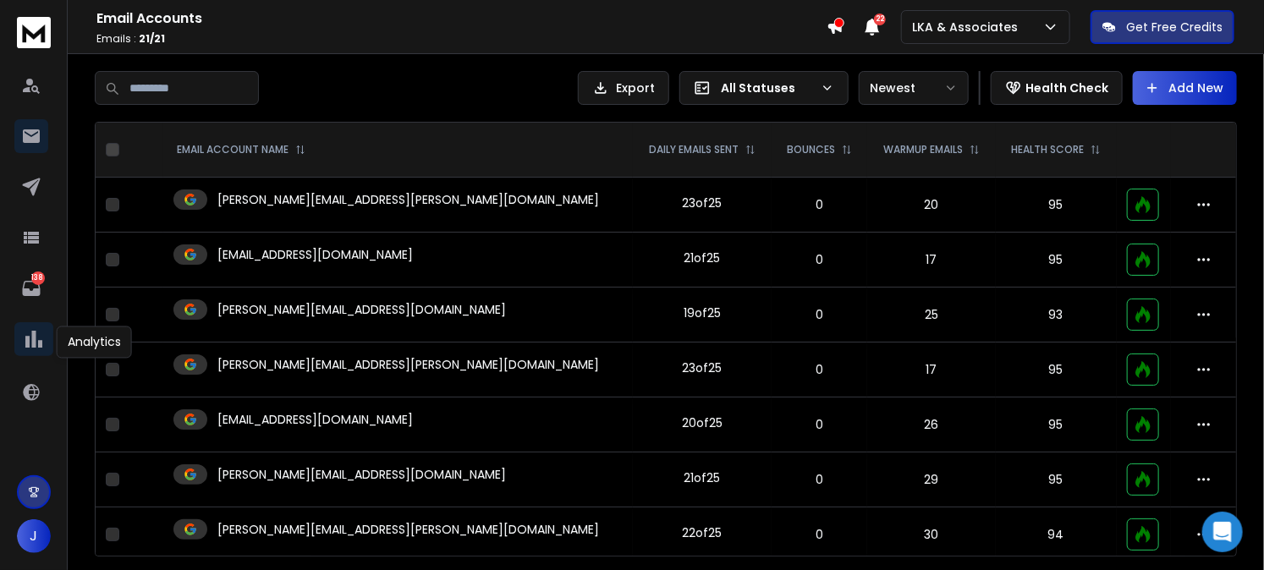
click at [23, 348] on icon at bounding box center [33, 339] width 25 height 25
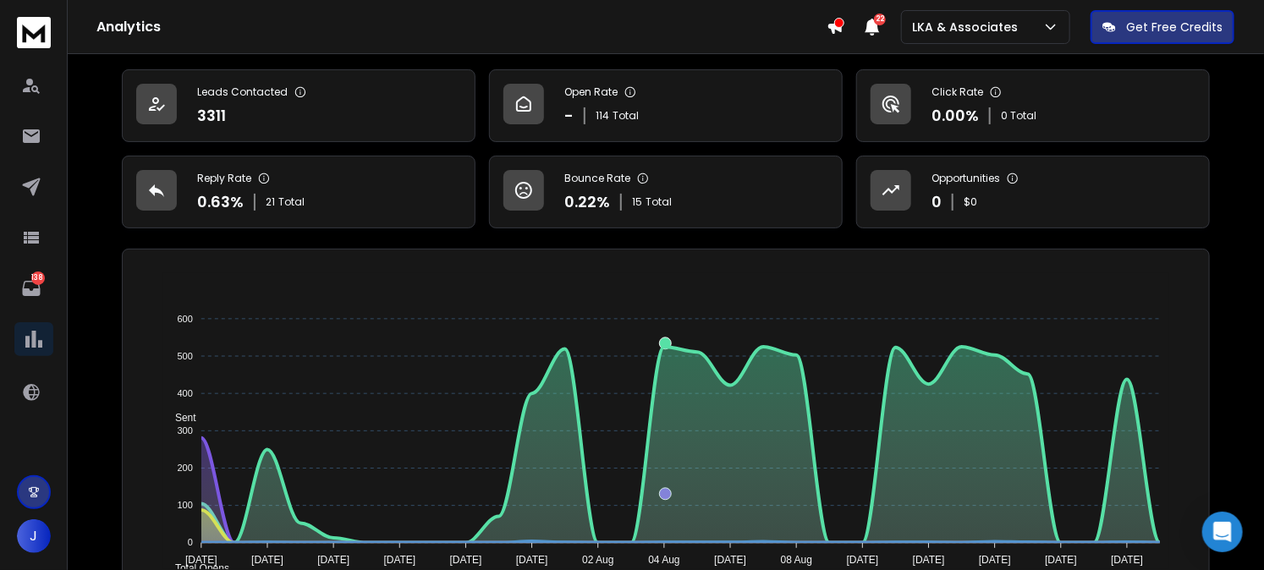
scroll to position [124, 0]
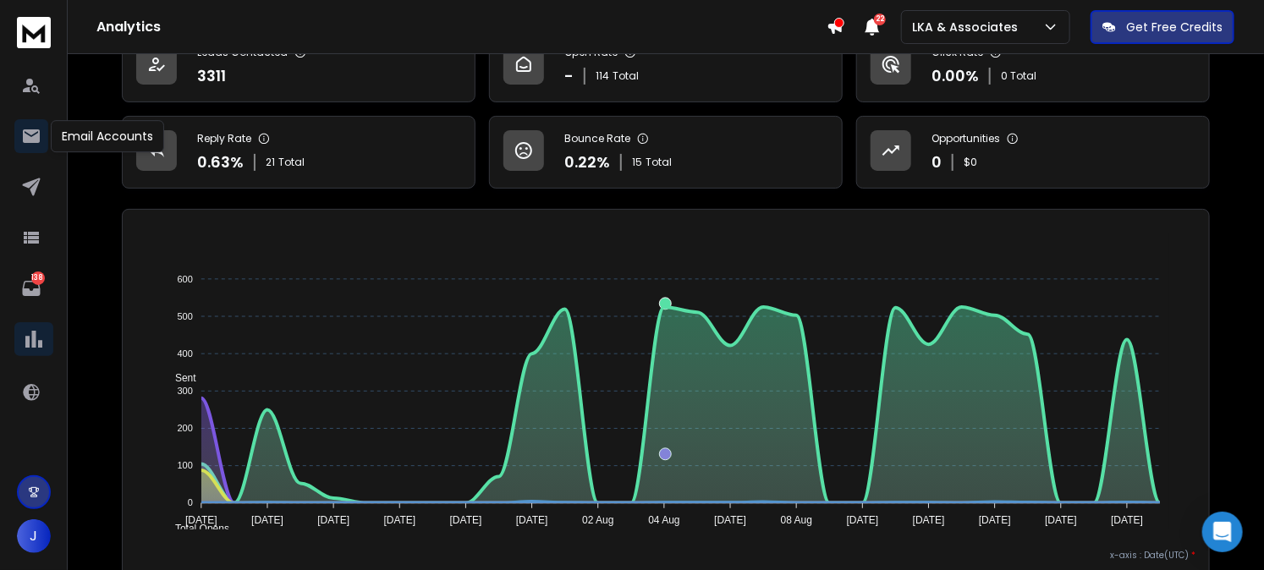
click at [26, 139] on icon at bounding box center [31, 136] width 17 height 14
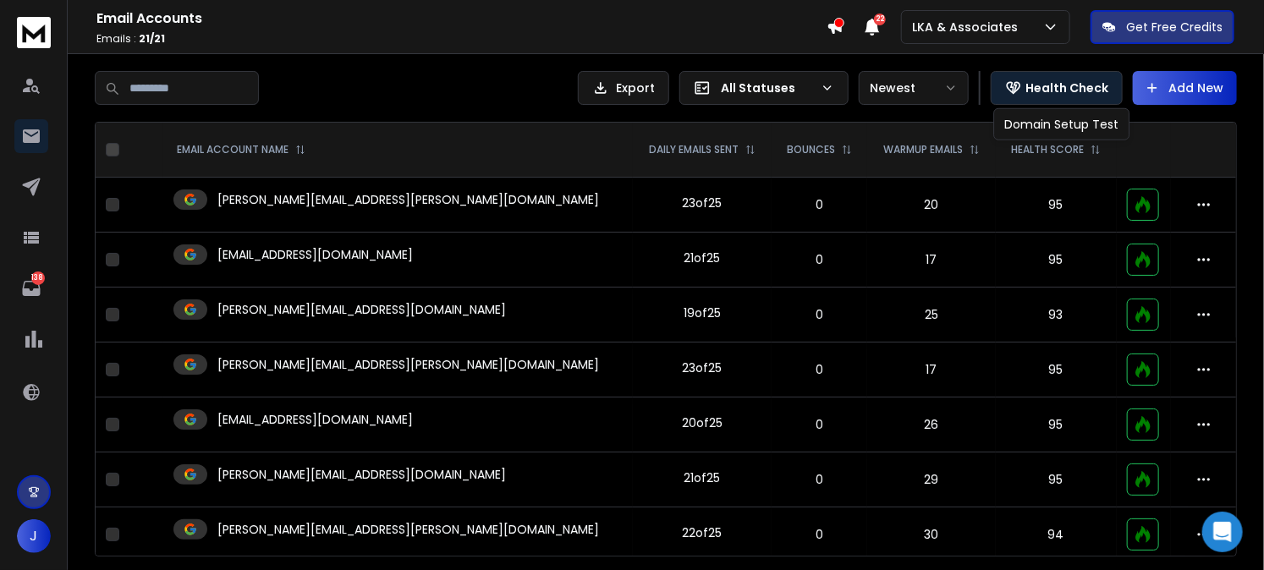
click at [1037, 86] on p "Health Check" at bounding box center [1067, 88] width 83 height 17
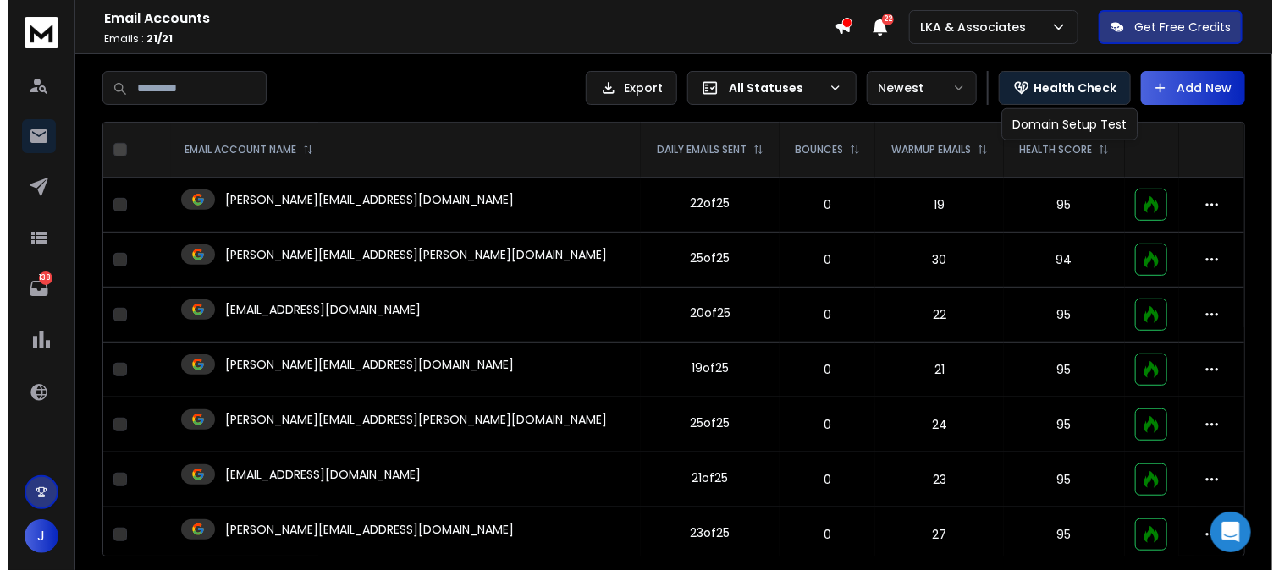
scroll to position [790, 0]
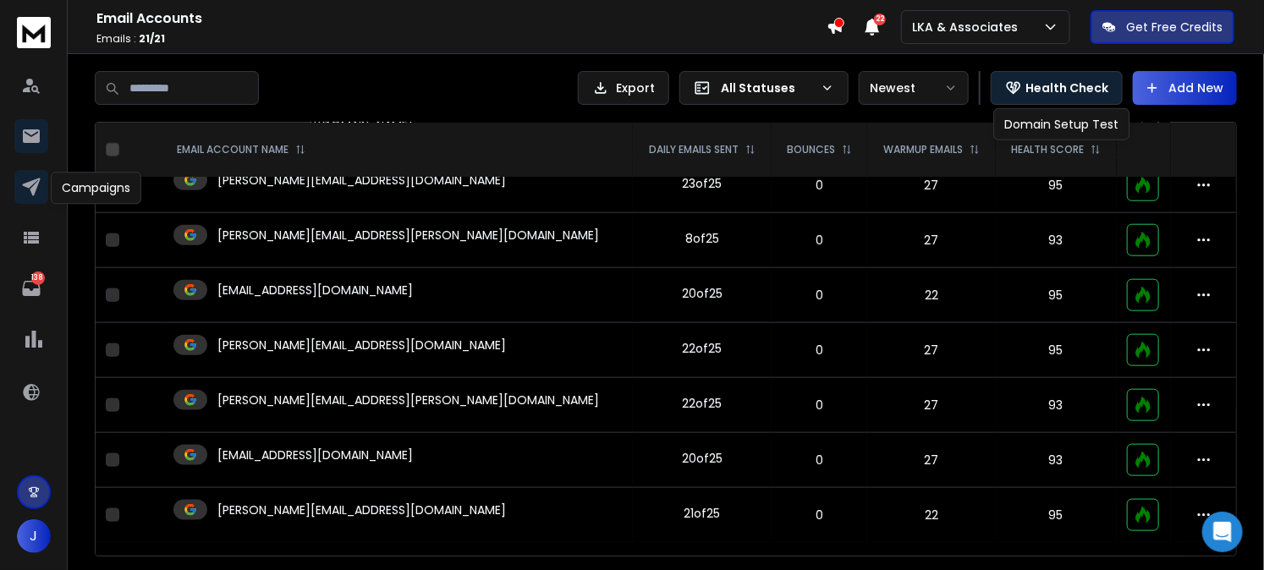
click at [26, 193] on icon at bounding box center [31, 187] width 20 height 20
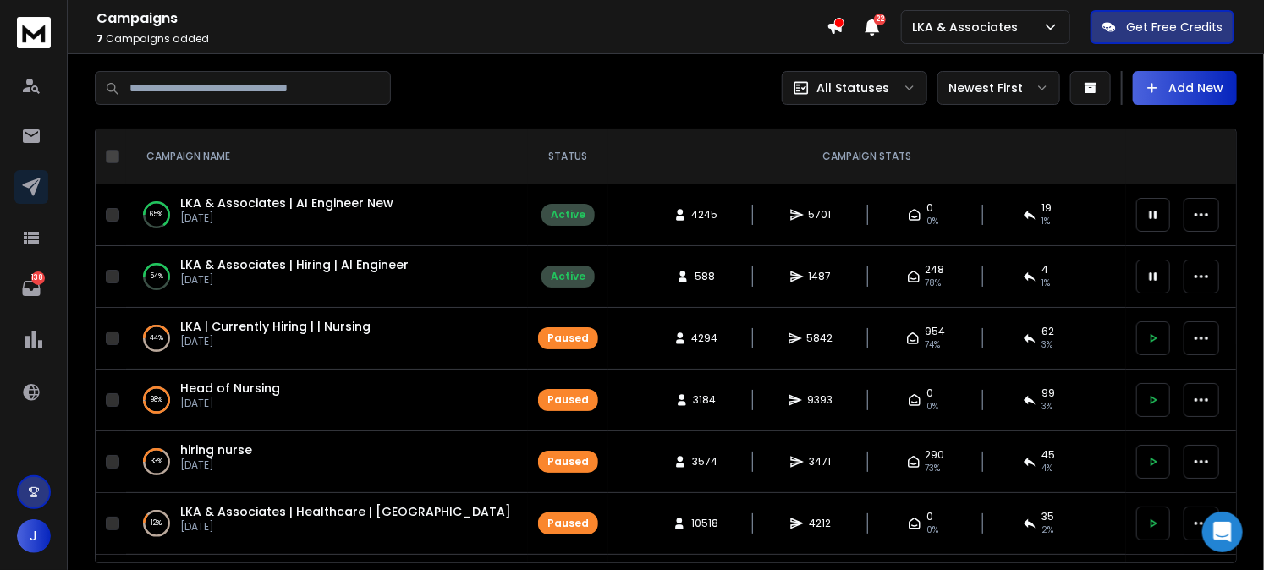
click at [256, 200] on span "LKA & Associates | AI Engineer New" at bounding box center [286, 203] width 213 height 17
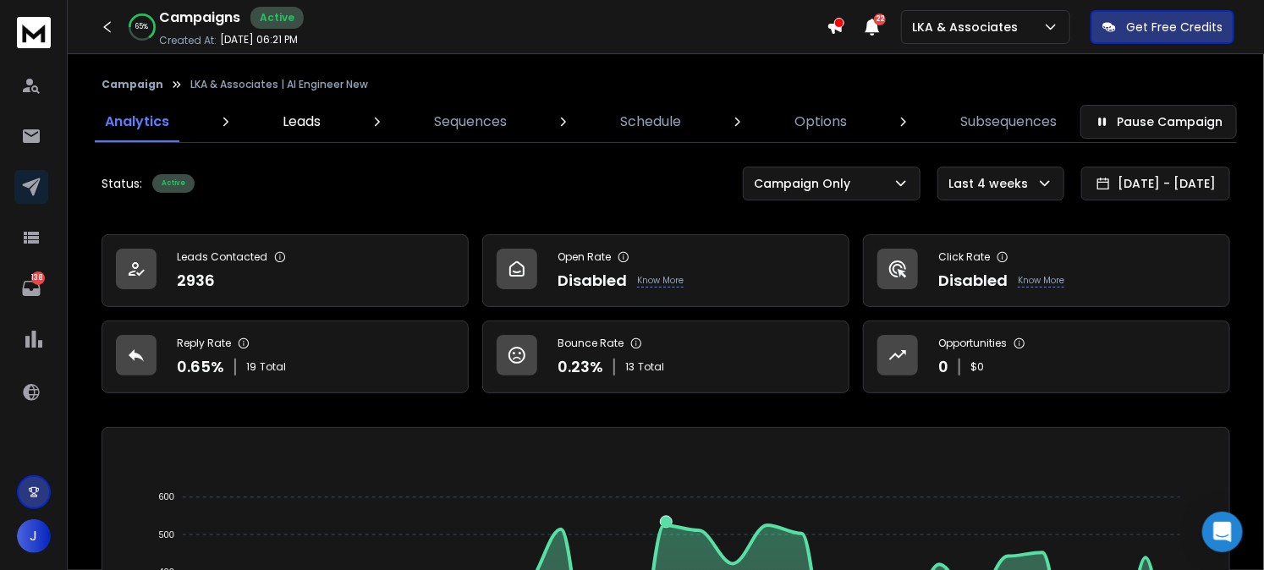
click at [309, 93] on div "Campaign LKA & Associates | AI Engineer New" at bounding box center [666, 84] width 1143 height 27
click at [303, 136] on link "Leads" at bounding box center [302, 122] width 58 height 41
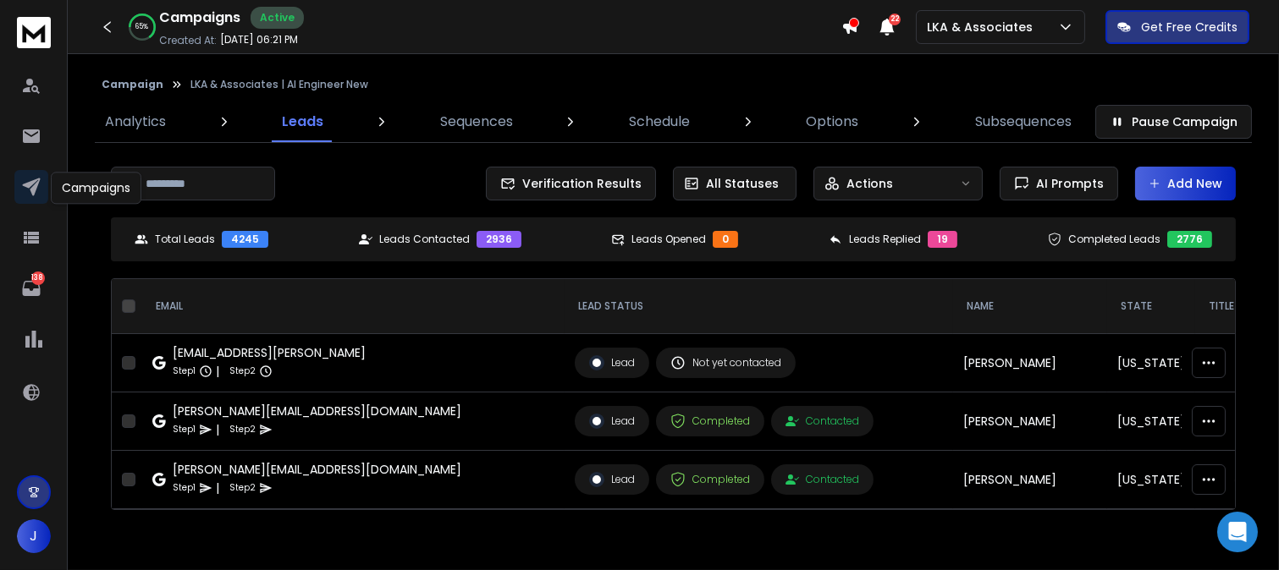
click at [21, 183] on icon at bounding box center [31, 187] width 20 height 20
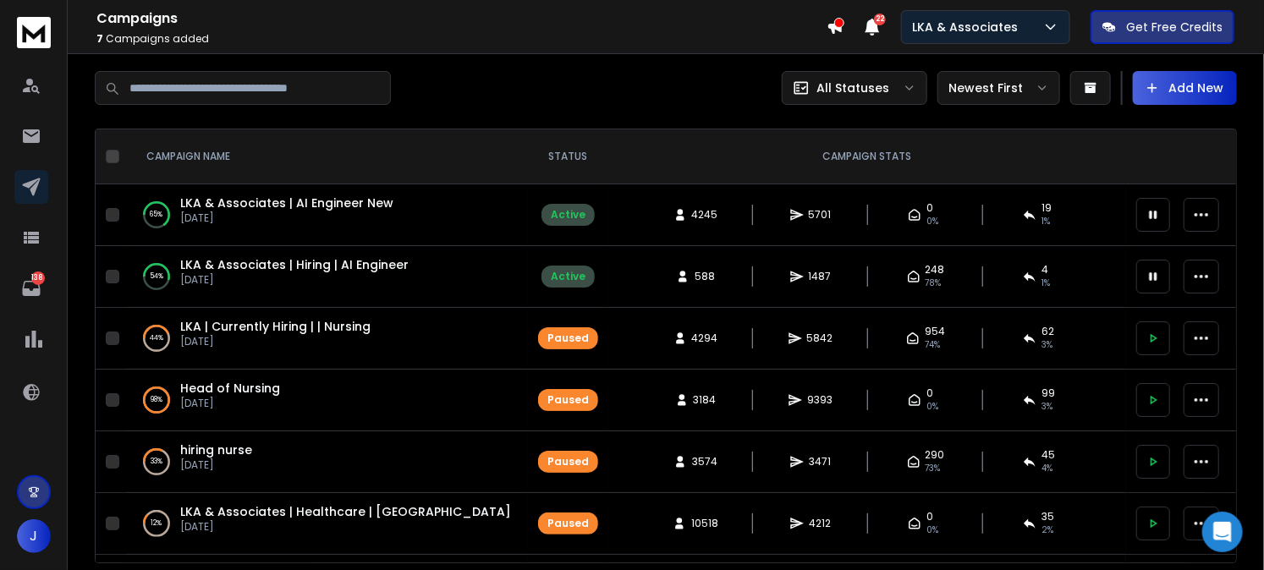
click at [1033, 36] on button "LKA & Associates" at bounding box center [985, 27] width 169 height 34
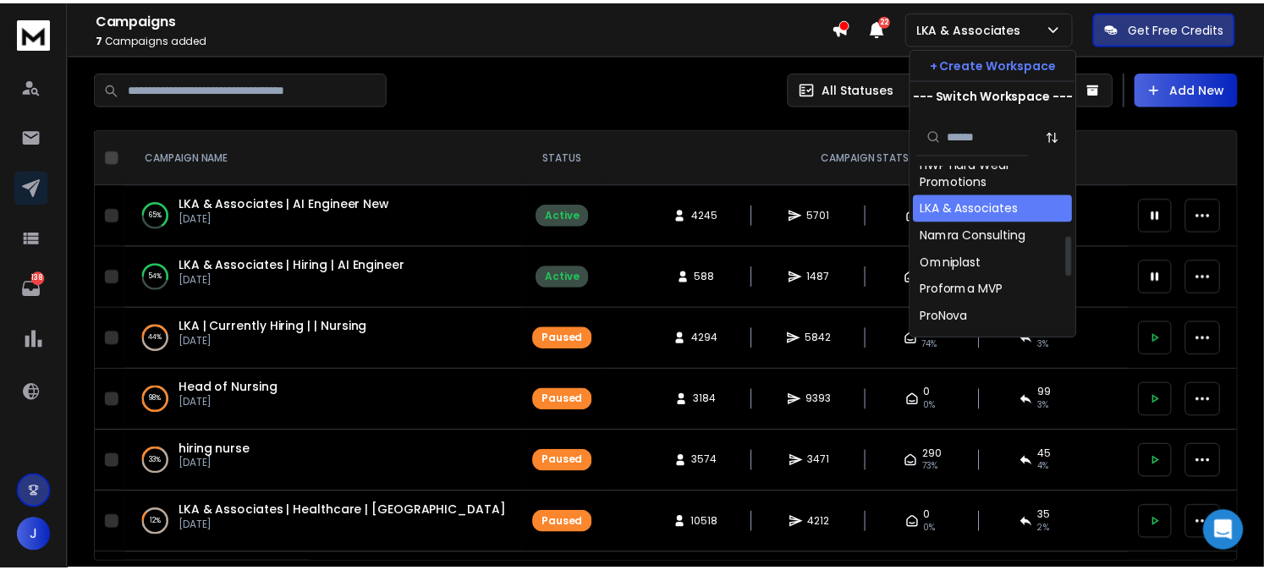
scroll to position [290, 0]
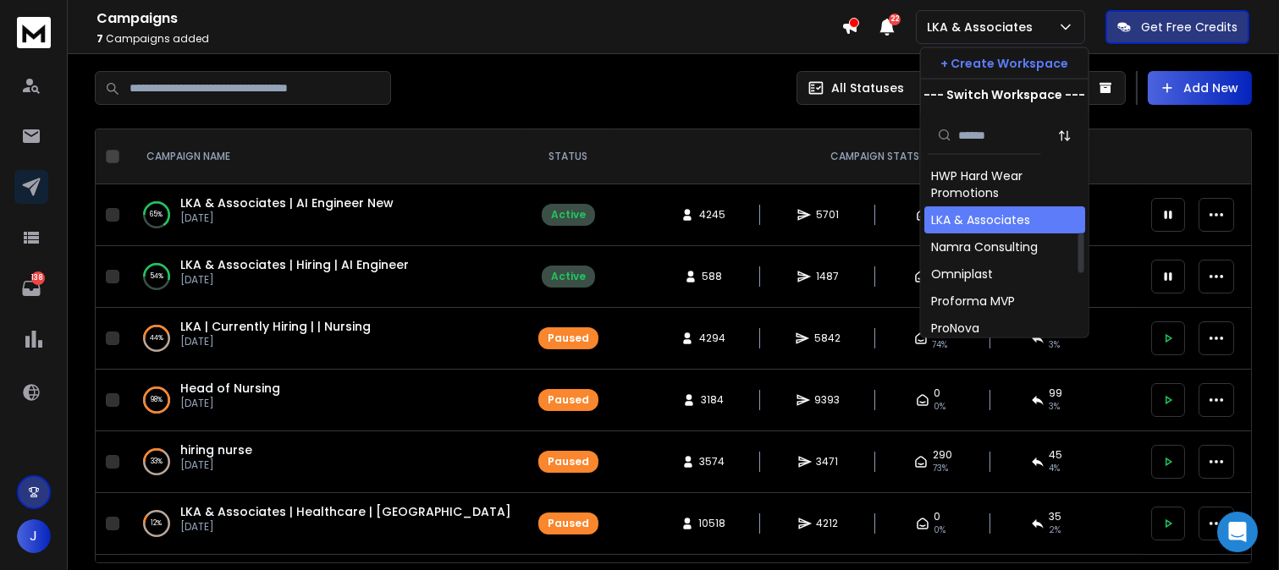
drag, startPoint x: 1080, startPoint y: 185, endPoint x: 1068, endPoint y: 252, distance: 68.7
click at [1078, 252] on div at bounding box center [1081, 253] width 6 height 40
click at [976, 239] on div "Namra Consulting" at bounding box center [984, 247] width 107 height 17
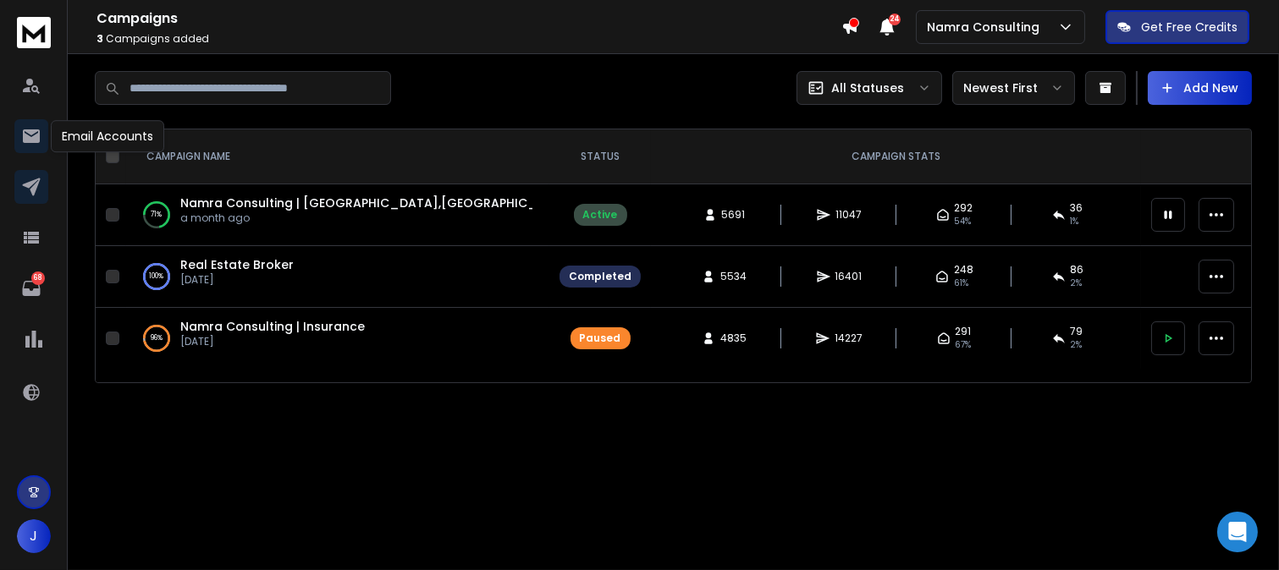
click at [30, 137] on icon at bounding box center [31, 136] width 20 height 20
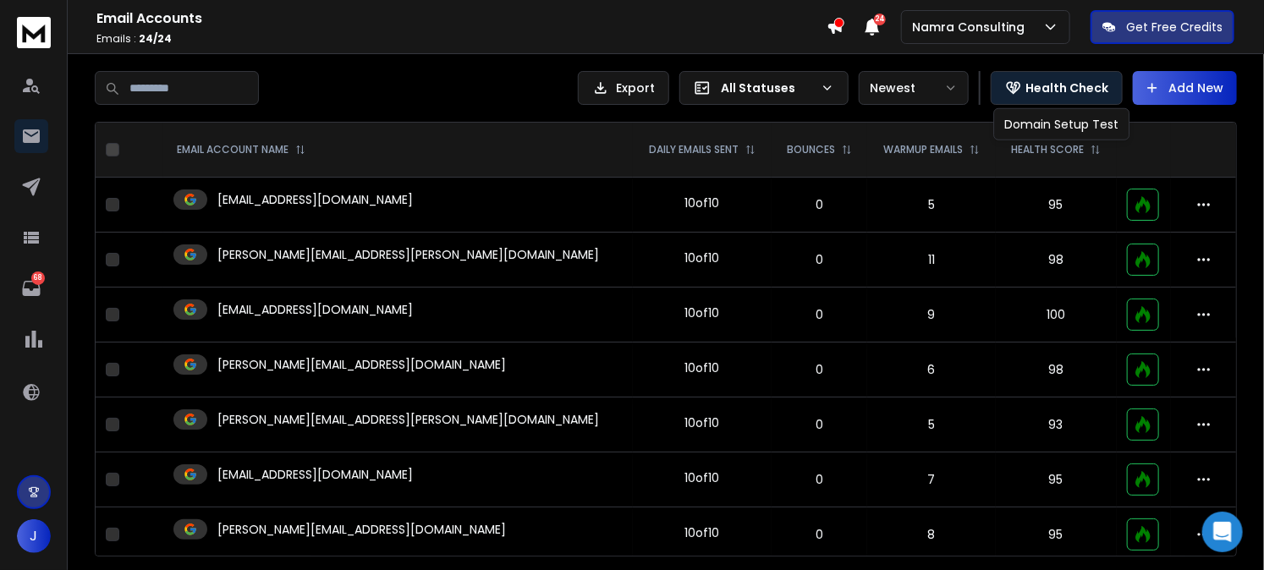
click at [1060, 85] on p "Health Check" at bounding box center [1067, 88] width 83 height 17
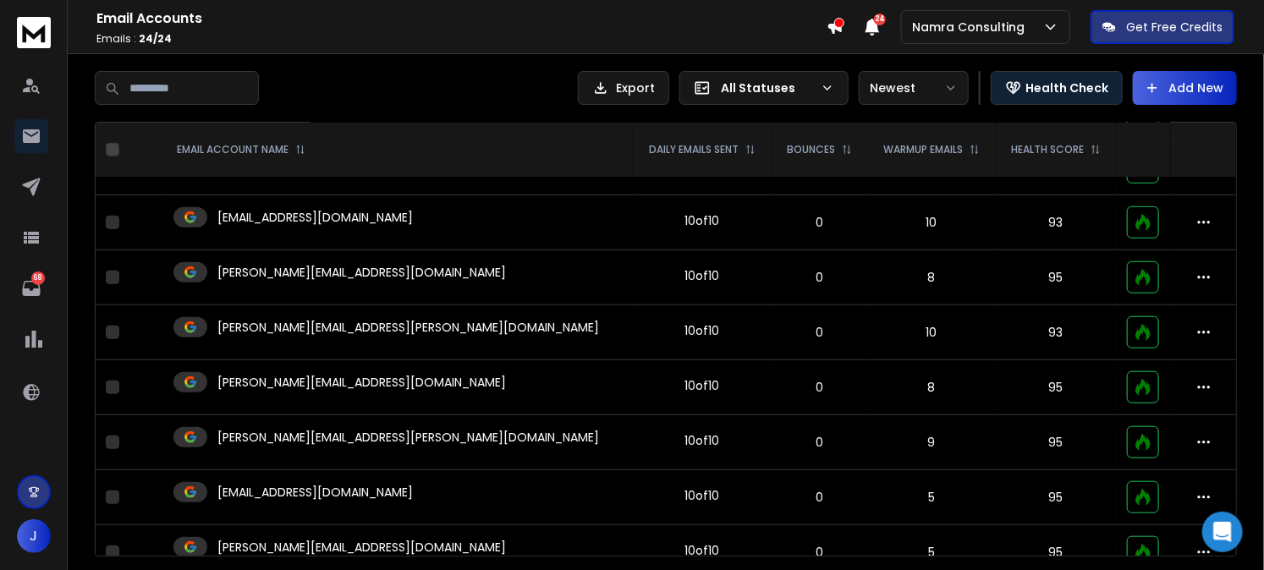
scroll to position [955, 0]
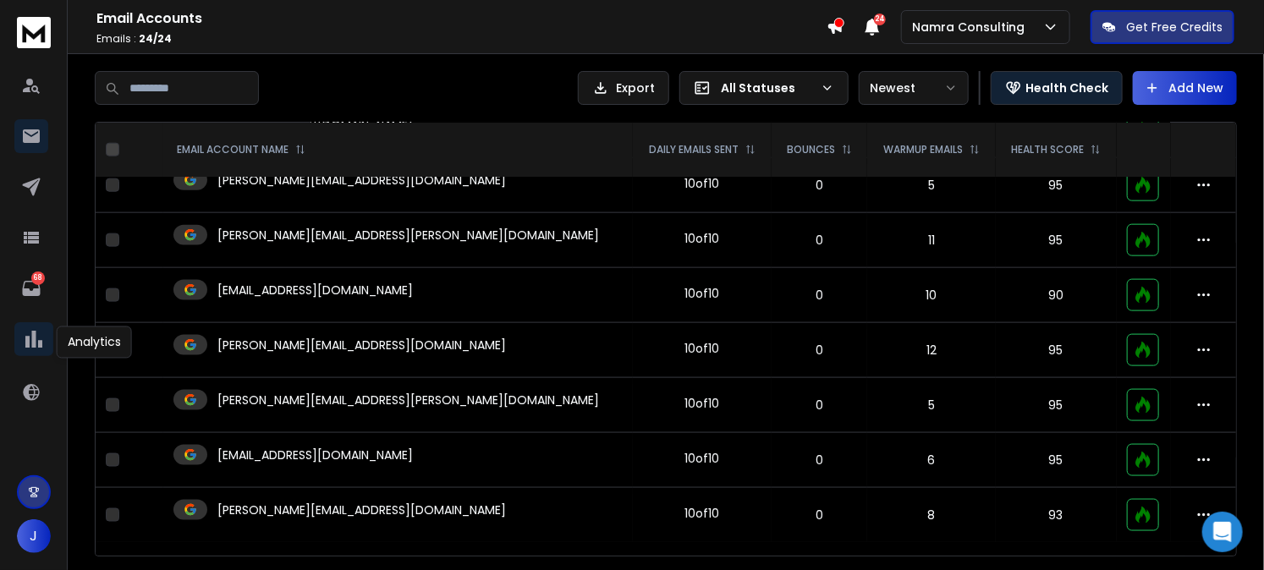
click at [42, 355] on link at bounding box center [33, 339] width 39 height 39
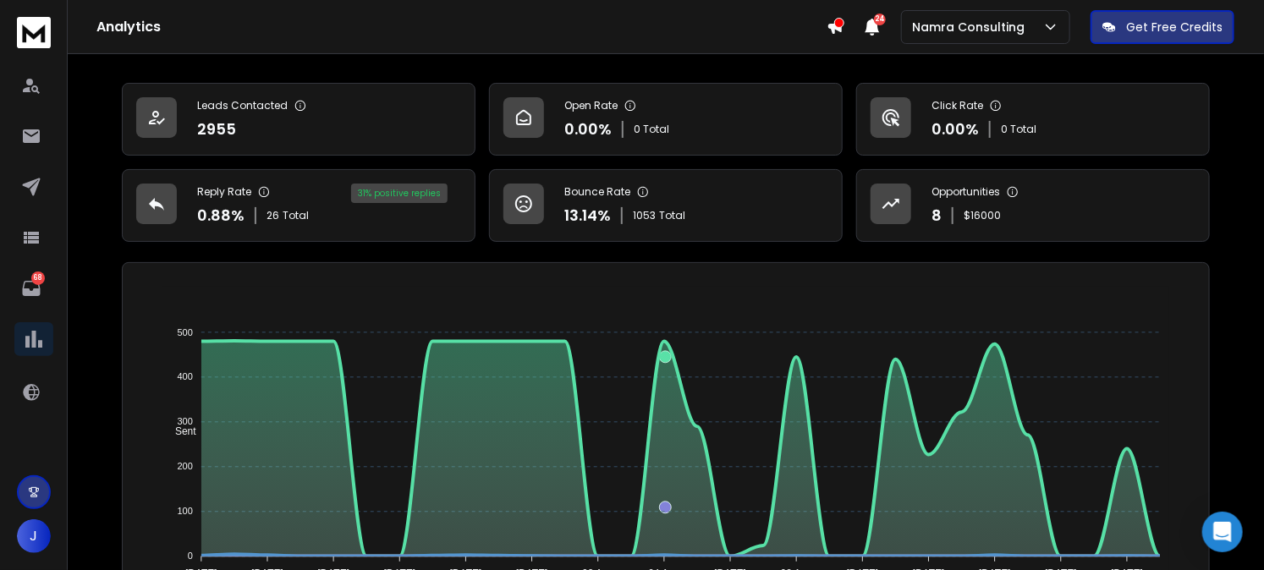
scroll to position [124, 0]
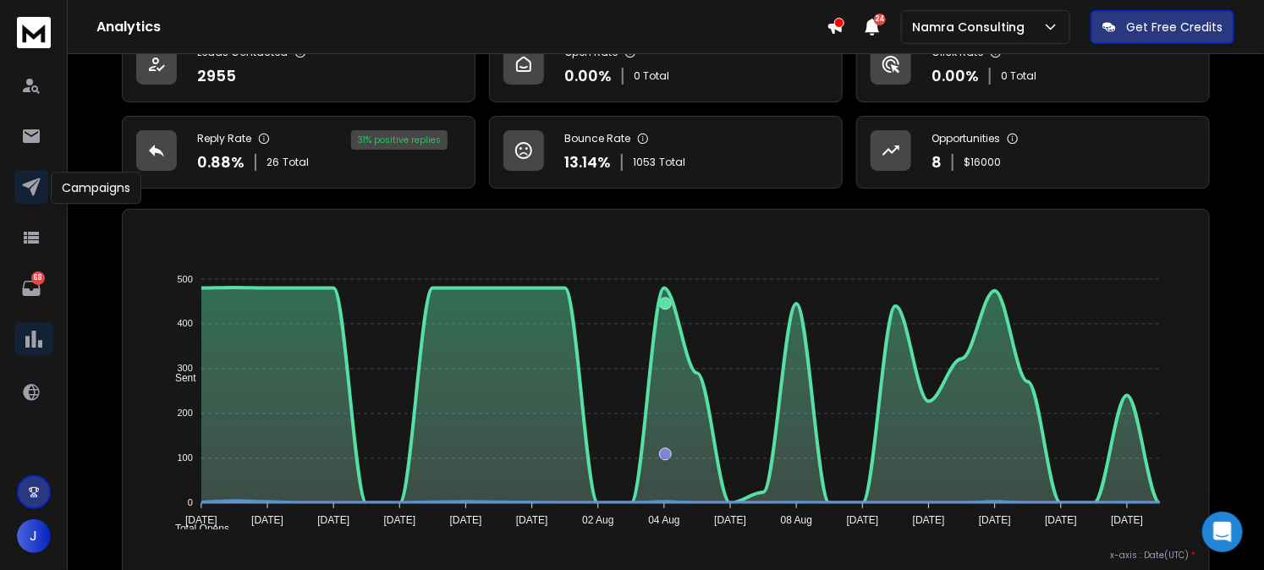
click at [23, 193] on icon at bounding box center [31, 187] width 20 height 20
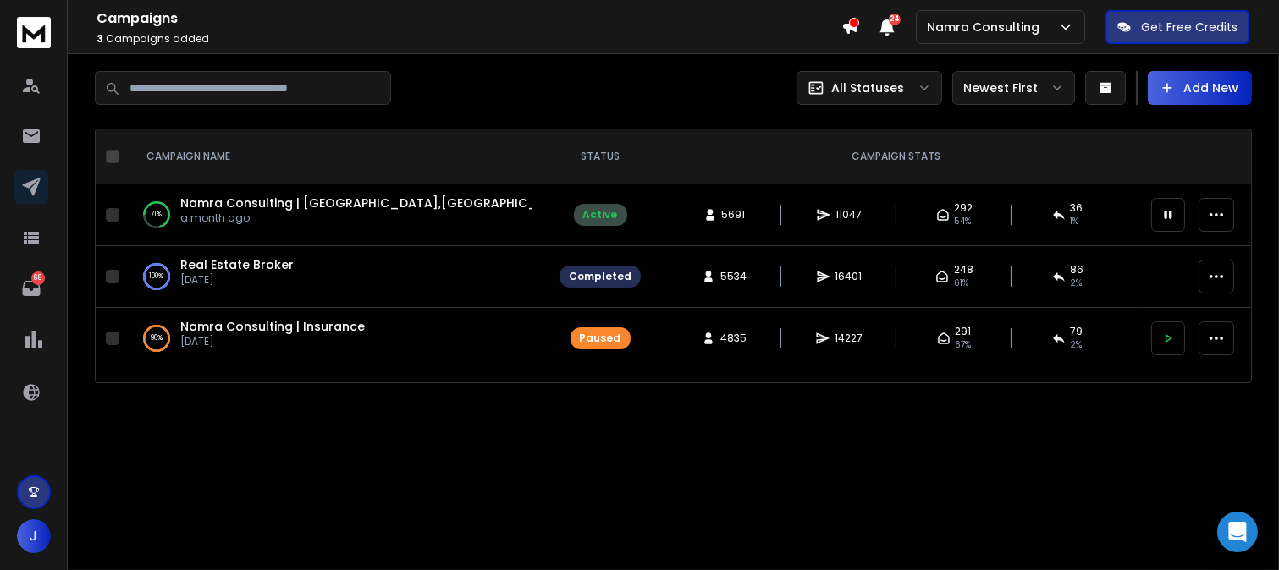
click at [285, 193] on td "71 % Namra Consulting | MA,RI,CT a month ago" at bounding box center [337, 216] width 423 height 62
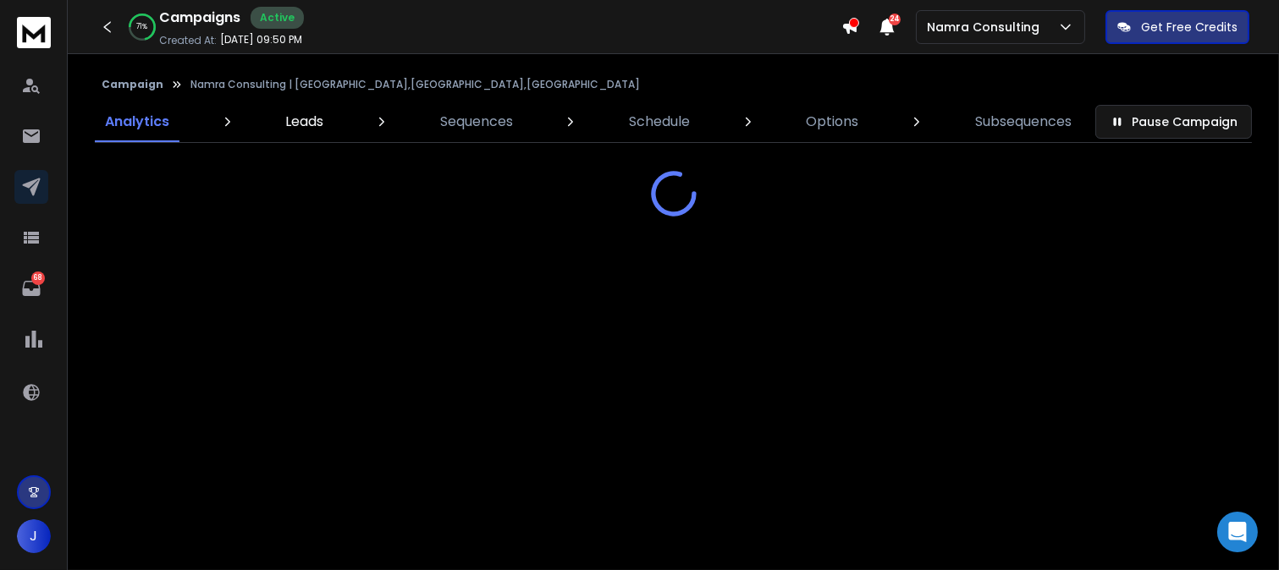
click at [318, 124] on p "Leads" at bounding box center [304, 122] width 38 height 20
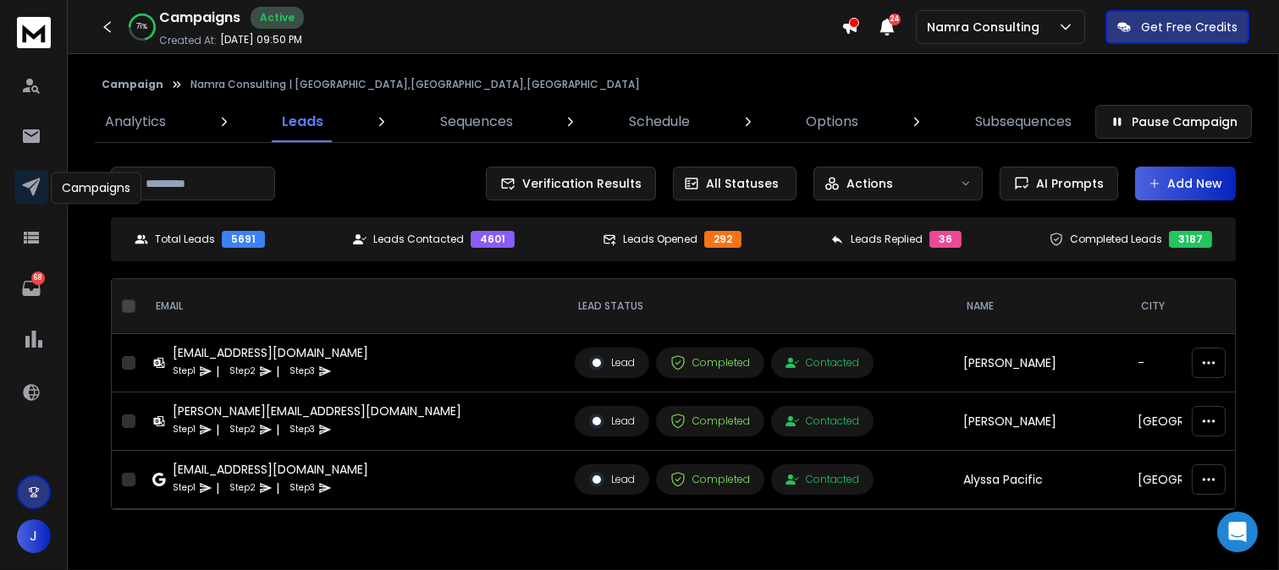
click at [30, 184] on icon at bounding box center [31, 187] width 18 height 18
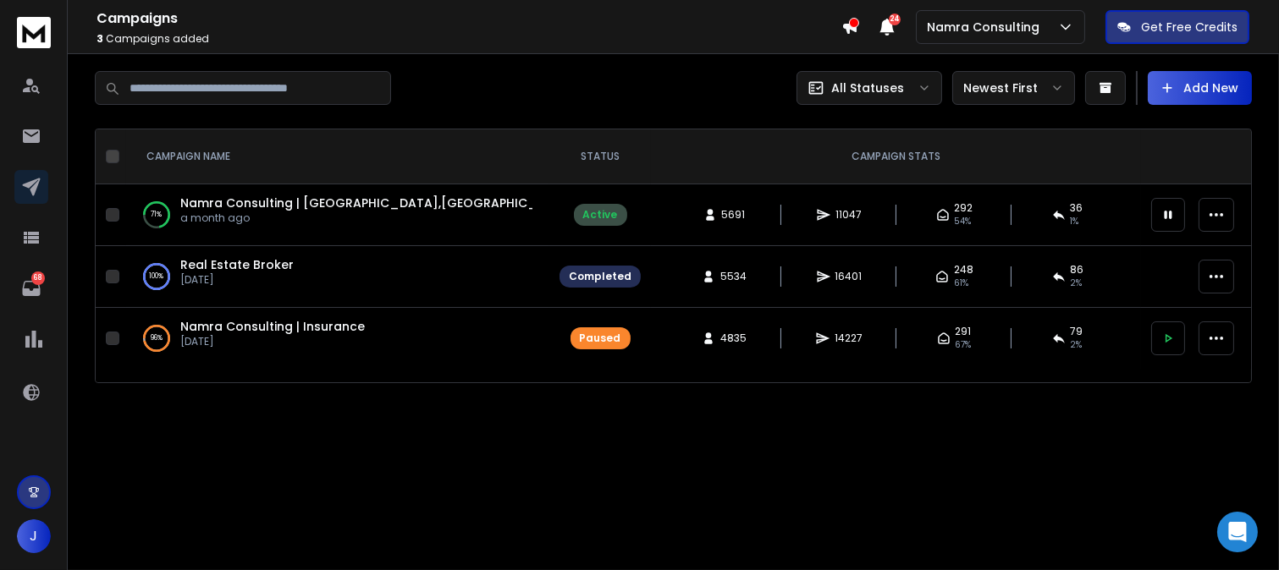
click at [271, 196] on span "Namra Consulting | MA,RI,CT" at bounding box center [447, 203] width 534 height 17
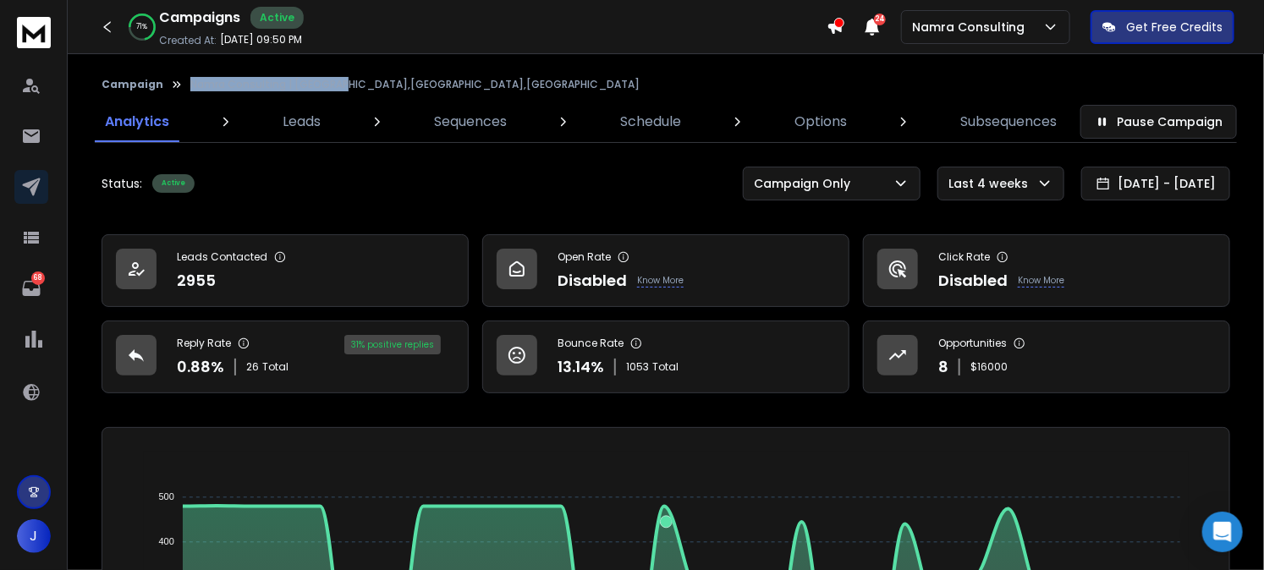
drag, startPoint x: 187, startPoint y: 79, endPoint x: 449, endPoint y: 81, distance: 262.4
click at [449, 81] on div "Campaign Namra Consulting | MA,RI,CT" at bounding box center [666, 84] width 1143 height 27
copy p "Namra Consulting | MA,RI,CT"
click at [1045, 30] on icon "button" at bounding box center [1051, 27] width 17 height 17
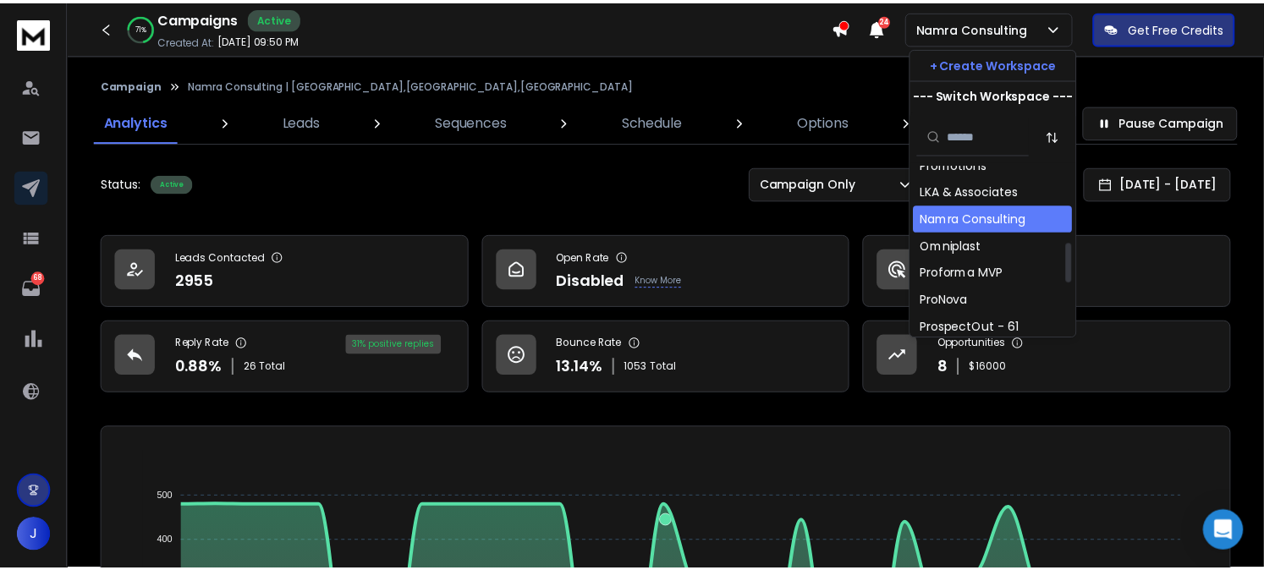
scroll to position [331, 0]
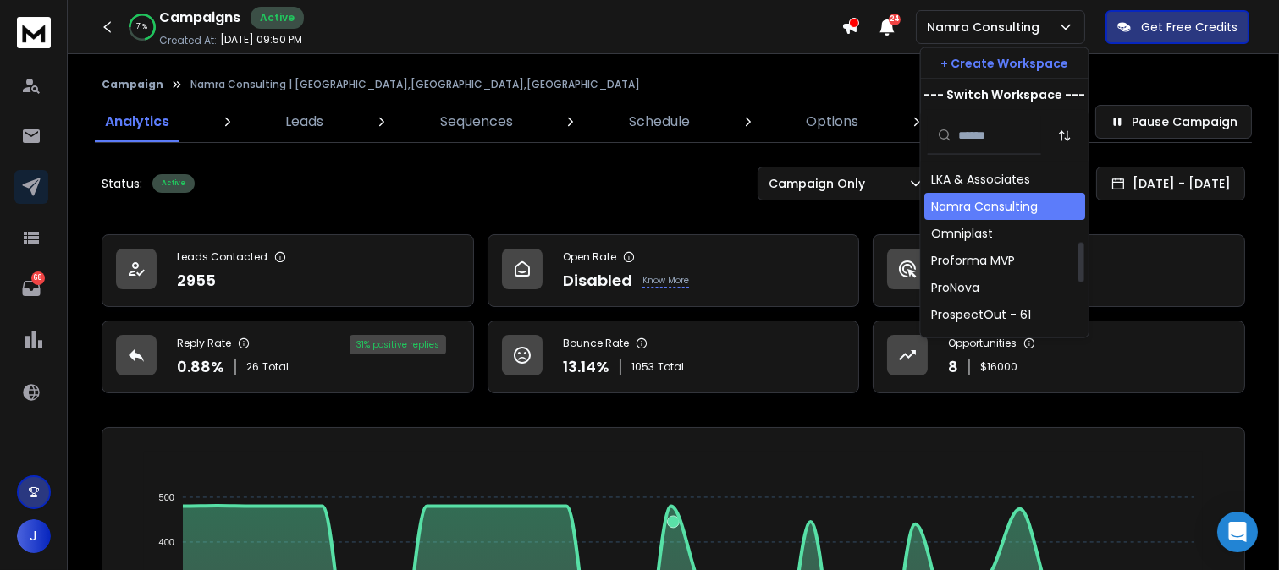
drag, startPoint x: 1082, startPoint y: 190, endPoint x: 1071, endPoint y: 267, distance: 77.8
click at [1078, 267] on div at bounding box center [1081, 263] width 6 height 40
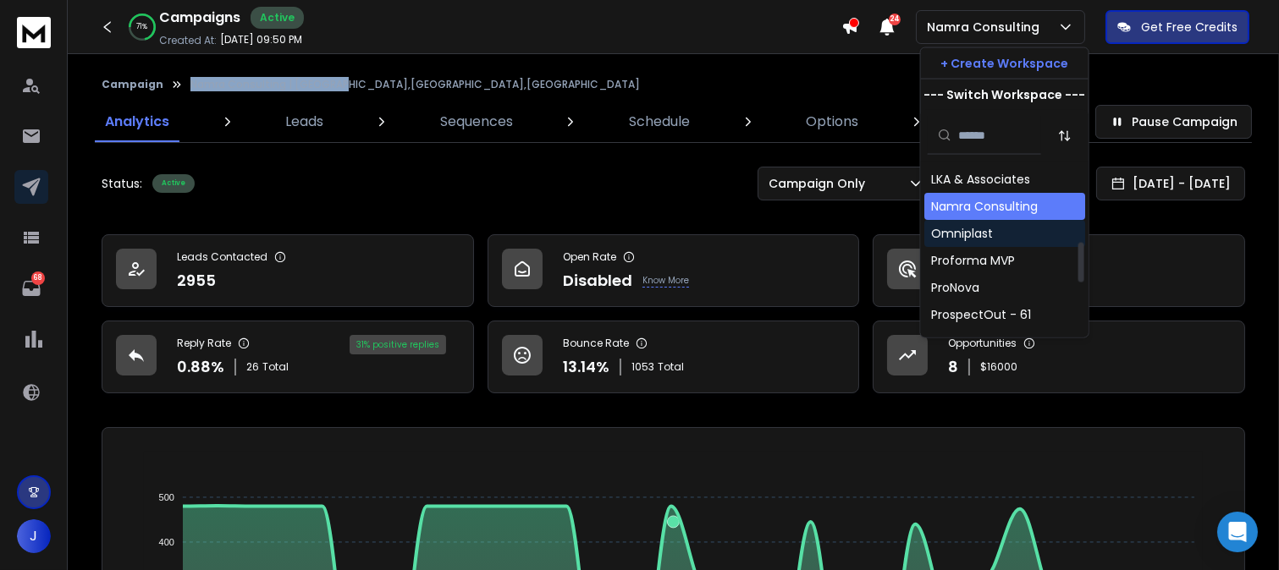
click at [960, 225] on div "Omniplast" at bounding box center [962, 233] width 62 height 17
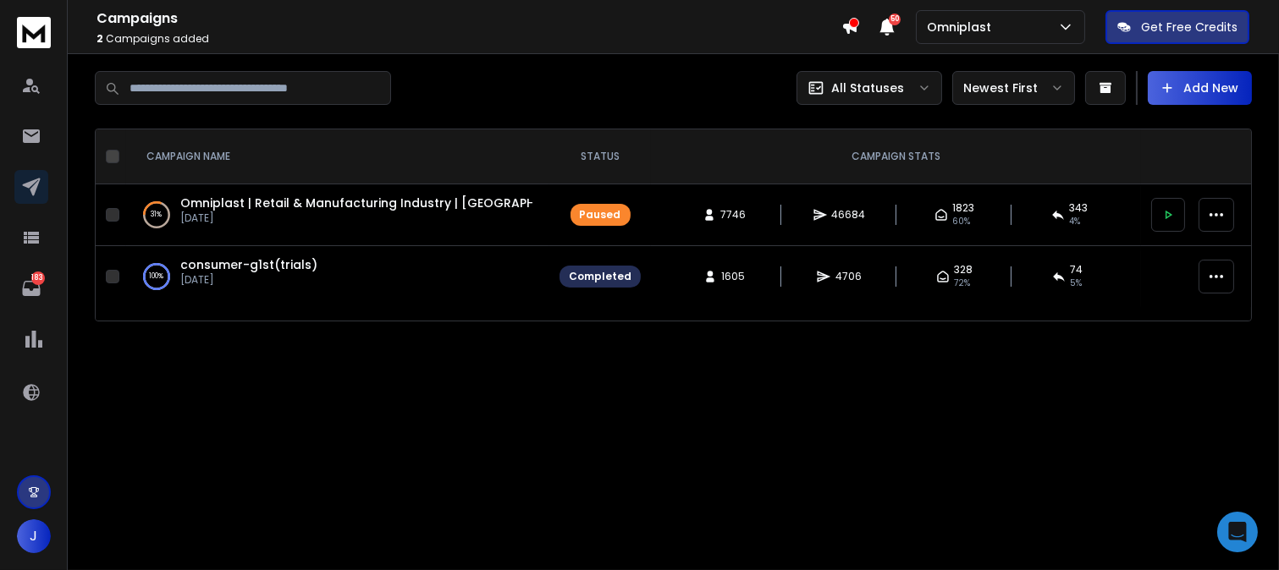
click at [268, 271] on span "consumer-g1st(trials)" at bounding box center [248, 264] width 137 height 17
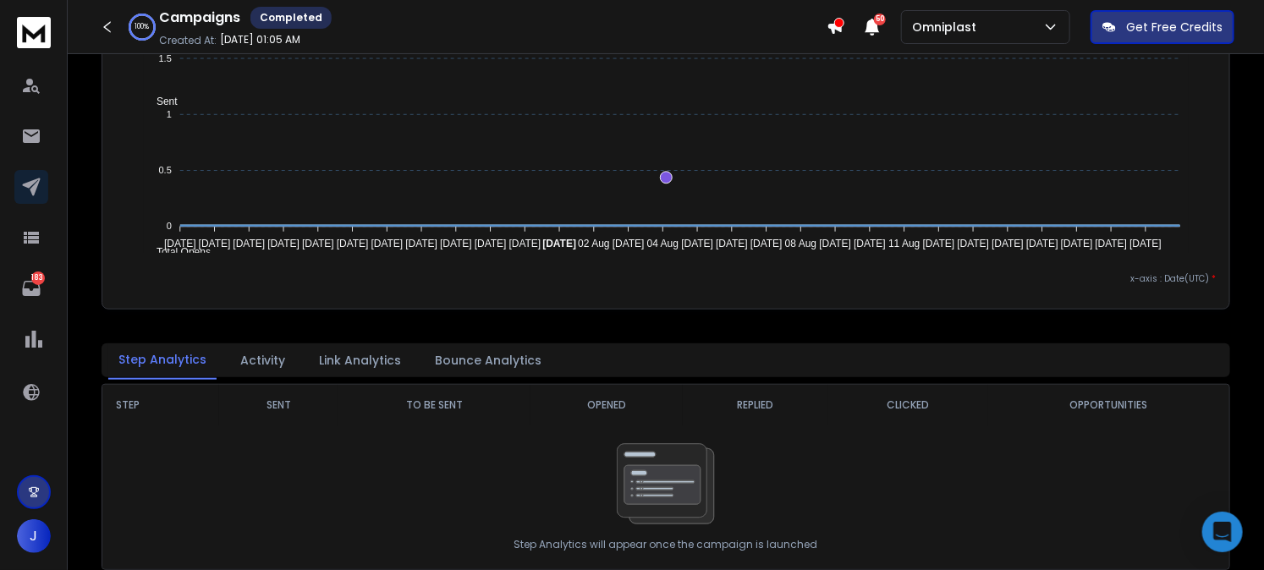
scroll to position [526, 0]
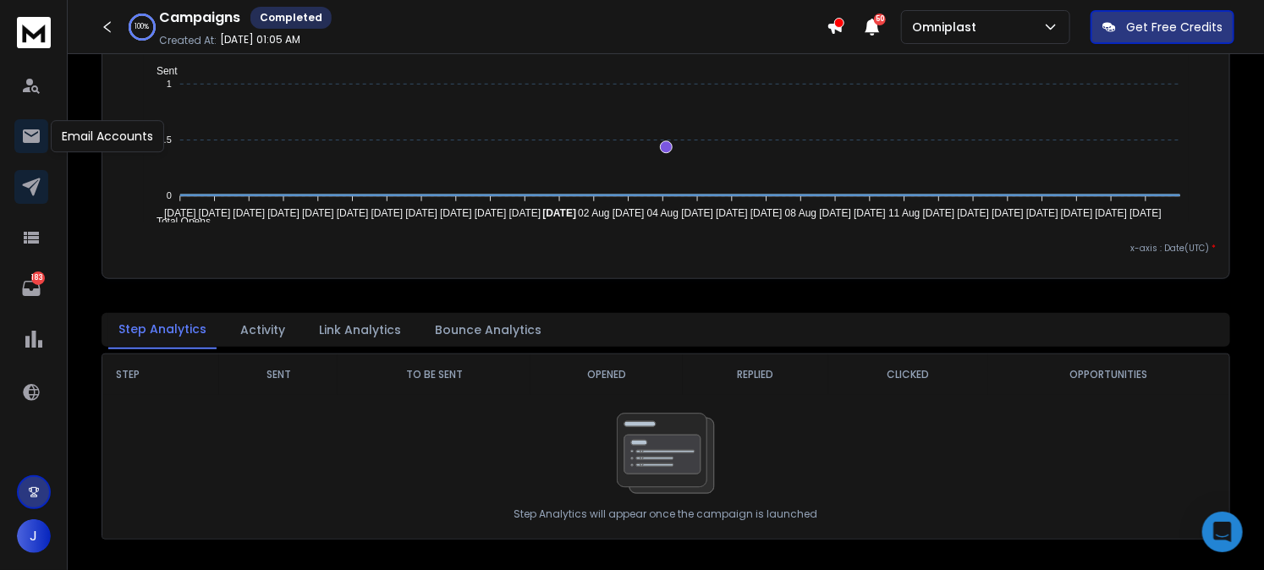
click at [20, 123] on link at bounding box center [31, 136] width 34 height 34
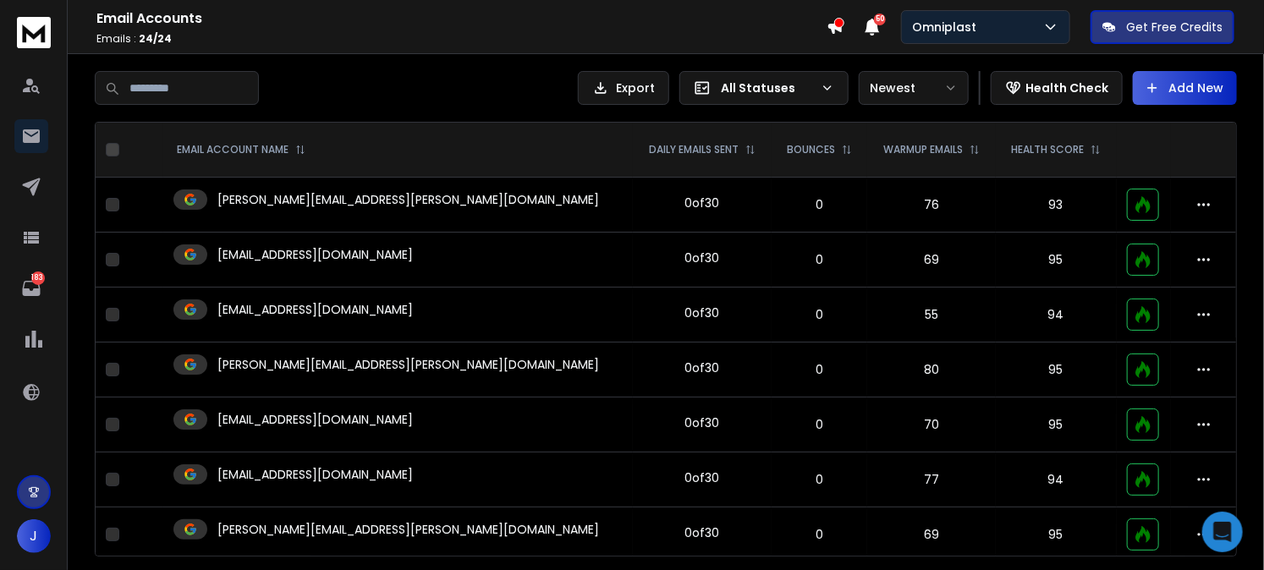
click at [1058, 28] on icon "button" at bounding box center [1051, 27] width 17 height 17
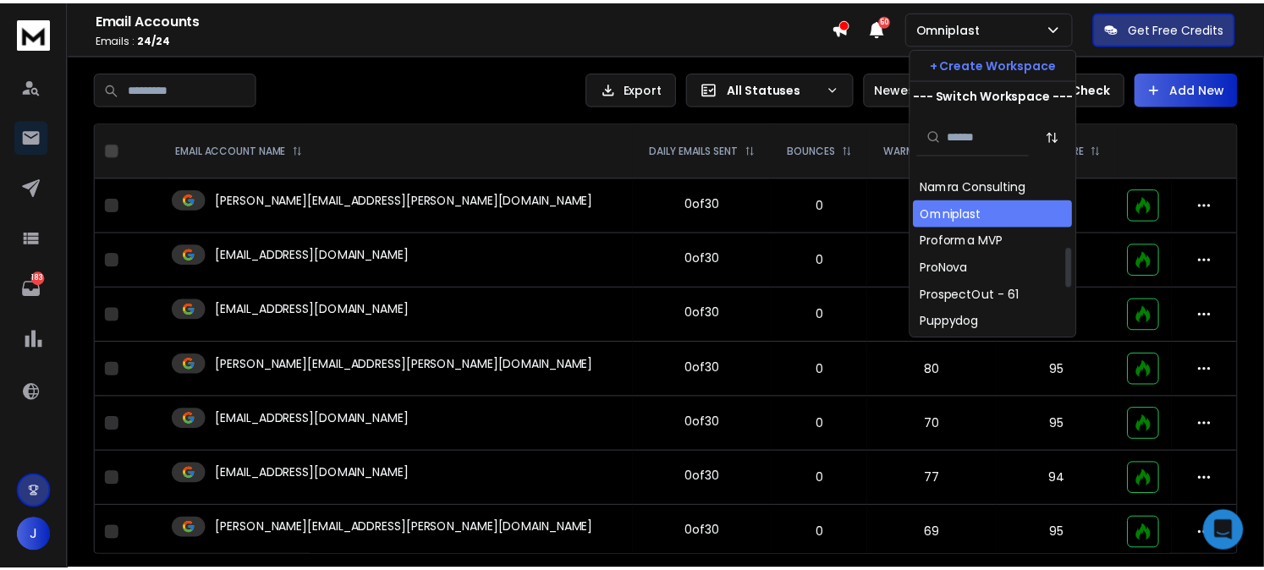
scroll to position [343, 0]
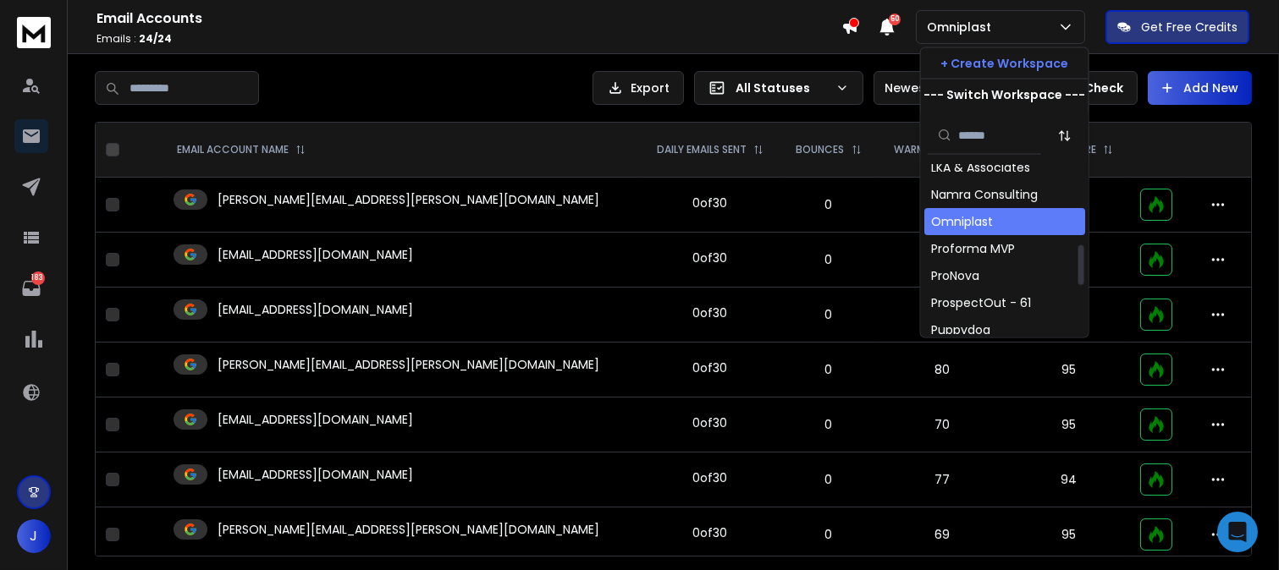
drag, startPoint x: 1081, startPoint y: 188, endPoint x: 1056, endPoint y: 267, distance: 83.3
click at [1078, 267] on div at bounding box center [1081, 265] width 6 height 40
click at [997, 318] on div "Puppydog" at bounding box center [1004, 330] width 161 height 27
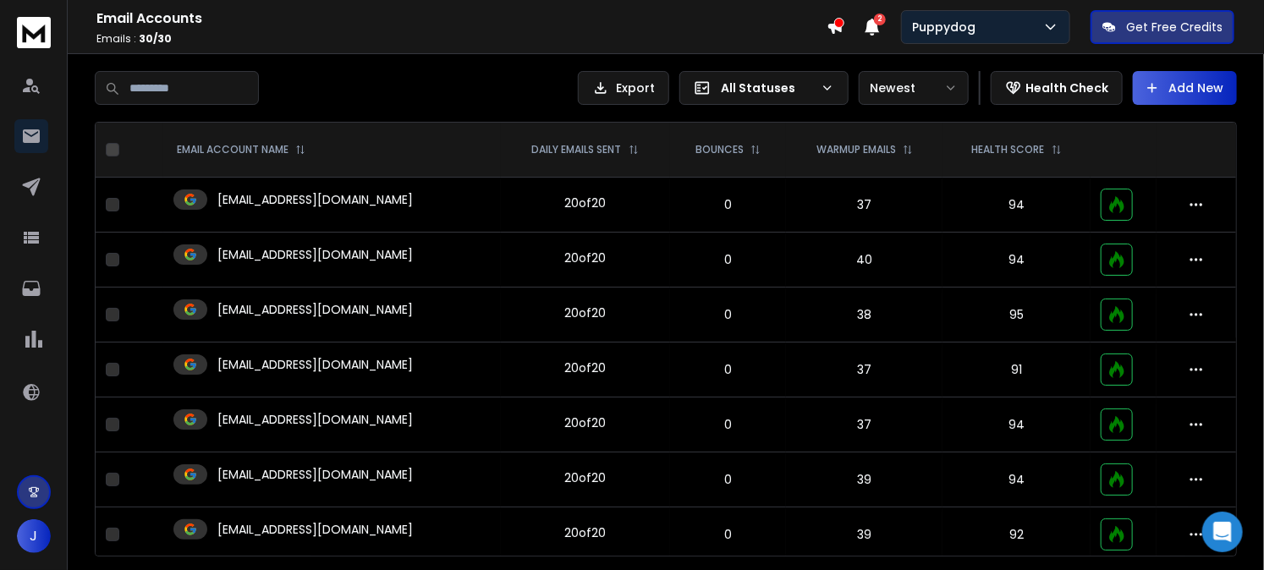
click at [1043, 34] on div "Puppydog" at bounding box center [985, 27] width 147 height 17
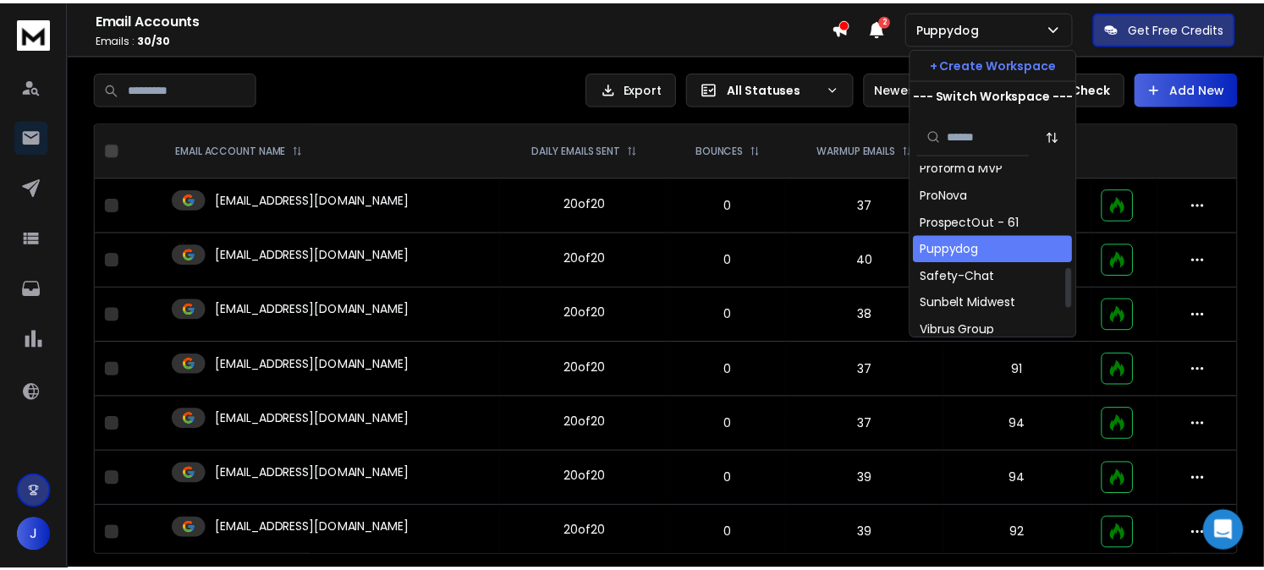
scroll to position [444, 0]
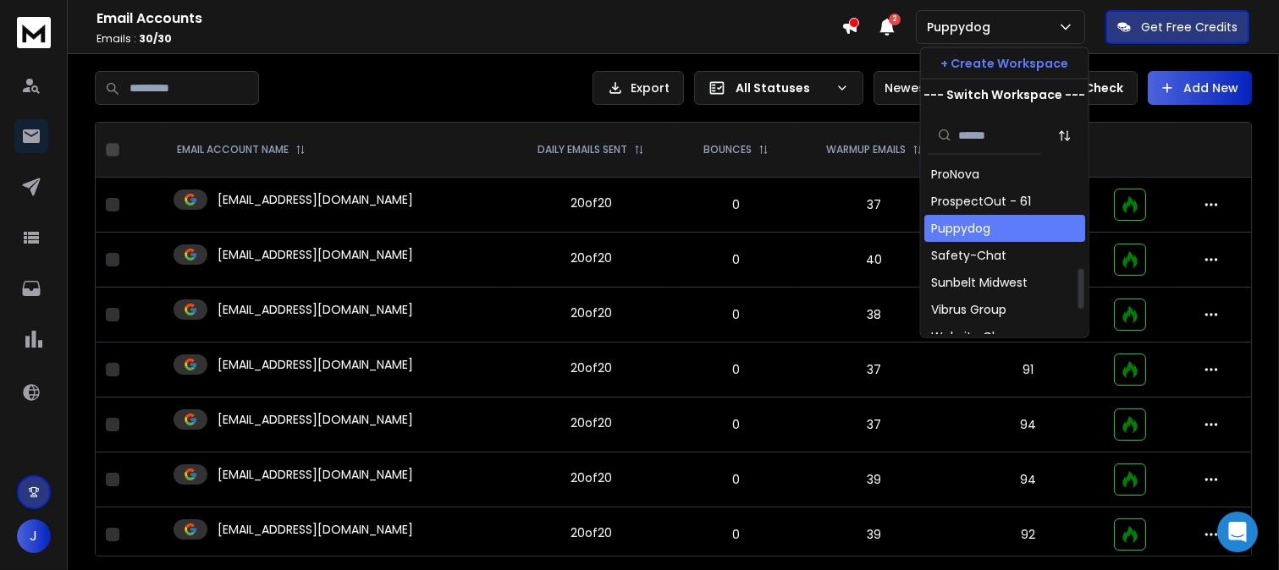
drag, startPoint x: 1082, startPoint y: 191, endPoint x: 1081, endPoint y: 295, distance: 103.3
click at [1081, 295] on div at bounding box center [1081, 289] width 6 height 40
click at [985, 246] on div "Safety-Chat" at bounding box center [1004, 255] width 161 height 27
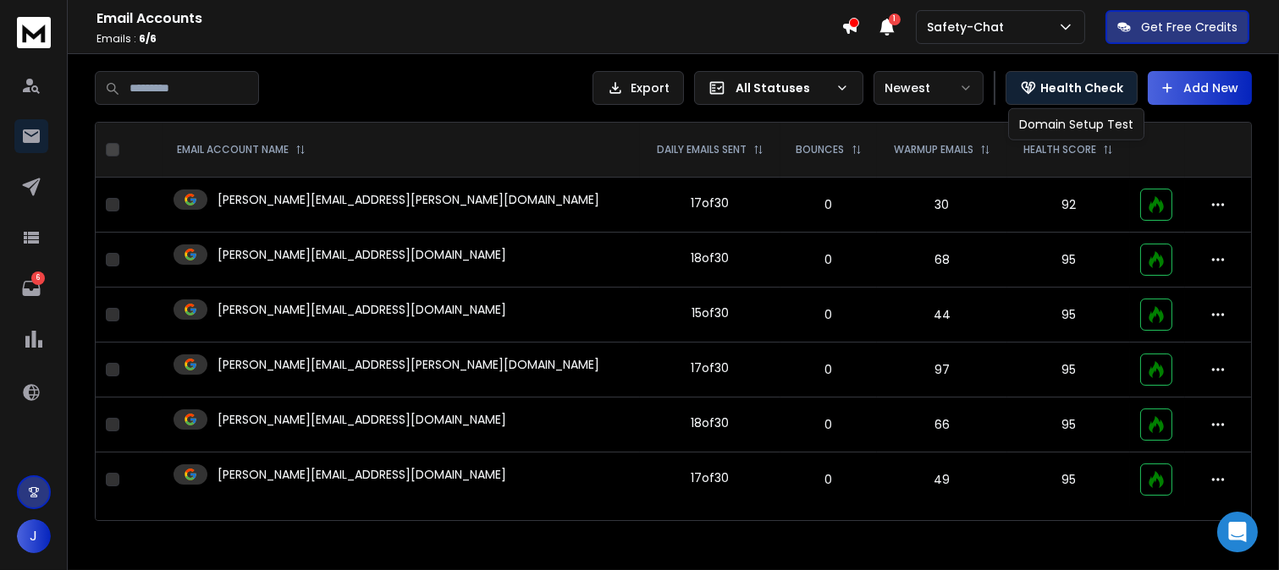
click at [1044, 74] on button "Health Check" at bounding box center [1071, 88] width 132 height 34
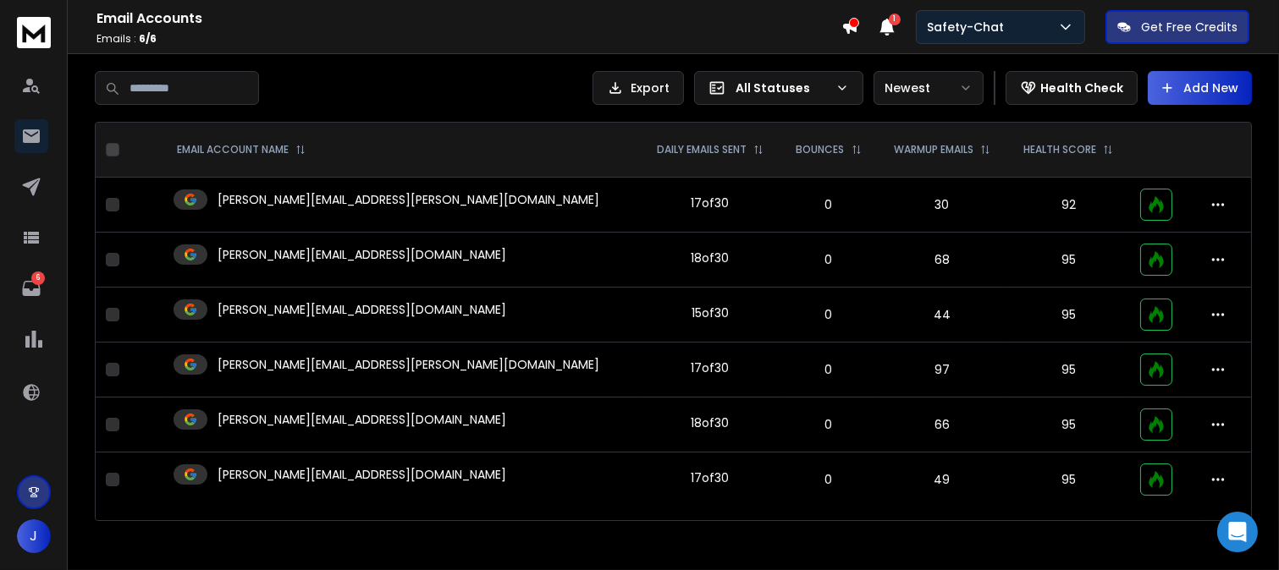
click at [1001, 14] on button "Safety-Chat" at bounding box center [1000, 27] width 169 height 34
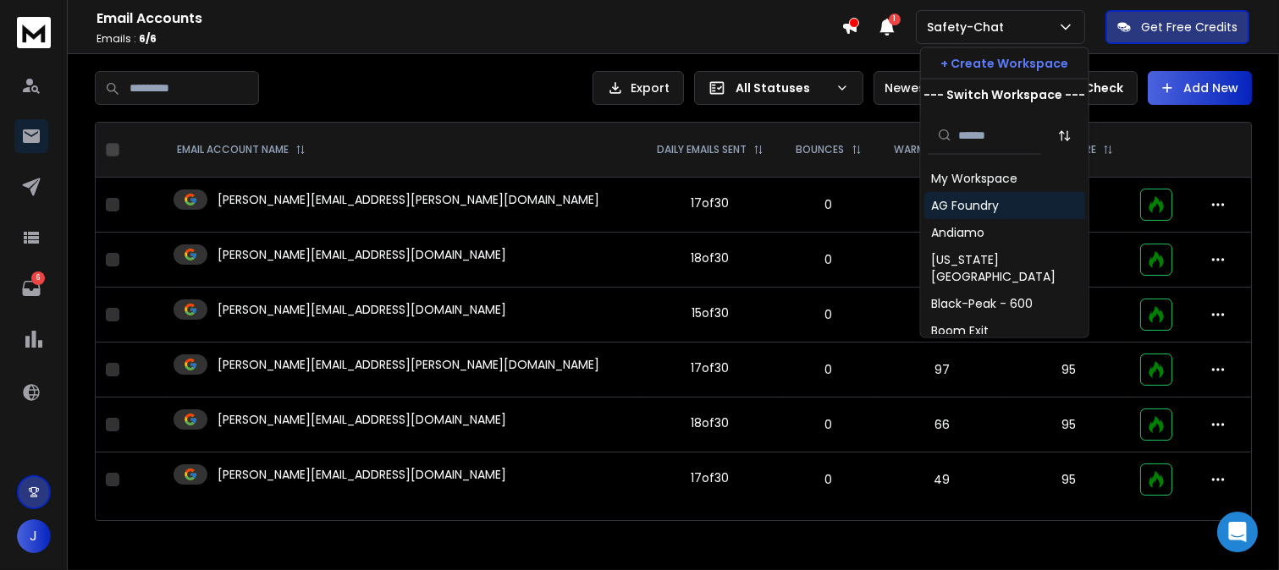
drag, startPoint x: 1088, startPoint y: 190, endPoint x: 1087, endPoint y: 200, distance: 10.2
click at [1087, 200] on div "+ Create Workspace --- Switch Workspace --- My Workspace AG Foundry Andiamo Ari…" at bounding box center [1004, 192] width 169 height 291
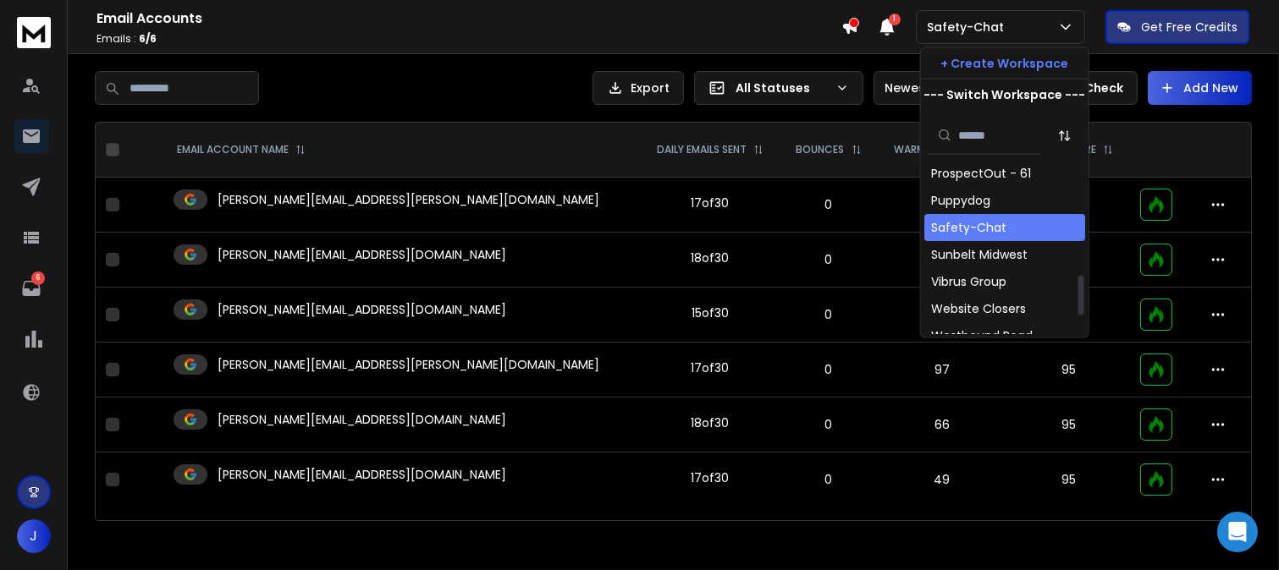
scroll to position [480, 0]
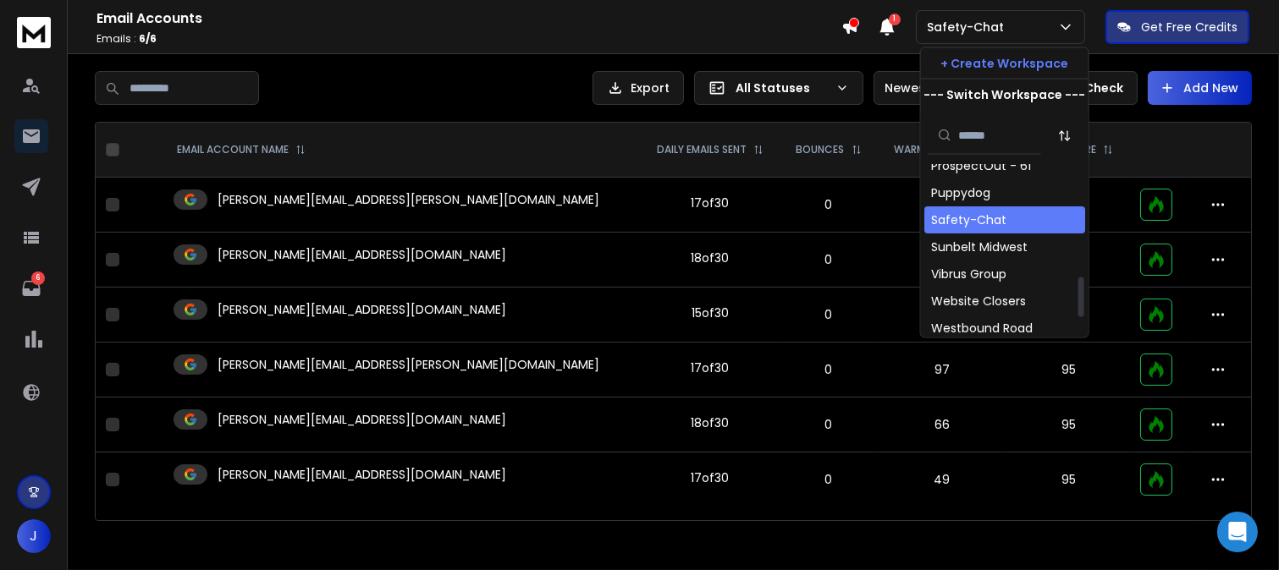
drag, startPoint x: 1082, startPoint y: 190, endPoint x: 1071, endPoint y: 291, distance: 102.1
click at [1078, 291] on div at bounding box center [1081, 298] width 6 height 40
click at [1002, 266] on div "Vibrus Group" at bounding box center [968, 274] width 75 height 17
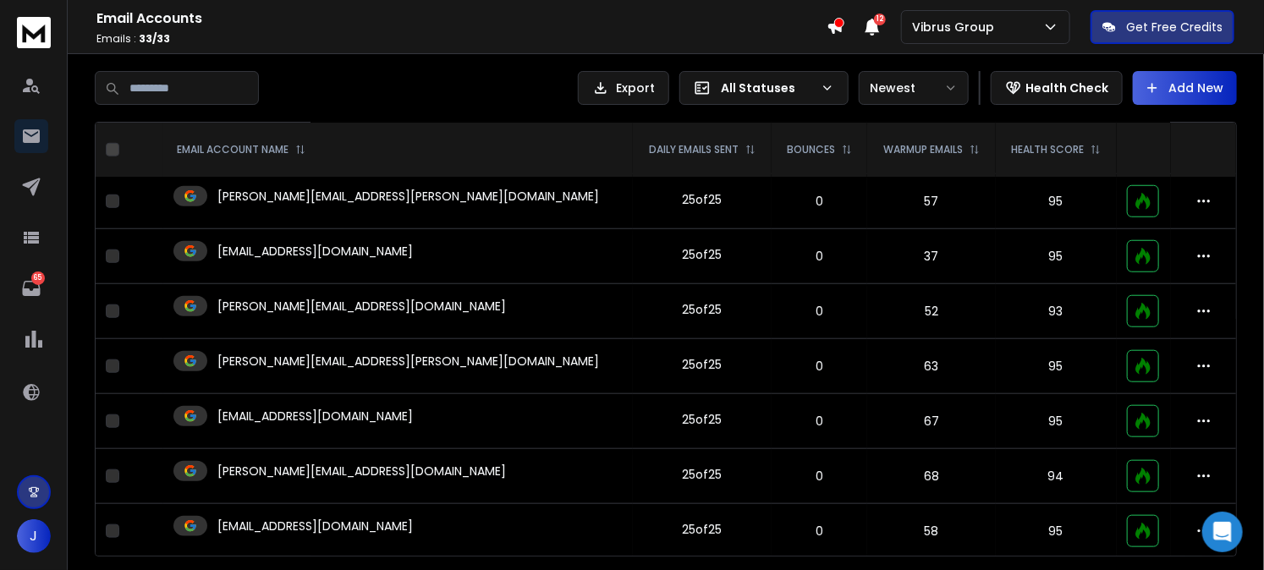
scroll to position [1003, 0]
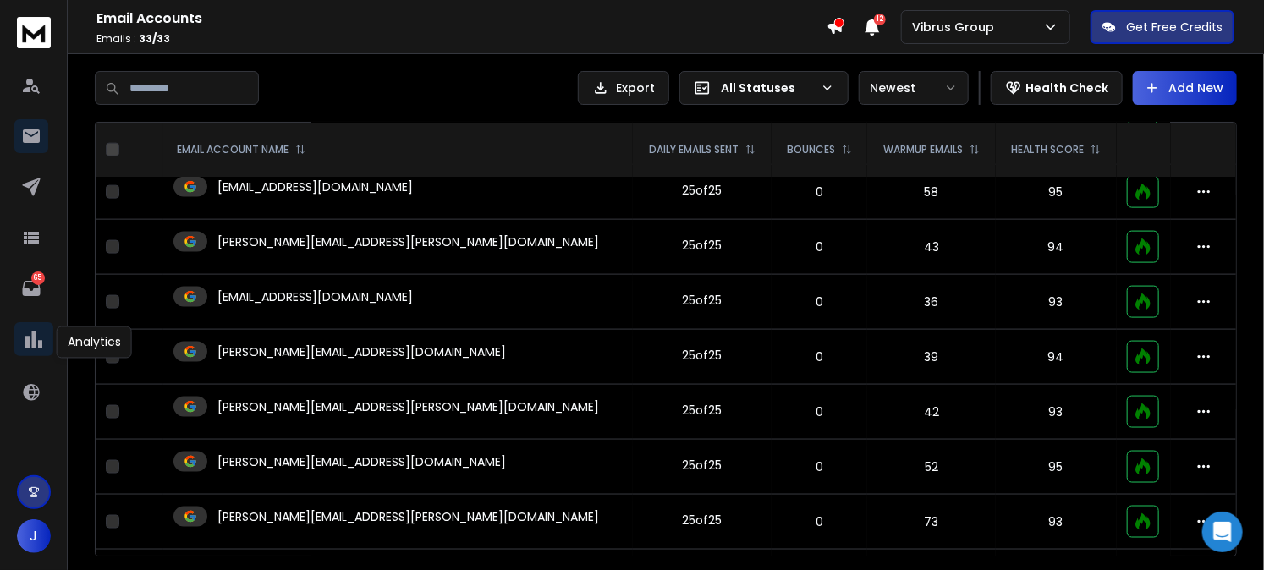
click at [27, 342] on icon at bounding box center [33, 339] width 17 height 17
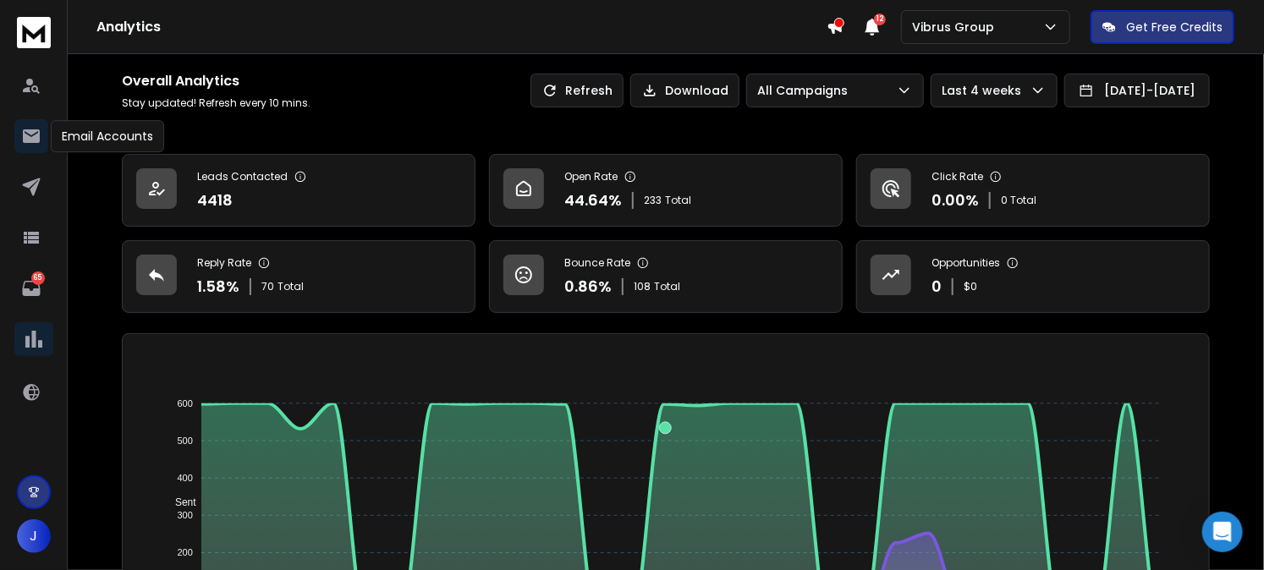
click at [19, 132] on link at bounding box center [31, 136] width 34 height 34
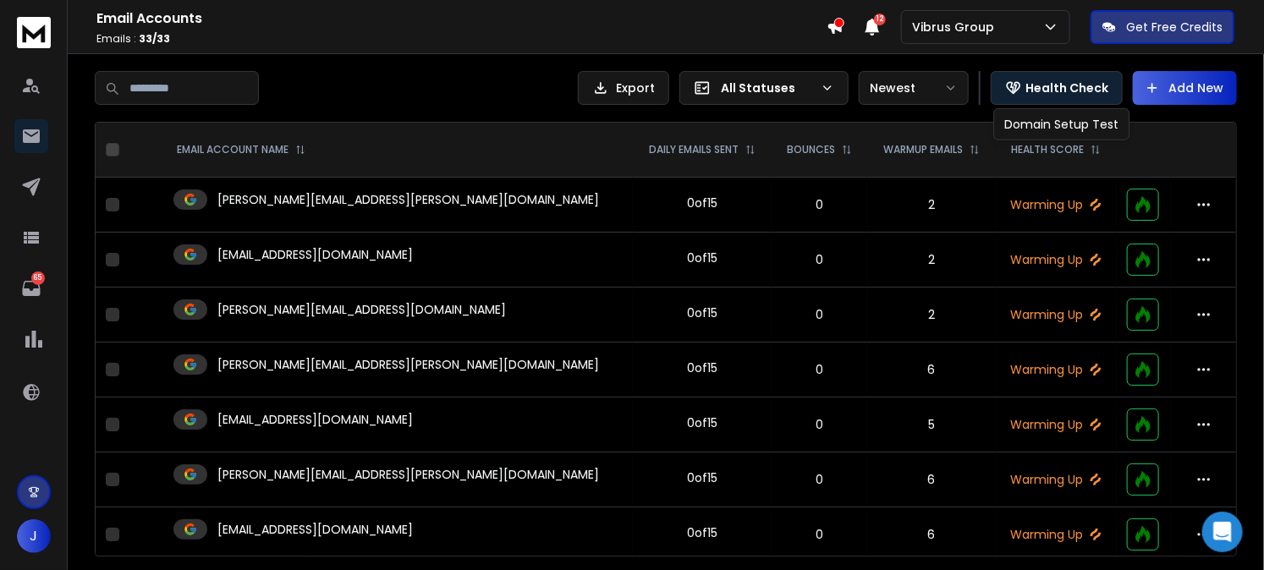
click at [1050, 100] on button "Health Check" at bounding box center [1057, 88] width 132 height 34
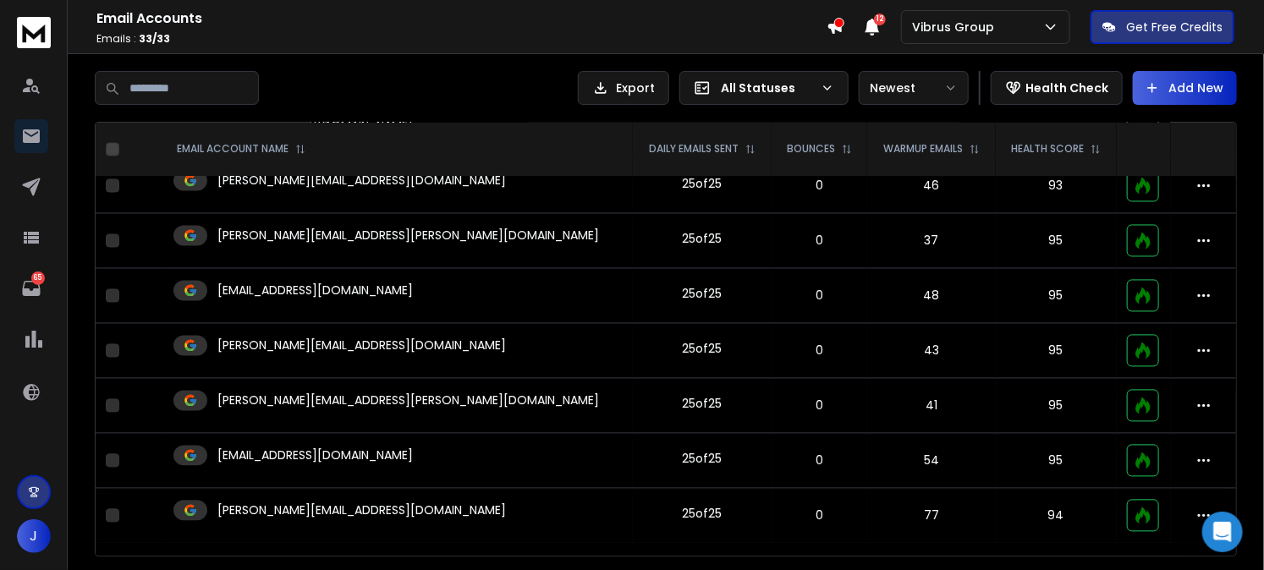
scroll to position [1451, 0]
click at [48, 124] on div at bounding box center [33, 139] width 39 height 41
click at [32, 136] on icon at bounding box center [31, 136] width 17 height 14
